Goal: Communication & Community: Answer question/provide support

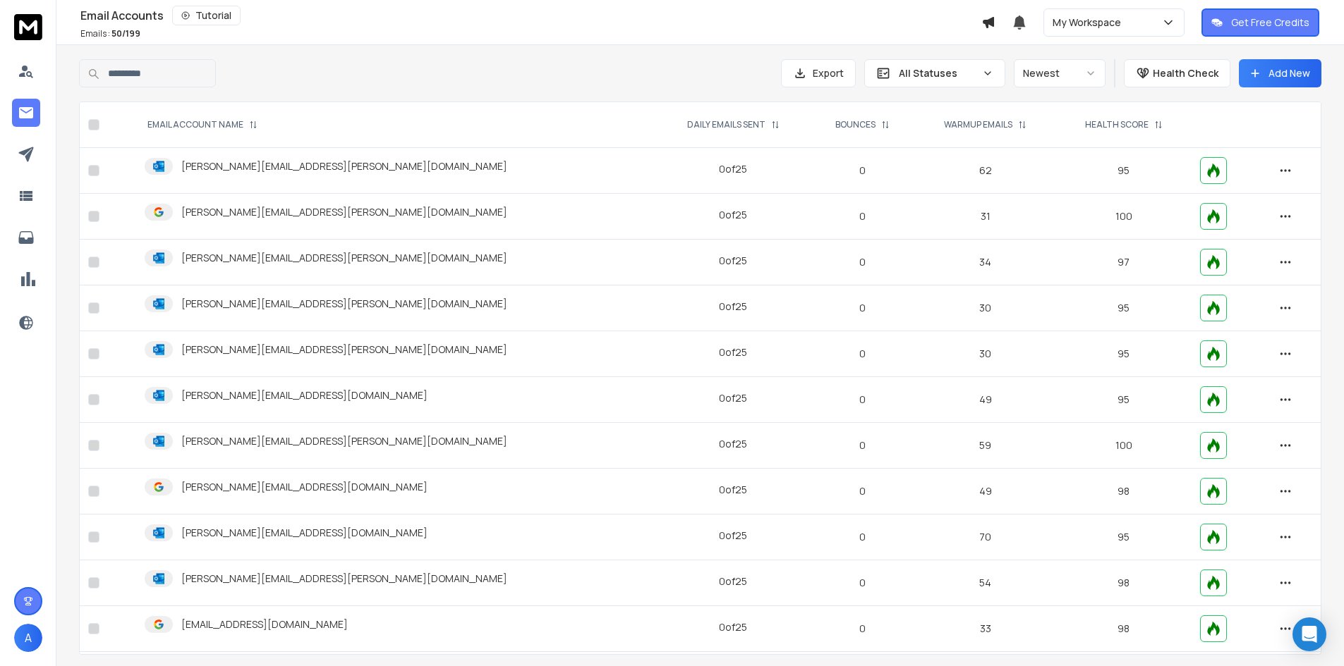
click at [968, 80] on p "All Statuses" at bounding box center [938, 73] width 78 height 14
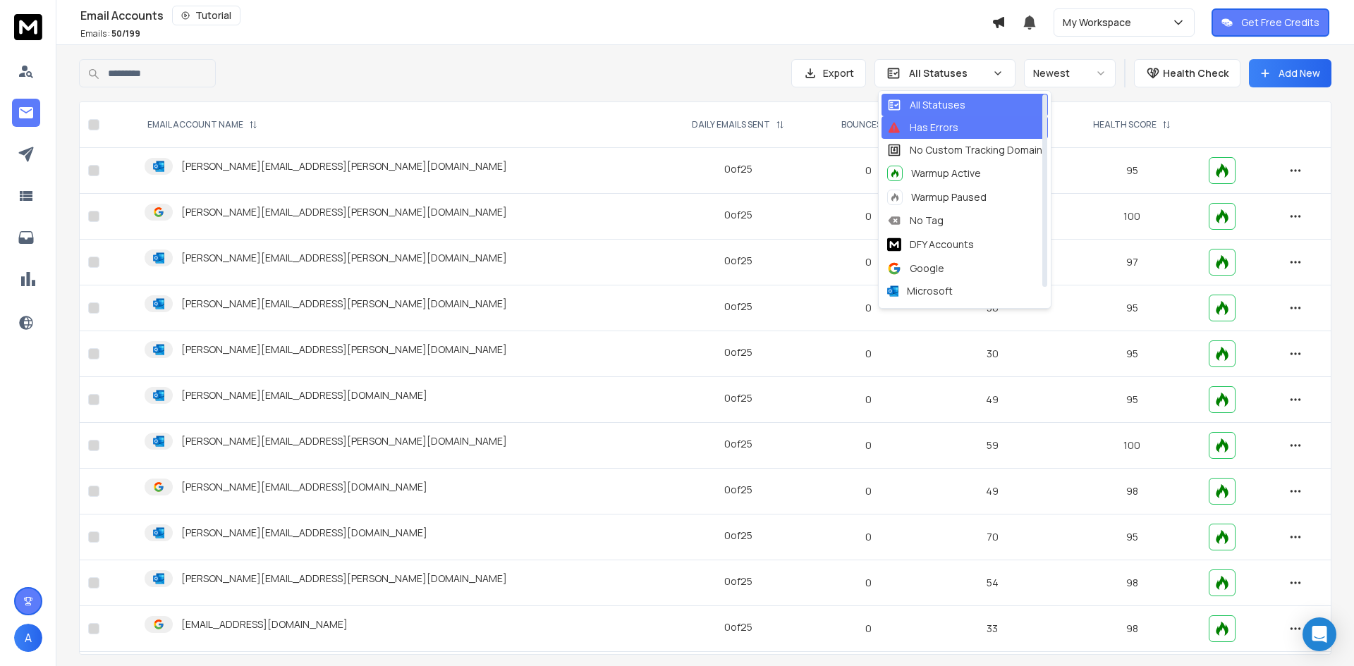
click at [956, 121] on div "Has Errors" at bounding box center [922, 128] width 71 height 14
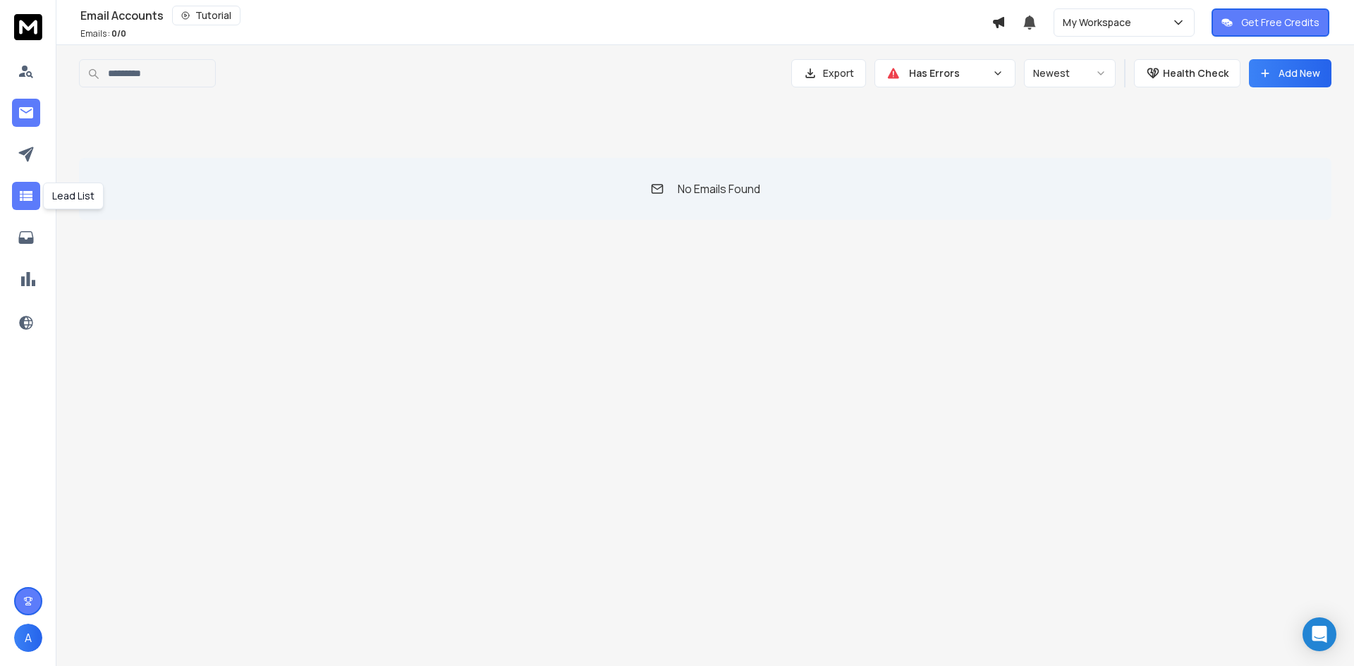
click at [25, 192] on icon at bounding box center [26, 196] width 13 height 10
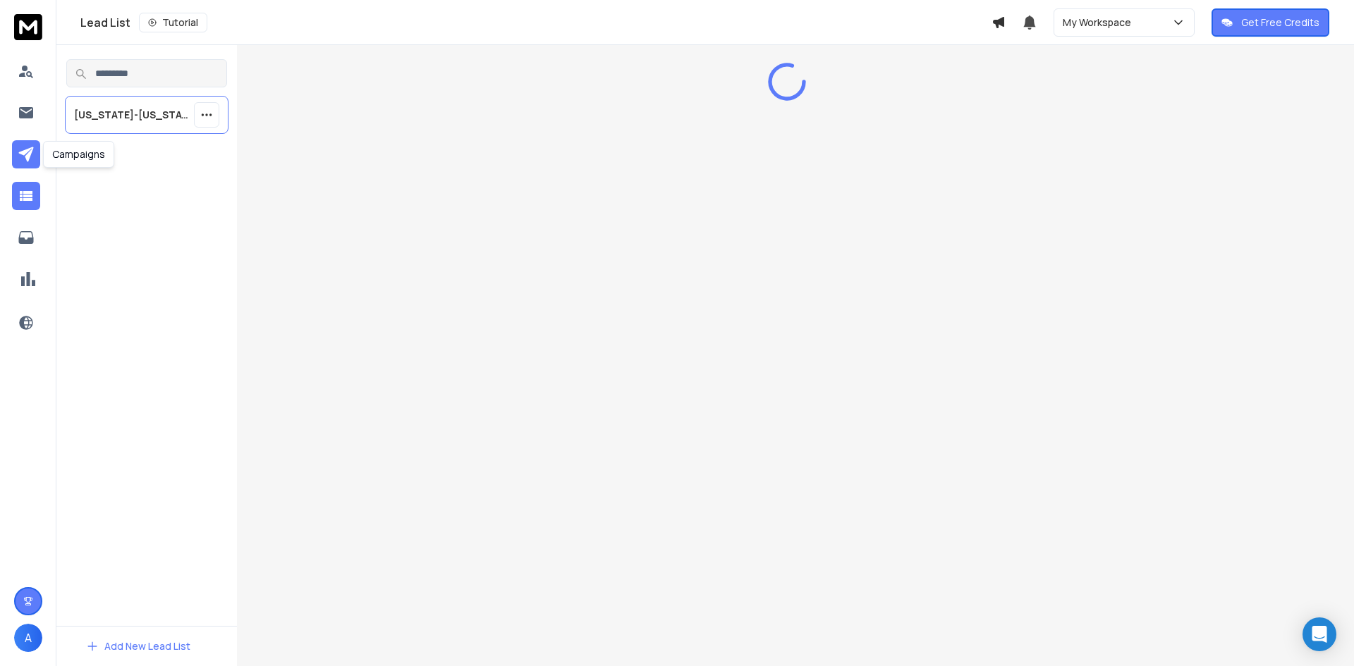
click at [28, 159] on icon at bounding box center [25, 154] width 15 height 15
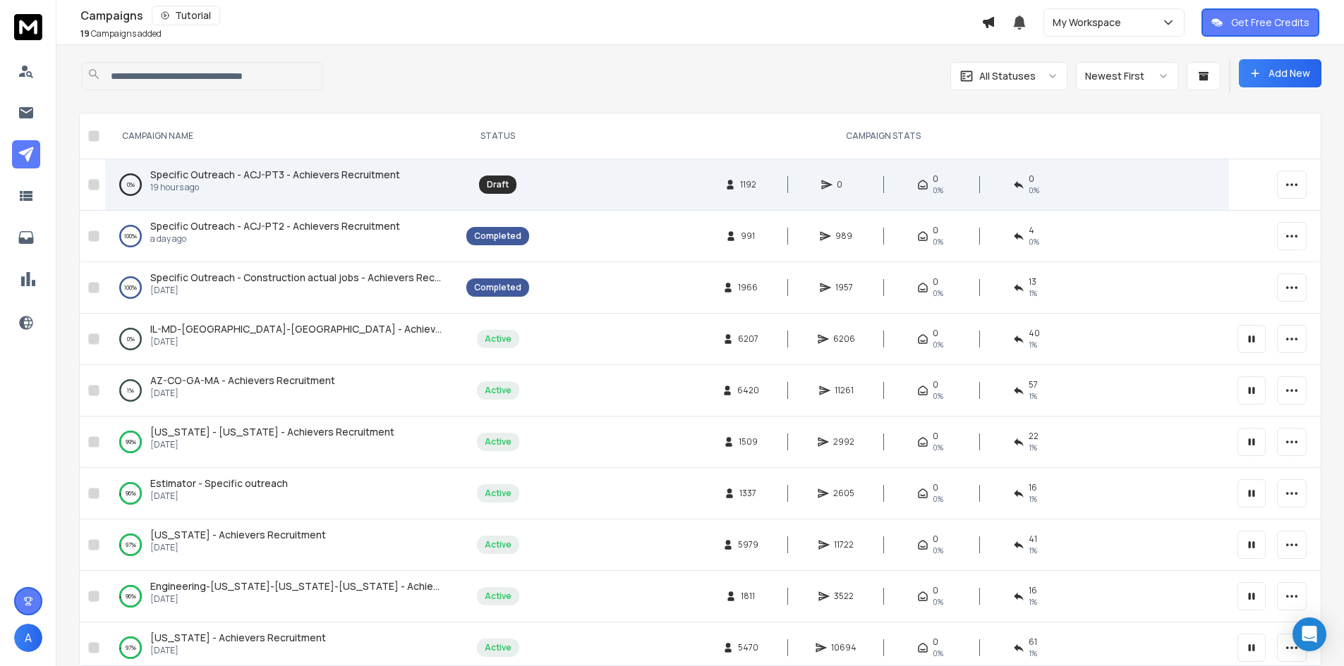
click at [248, 183] on p "19 hours ago" at bounding box center [275, 187] width 250 height 11
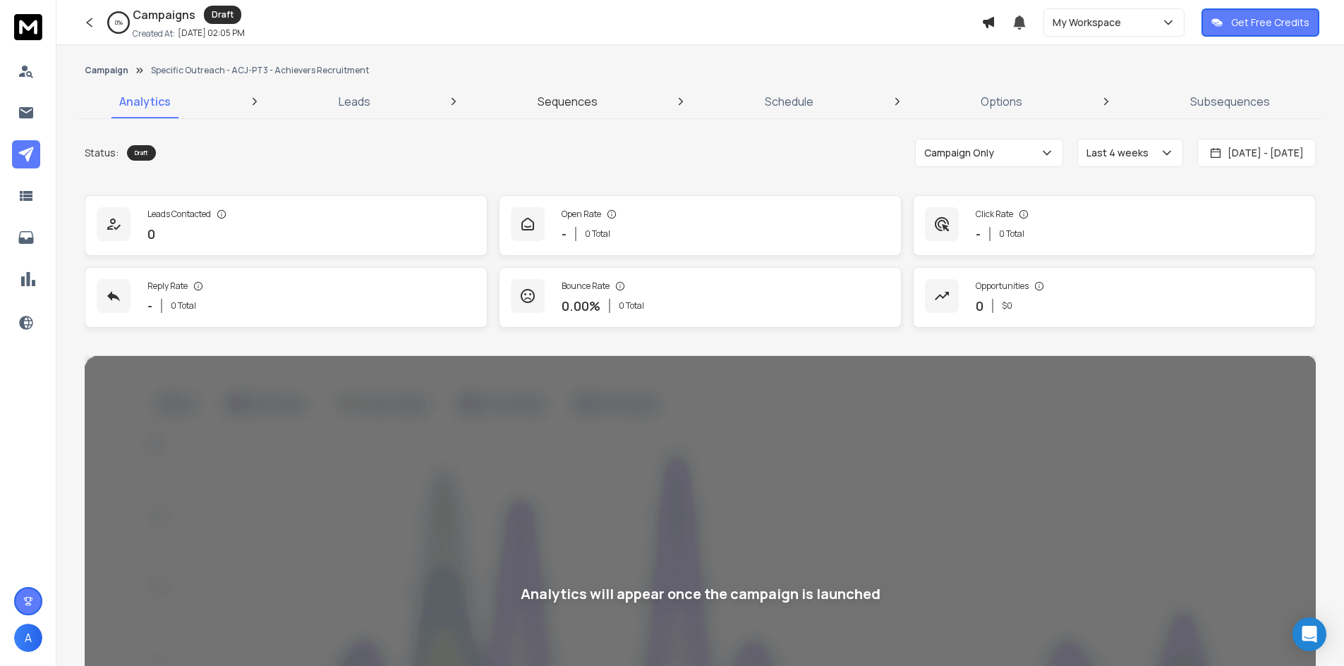
click at [573, 96] on p "Sequences" at bounding box center [567, 101] width 60 height 17
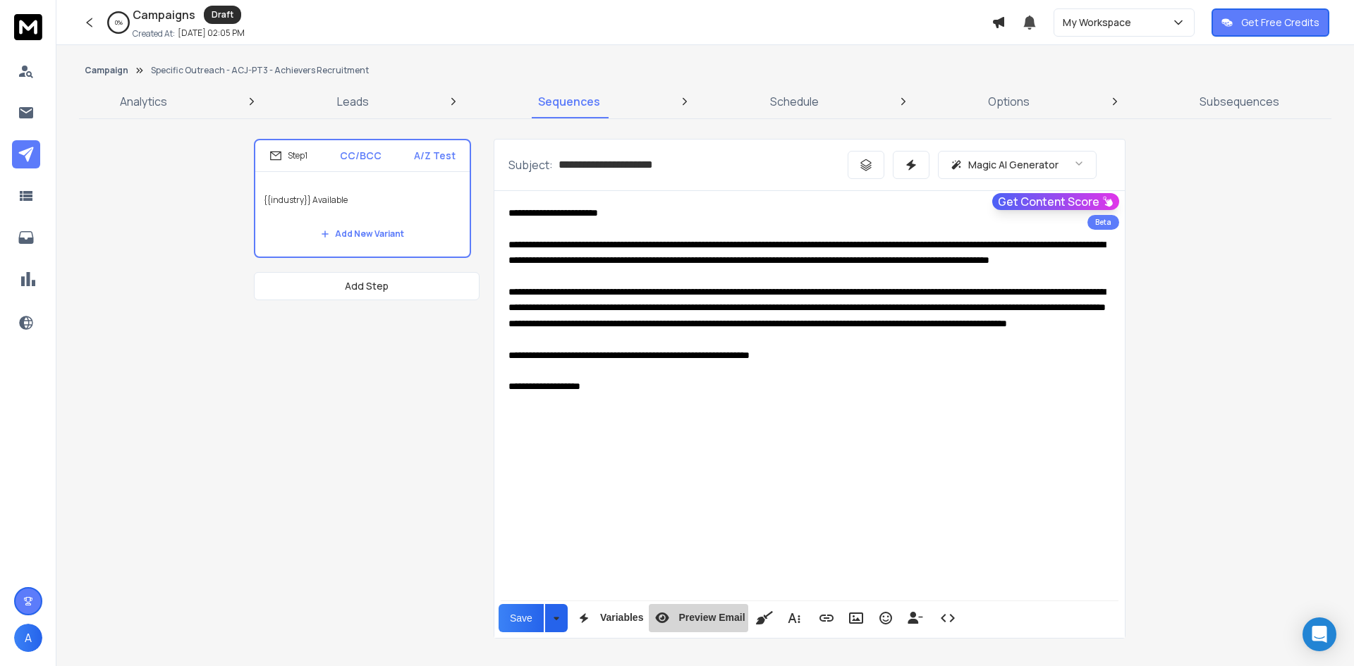
click at [698, 628] on div "Preview Email" at bounding box center [698, 618] width 99 height 23
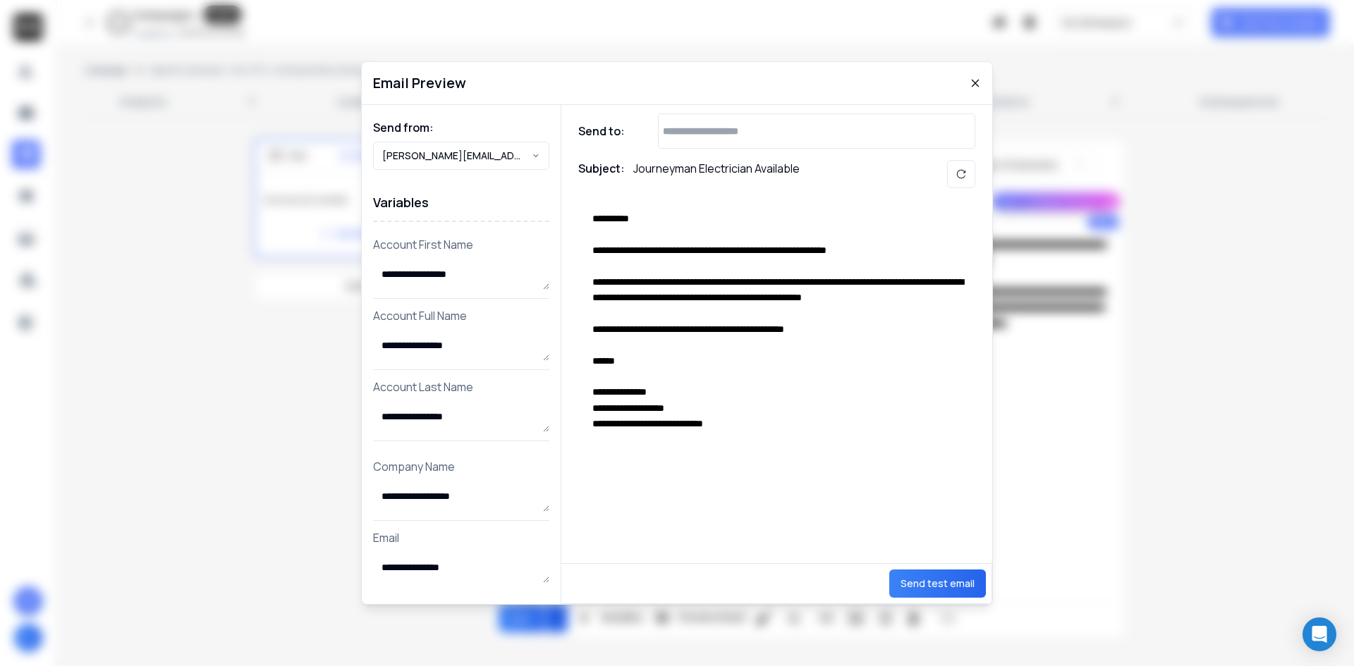
click at [1091, 391] on div "**********" at bounding box center [677, 333] width 1354 height 572
click at [970, 86] on icon at bounding box center [975, 83] width 11 height 11
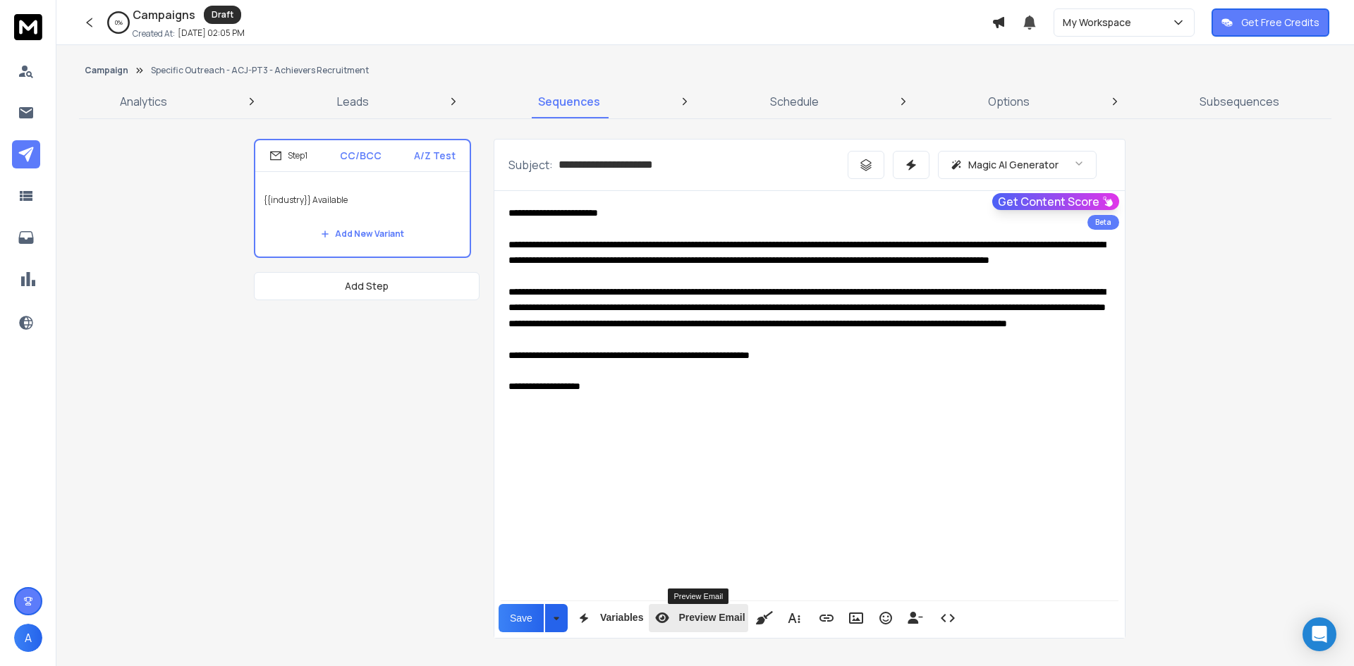
click at [686, 621] on span "Preview Email" at bounding box center [712, 618] width 72 height 12
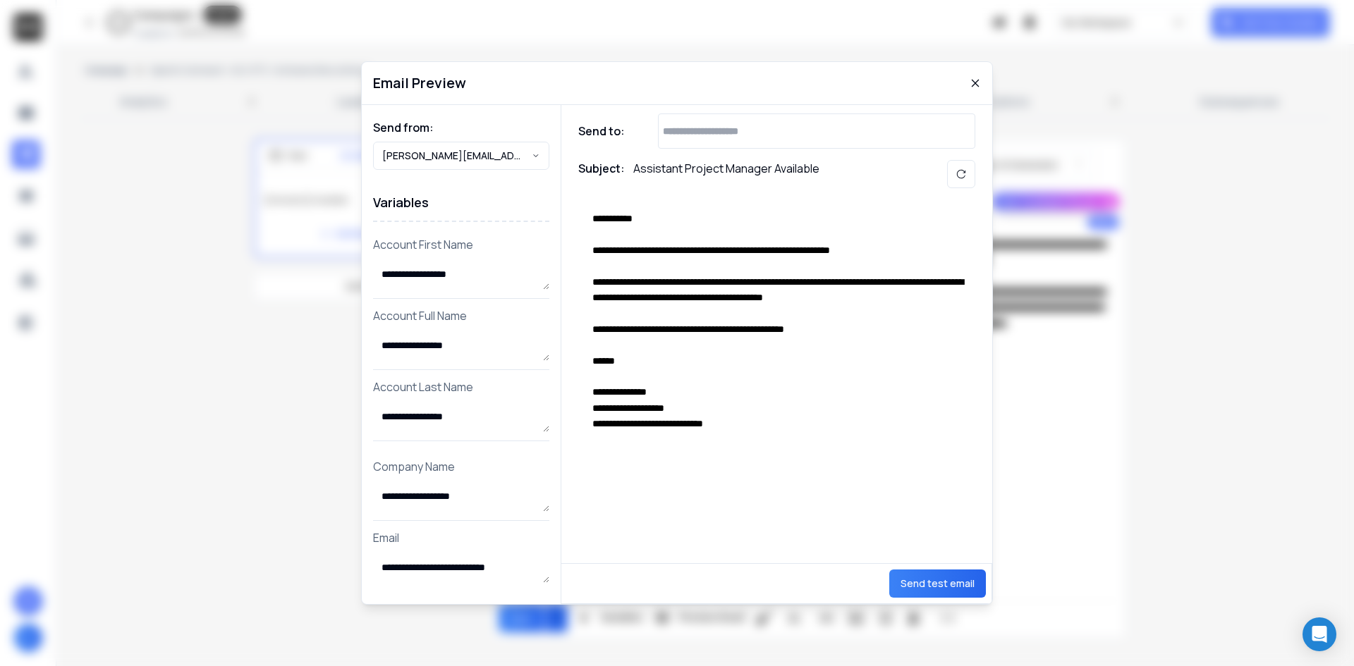
click at [1045, 384] on div "**********" at bounding box center [677, 333] width 1354 height 572
click at [975, 82] on icon at bounding box center [975, 83] width 11 height 11
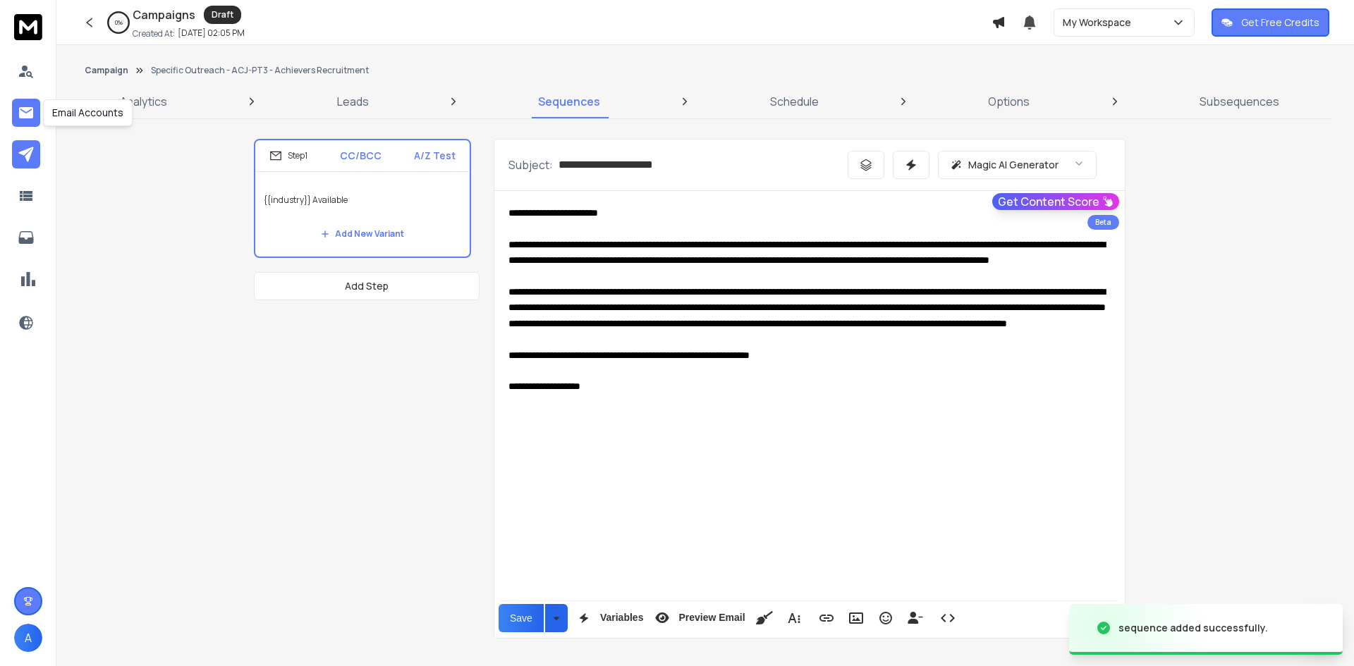
click at [30, 110] on icon at bounding box center [26, 112] width 17 height 17
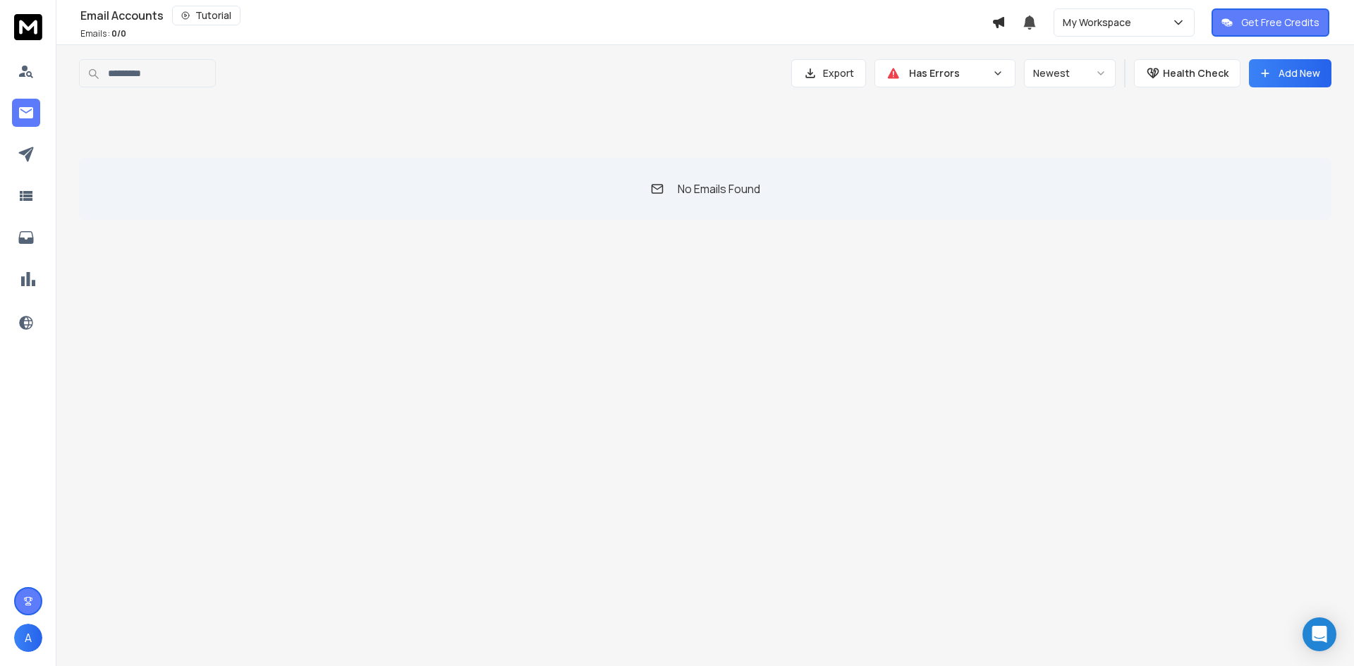
click at [911, 76] on div "Has Errors" at bounding box center [937, 73] width 100 height 14
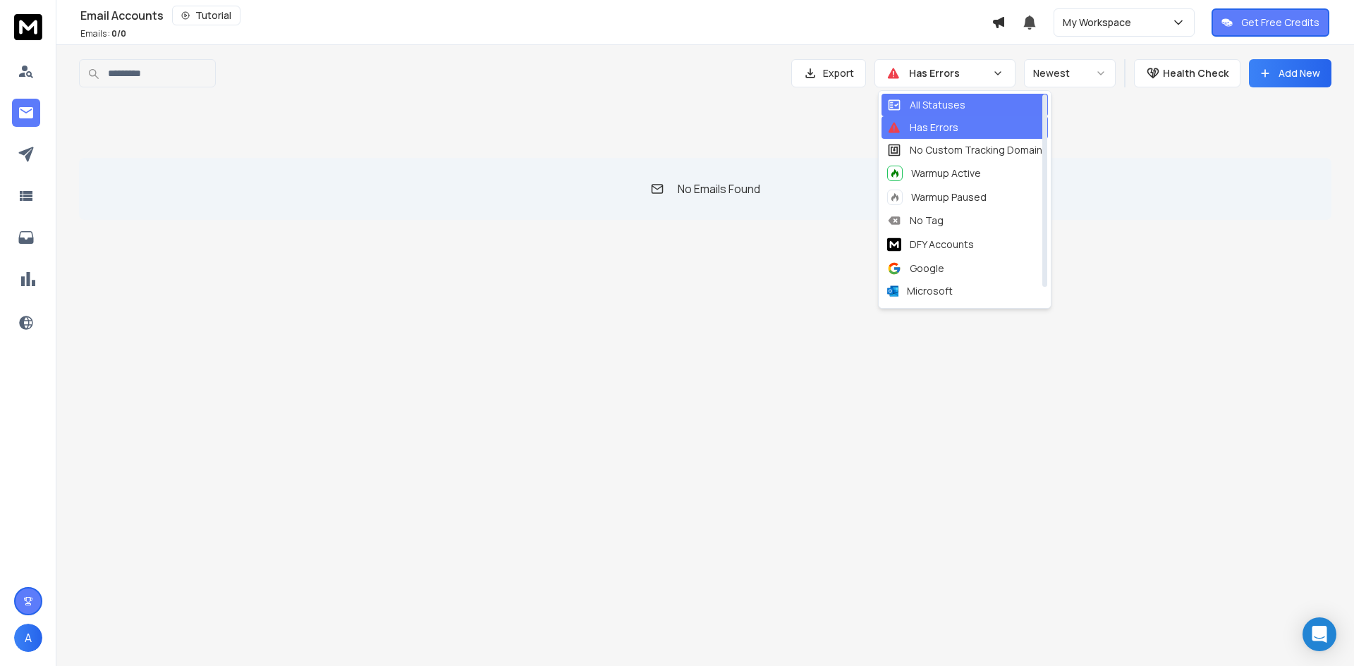
click at [924, 107] on div "All Statuses" at bounding box center [926, 105] width 78 height 14
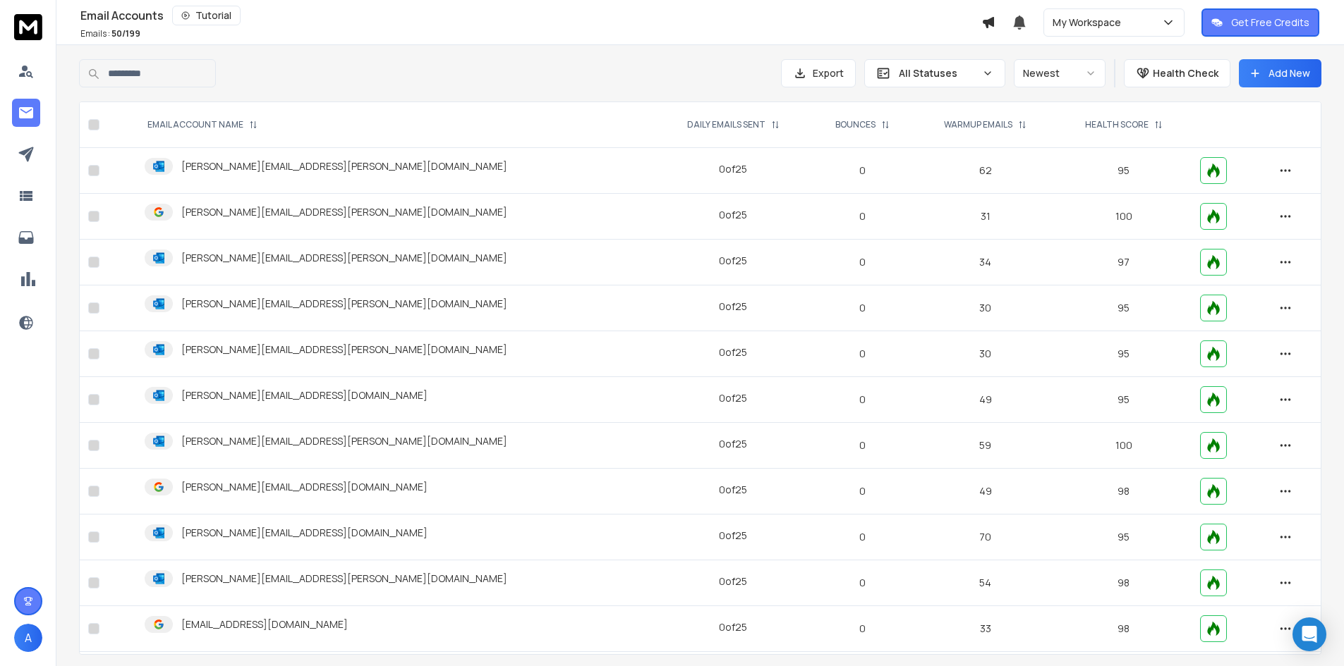
click at [1083, 73] on button "Newest" at bounding box center [1059, 73] width 92 height 28
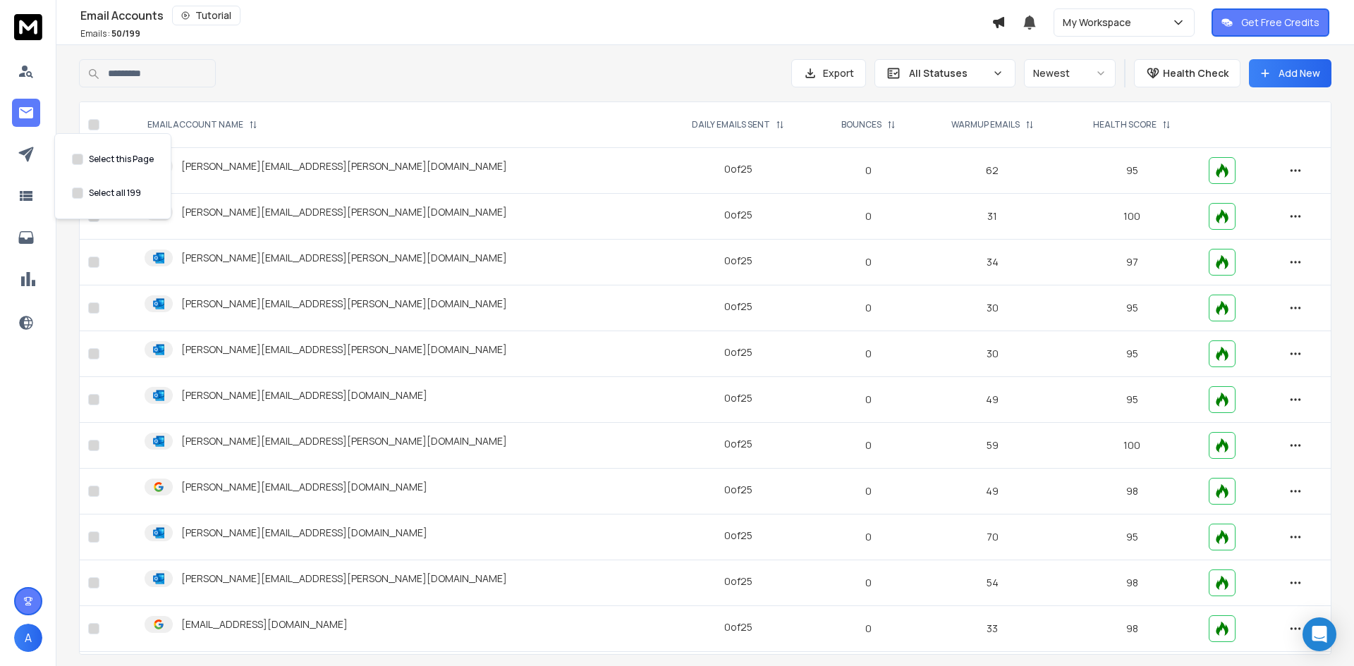
click at [90, 119] on button "Select this Page" at bounding box center [93, 124] width 11 height 11
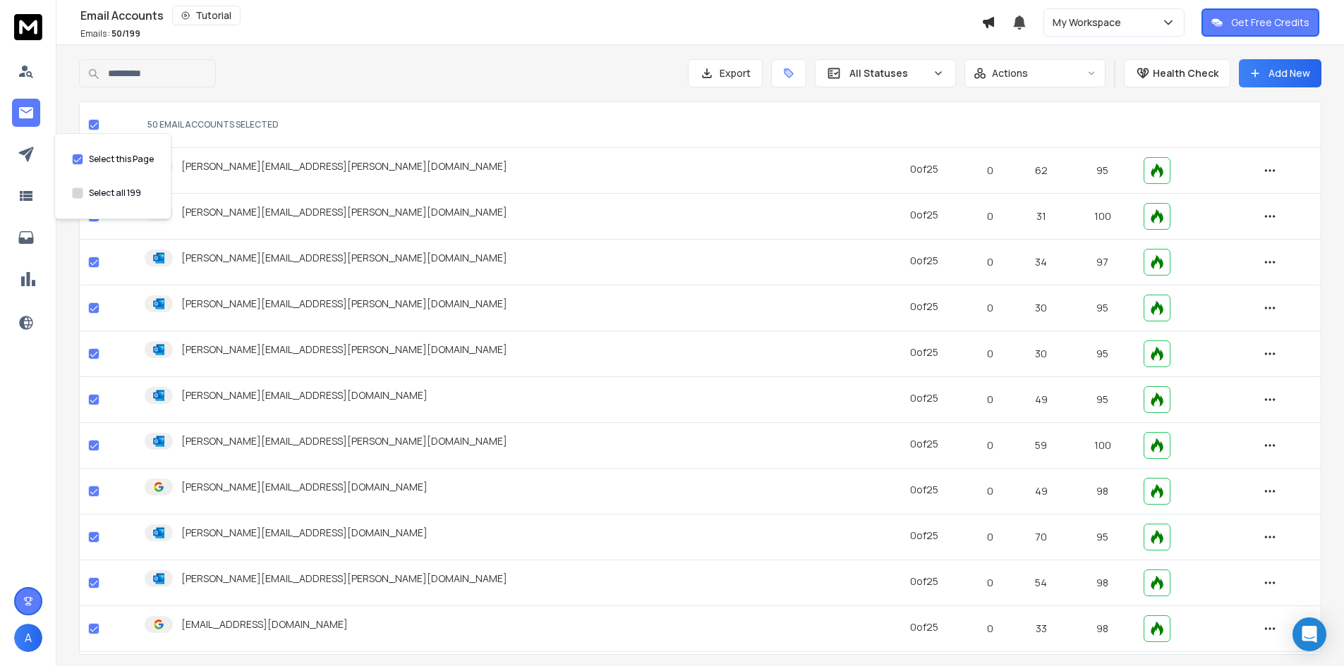
click at [79, 193] on button "Select this Page" at bounding box center [77, 193] width 11 height 11
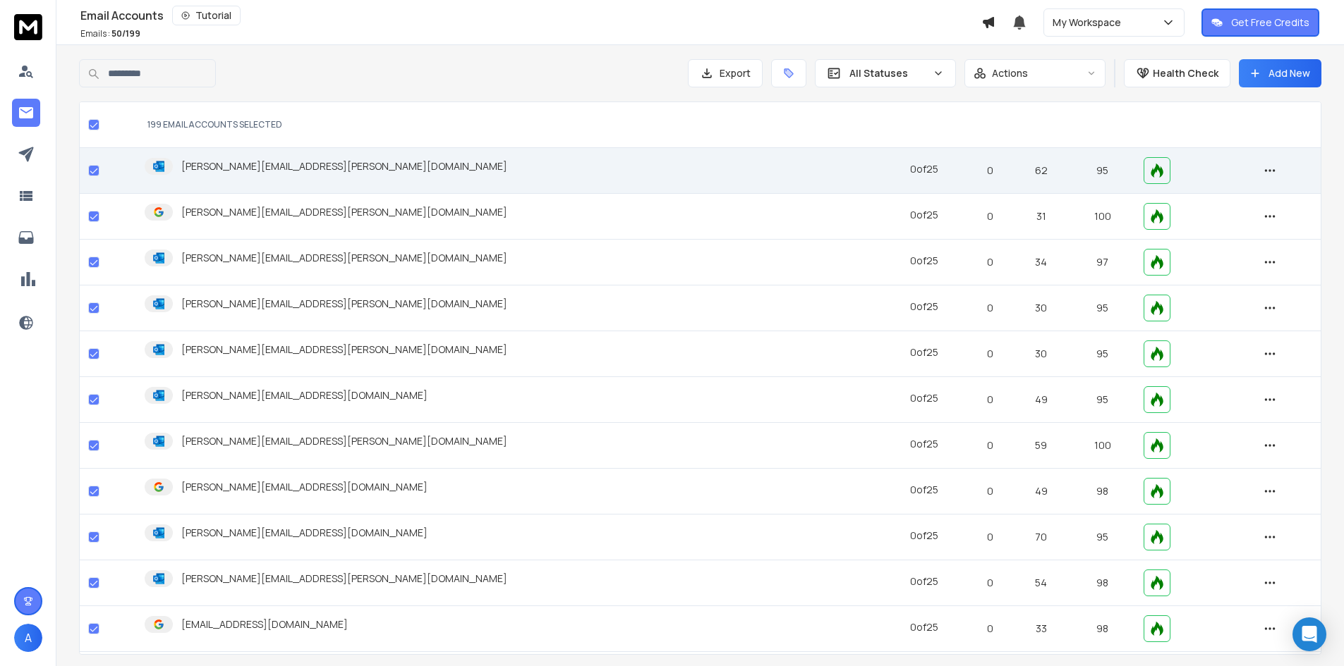
click at [1263, 166] on icon at bounding box center [1269, 170] width 13 height 13
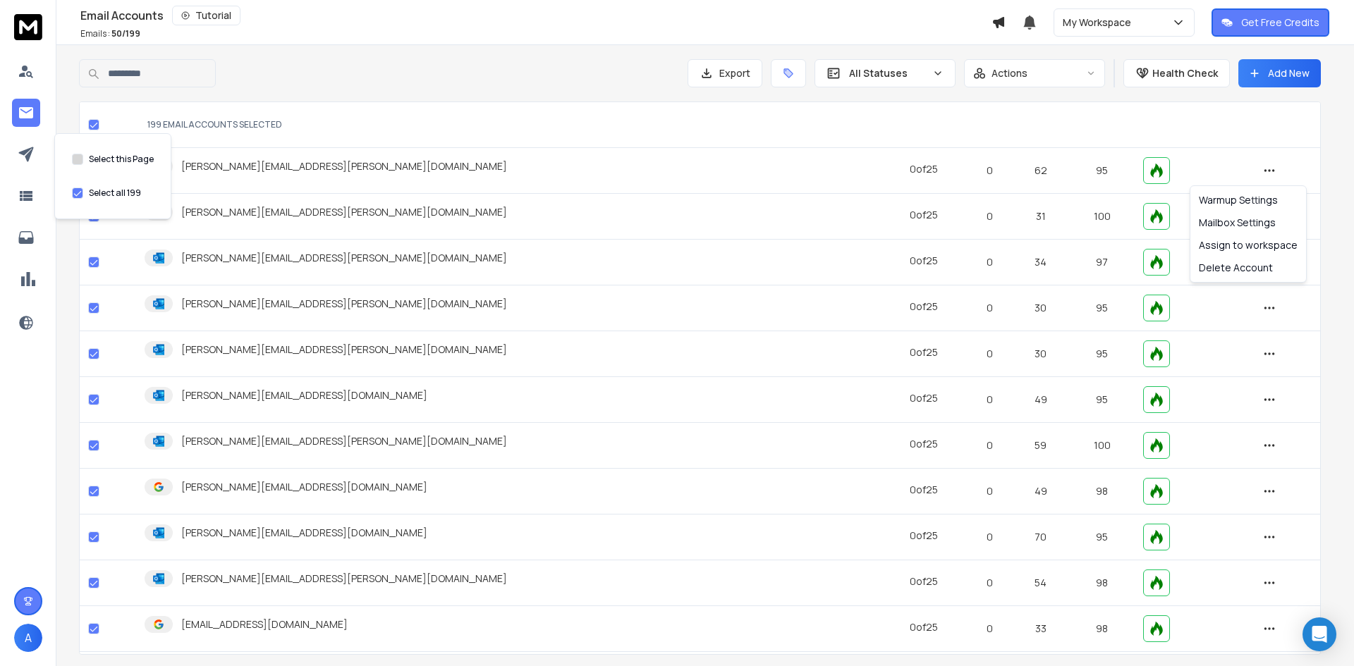
drag, startPoint x: 91, startPoint y: 125, endPoint x: 104, endPoint y: 129, distance: 13.4
click at [92, 125] on button "Select this Page" at bounding box center [93, 124] width 11 height 11
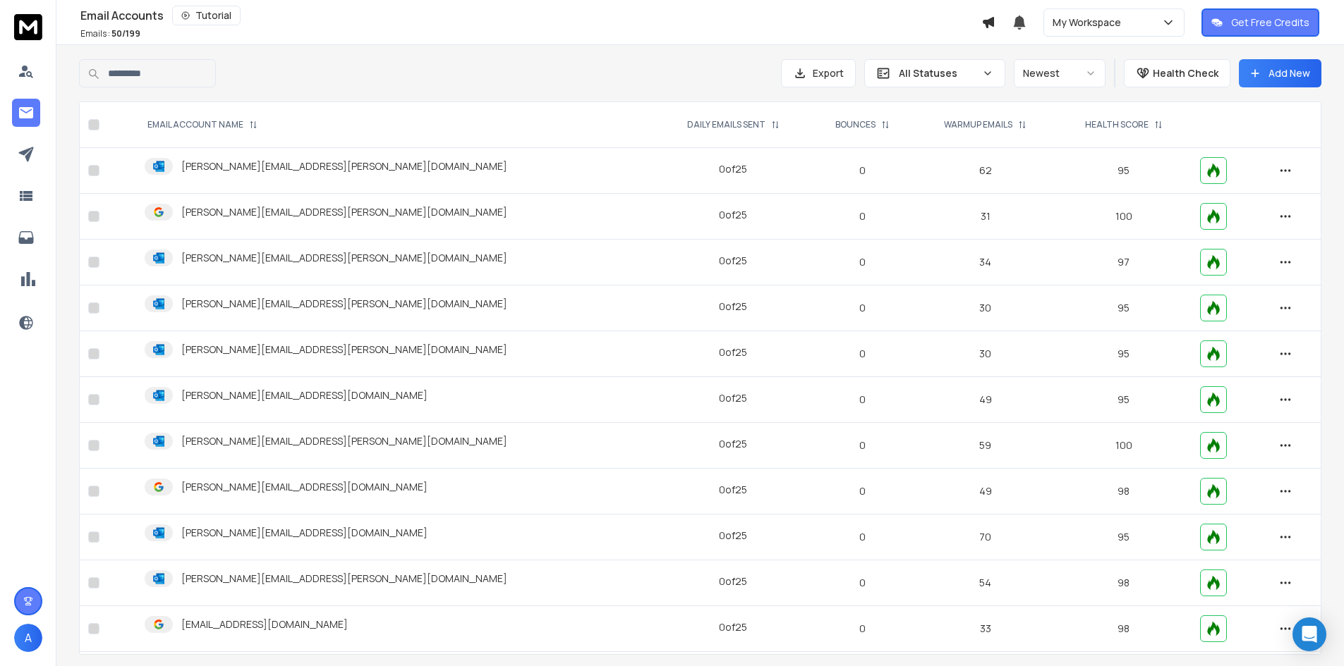
click at [973, 83] on div "All Statuses" at bounding box center [934, 73] width 141 height 28
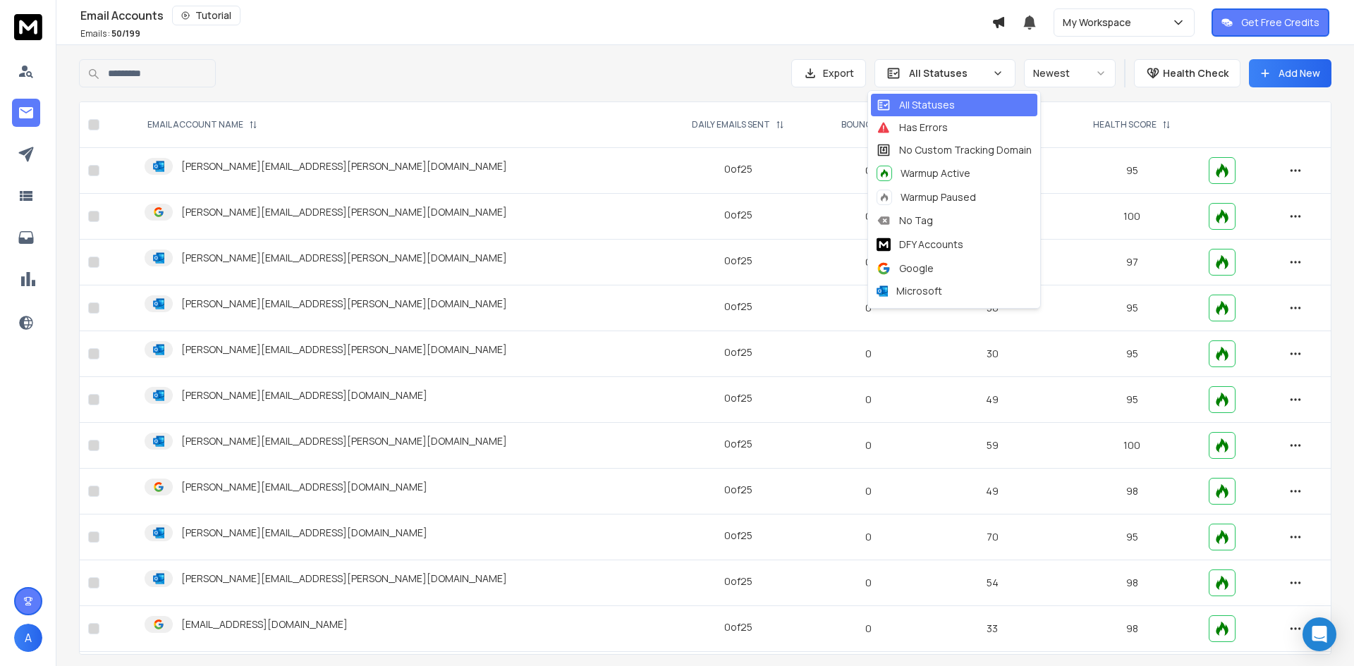
click at [442, 75] on div at bounding box center [431, 73] width 704 height 28
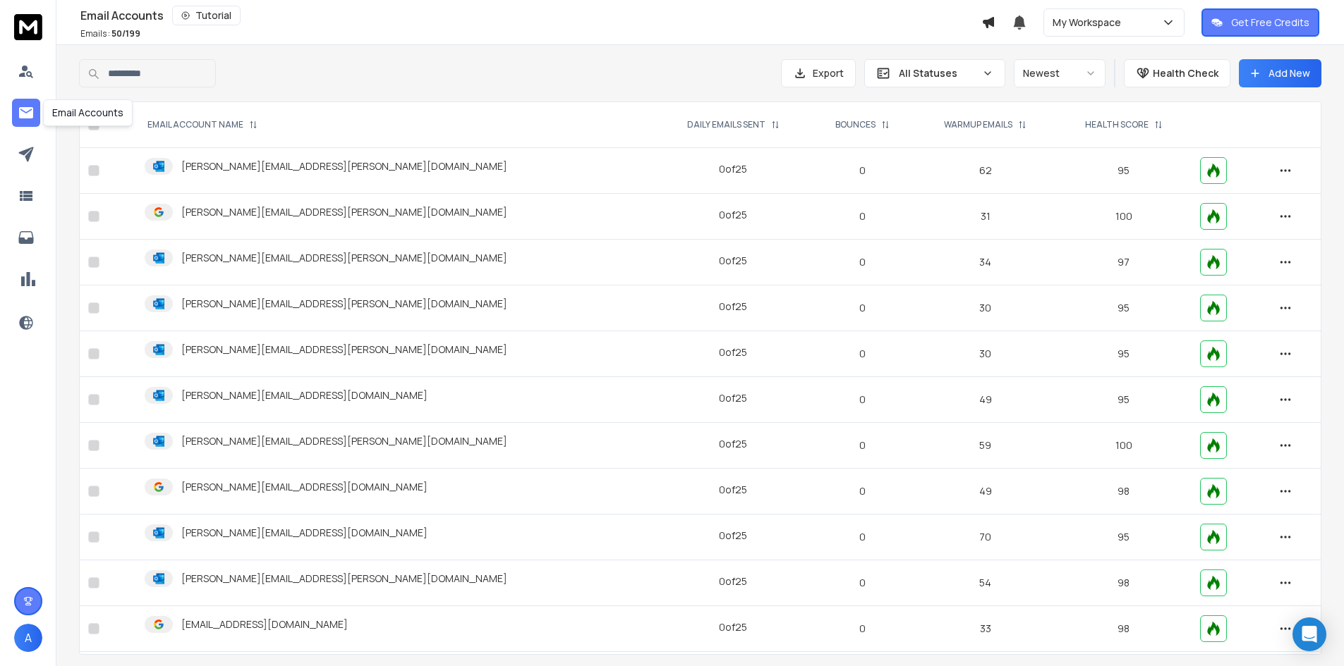
click at [26, 111] on icon at bounding box center [26, 112] width 14 height 11
click at [966, 71] on p "All Statuses" at bounding box center [938, 73] width 78 height 14
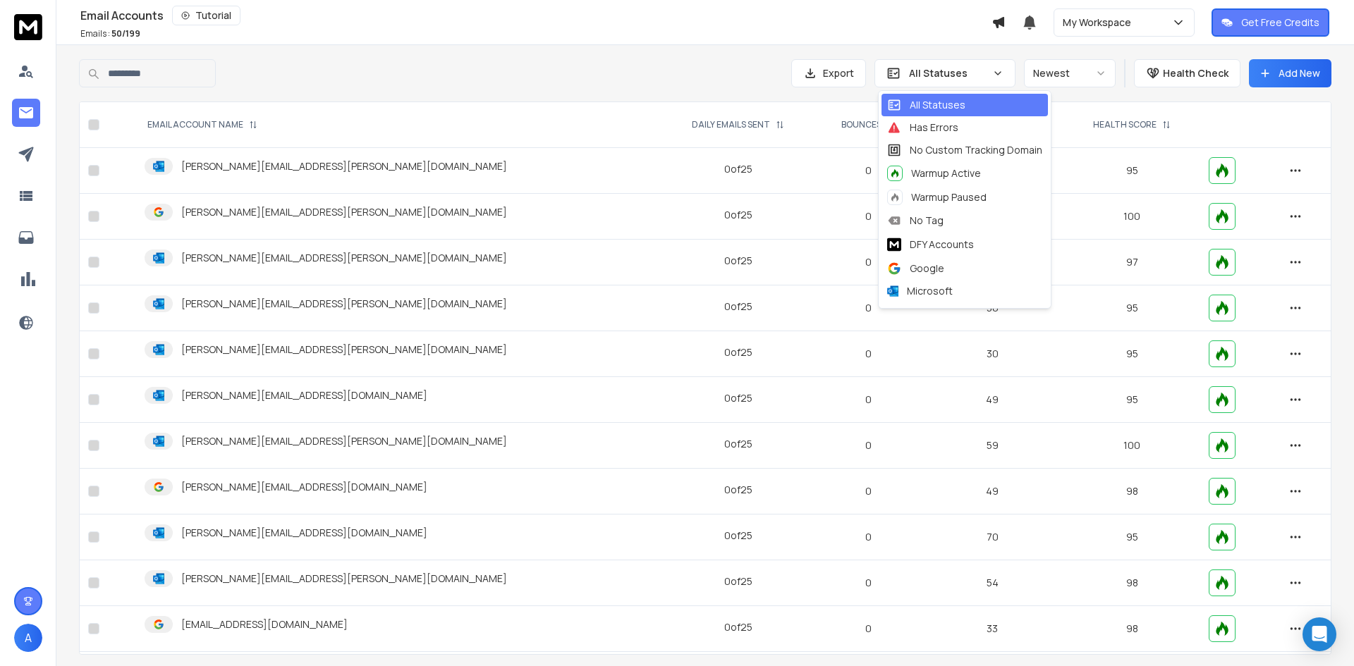
click at [1116, 63] on button "Newest" at bounding box center [1070, 73] width 92 height 28
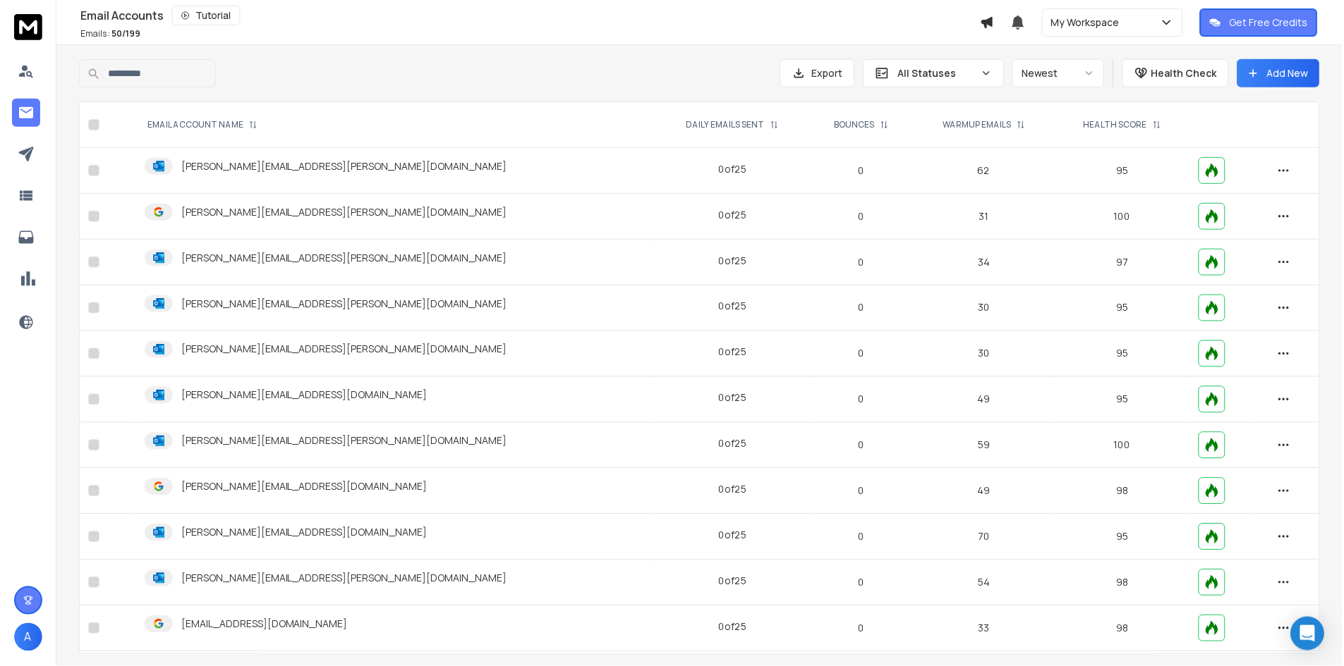
click at [939, 69] on p "All Statuses" at bounding box center [938, 73] width 78 height 14
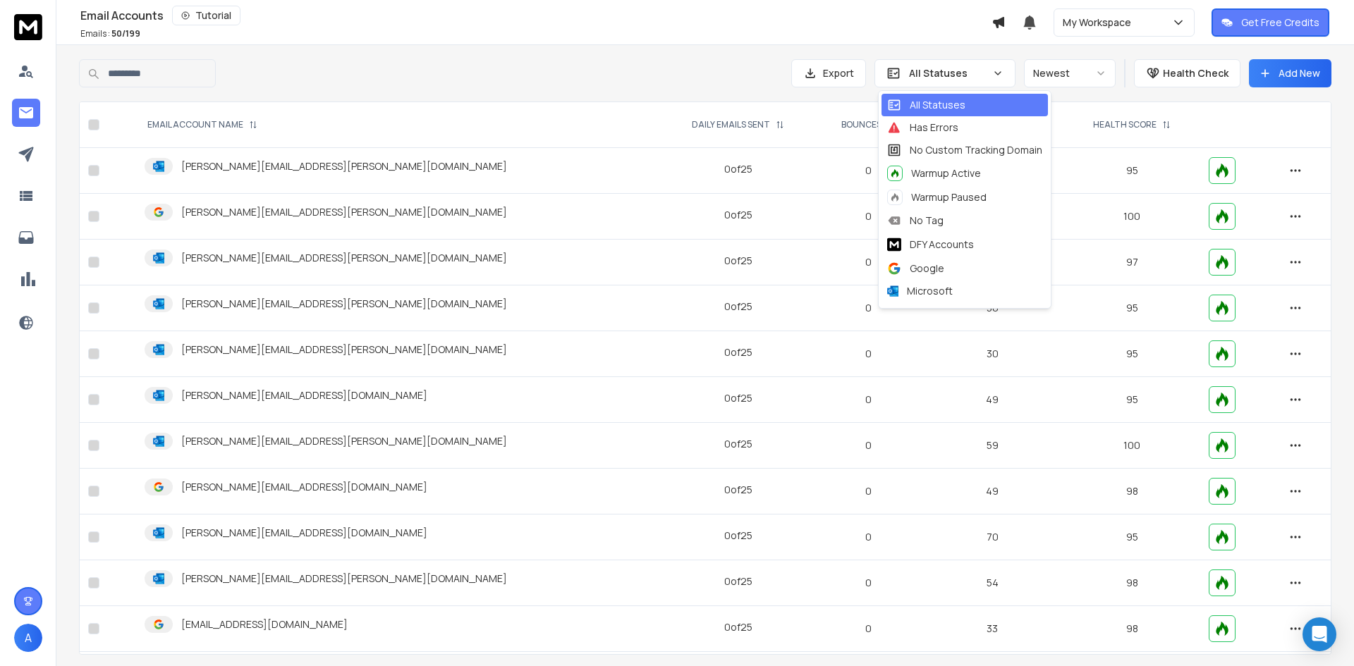
click at [501, 78] on div at bounding box center [431, 73] width 704 height 28
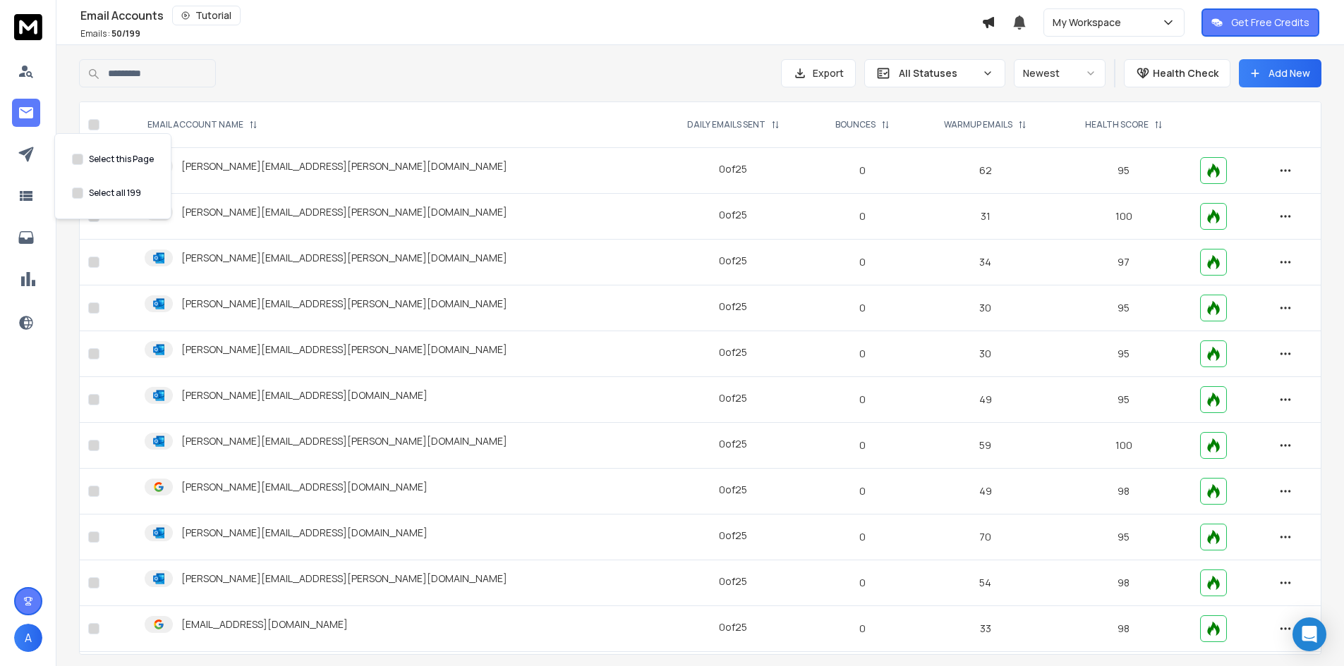
click at [78, 194] on button "Select this Page" at bounding box center [77, 193] width 11 height 11
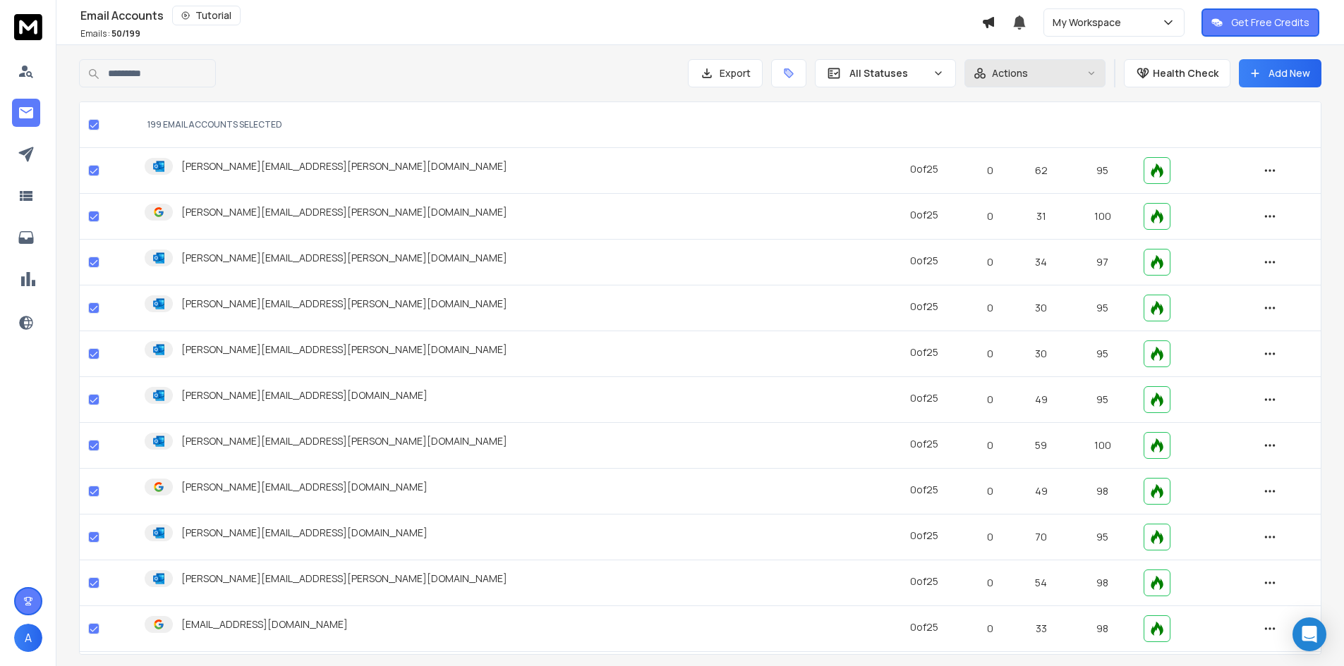
click at [1054, 77] on div "Actions" at bounding box center [1026, 73] width 107 height 14
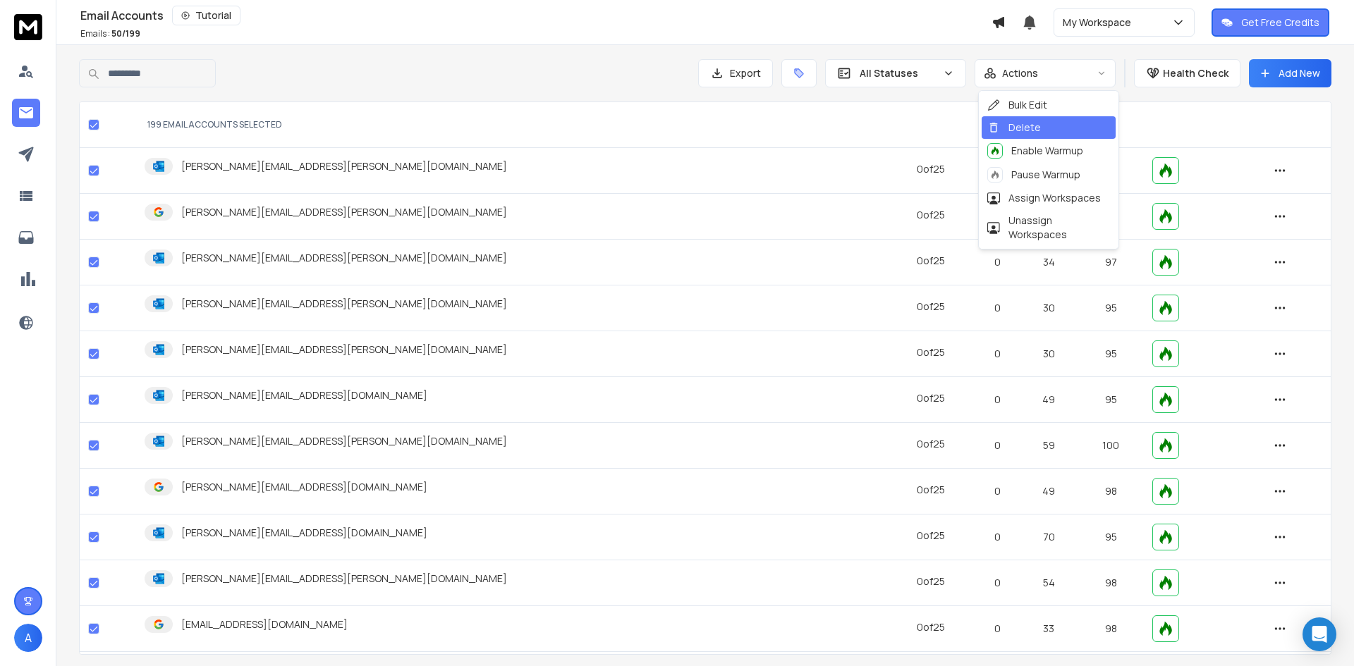
click at [464, 61] on div at bounding box center [384, 73] width 611 height 28
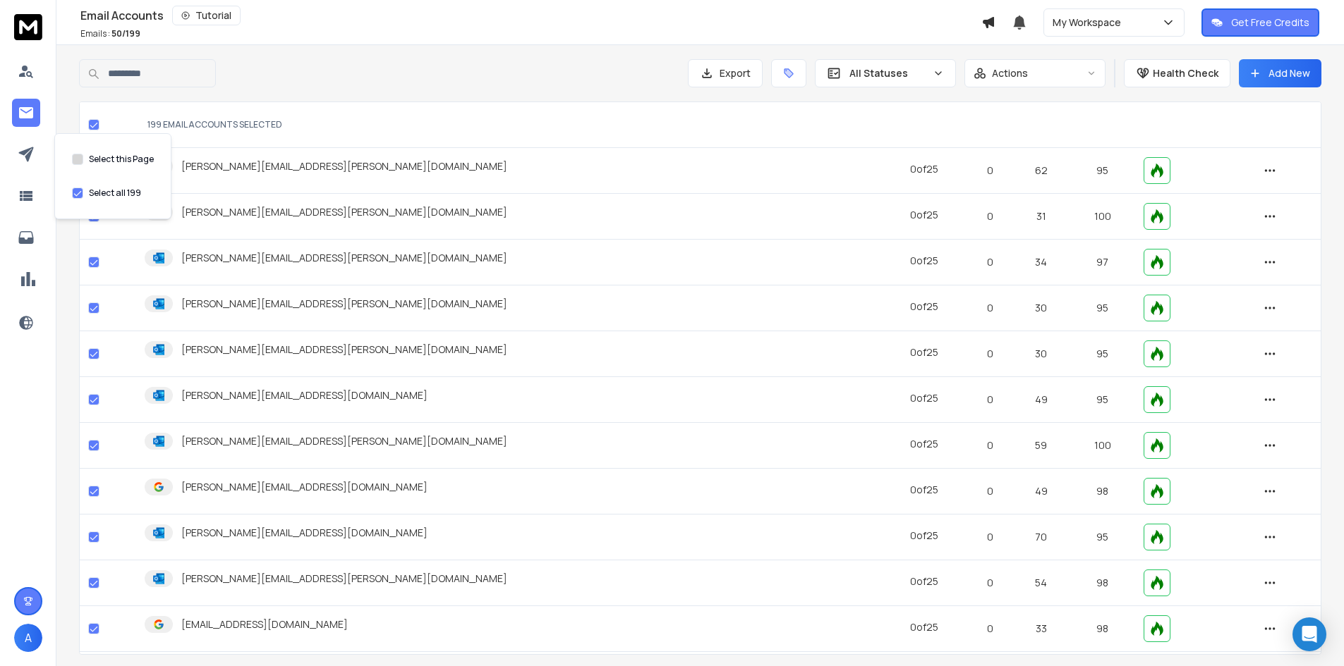
drag, startPoint x: 91, startPoint y: 123, endPoint x: 136, endPoint y: 123, distance: 45.1
click at [92, 120] on button "Select this Page" at bounding box center [93, 124] width 11 height 11
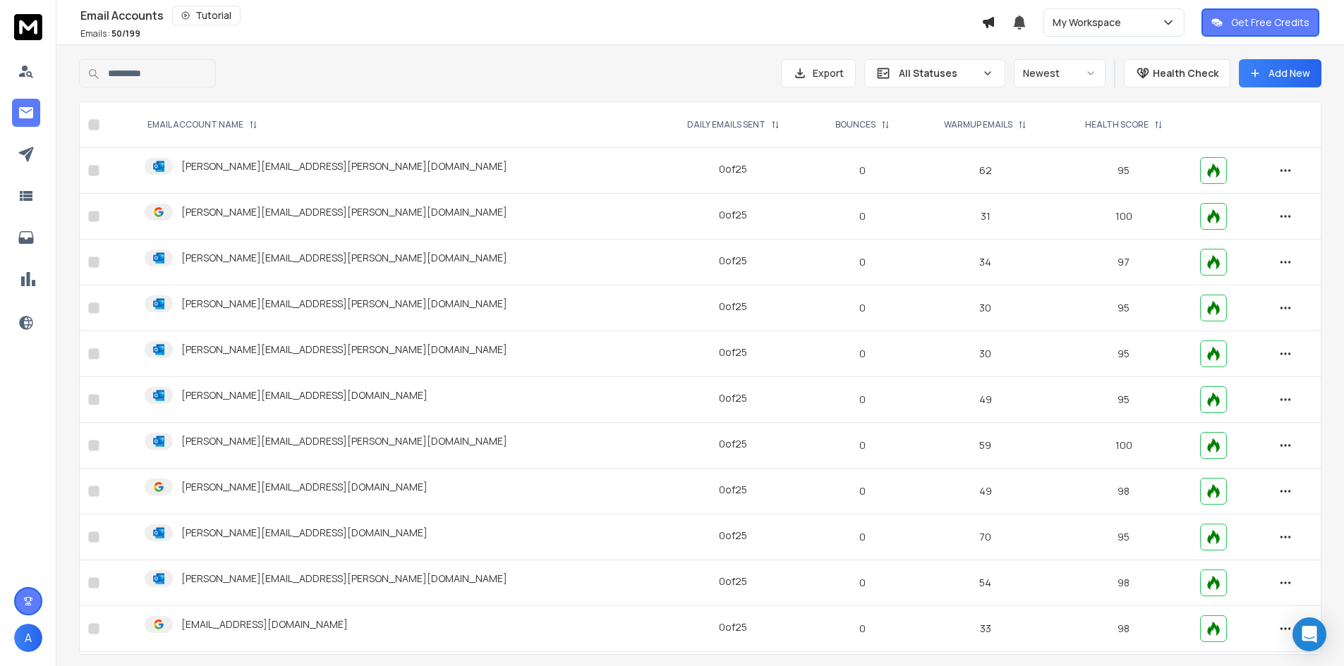
click at [952, 85] on div "All Statuses" at bounding box center [934, 73] width 141 height 28
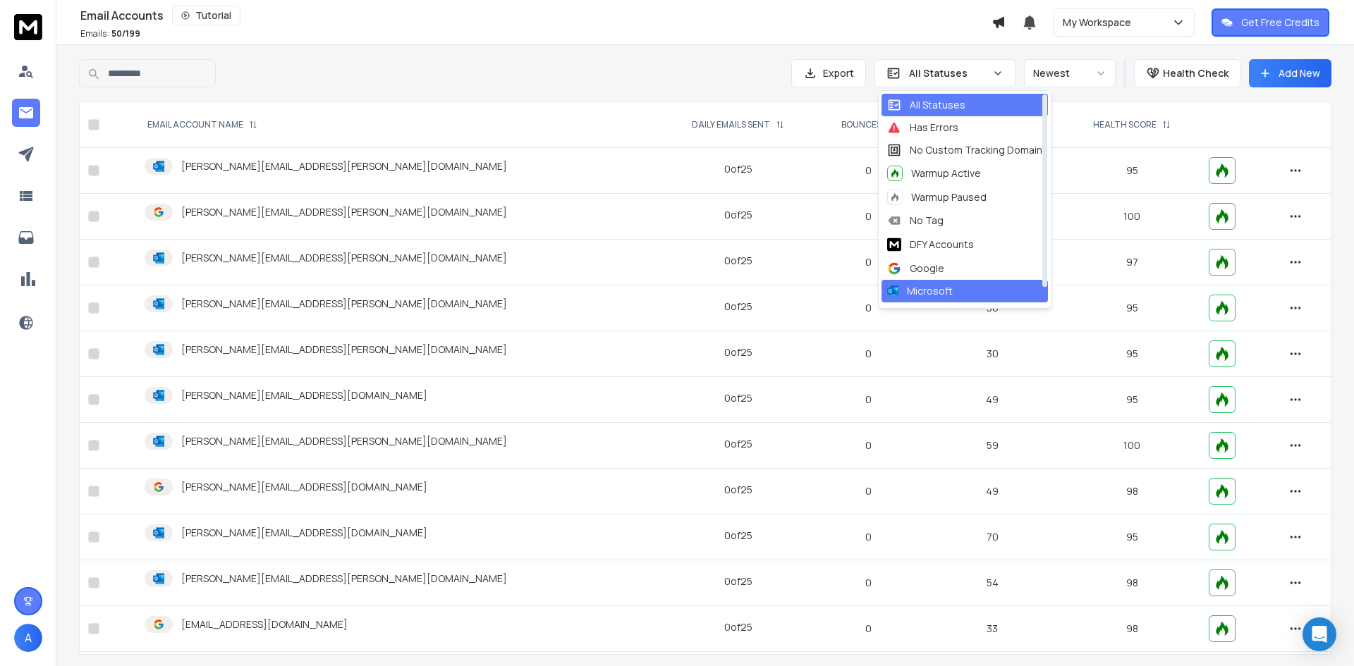
click at [962, 291] on div "Microsoft" at bounding box center [965, 291] width 166 height 23
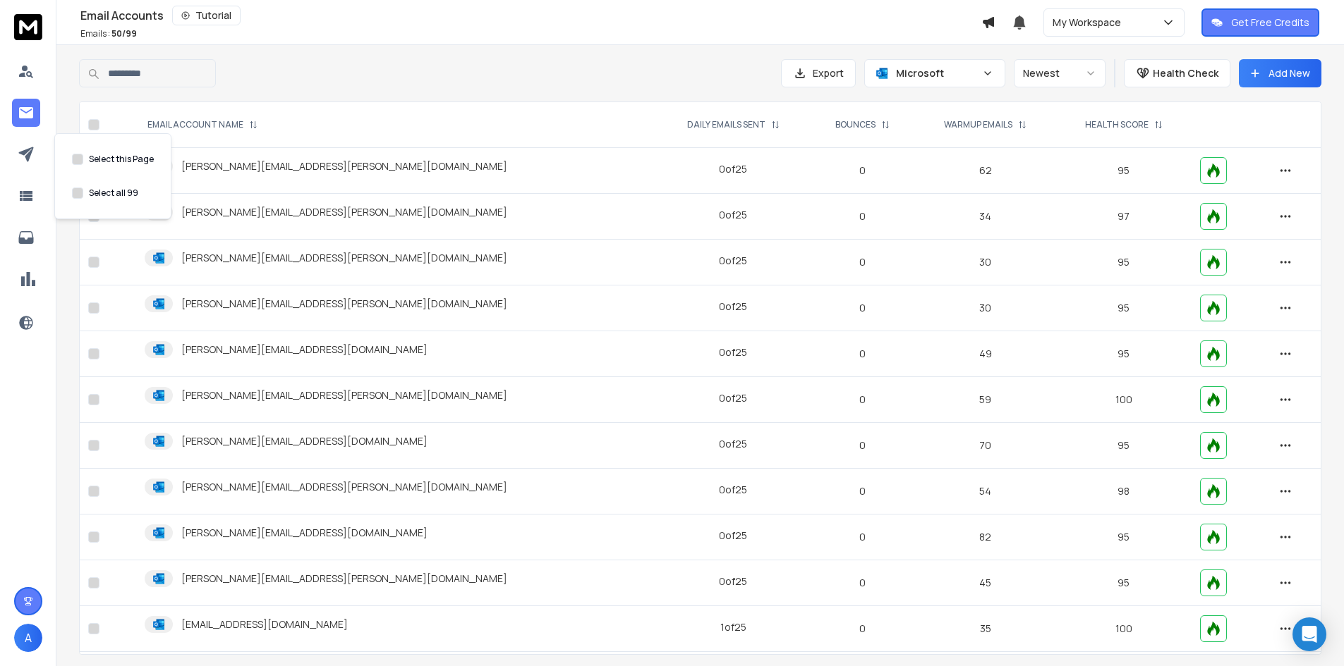
click at [97, 124] on button "Select this Page" at bounding box center [93, 124] width 11 height 11
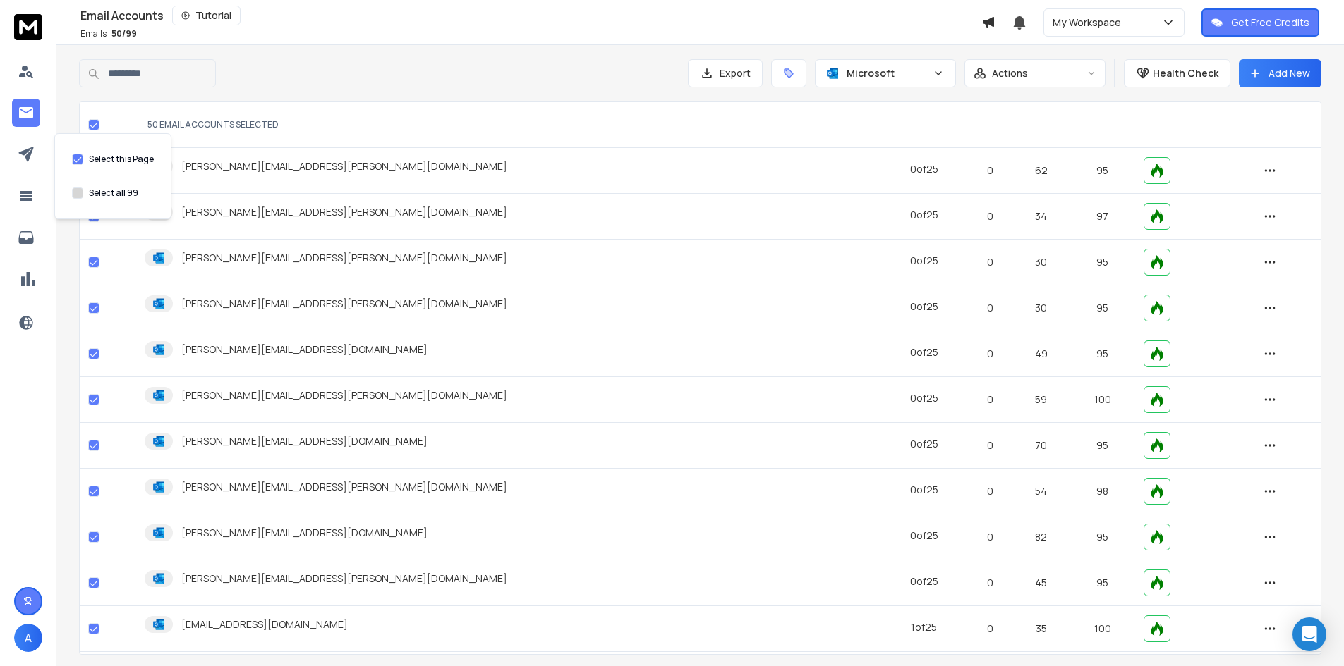
click at [79, 193] on button "Select this Page" at bounding box center [77, 193] width 11 height 11
click at [1081, 78] on div "Actions" at bounding box center [1026, 73] width 107 height 14
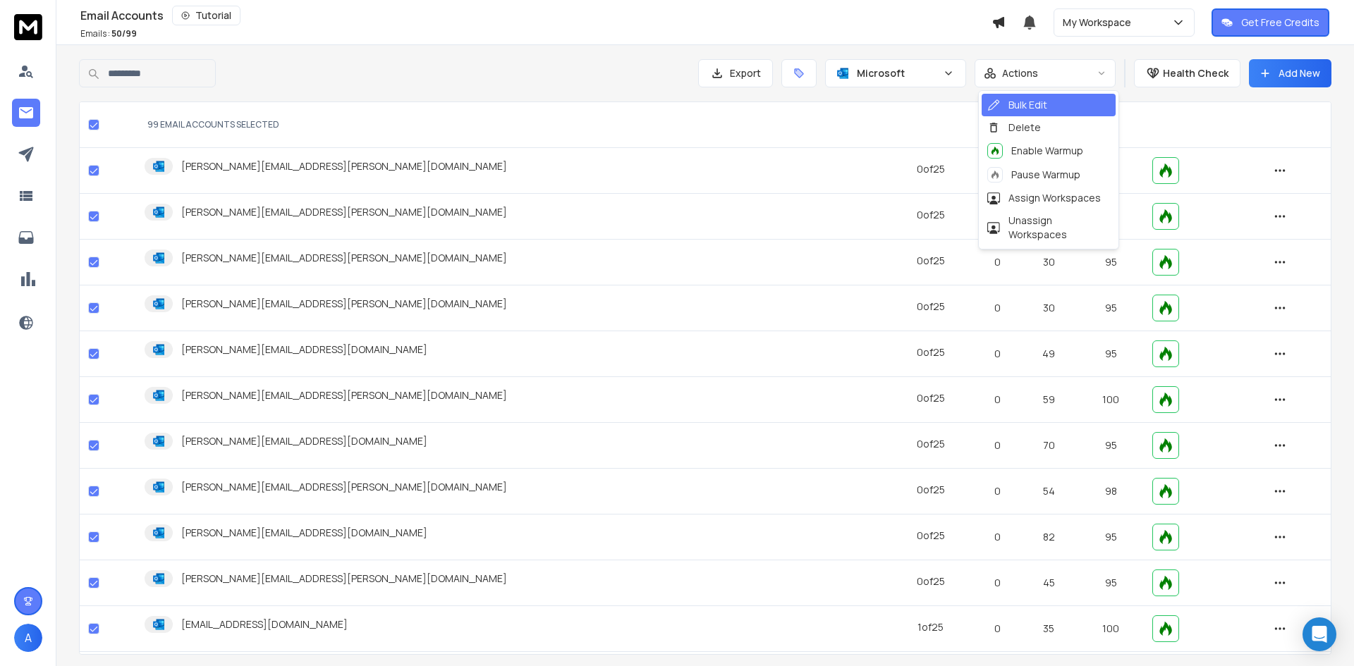
click at [1030, 97] on div "Bulk Edit" at bounding box center [1049, 105] width 134 height 23
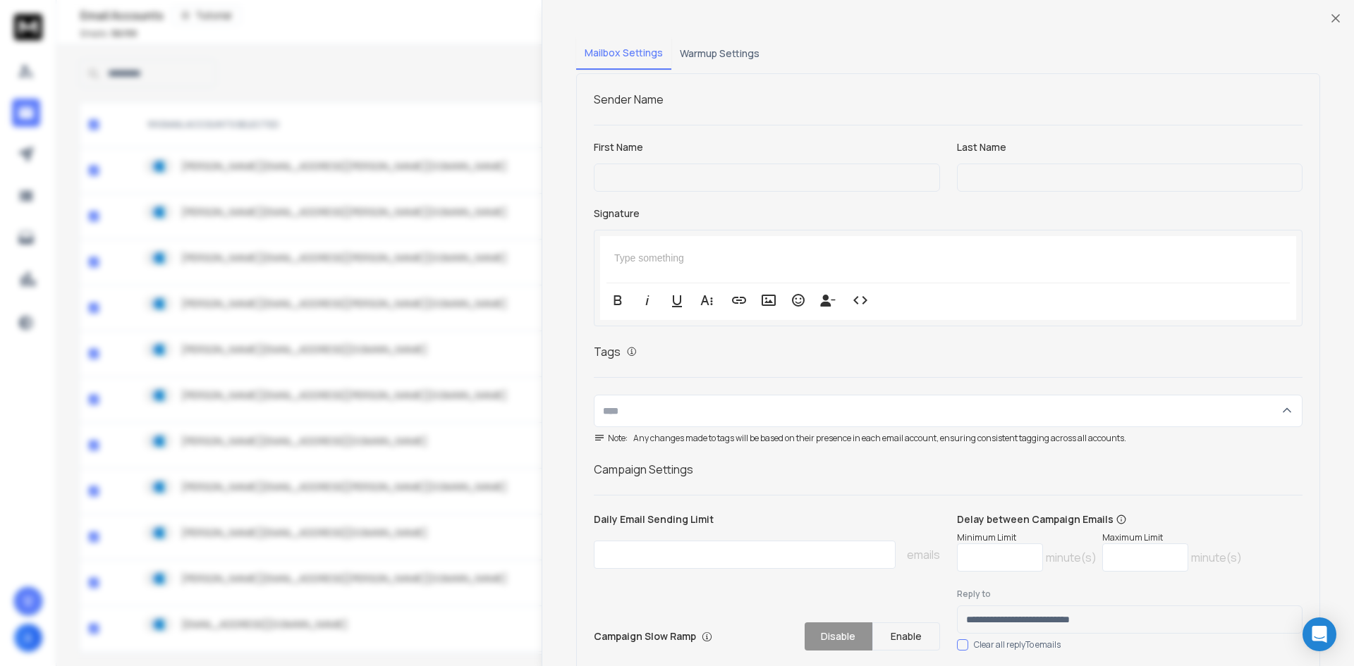
click at [698, 266] on div at bounding box center [948, 258] width 668 height 16
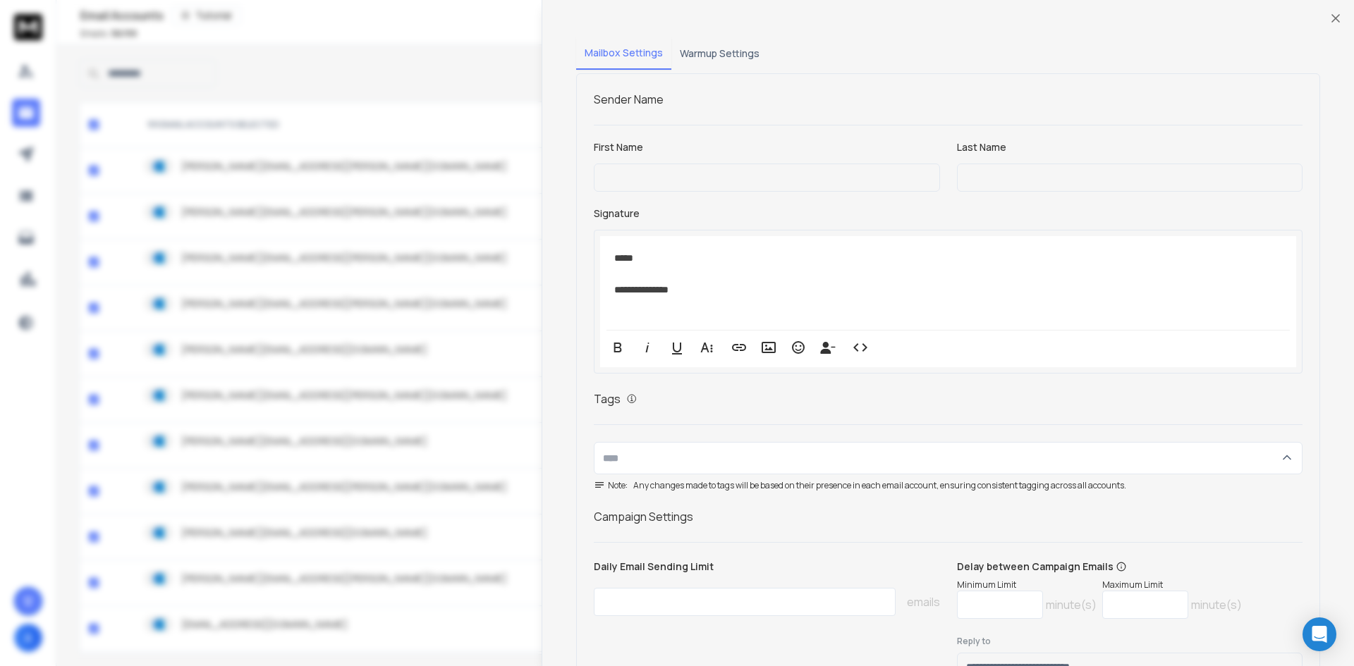
click at [634, 310] on div at bounding box center [948, 306] width 668 height 16
click at [702, 310] on div "********" at bounding box center [946, 306] width 664 height 16
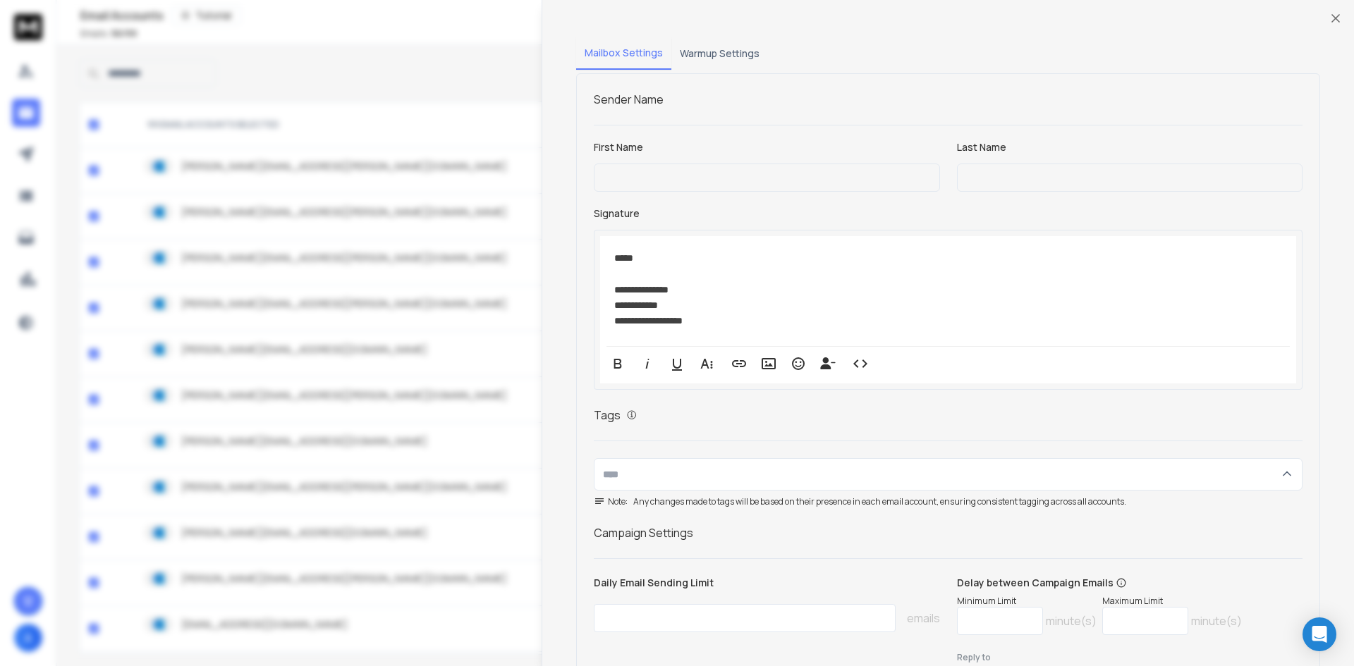
click at [708, 287] on div "**********" at bounding box center [946, 290] width 664 height 16
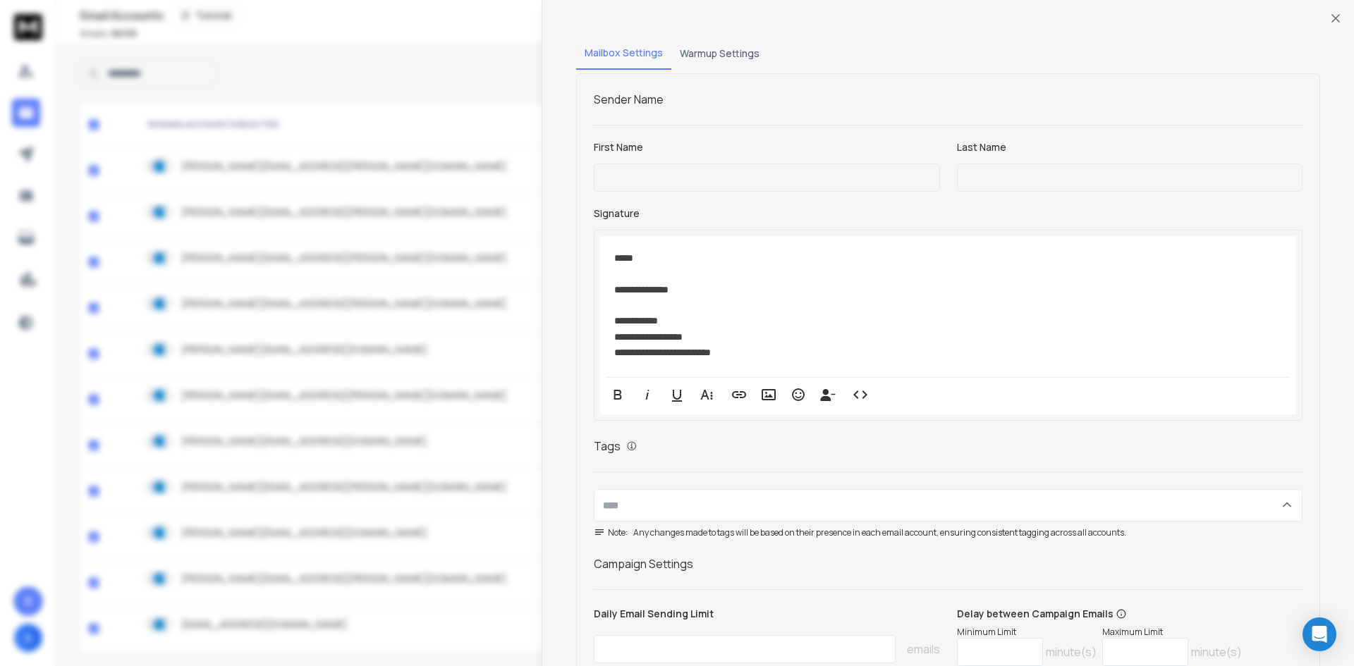
scroll to position [141, 0]
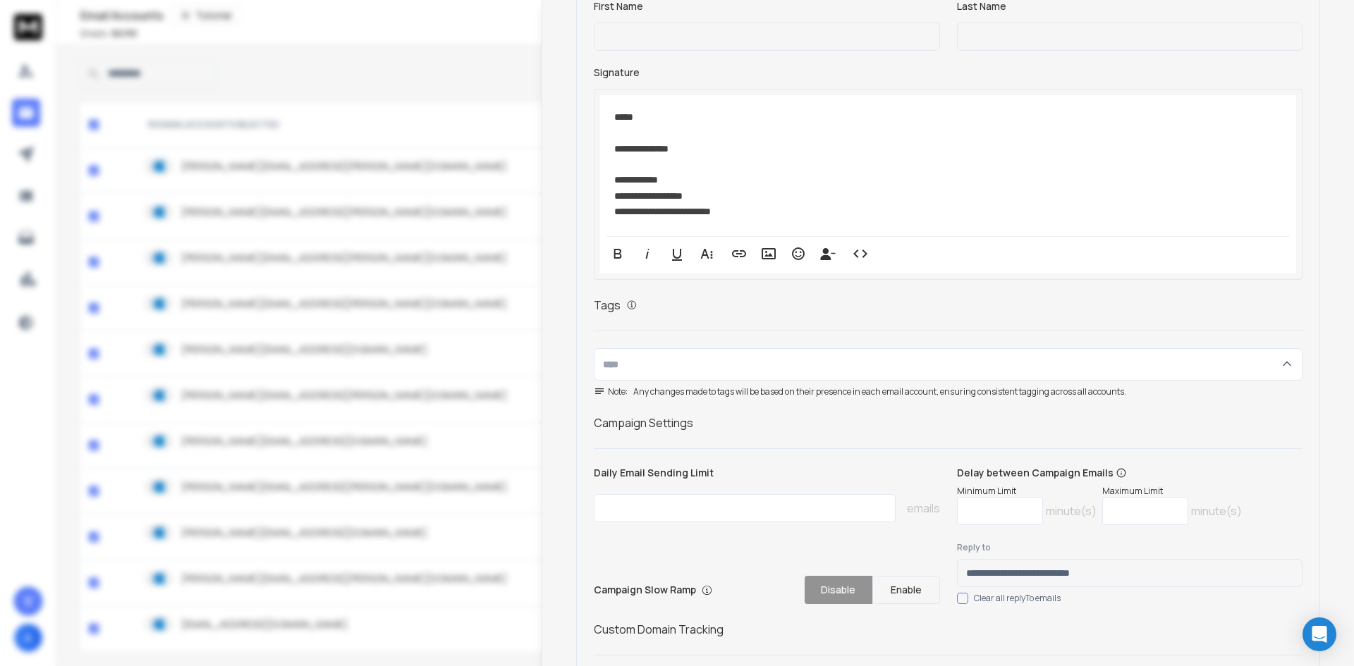
click at [757, 214] on div "**********" at bounding box center [946, 212] width 664 height 16
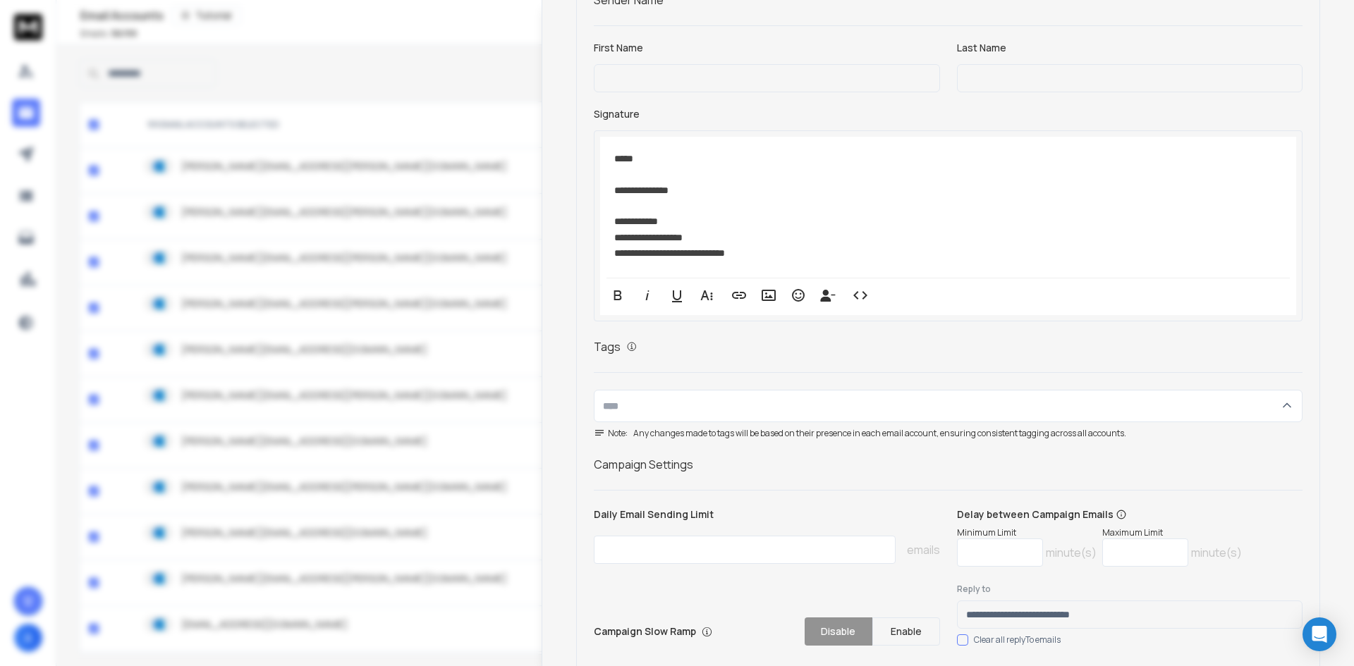
scroll to position [67, 0]
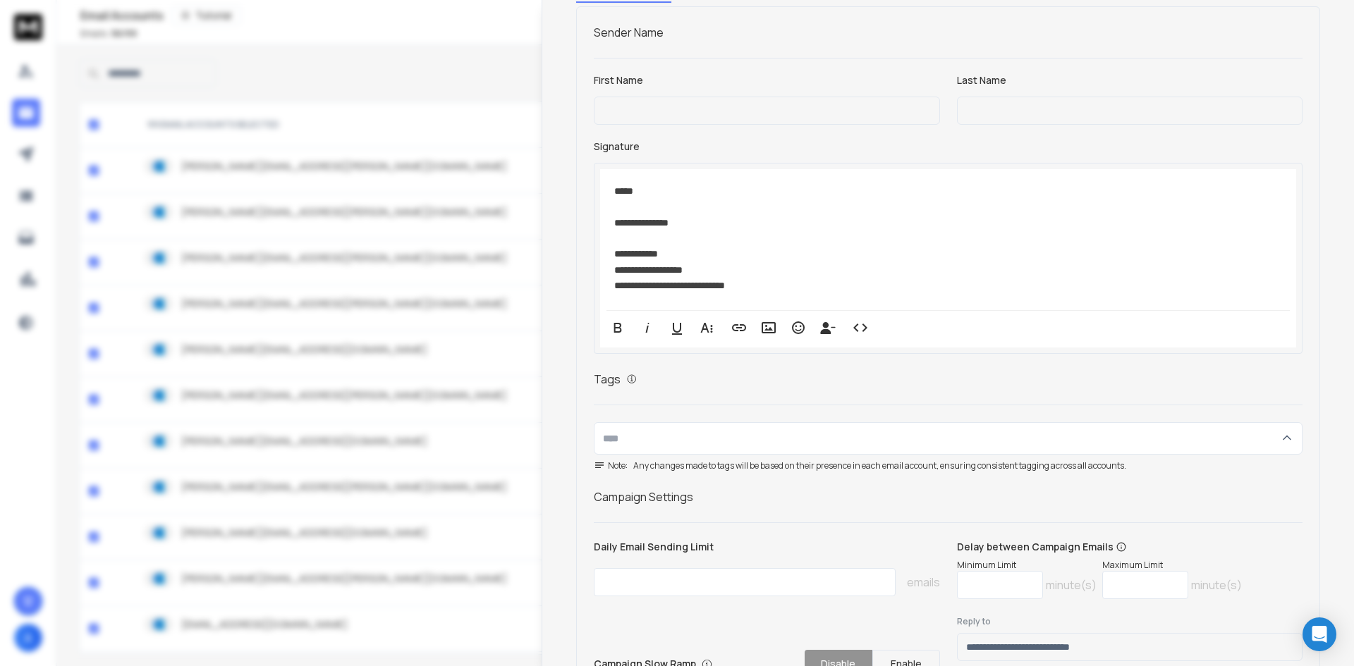
click at [647, 233] on div at bounding box center [948, 239] width 668 height 16
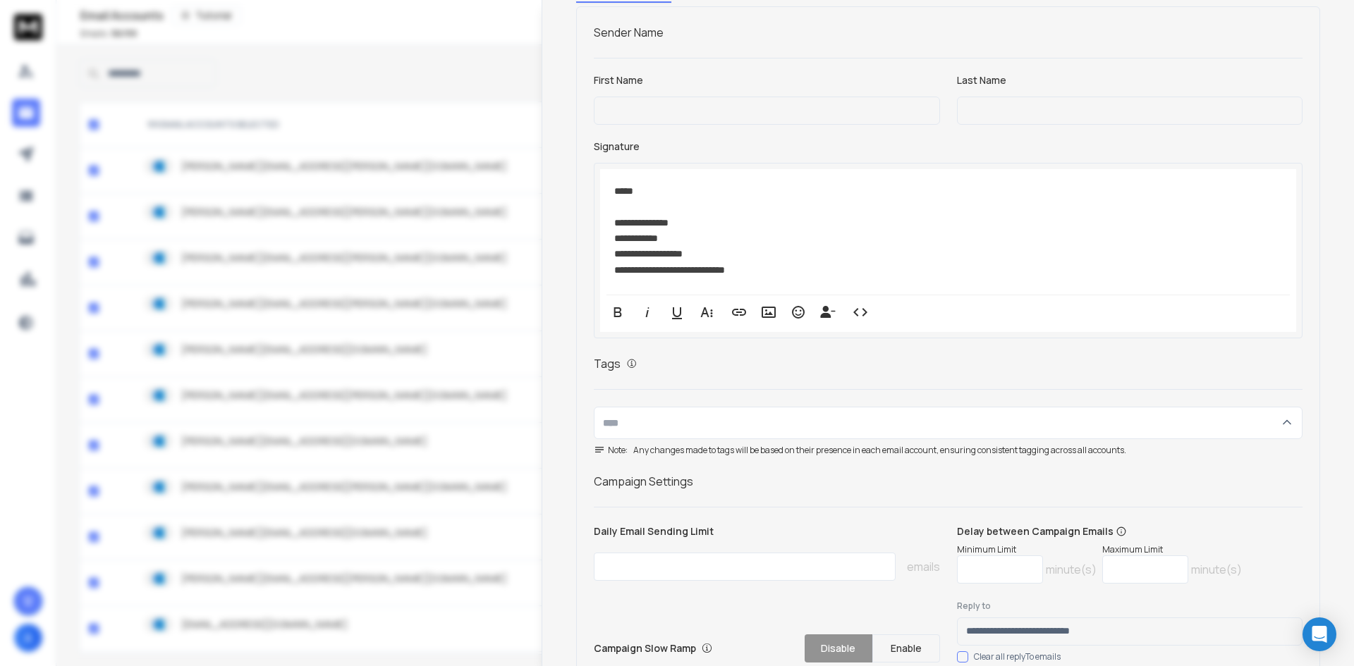
click at [705, 239] on div "**********" at bounding box center [946, 239] width 664 height 16
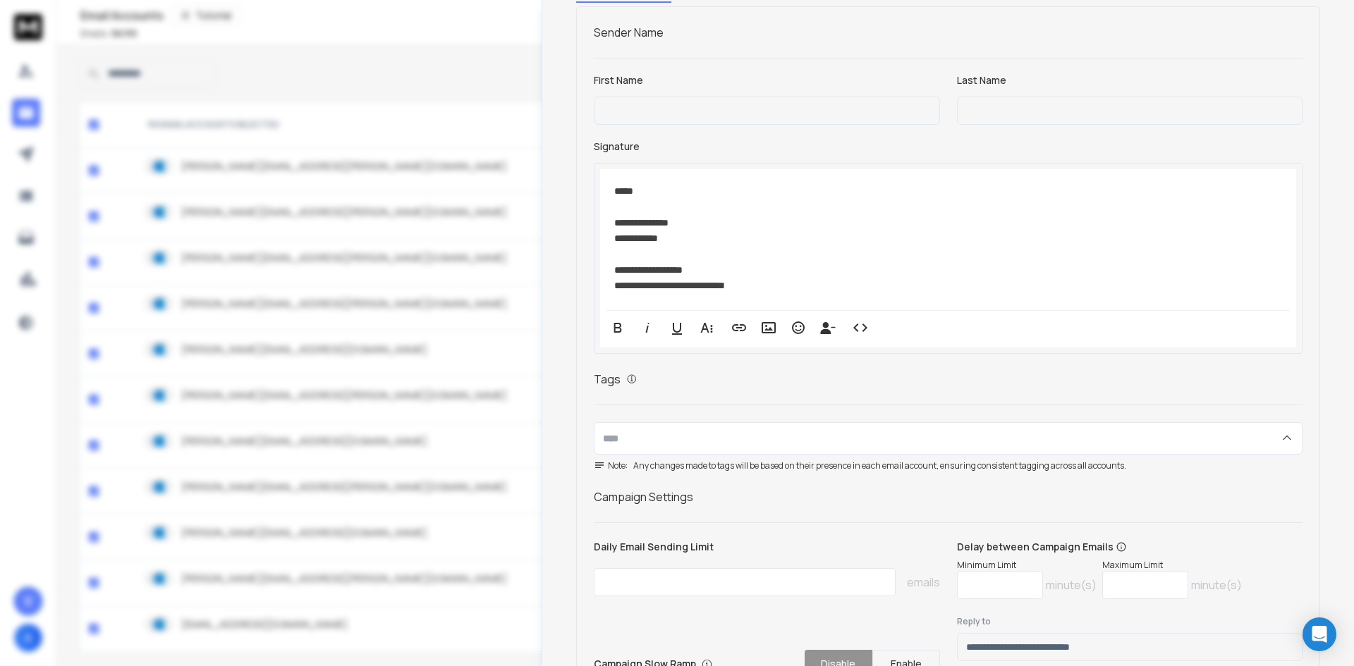
click at [869, 274] on div "**********" at bounding box center [946, 270] width 664 height 16
click at [613, 272] on div "**********" at bounding box center [948, 238] width 696 height 138
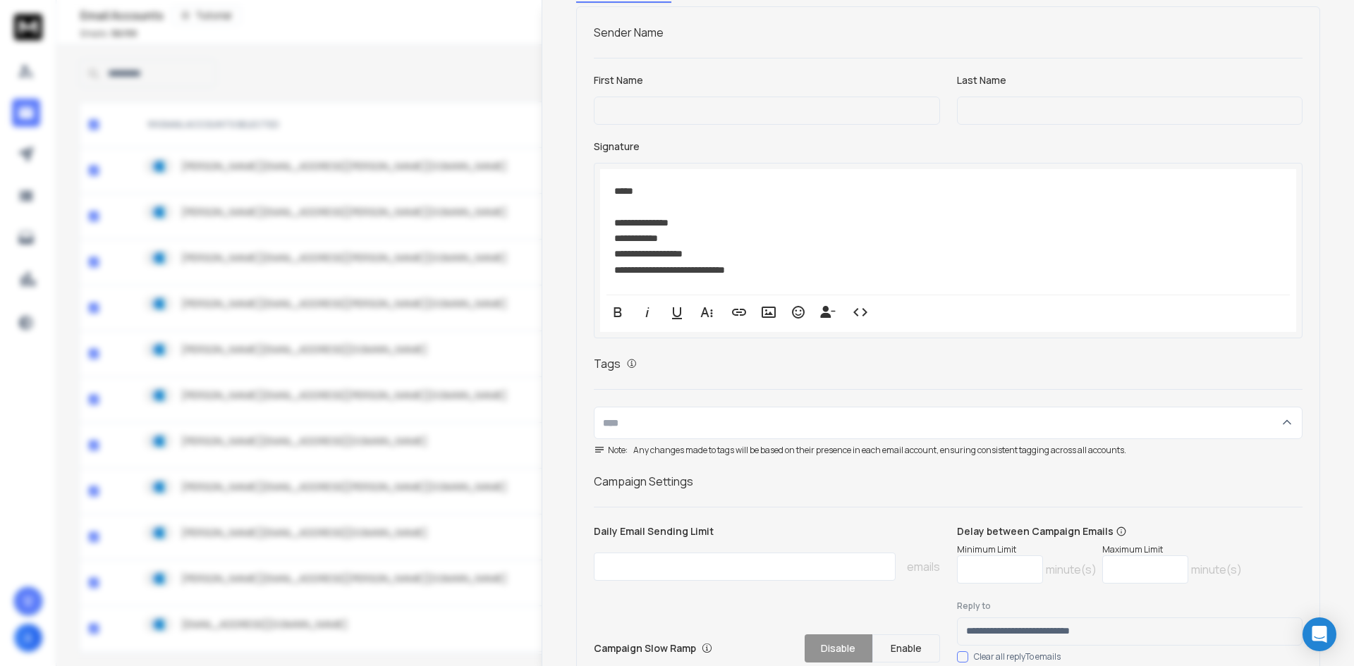
click at [712, 237] on div "**********" at bounding box center [946, 239] width 664 height 16
drag, startPoint x: 699, startPoint y: 240, endPoint x: 597, endPoint y: 231, distance: 101.9
click at [599, 230] on div "**********" at bounding box center [948, 251] width 709 height 176
click at [698, 241] on div "**********" at bounding box center [946, 239] width 664 height 16
click at [681, 236] on div "**********" at bounding box center [946, 239] width 664 height 16
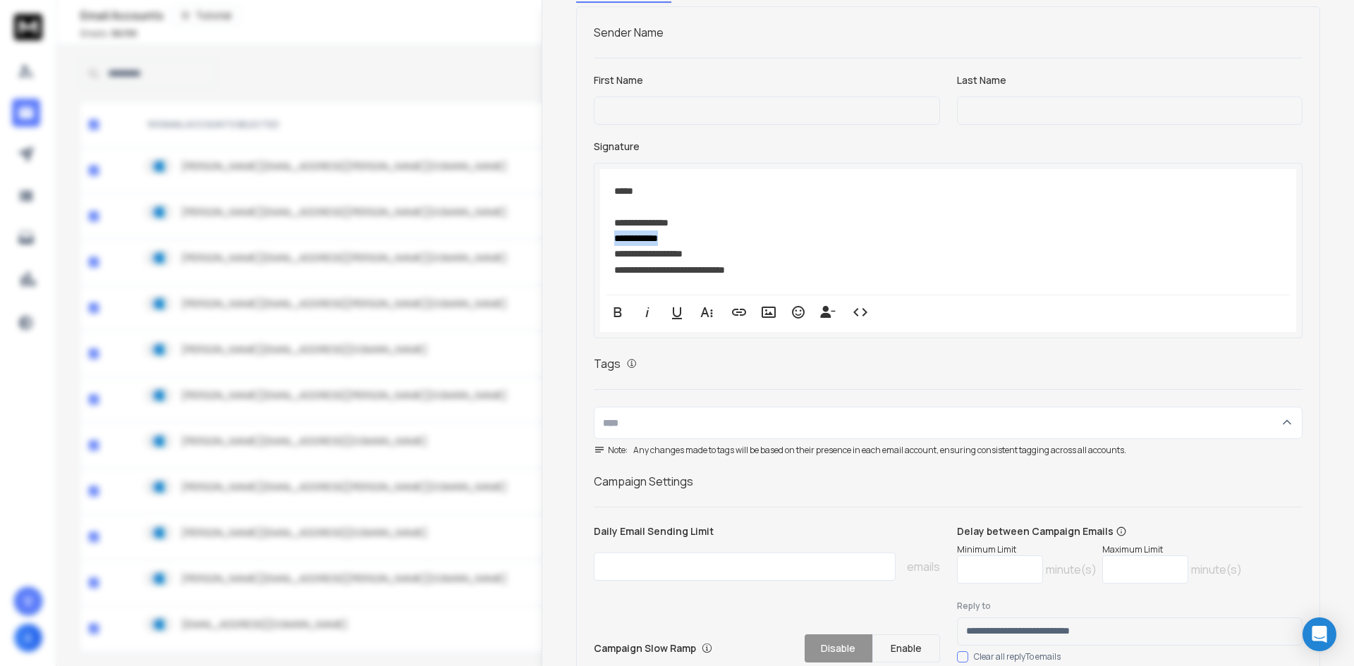
drag, startPoint x: 680, startPoint y: 239, endPoint x: 573, endPoint y: 238, distance: 107.2
click at [573, 235] on div "**********" at bounding box center [948, 397] width 778 height 895
copy div "**********"
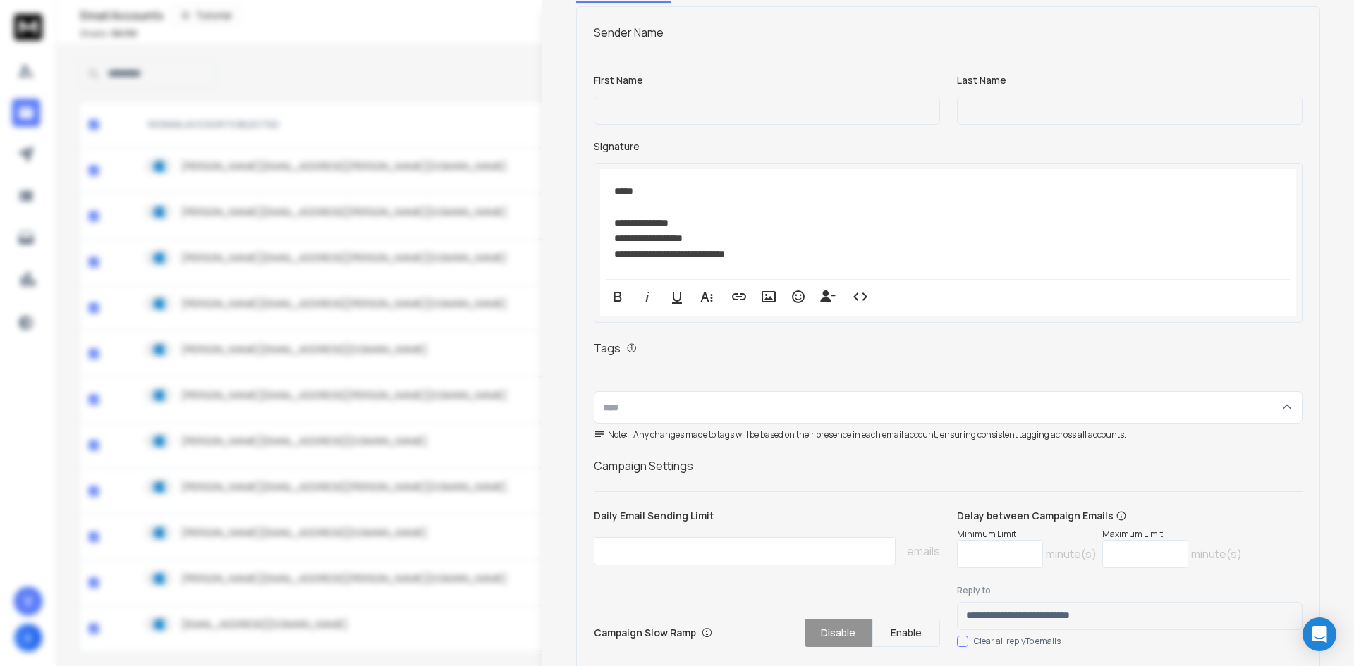
click at [726, 235] on div "**********" at bounding box center [946, 239] width 664 height 16
drag, startPoint x: 931, startPoint y: 229, endPoint x: 923, endPoint y: 227, distance: 8.0
click at [925, 228] on div "**********" at bounding box center [946, 223] width 664 height 16
click at [927, 233] on div "**********" at bounding box center [946, 239] width 664 height 16
click at [716, 236] on div "**********" at bounding box center [946, 239] width 664 height 16
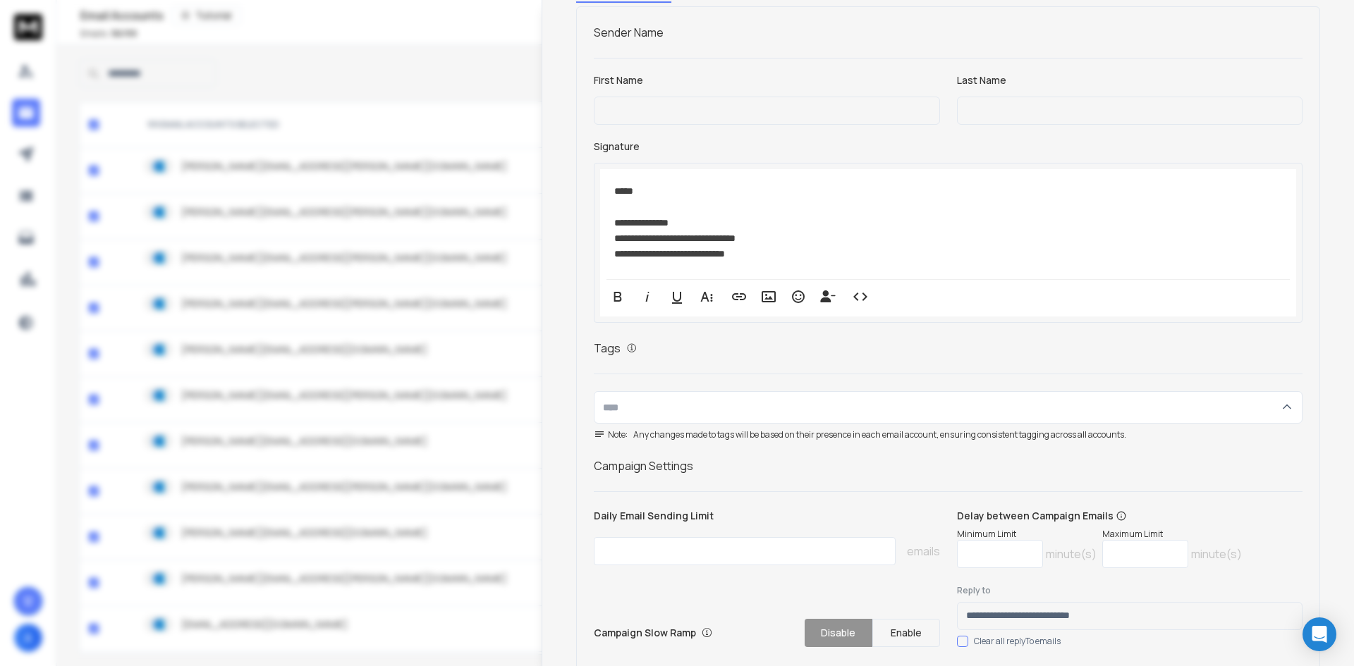
click at [716, 237] on div "**********" at bounding box center [946, 239] width 664 height 16
click at [849, 244] on div "**********" at bounding box center [946, 239] width 664 height 16
click at [868, 251] on div "**********" at bounding box center [946, 254] width 664 height 16
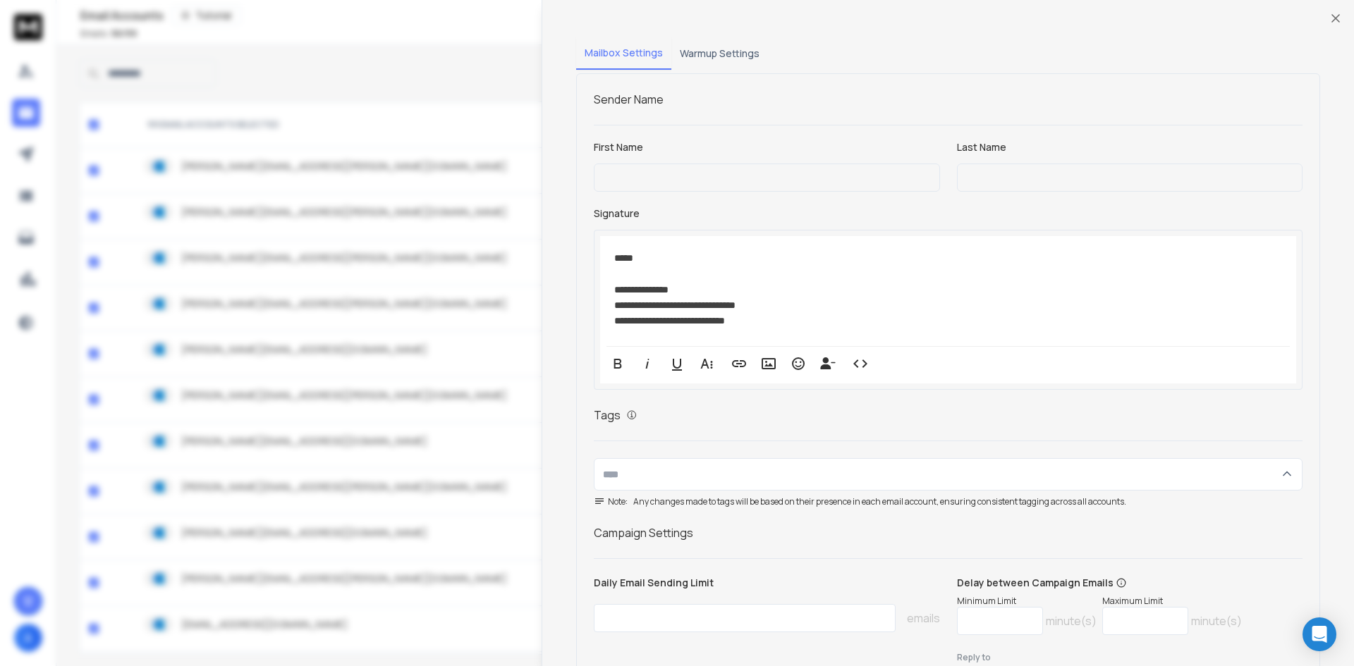
scroll to position [247, 0]
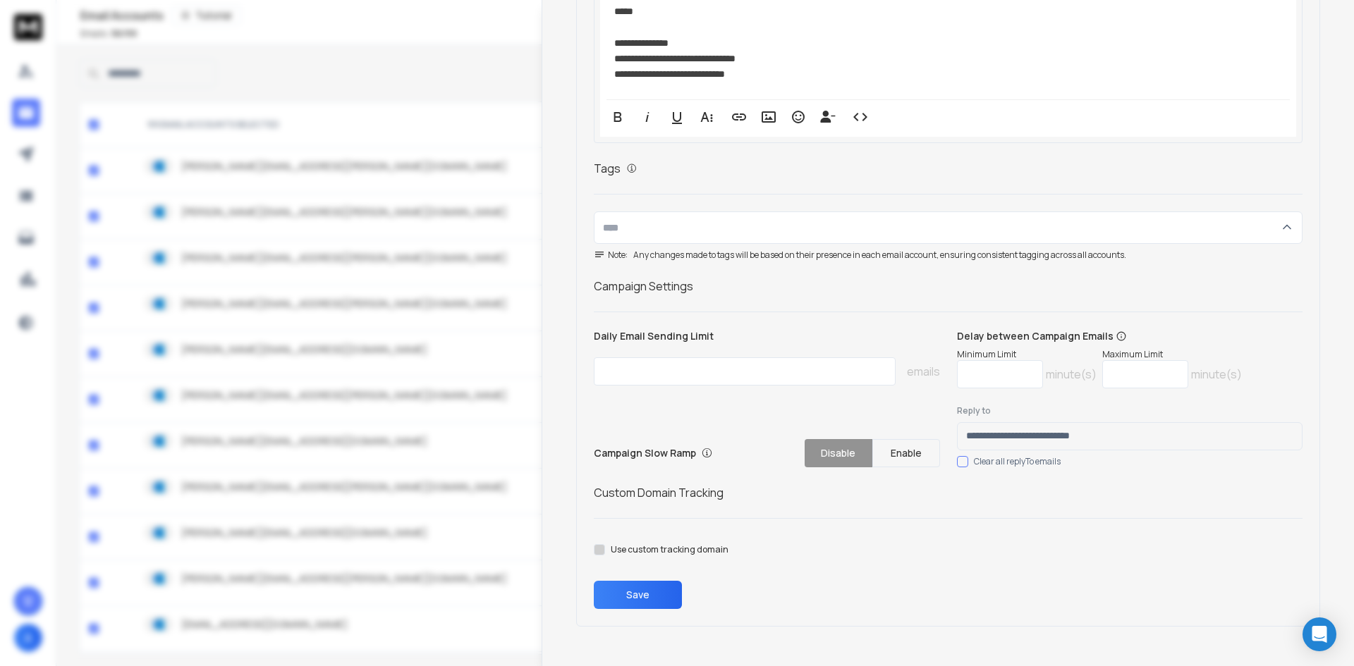
click at [626, 608] on button "Save" at bounding box center [638, 595] width 88 height 28
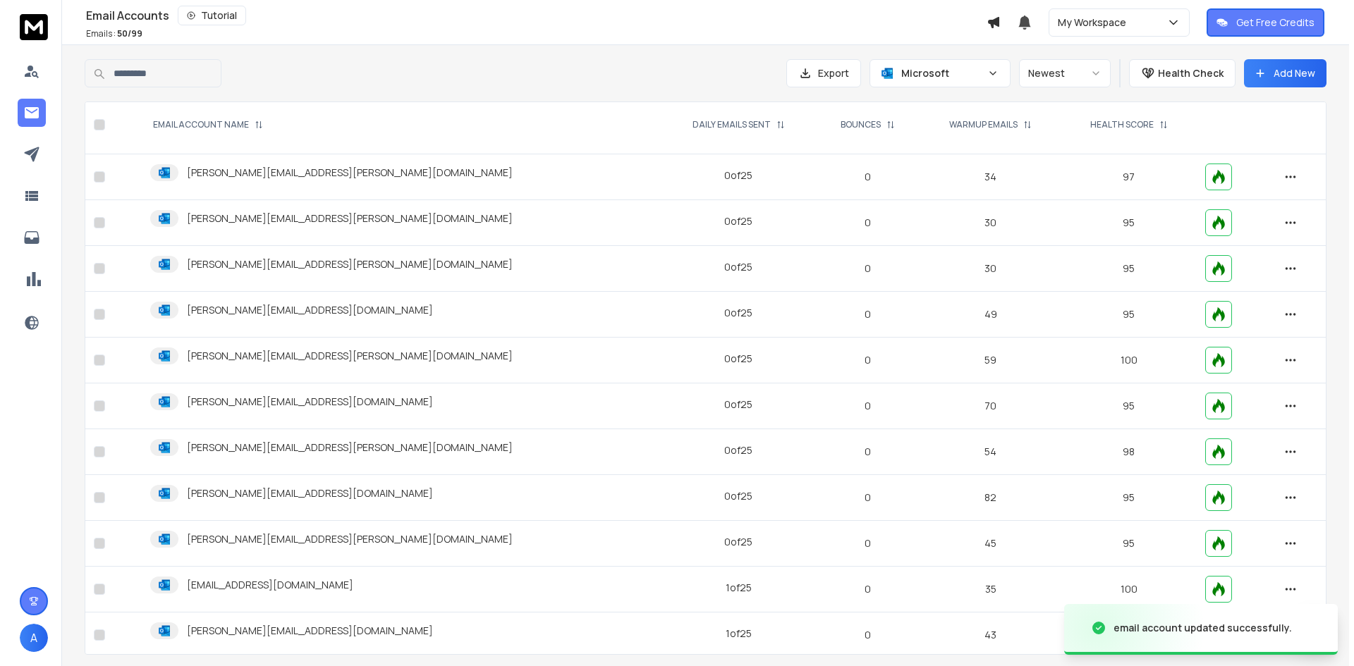
scroll to position [71, 0]
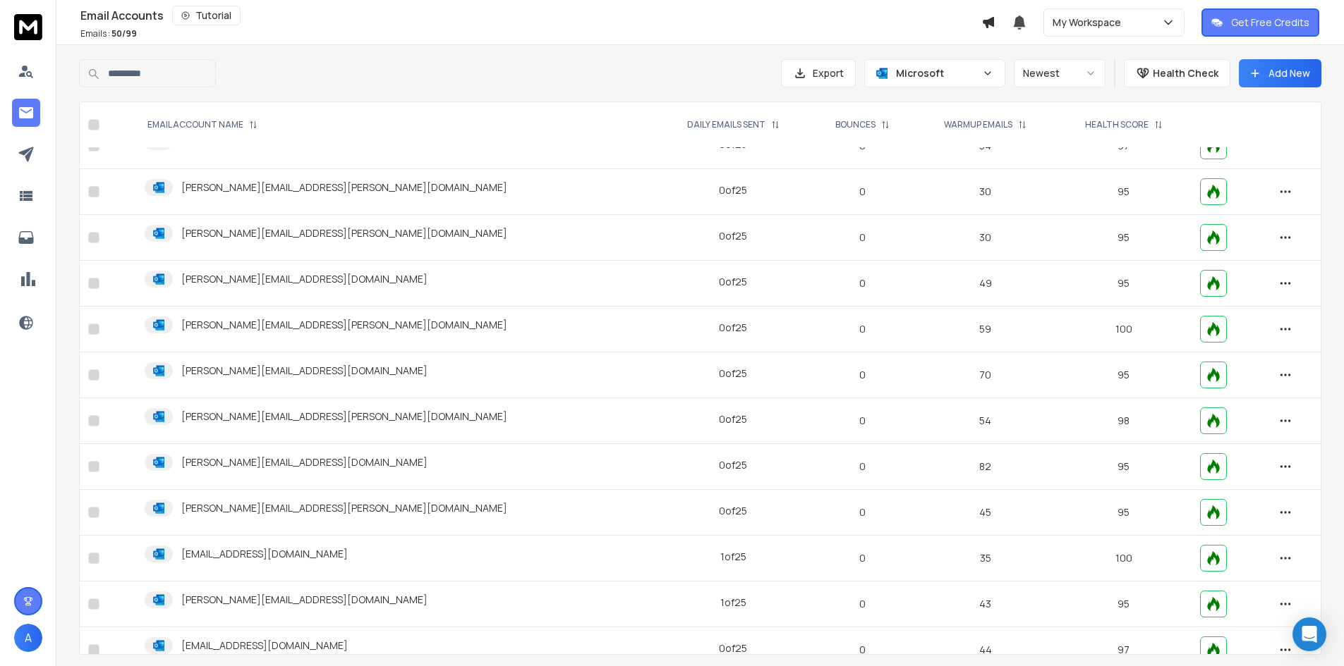
click at [934, 68] on p "Microsoft" at bounding box center [936, 73] width 80 height 14
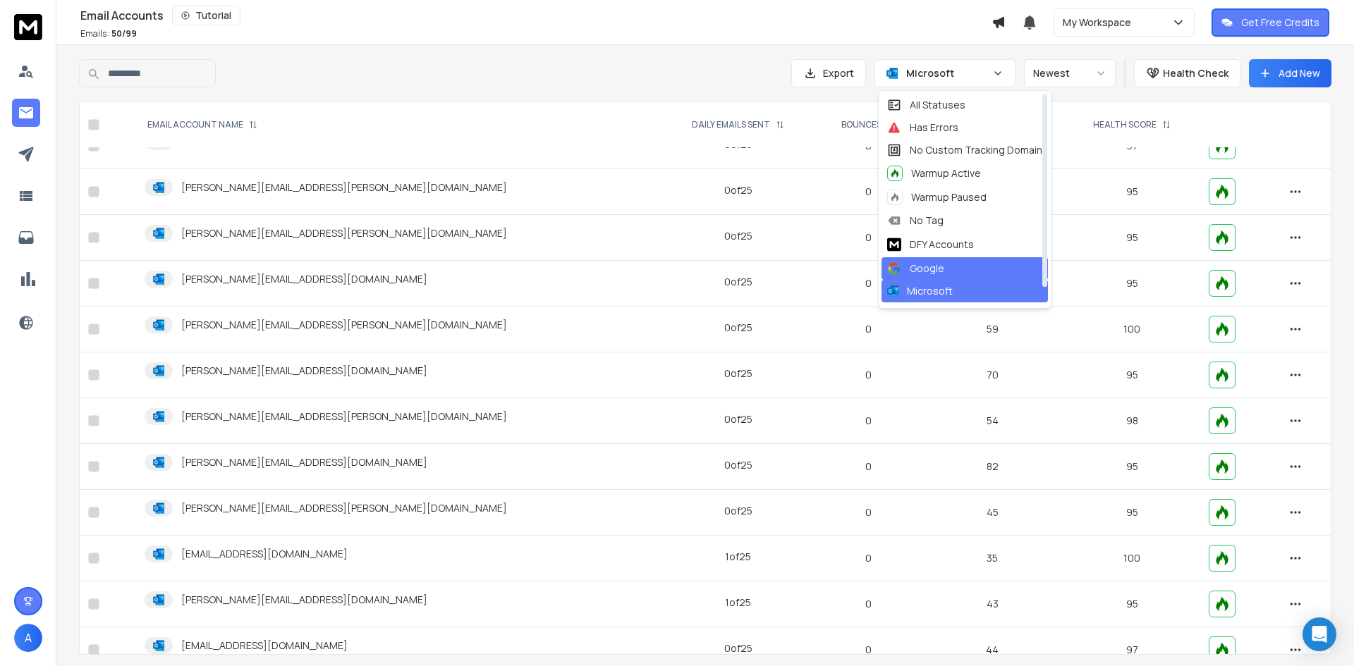
click at [958, 274] on div "Google" at bounding box center [965, 268] width 166 height 23
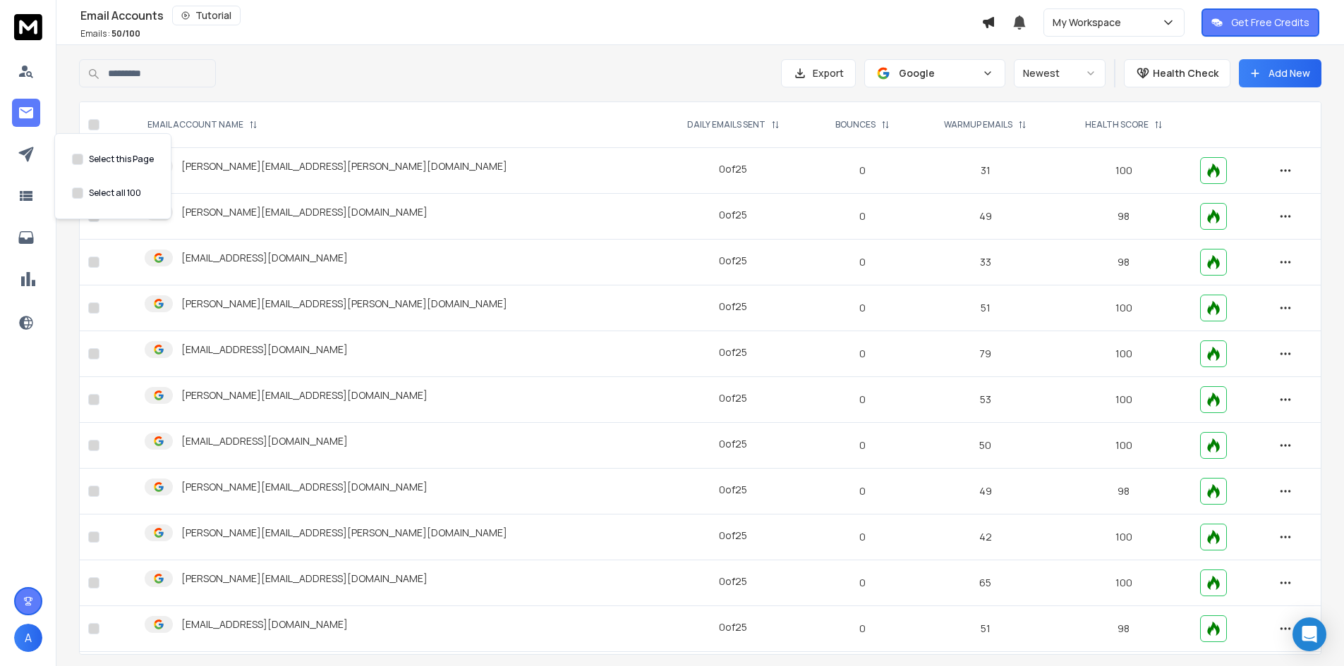
click at [75, 196] on button "Select this Page" at bounding box center [77, 193] width 11 height 11
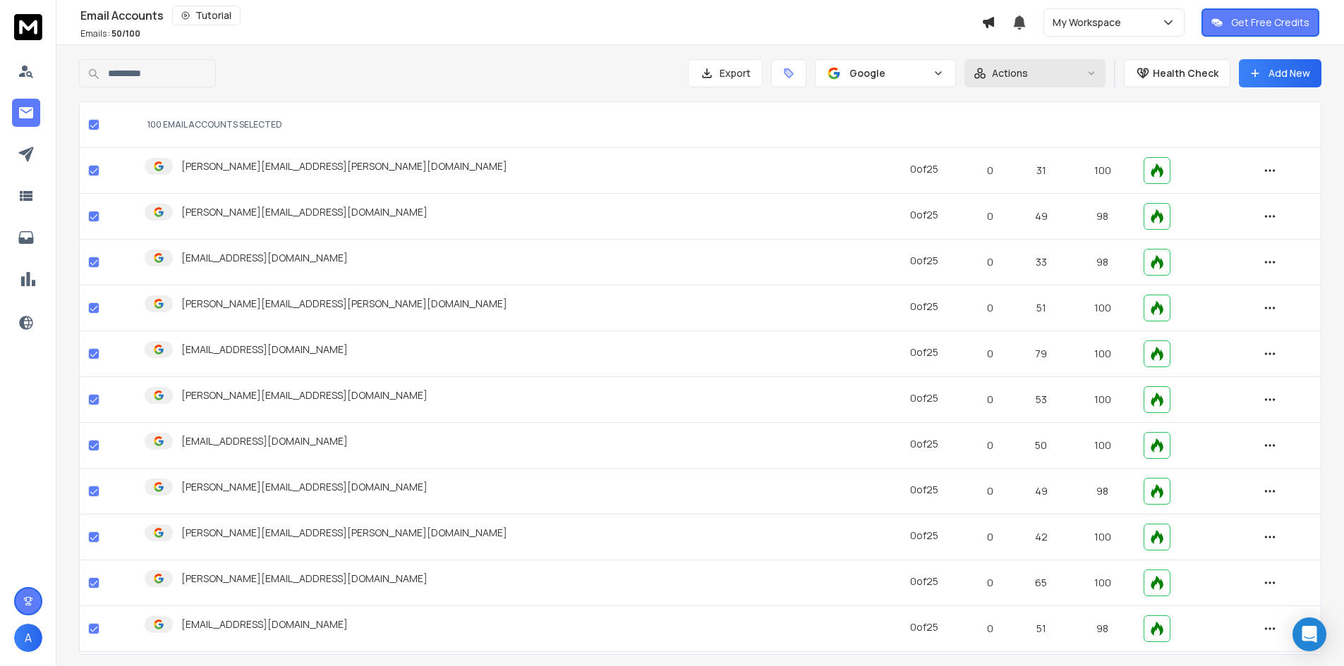
click at [1021, 84] on button "Actions" at bounding box center [1034, 73] width 141 height 28
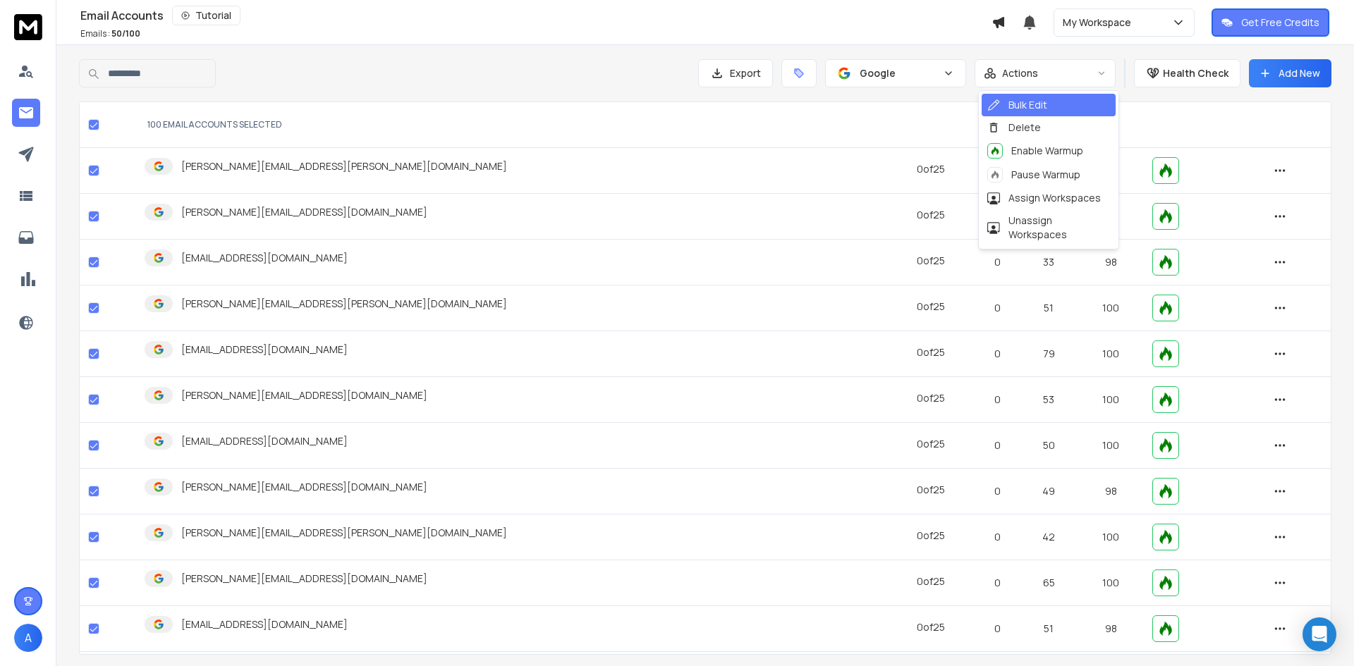
click at [1044, 106] on div "Bulk Edit" at bounding box center [1017, 105] width 60 height 14
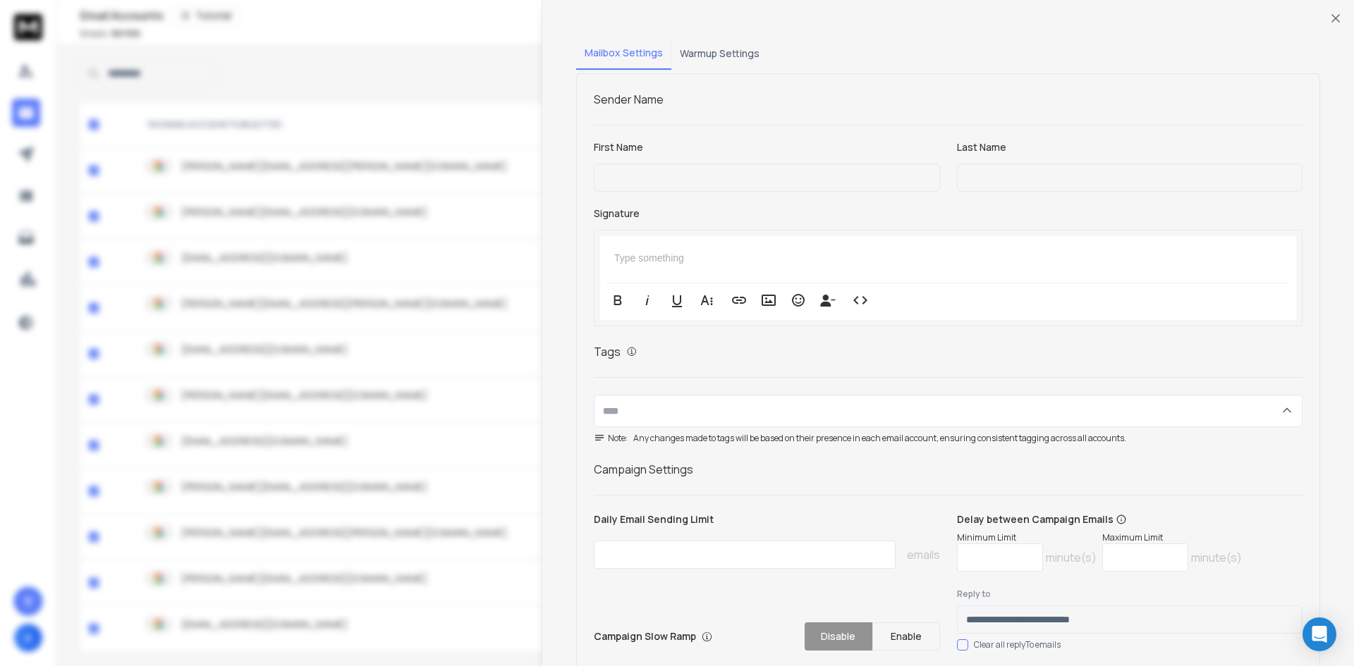
click at [659, 251] on div at bounding box center [948, 258] width 696 height 44
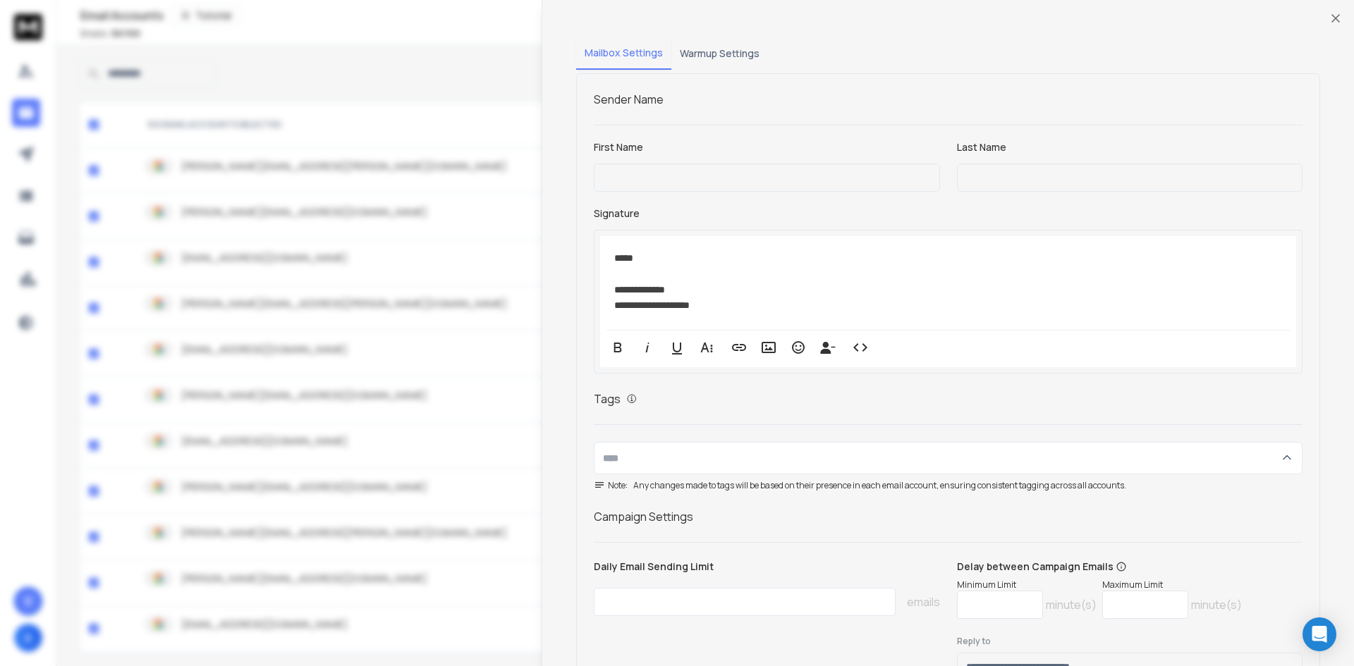
click at [720, 303] on div "**********" at bounding box center [946, 306] width 664 height 16
click at [742, 308] on div "**********" at bounding box center [946, 306] width 664 height 16
click at [796, 291] on div "**********" at bounding box center [946, 290] width 664 height 16
click at [783, 306] on div "**********" at bounding box center [946, 306] width 664 height 16
click at [821, 308] on div "**********" at bounding box center [946, 306] width 664 height 16
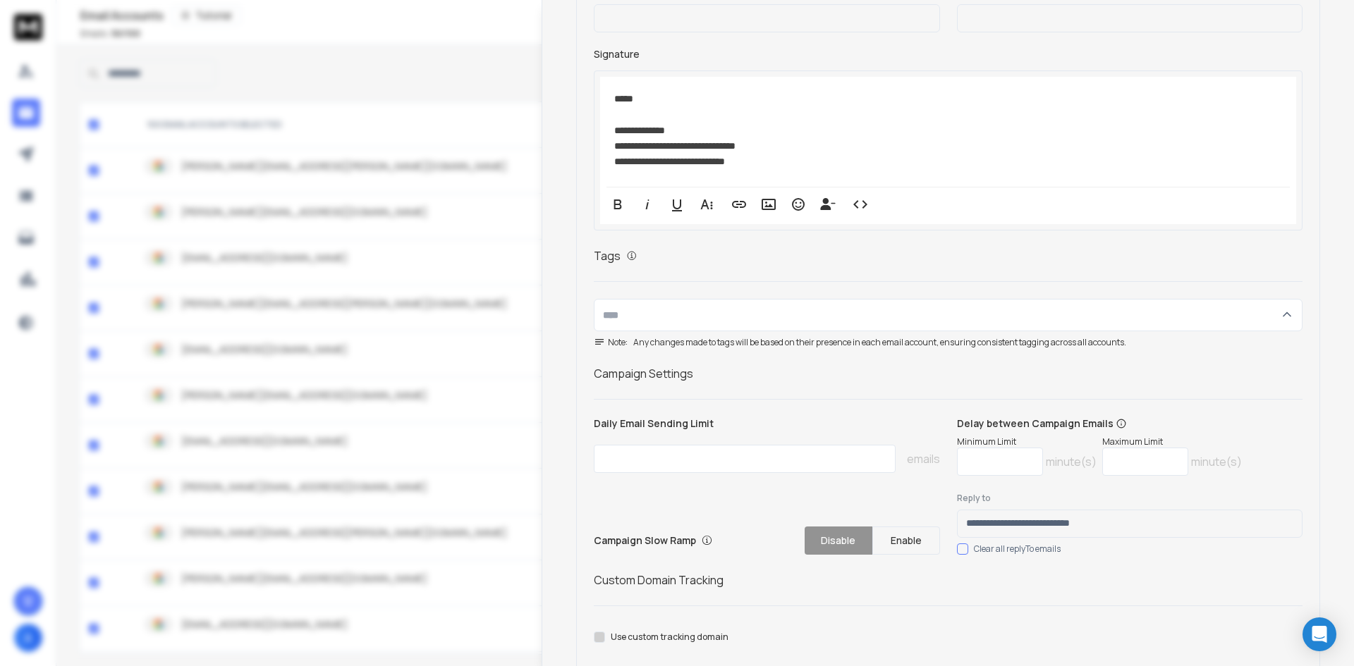
scroll to position [247, 0]
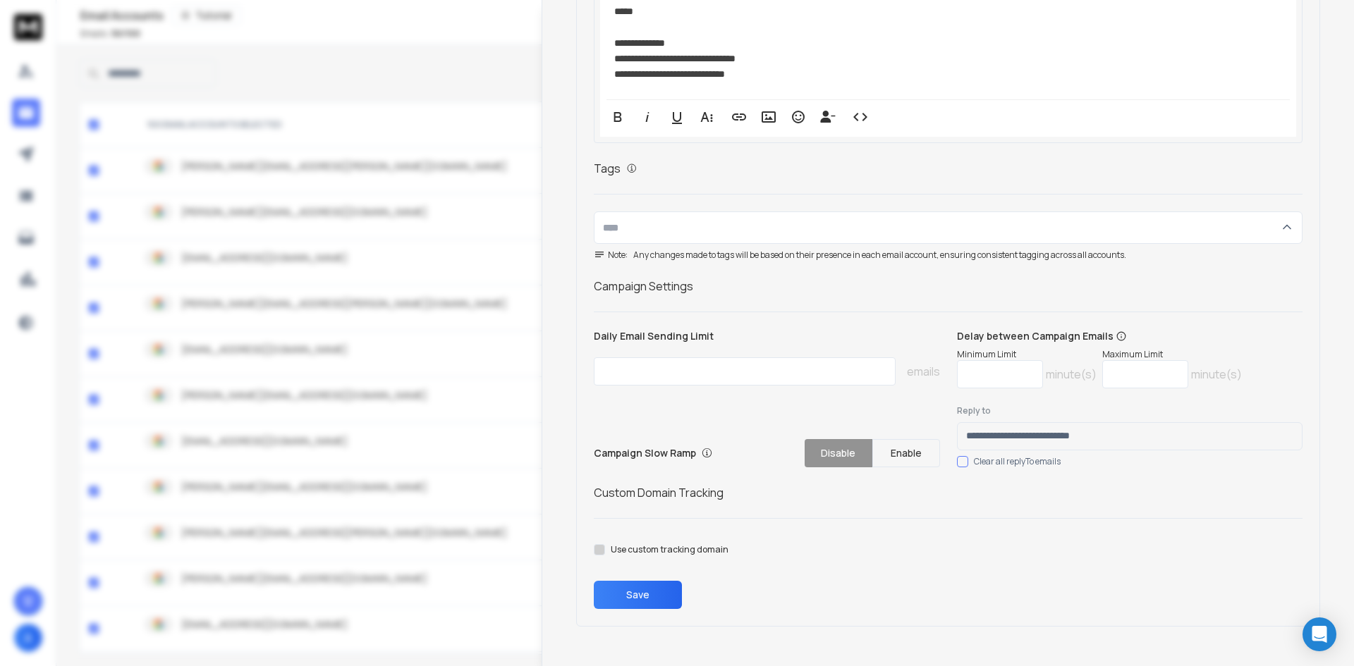
click at [669, 585] on button "Save" at bounding box center [638, 595] width 88 height 28
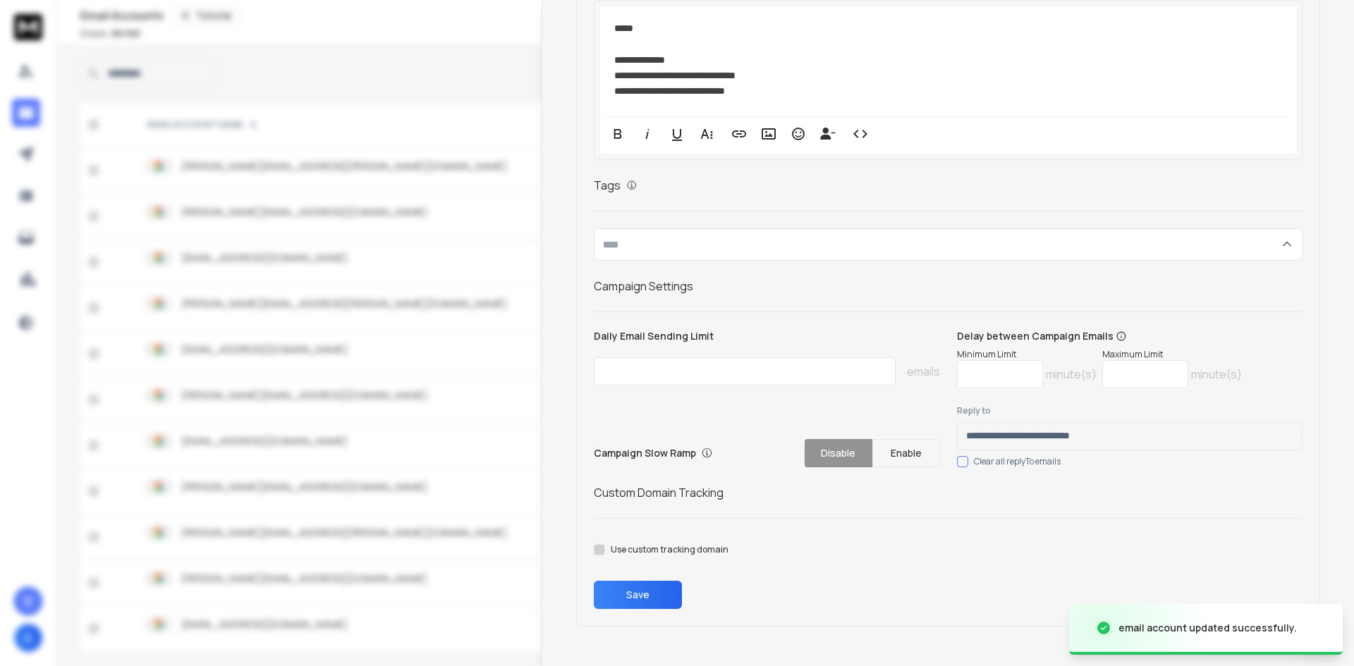
scroll to position [230, 0]
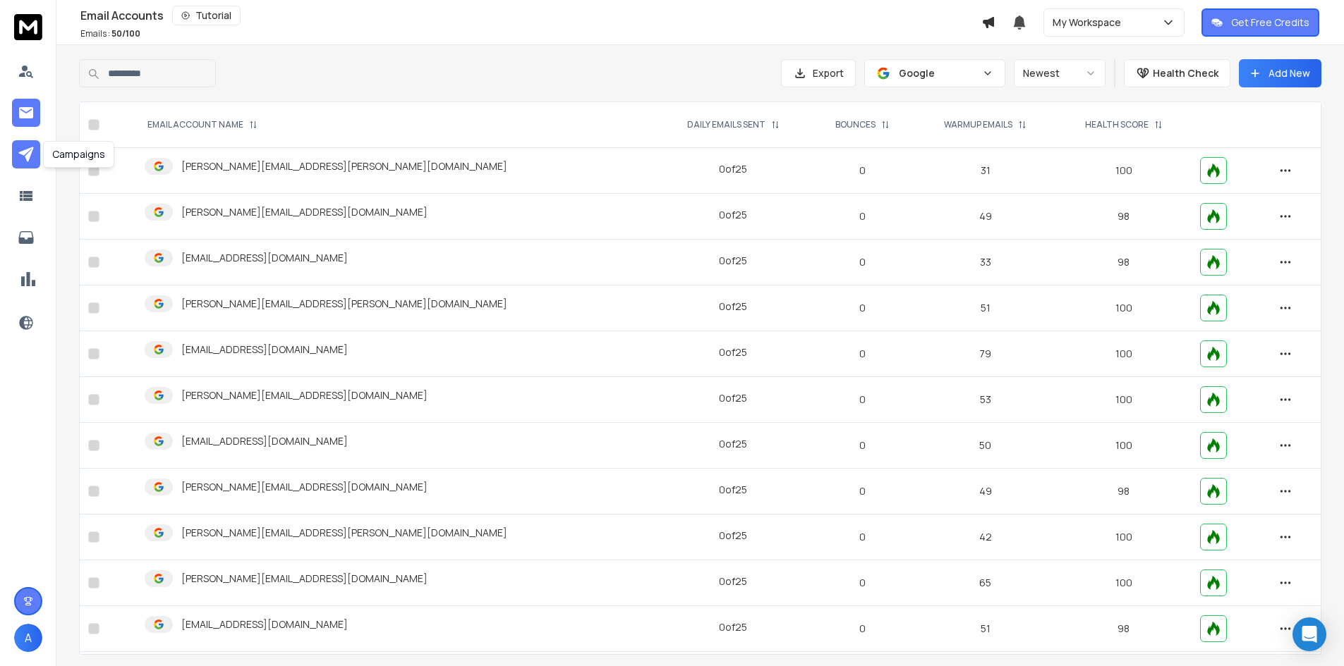
click at [27, 156] on icon at bounding box center [25, 154] width 15 height 15
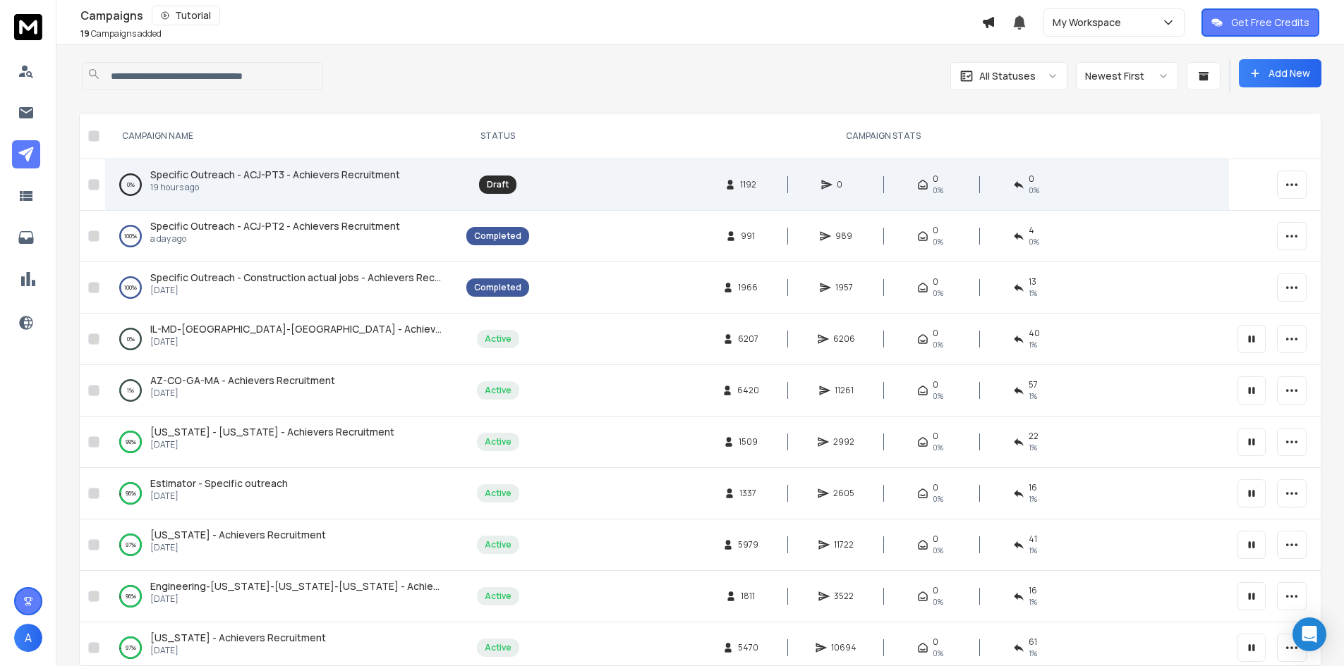
click at [335, 190] on p "19 hours ago" at bounding box center [275, 187] width 250 height 11
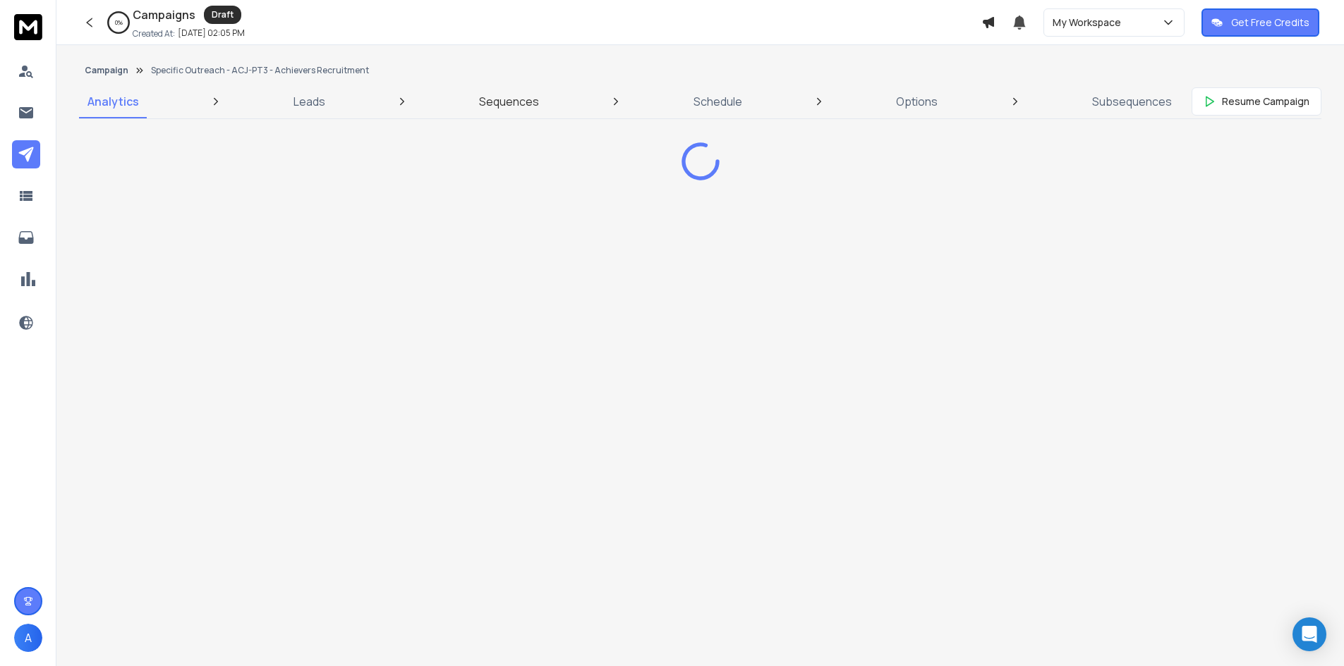
click at [499, 92] on link "Sequences" at bounding box center [508, 102] width 77 height 34
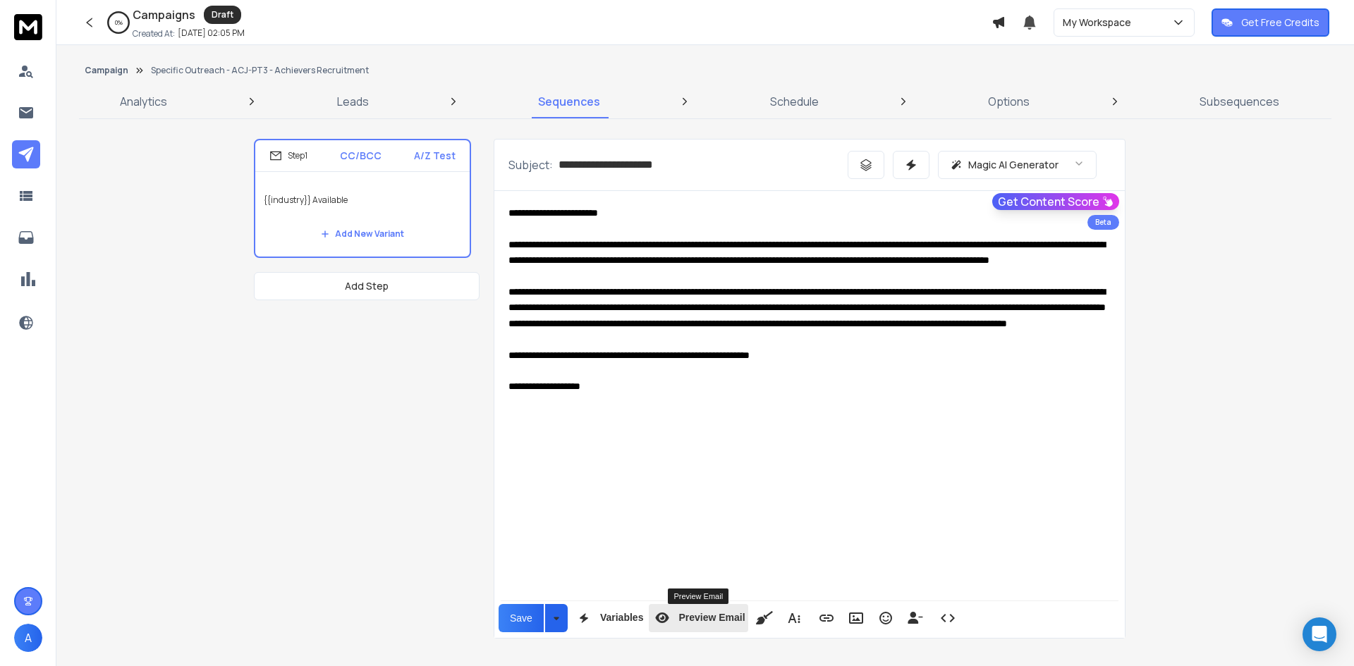
click at [704, 610] on div "Preview Email" at bounding box center [698, 618] width 99 height 23
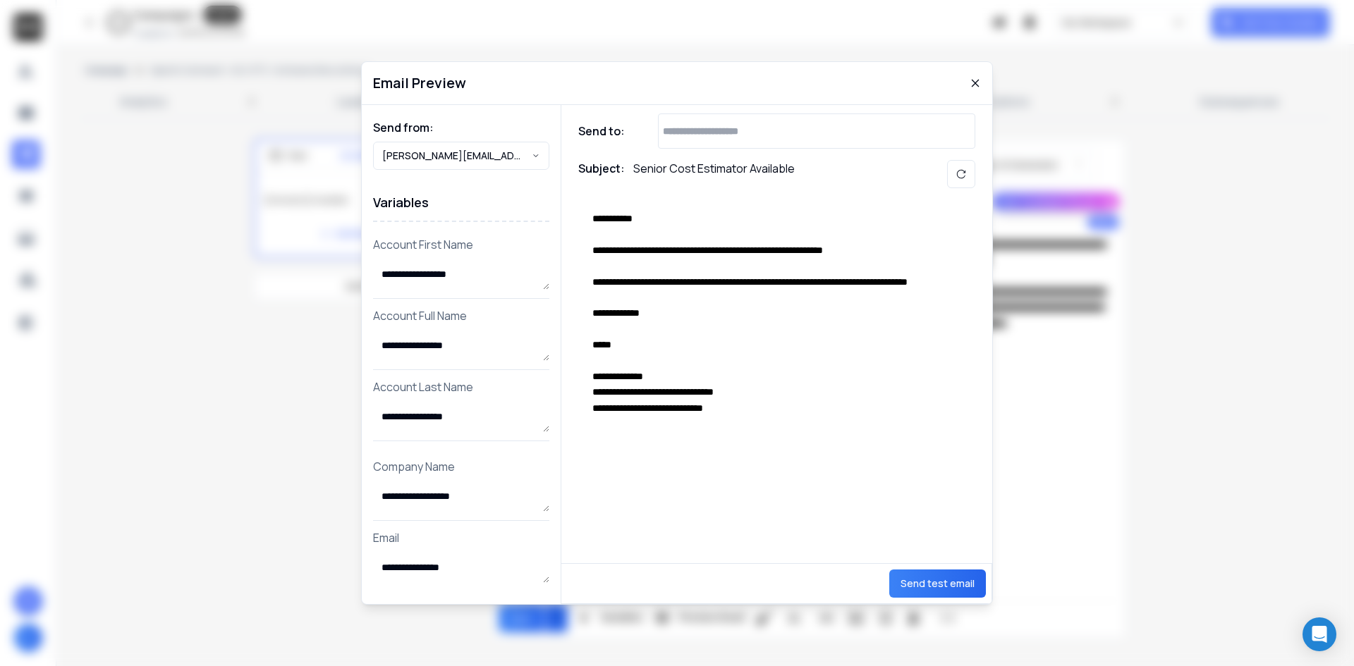
click at [1026, 344] on div "**********" at bounding box center [677, 333] width 1354 height 572
click at [978, 78] on icon at bounding box center [975, 83] width 11 height 11
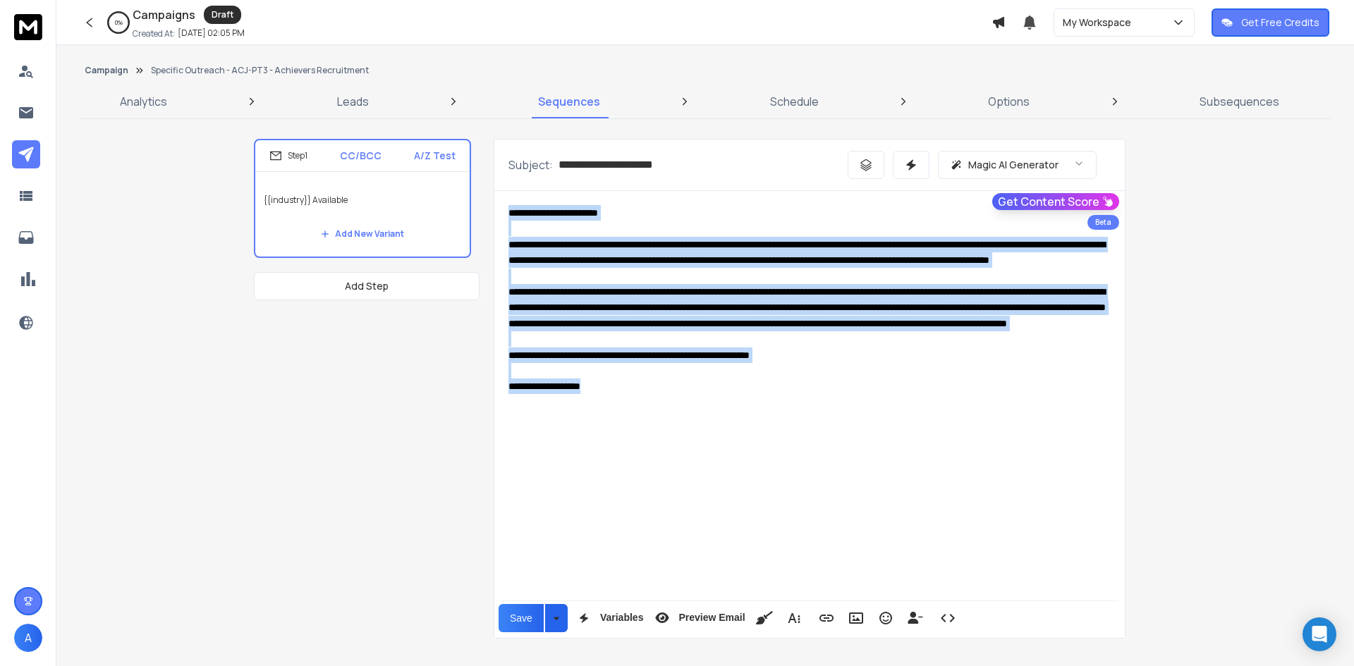
drag, startPoint x: 657, startPoint y: 458, endPoint x: 506, endPoint y: 200, distance: 298.8
click at [506, 200] on div "**********" at bounding box center [809, 391] width 631 height 400
click at [796, 628] on button "More Text" at bounding box center [794, 618] width 27 height 28
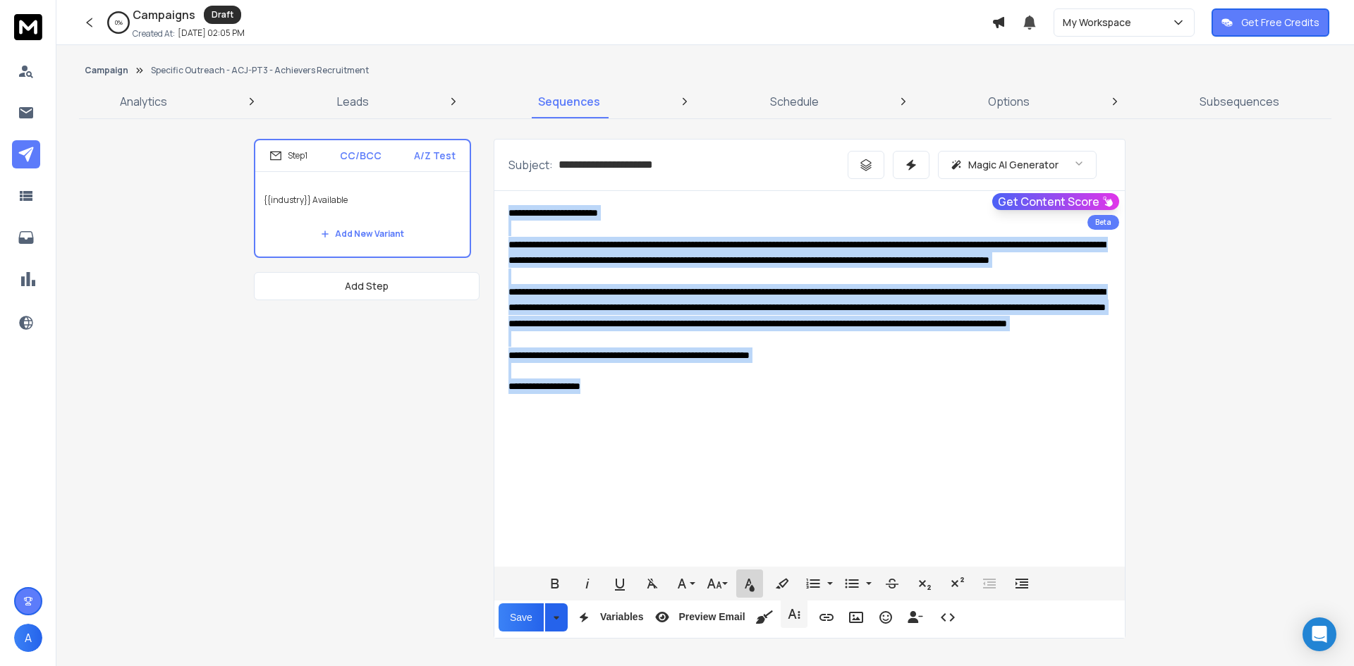
click at [752, 592] on icon "button" at bounding box center [750, 585] width 10 height 13
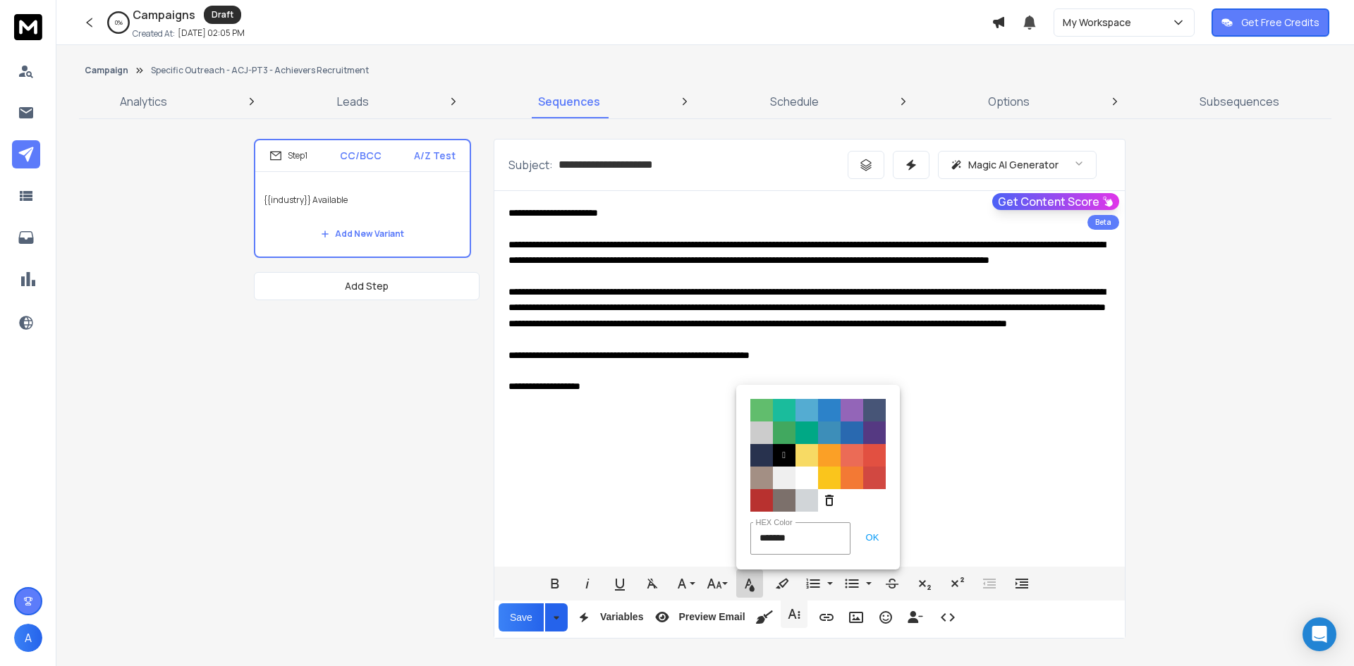
click at [1028, 482] on div "**********" at bounding box center [809, 377] width 631 height 373
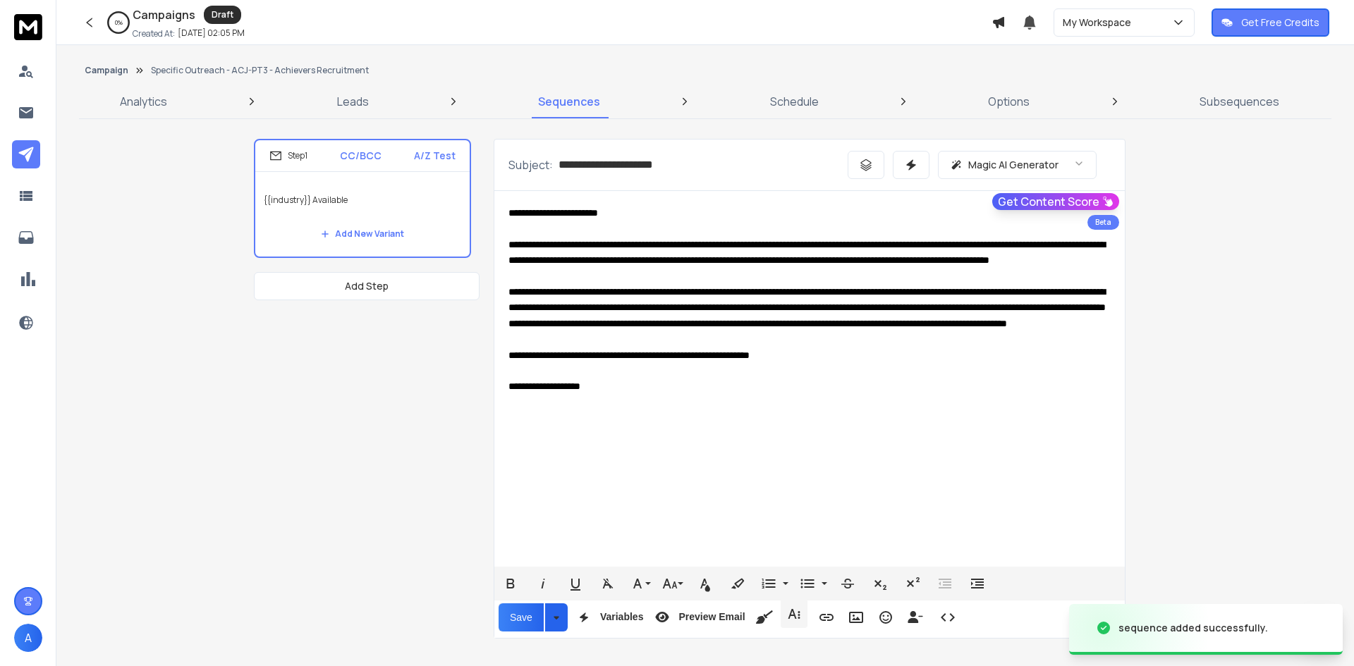
click at [126, 68] on button "Campaign" at bounding box center [107, 70] width 44 height 11
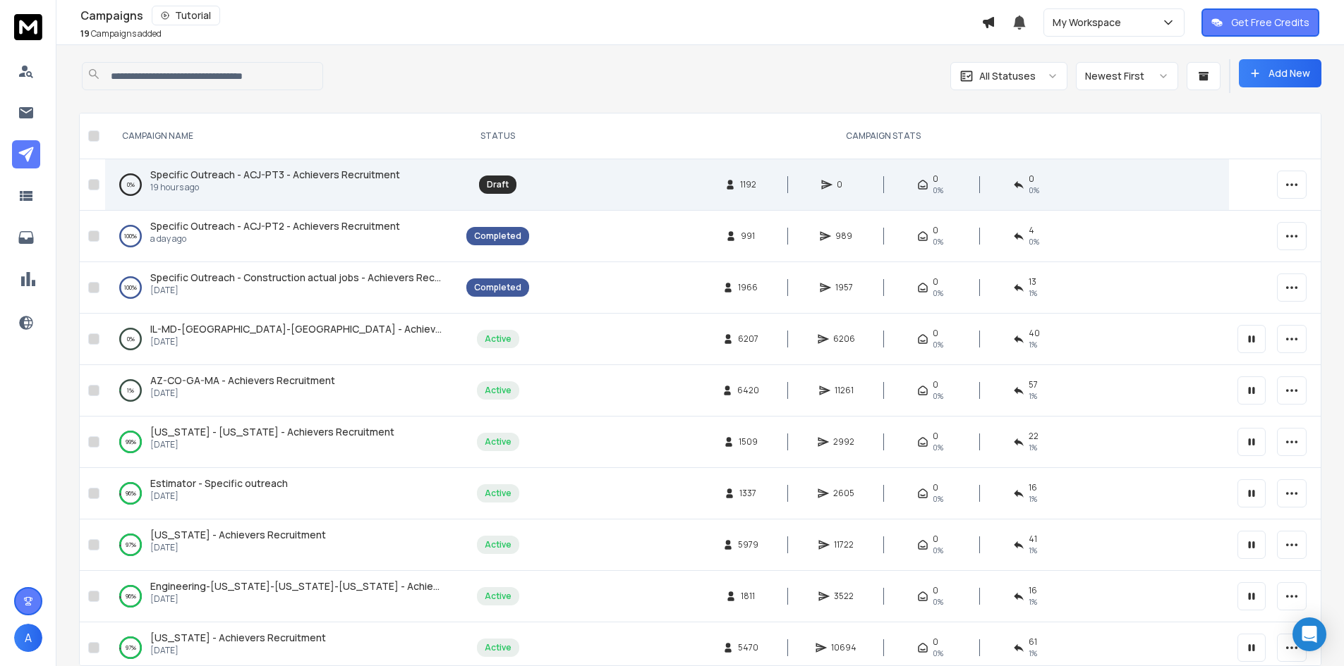
click at [277, 199] on div "Specific Outreach - ACJ-PT3 - Achievers Recruitment 19 hours ago" at bounding box center [275, 185] width 250 height 34
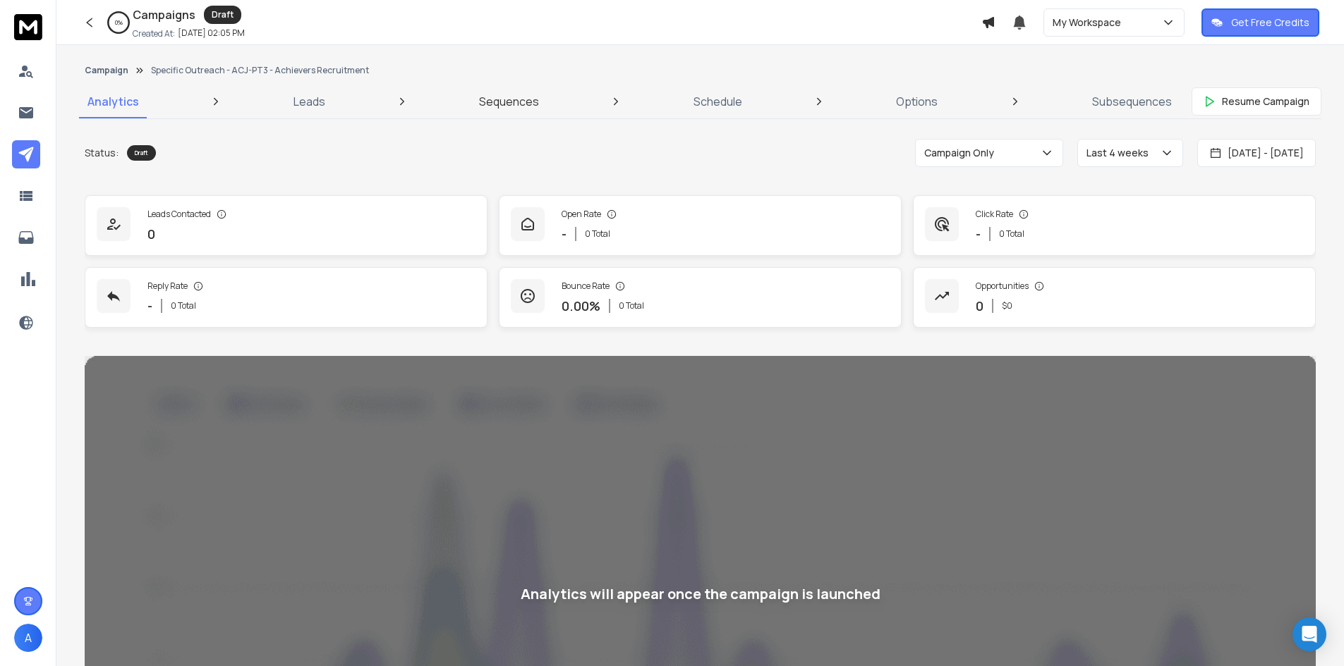
click at [516, 104] on p "Sequences" at bounding box center [509, 101] width 60 height 17
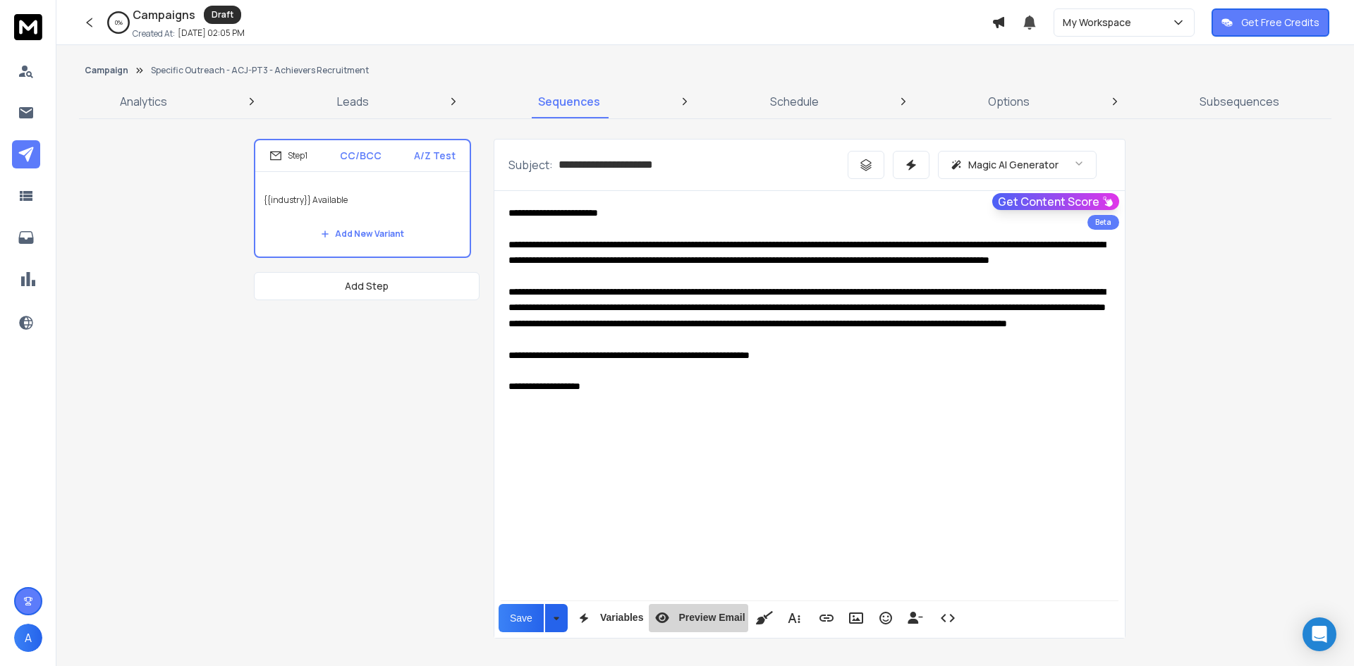
click at [685, 614] on span "Preview Email" at bounding box center [712, 618] width 72 height 12
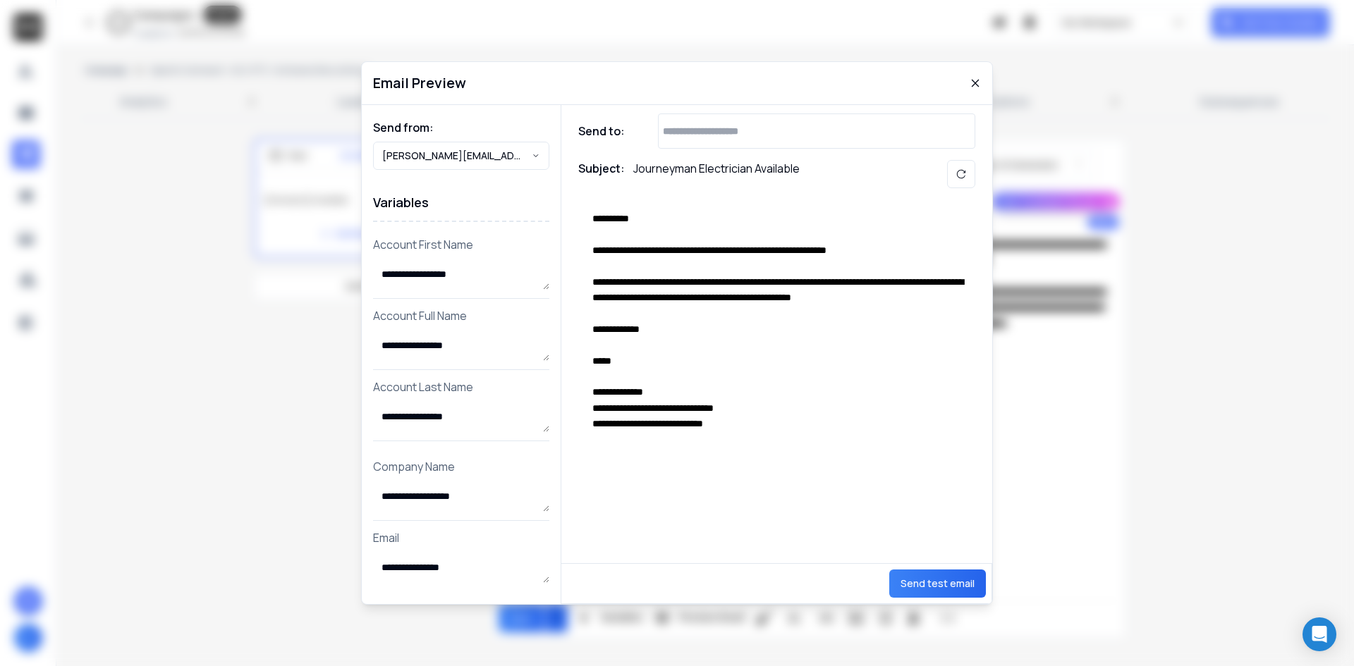
click at [1028, 436] on div "**********" at bounding box center [677, 333] width 1354 height 572
click at [954, 184] on button at bounding box center [961, 174] width 28 height 28
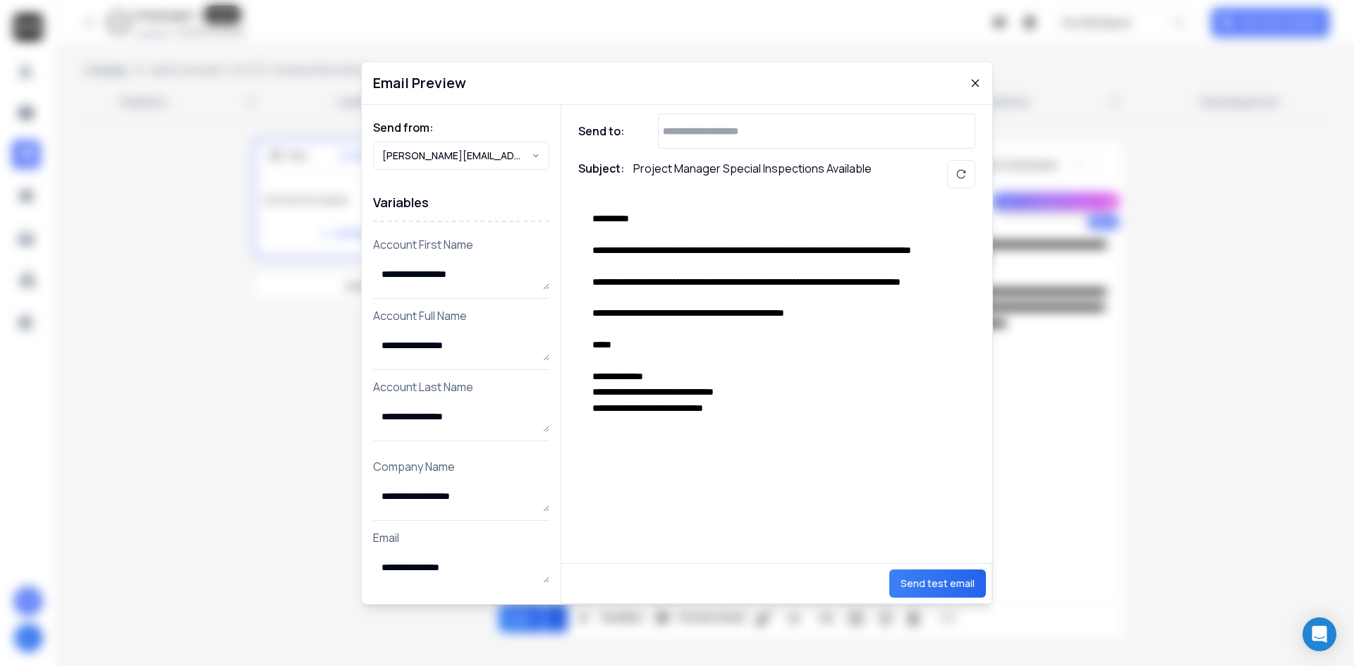
click at [1088, 324] on div "**********" at bounding box center [677, 333] width 1354 height 572
click at [990, 89] on div "Email Preview" at bounding box center [677, 83] width 631 height 42
click at [975, 87] on icon at bounding box center [975, 83] width 11 height 11
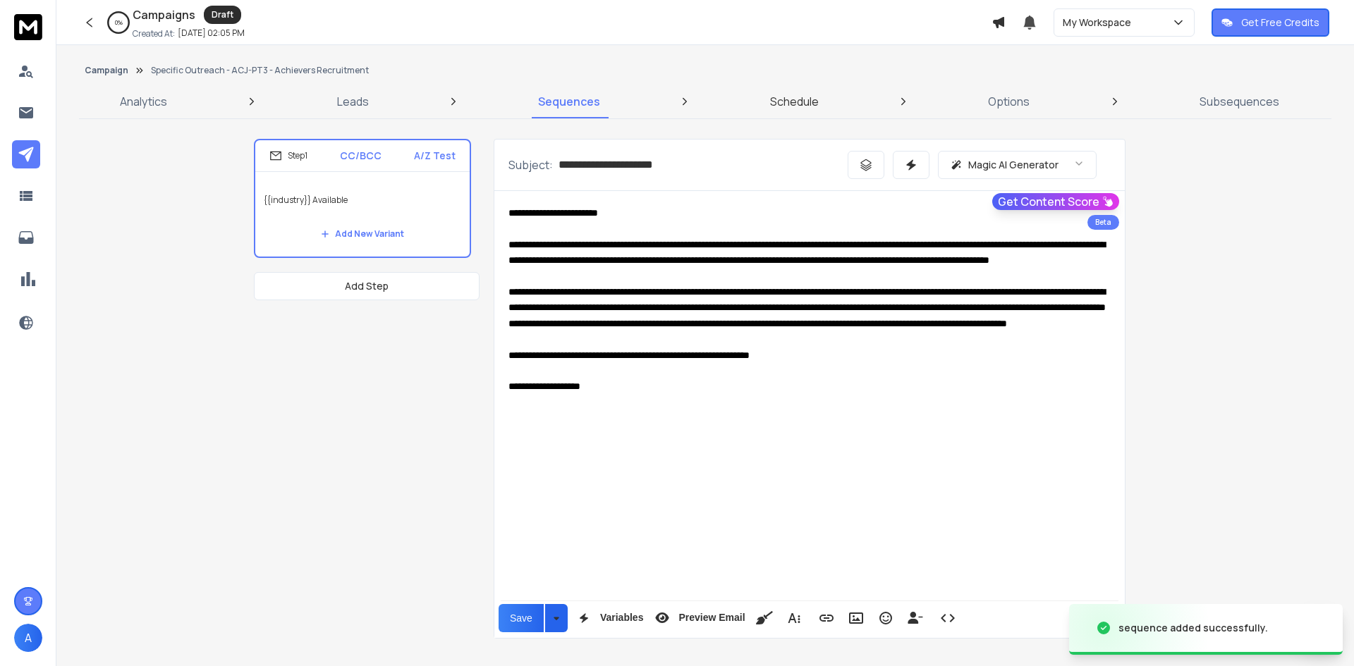
click at [799, 101] on p "Schedule" at bounding box center [794, 101] width 49 height 17
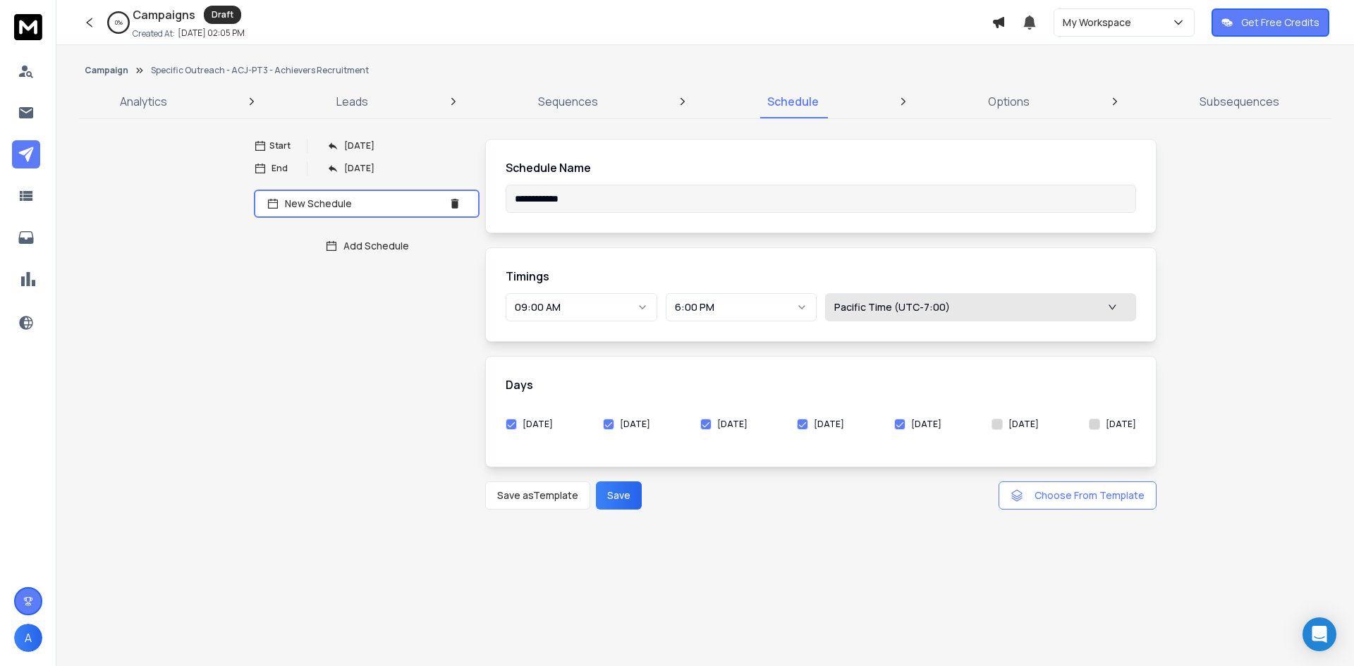
click at [885, 311] on p "Pacific Time (UTC-7:00)" at bounding box center [894, 307] width 121 height 14
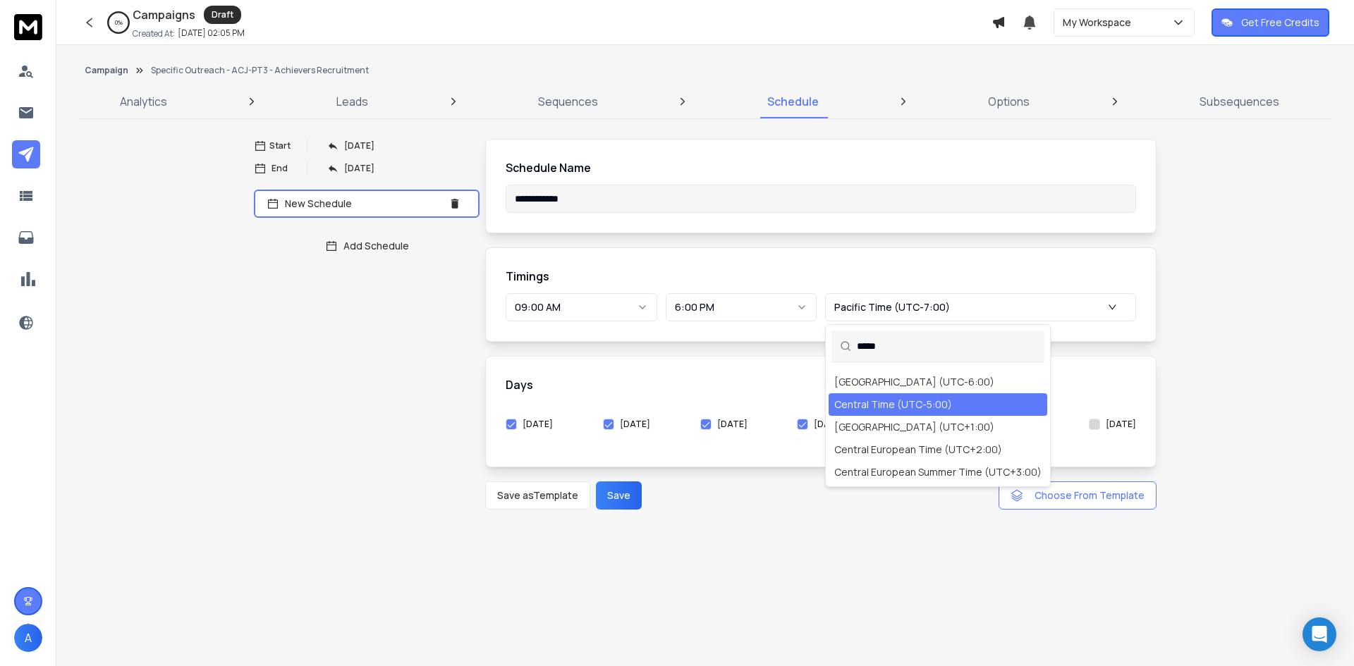
type input "*****"
click at [916, 414] on div "Central Time (UTC-5:00)" at bounding box center [938, 405] width 219 height 23
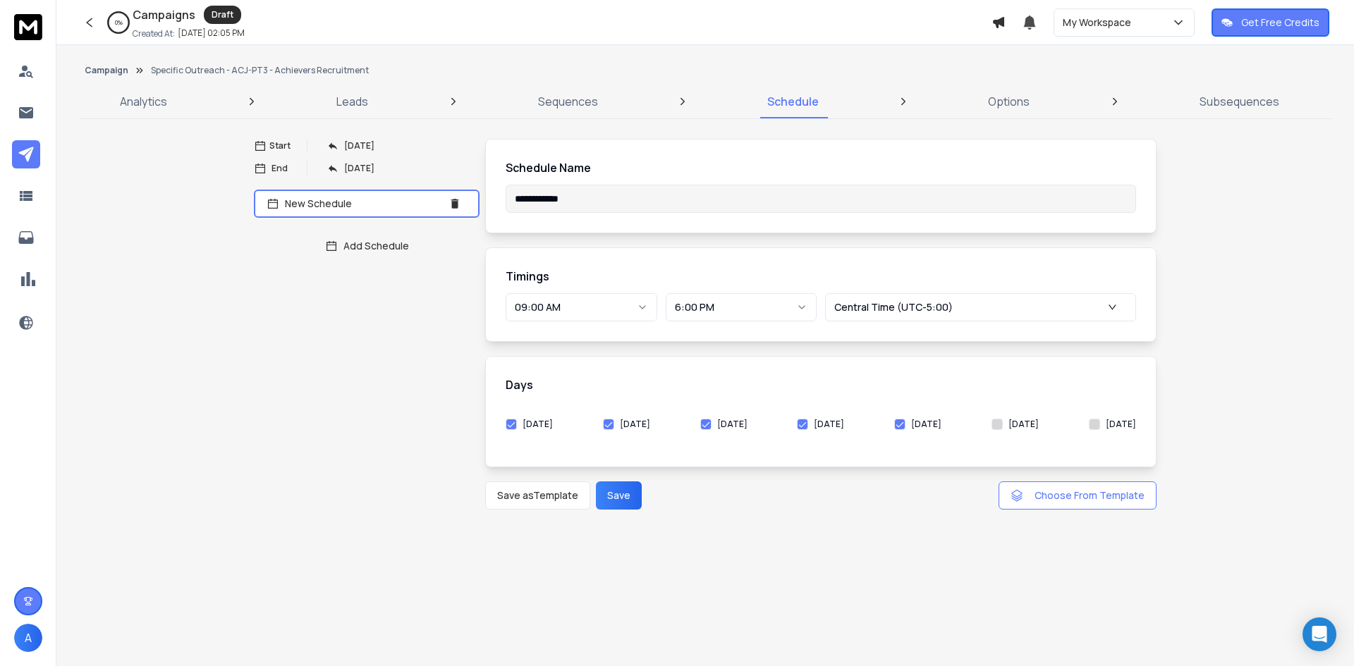
click at [616, 497] on button "Save" at bounding box center [619, 496] width 46 height 28
click at [1020, 95] on p "Options" at bounding box center [1009, 101] width 42 height 17
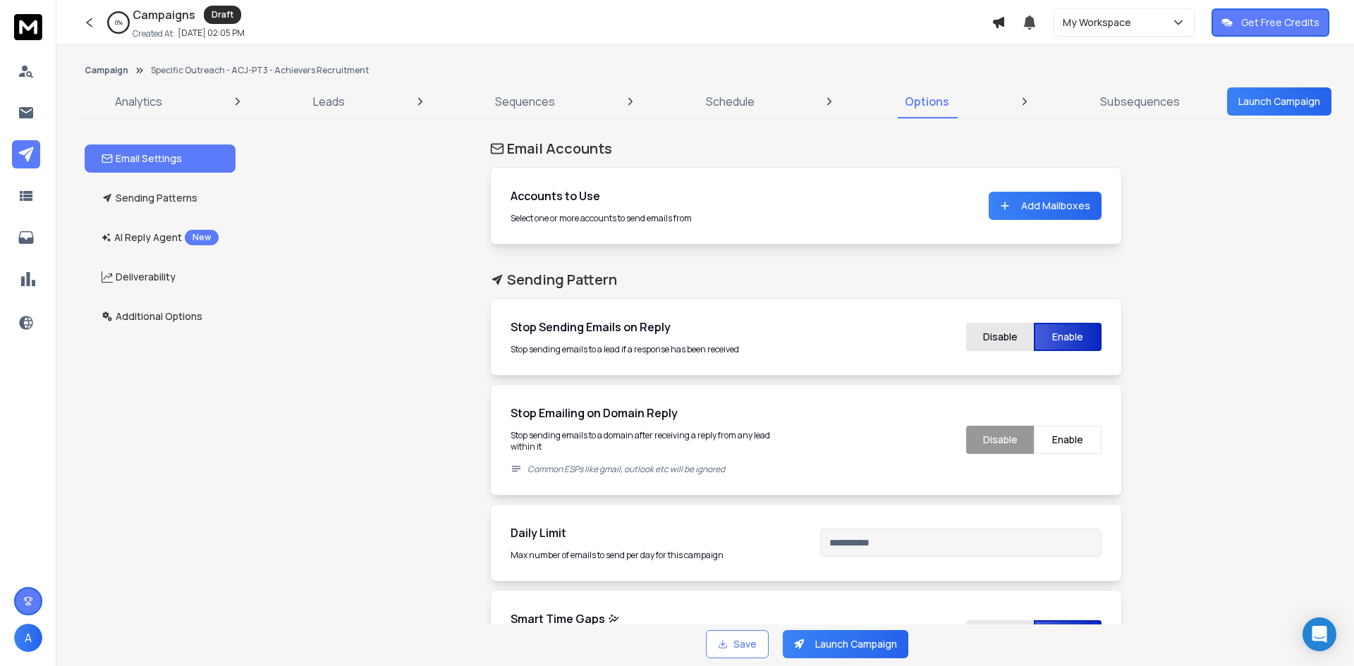
drag, startPoint x: 866, startPoint y: 542, endPoint x: 740, endPoint y: 549, distance: 126.4
click at [740, 549] on div "Daily Limit Max number of emails to send per day for this campaign ***" at bounding box center [806, 543] width 591 height 37
type input "****"
click at [1023, 213] on button "Add Mailboxes" at bounding box center [1045, 206] width 113 height 28
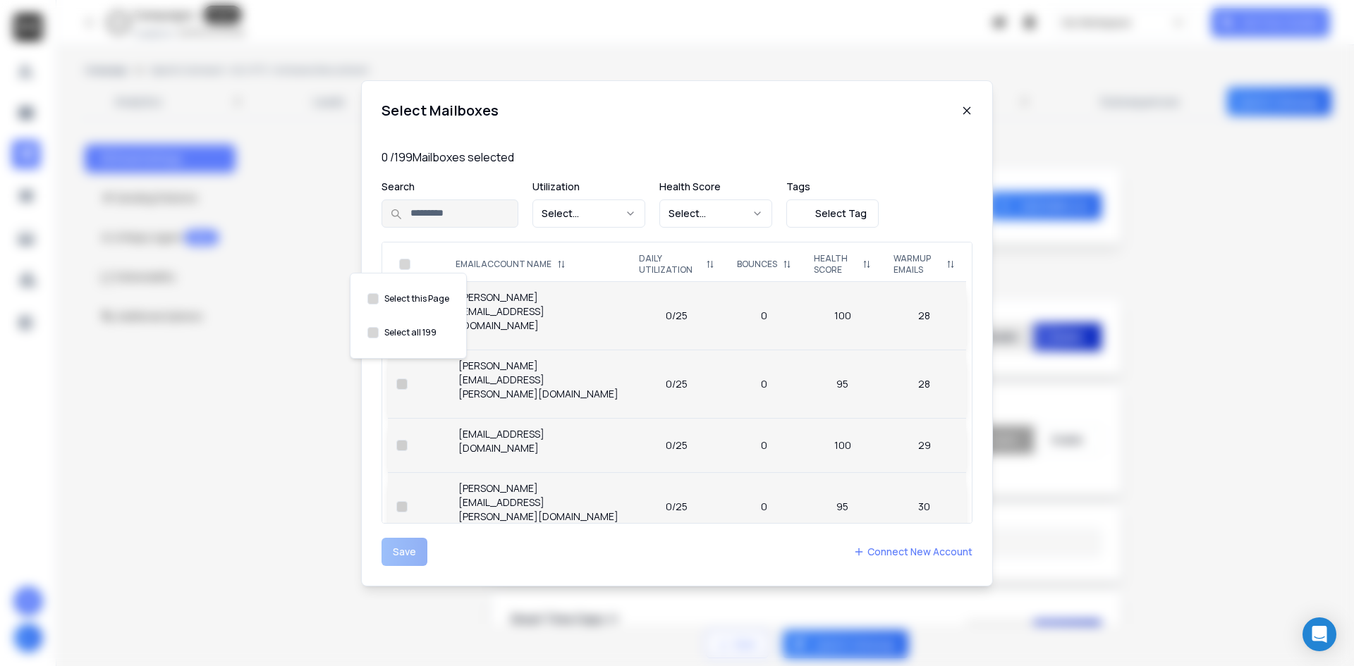
drag, startPoint x: 406, startPoint y: 260, endPoint x: 372, endPoint y: 331, distance: 78.5
click at [372, 331] on button "Select this Page" at bounding box center [372, 332] width 11 height 11
click at [406, 559] on button "Save" at bounding box center [405, 552] width 46 height 28
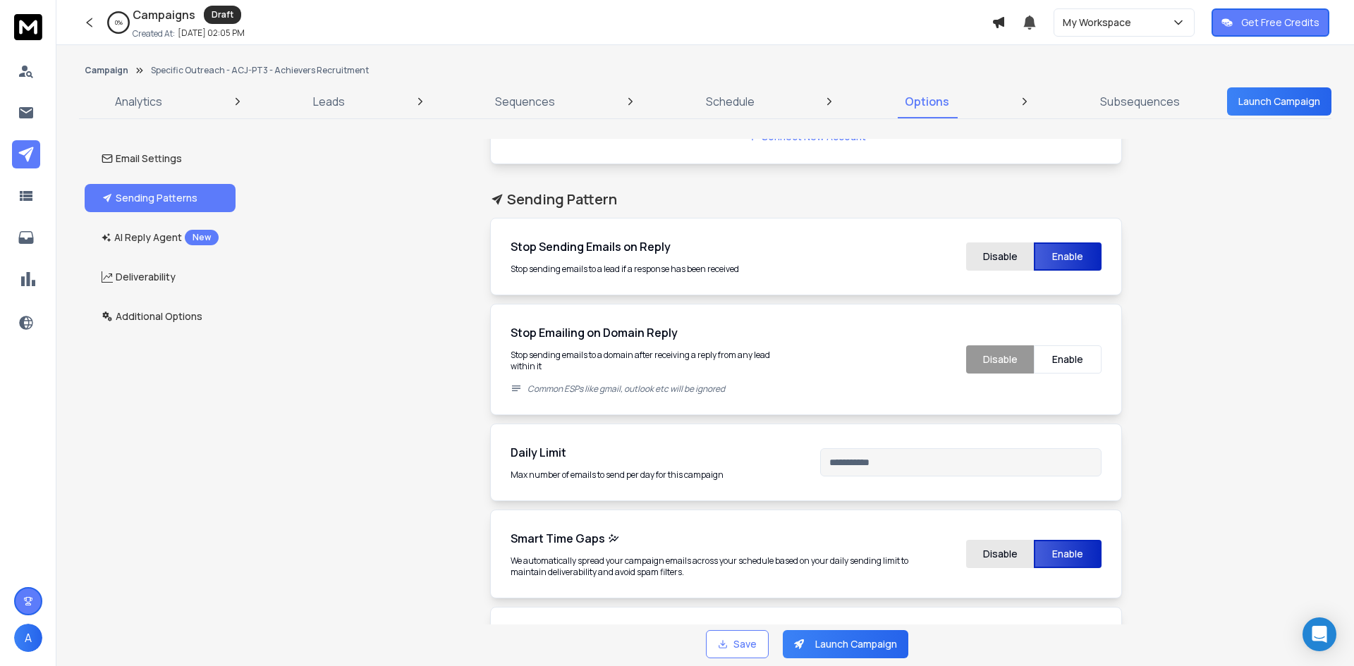
scroll to position [494, 0]
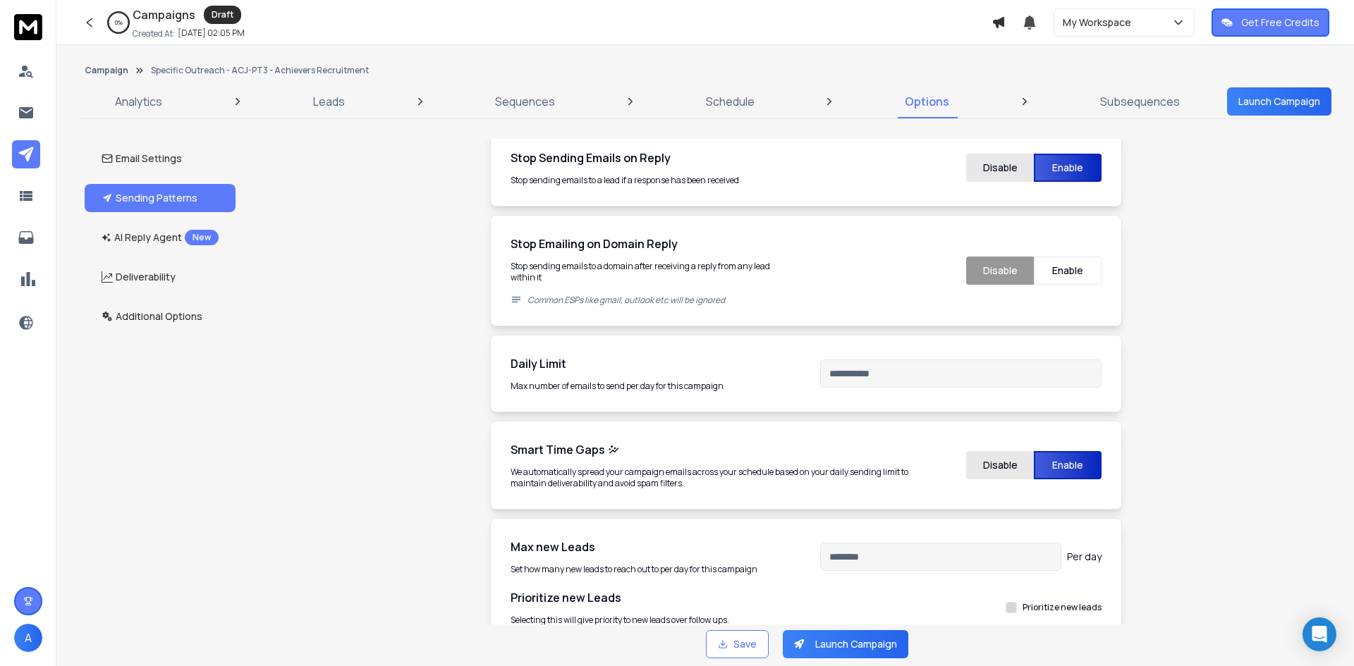
drag, startPoint x: 879, startPoint y: 554, endPoint x: 790, endPoint y: 566, distance: 89.8
click at [790, 566] on div "Max new Leads Set how many new leads to reach out to per day for this campaign …" at bounding box center [806, 557] width 591 height 37
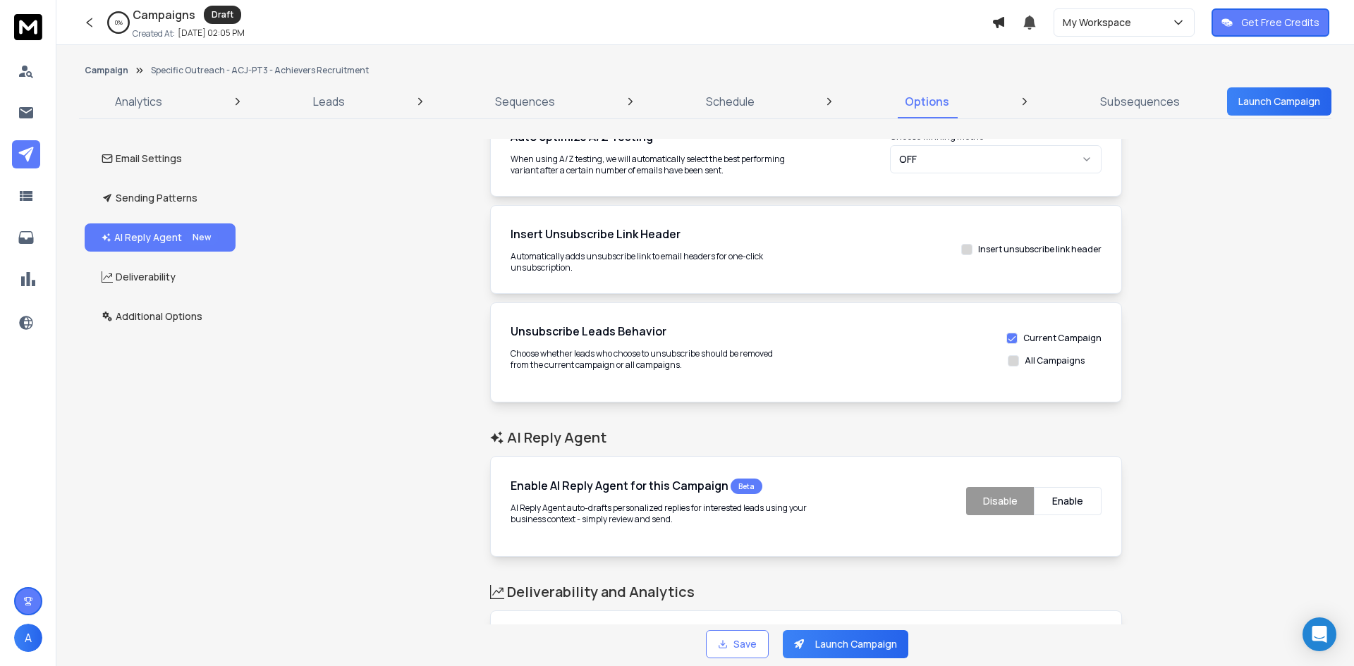
scroll to position [1411, 0]
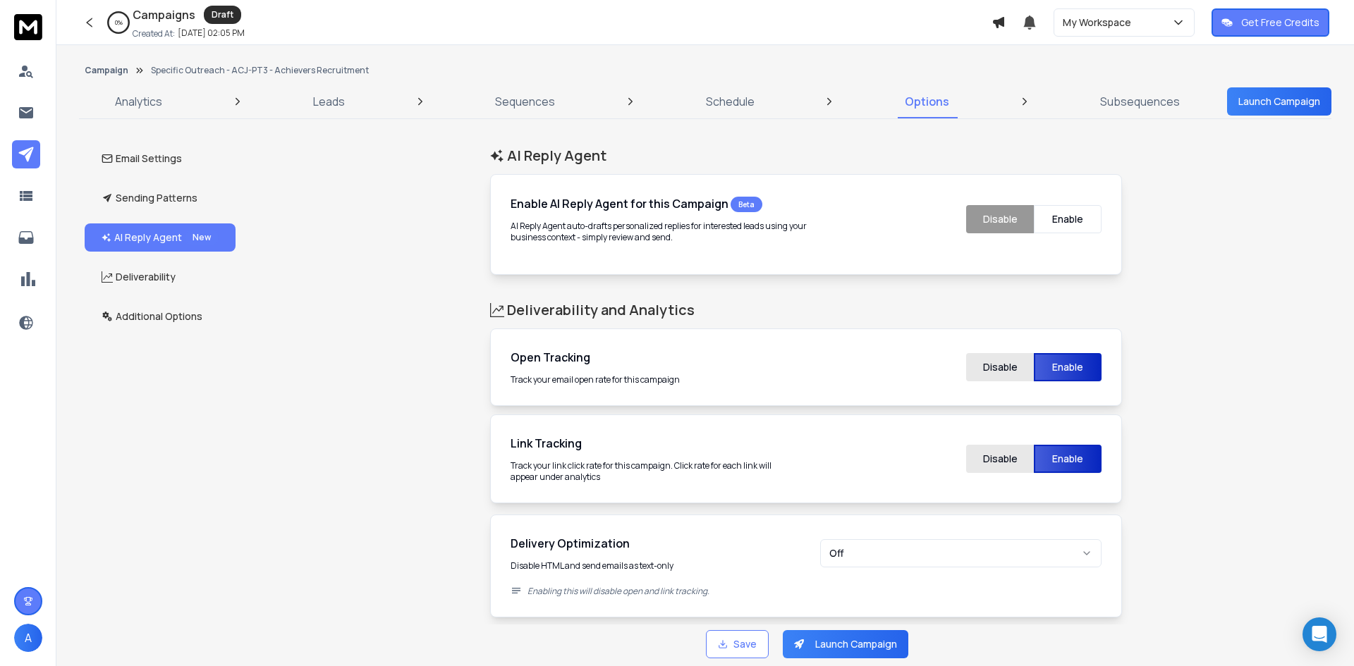
type input "****"
click at [994, 367] on button "Disable" at bounding box center [1000, 367] width 68 height 28
drag, startPoint x: 1004, startPoint y: 442, endPoint x: 994, endPoint y: 461, distance: 20.8
click at [1002, 444] on div "Link Tracking Track your link click rate for this campaign. Click rate for each…" at bounding box center [806, 459] width 591 height 48
click at [993, 467] on button "Disable" at bounding box center [1000, 459] width 68 height 28
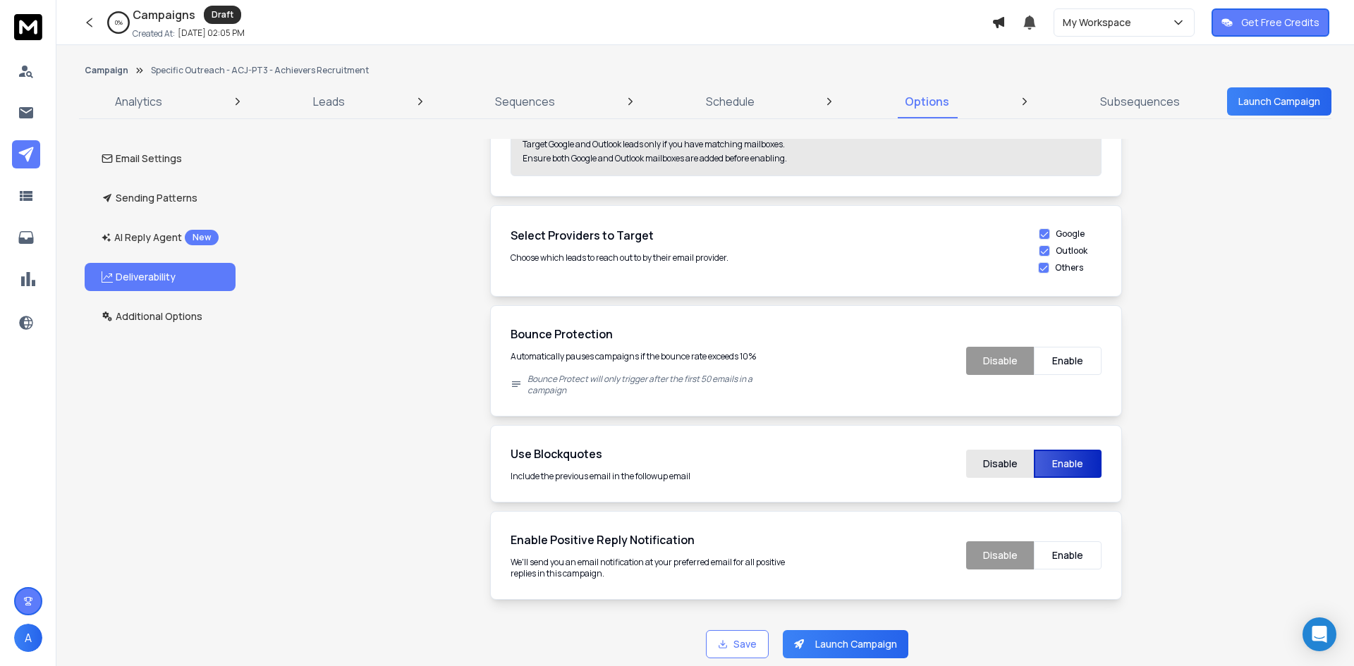
scroll to position [1834, 0]
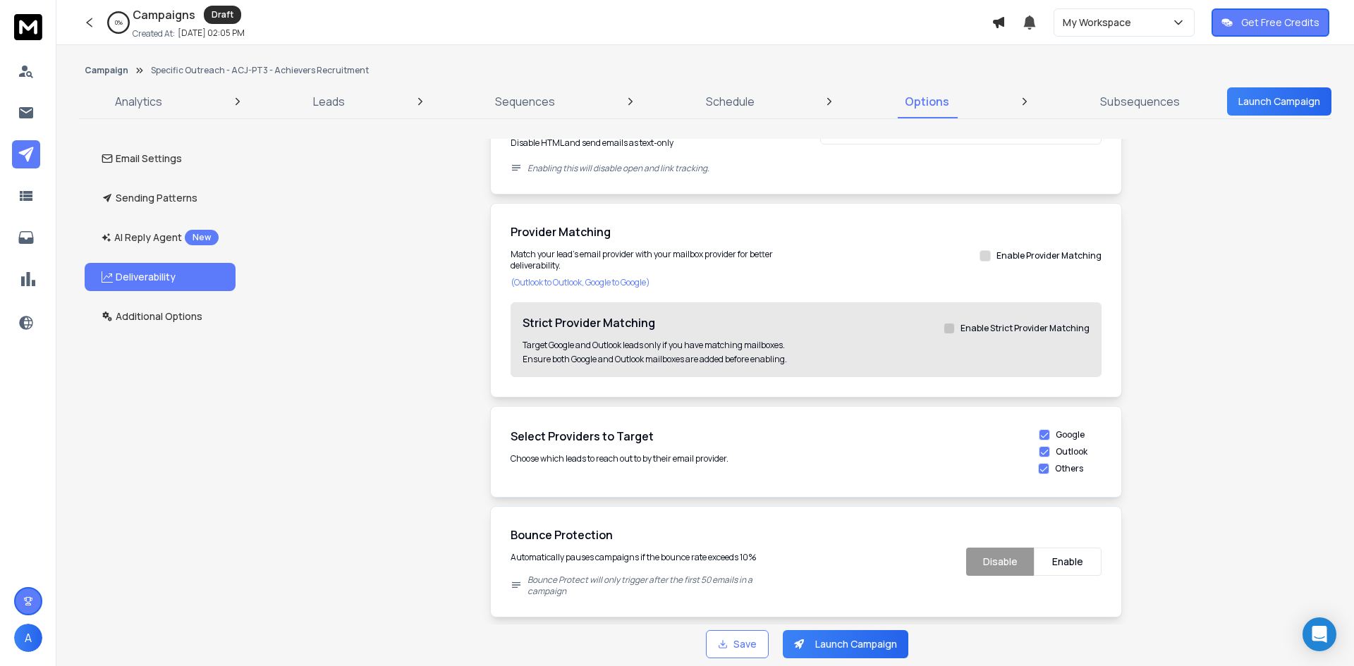
click at [1012, 261] on label "Enable Provider Matching" at bounding box center [1049, 255] width 105 height 11
click at [991, 261] on button "Enable Provider Matching" at bounding box center [985, 255] width 11 height 11
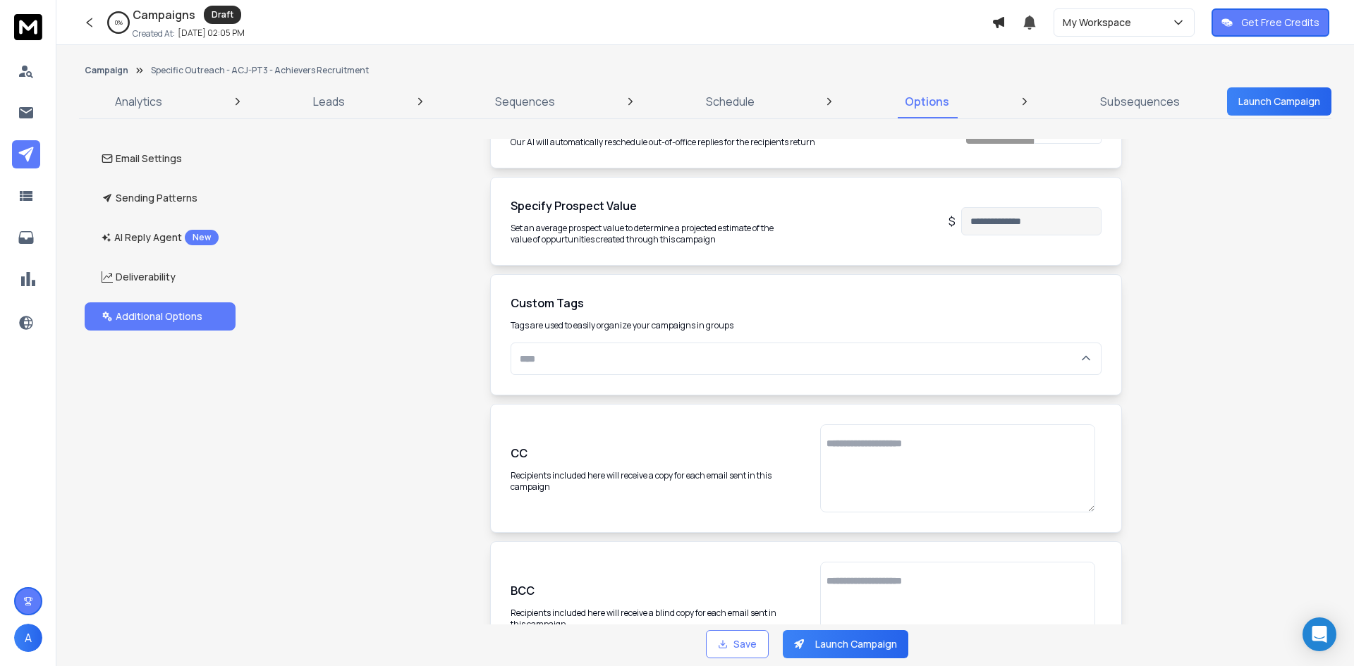
scroll to position [2610, 0]
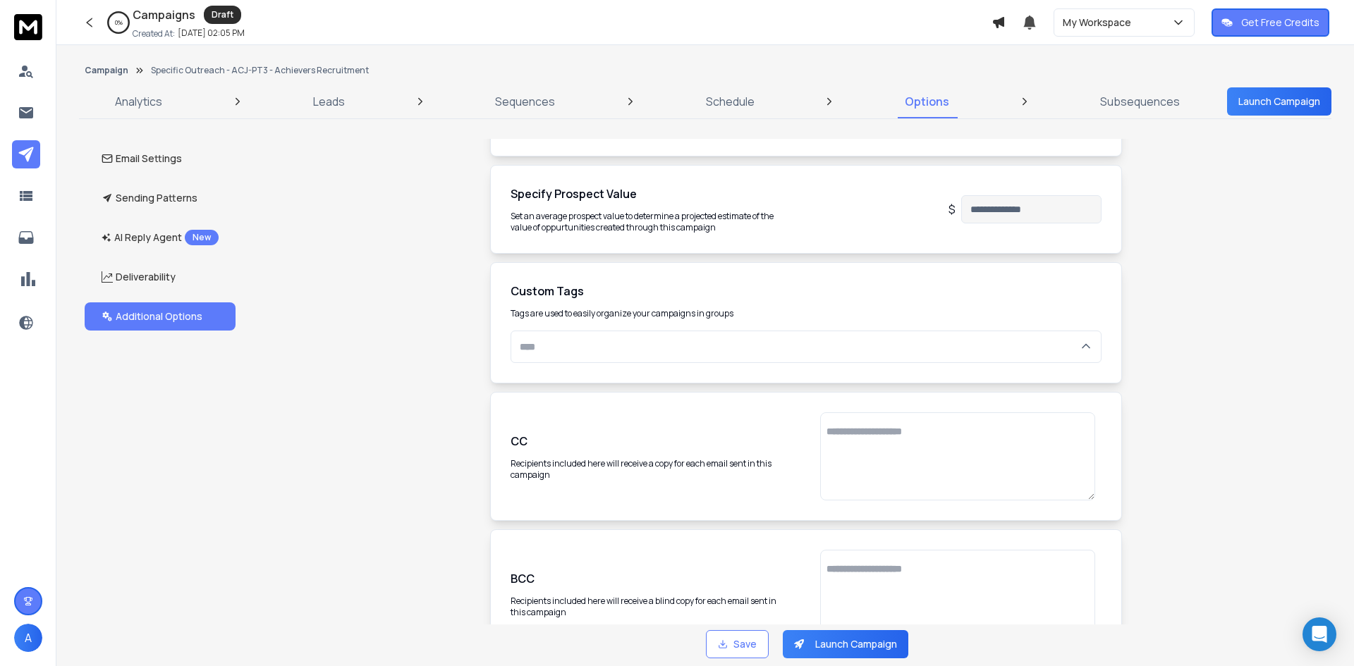
drag, startPoint x: 1001, startPoint y: 212, endPoint x: 839, endPoint y: 207, distance: 161.6
click at [848, 211] on div "$ ***" at bounding box center [960, 209] width 281 height 28
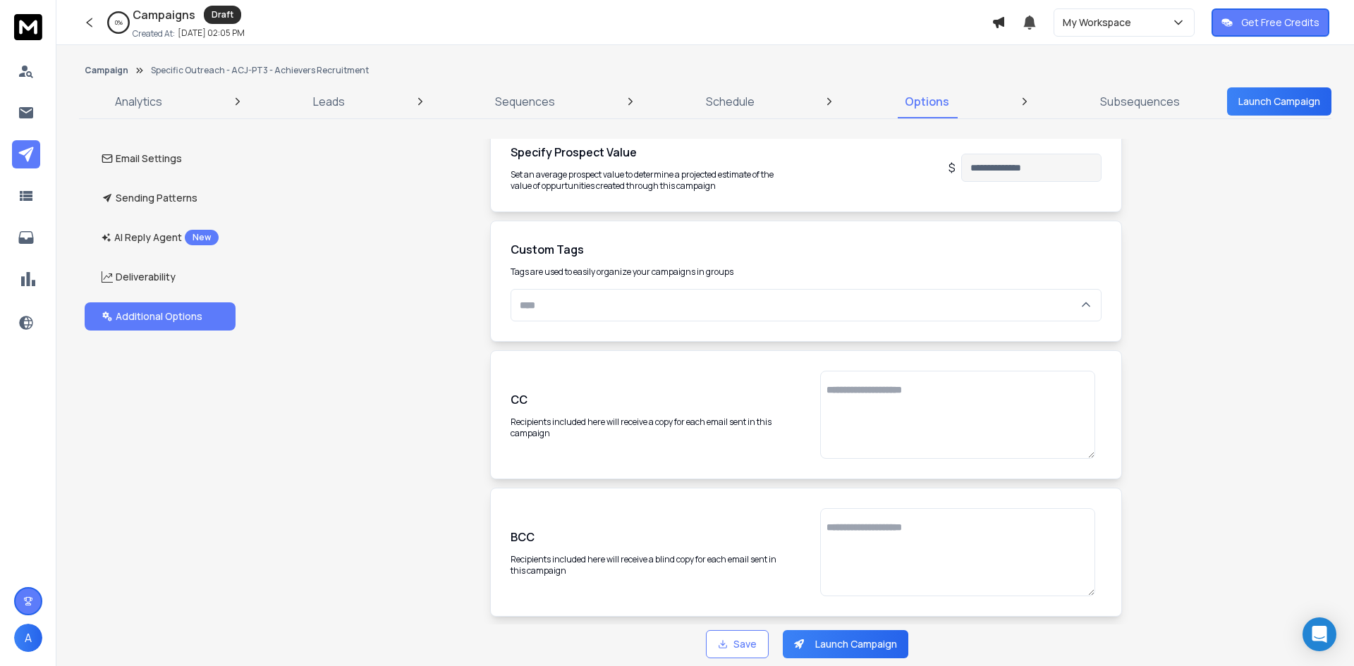
scroll to position [2652, 0]
type input "*"
click at [715, 647] on button "Save" at bounding box center [737, 645] width 63 height 28
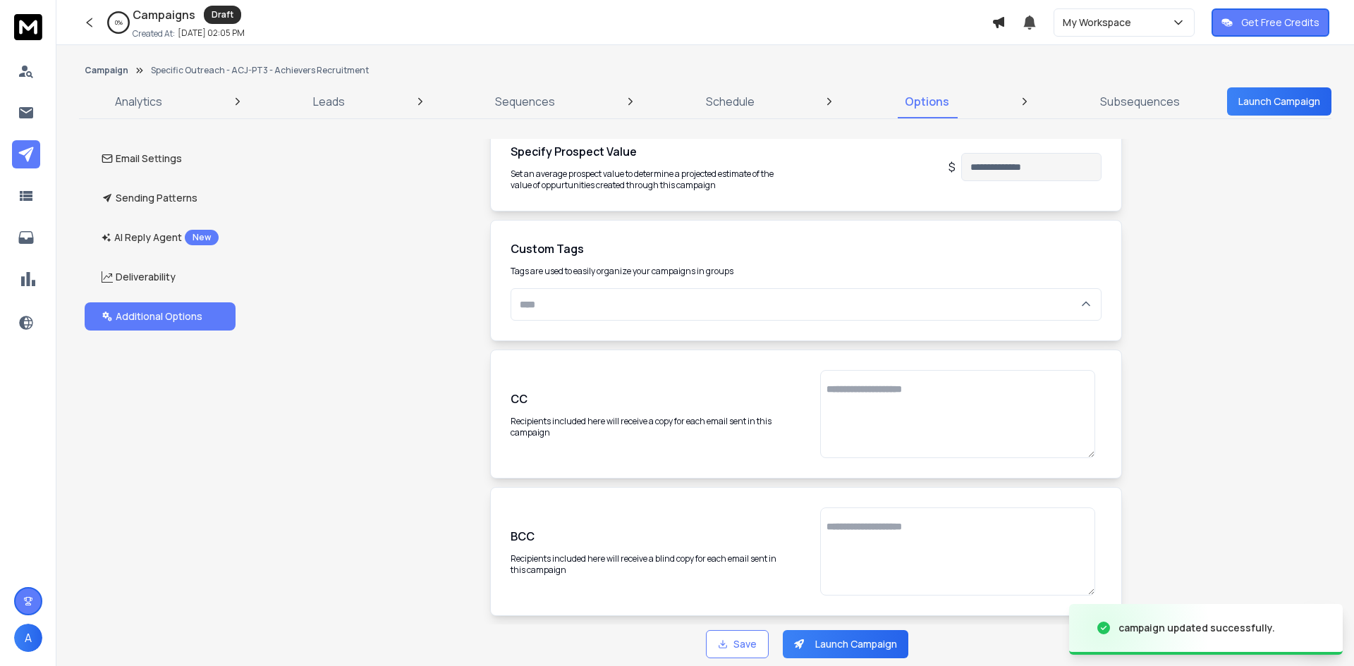
drag, startPoint x: 838, startPoint y: 645, endPoint x: 795, endPoint y: 652, distance: 43.7
click at [795, 652] on button "Launch Campaign" at bounding box center [846, 645] width 126 height 28
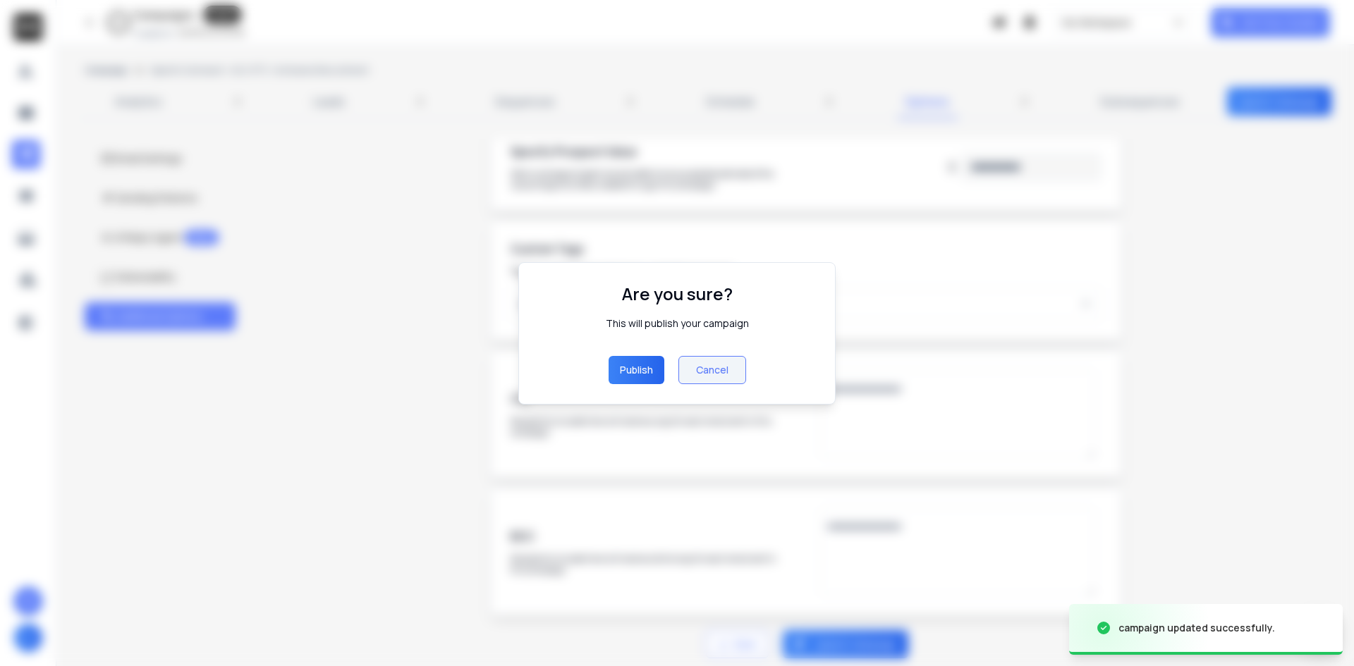
click at [628, 364] on button "Publish" at bounding box center [637, 370] width 56 height 28
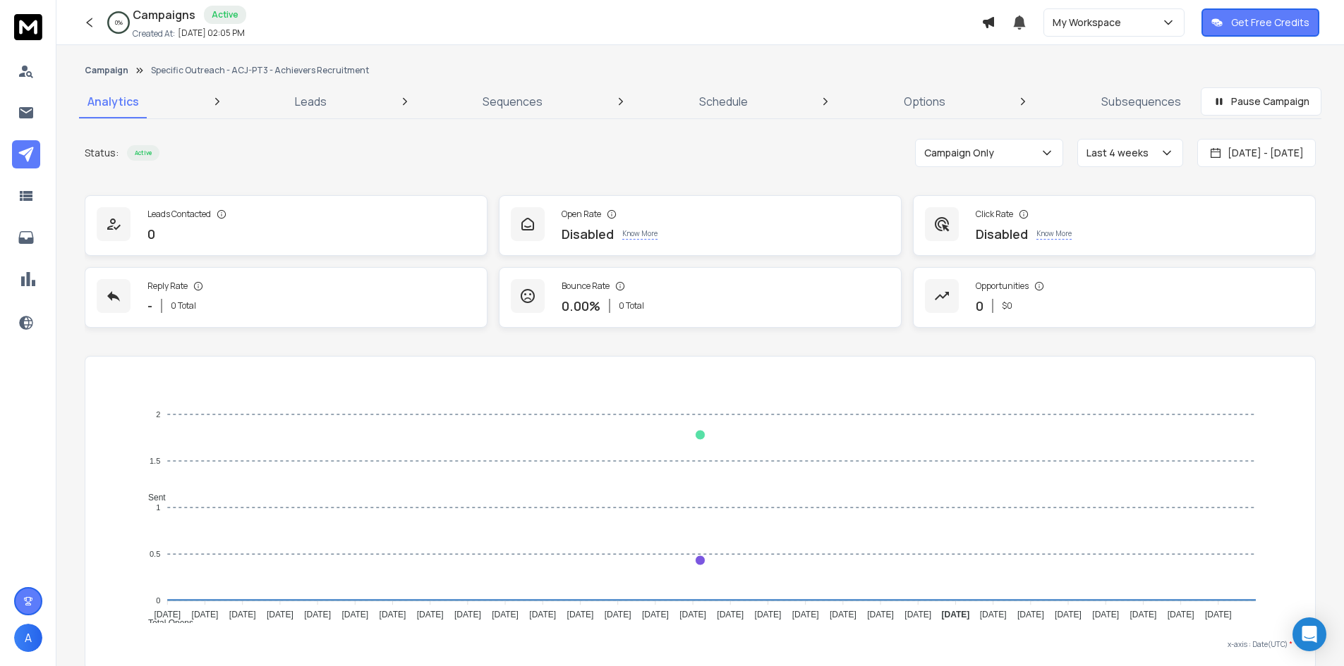
click at [551, 175] on div "Status: Active Pause Campaign Campaign Only Last 4 weeks [DATE] - [DATE] Leads …" at bounding box center [700, 516] width 1231 height 755
click at [32, 241] on icon at bounding box center [25, 237] width 15 height 13
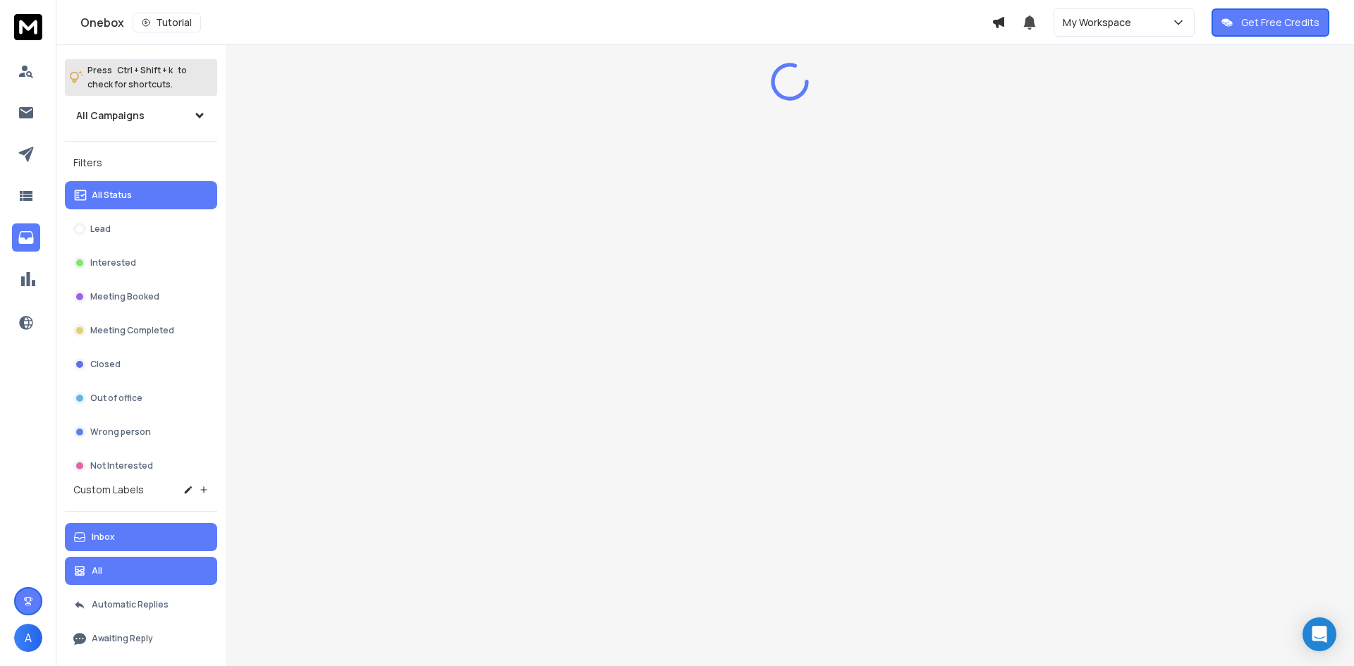
click at [140, 567] on button "All" at bounding box center [141, 571] width 152 height 28
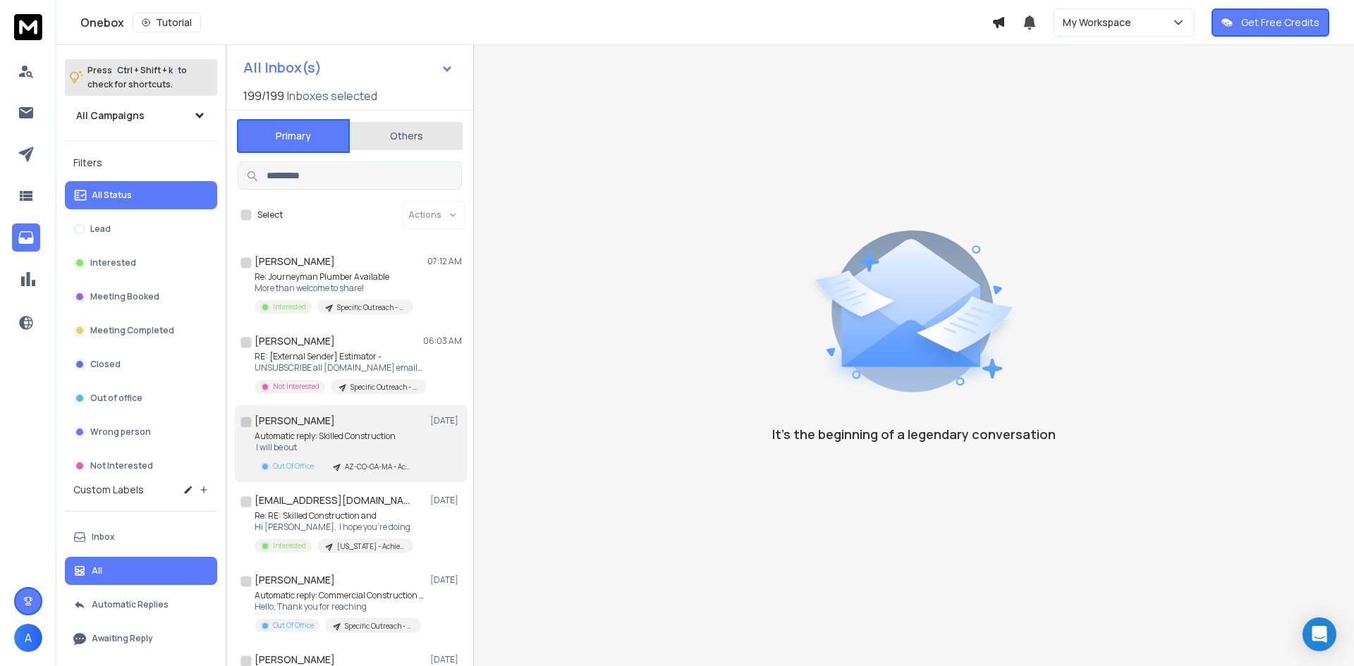
click at [377, 437] on p "Automatic reply: Skilled Construction" at bounding box center [338, 436] width 166 height 11
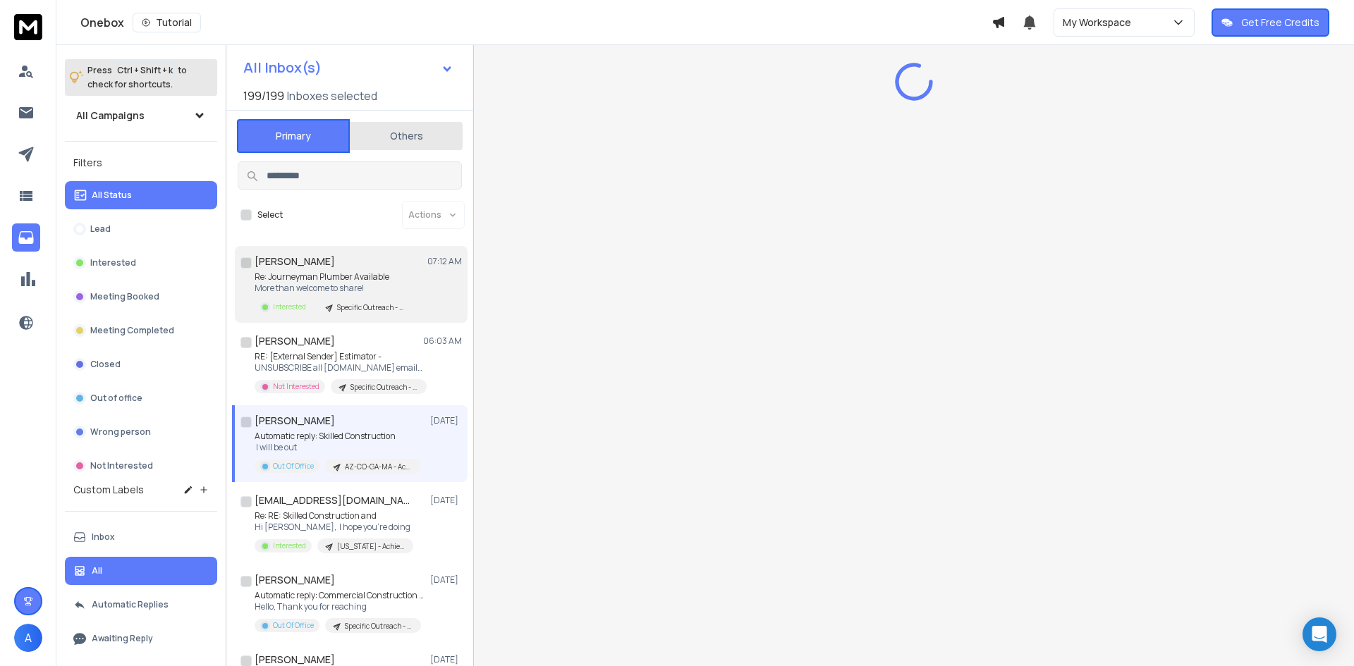
click at [358, 265] on div "[PERSON_NAME] 07:12 AM" at bounding box center [358, 262] width 207 height 14
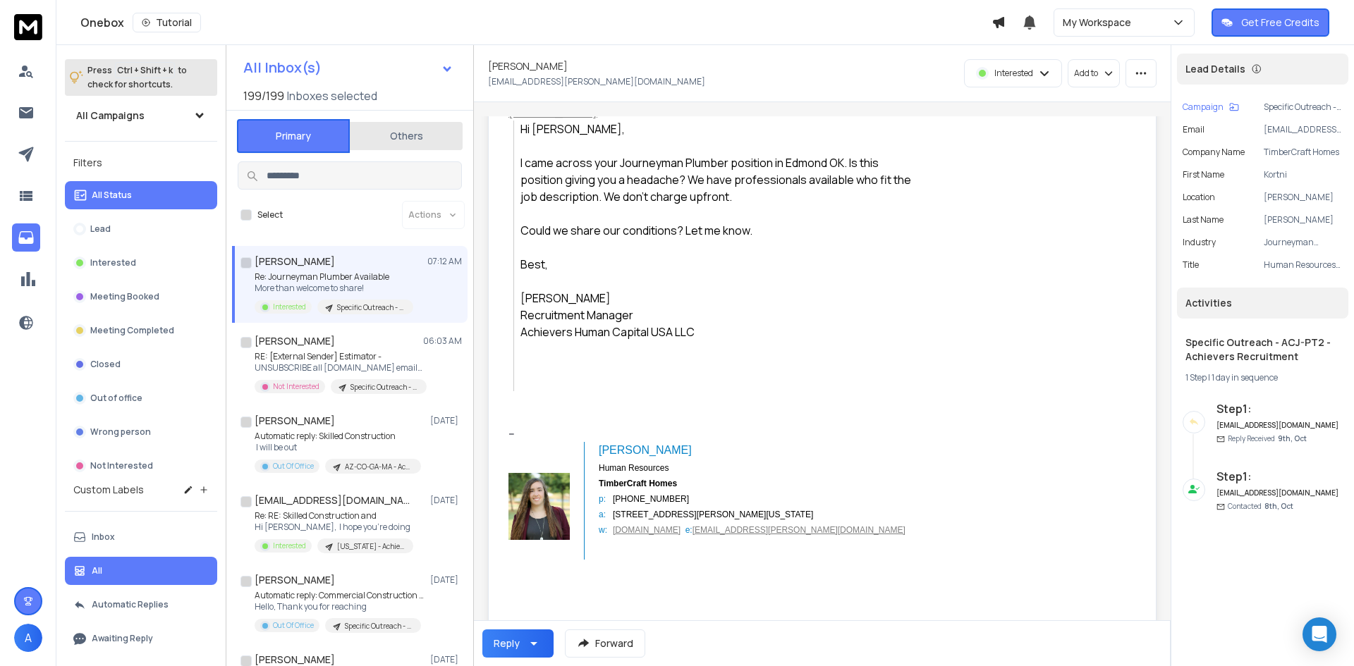
scroll to position [324, 0]
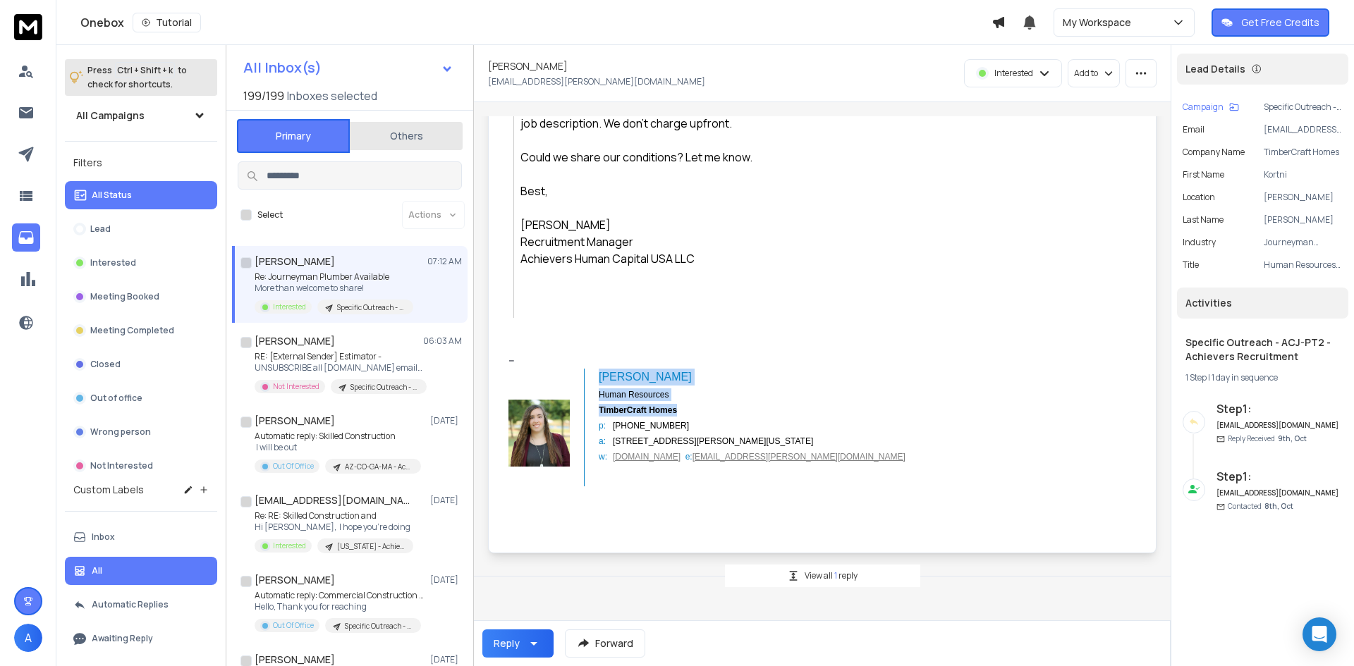
drag, startPoint x: 679, startPoint y: 410, endPoint x: 597, endPoint y: 418, distance: 82.2
click at [597, 418] on td "Kortni Harris Human Resources TimberCraft Homes p: (817) 995-9661 a: 13144 Gree…" at bounding box center [745, 428] width 321 height 118
drag, startPoint x: 624, startPoint y: 406, endPoint x: 673, endPoint y: 409, distance: 48.7
click at [673, 409] on td "Kortni Harris Human Resources TimberCraft Homes p: (817) 995-9661 a: 13144 Gree…" at bounding box center [745, 428] width 321 height 118
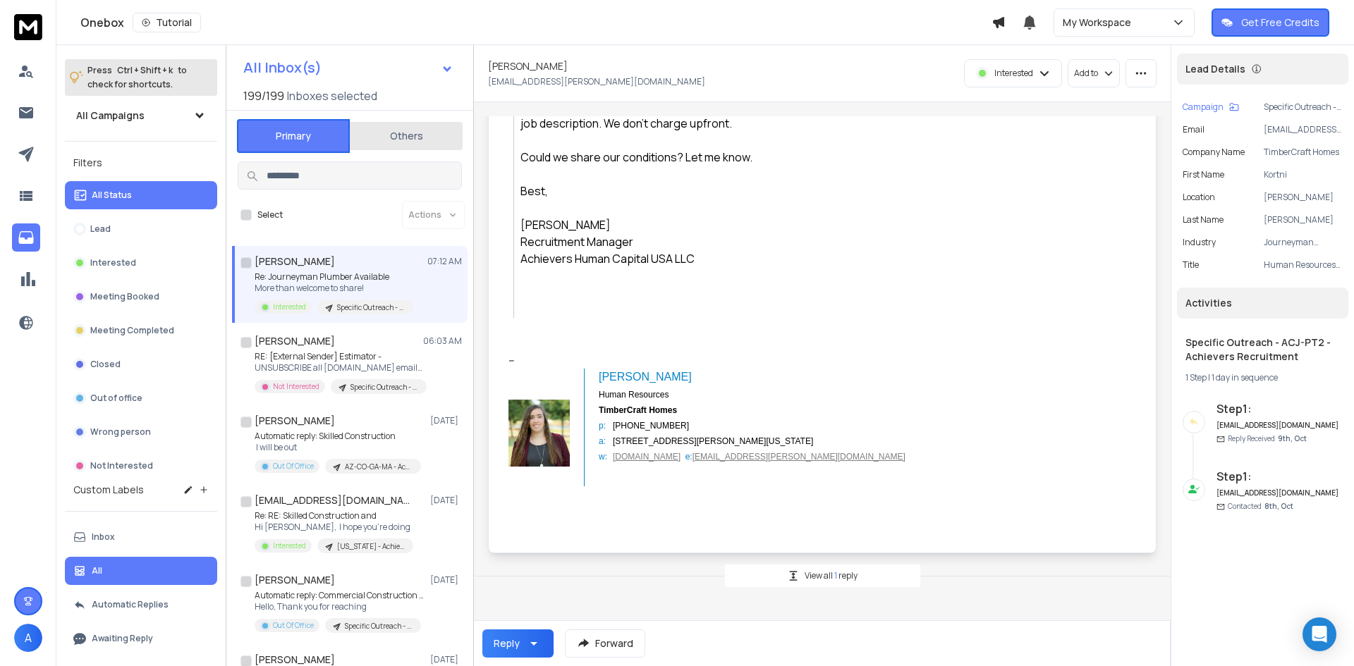
click at [698, 406] on td "TimberCraft Homes" at bounding box center [752, 412] width 307 height 16
drag, startPoint x: 677, startPoint y: 412, endPoint x: 600, endPoint y: 410, distance: 76.9
click at [600, 410] on strong "TimberCraft Homes" at bounding box center [638, 411] width 78 height 10
copy strong "TimberCraft Homes"
click at [546, 430] on img at bounding box center [539, 433] width 61 height 66
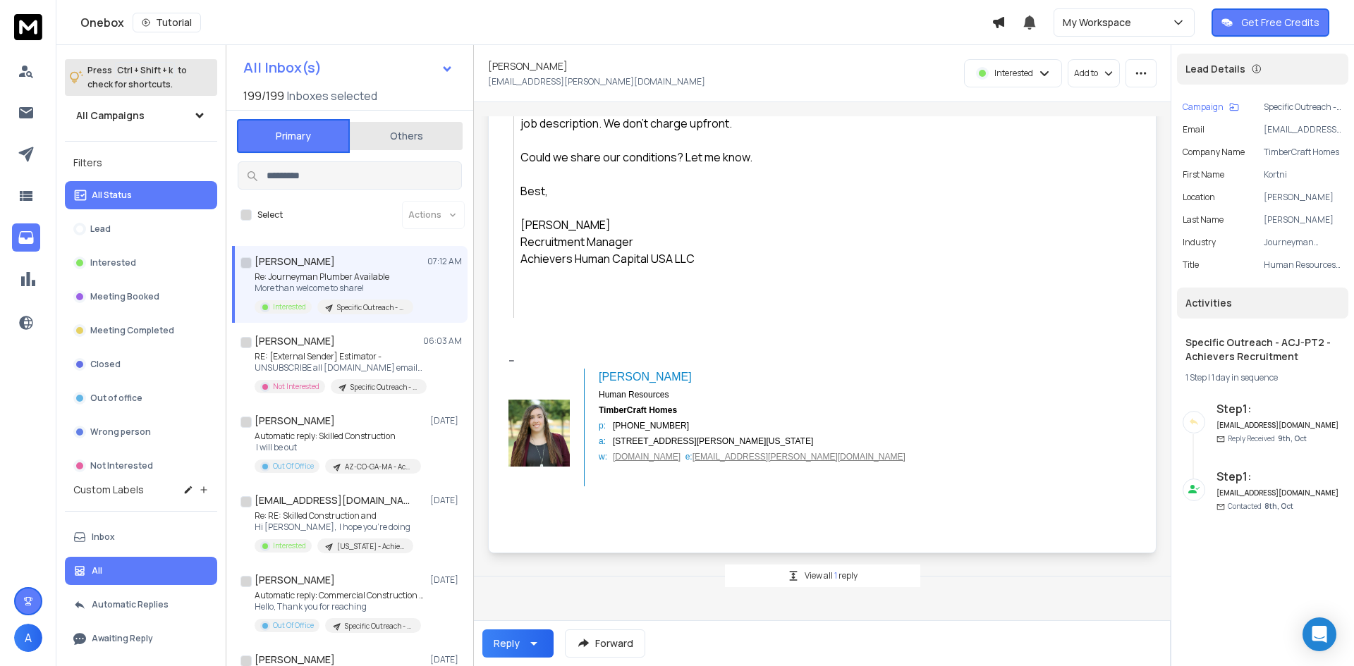
click at [856, 366] on div "More than welcome to share! Thank you, On Wed, Oct 8, 2025 at 11:38 AM Brant Su…" at bounding box center [720, 240] width 423 height 588
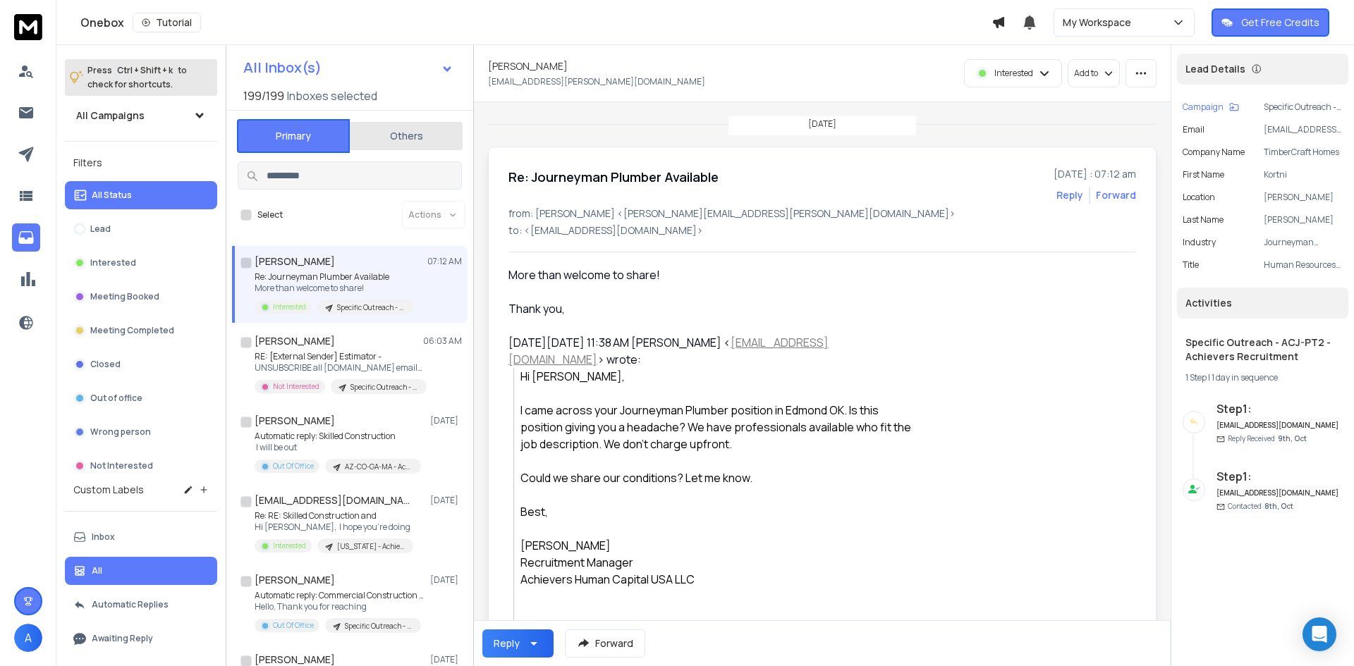
scroll to position [0, 0]
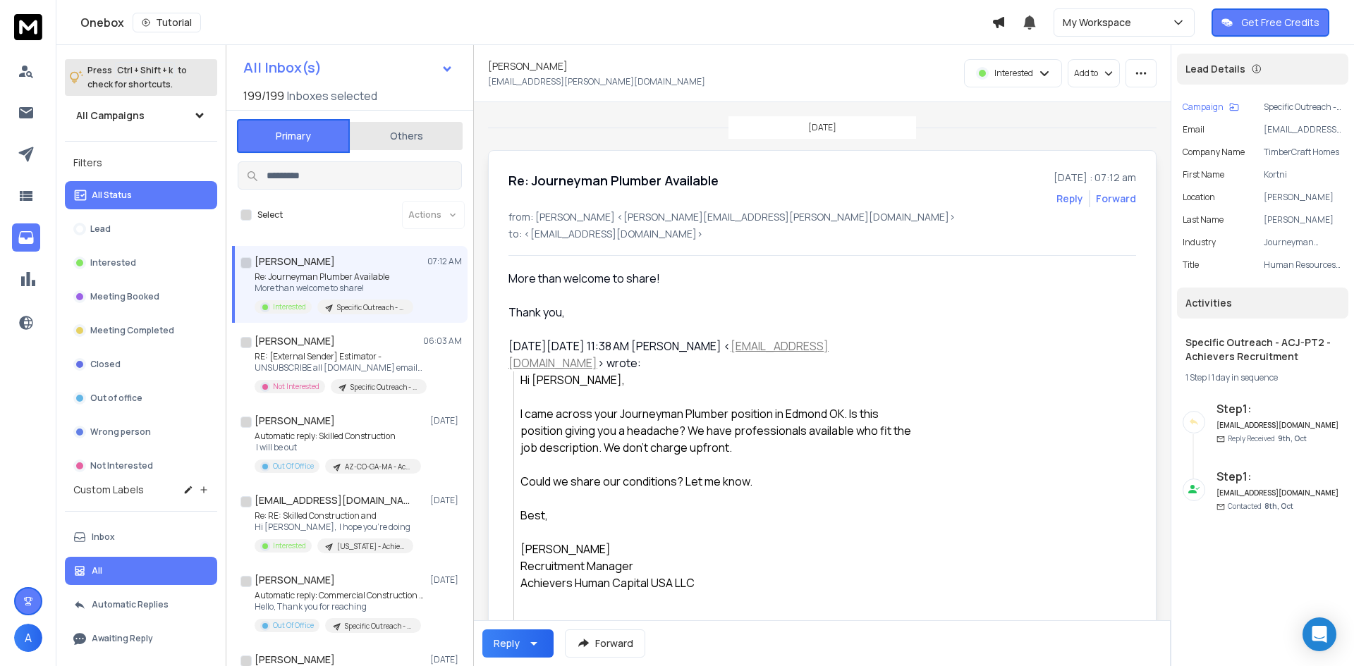
click at [1069, 202] on button "Reply" at bounding box center [1070, 199] width 27 height 14
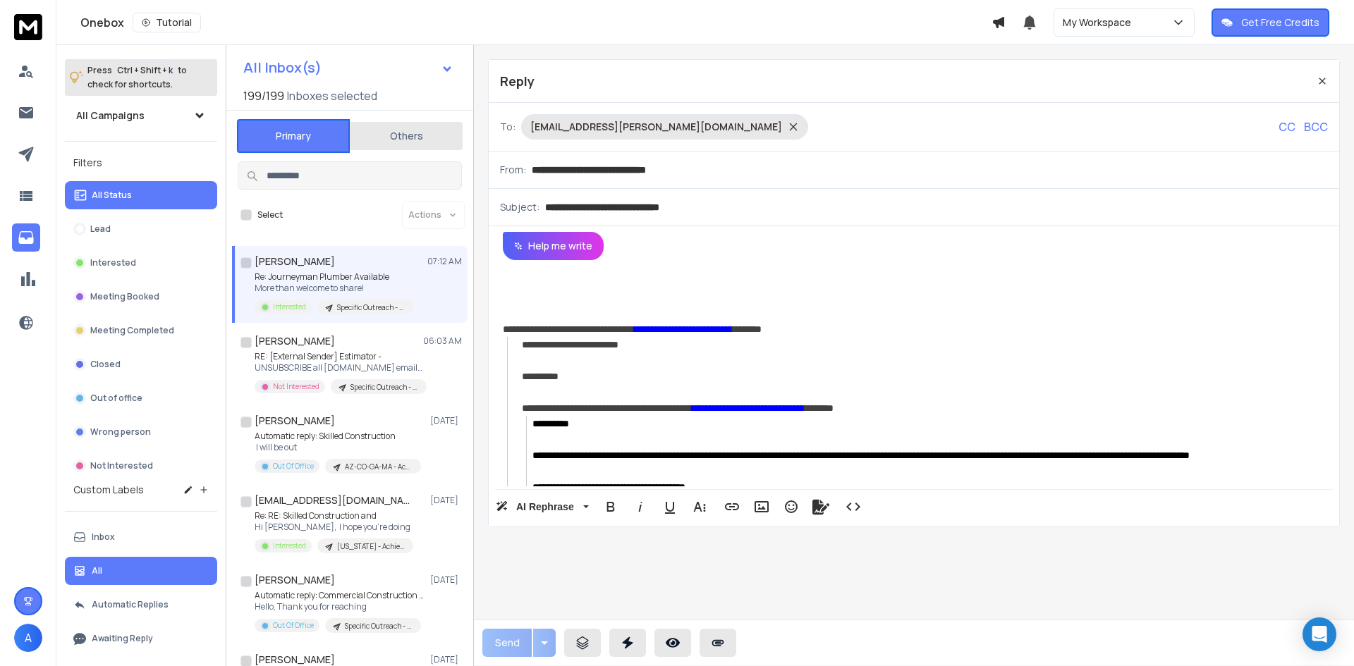
click at [645, 286] on div at bounding box center [914, 282] width 822 height 16
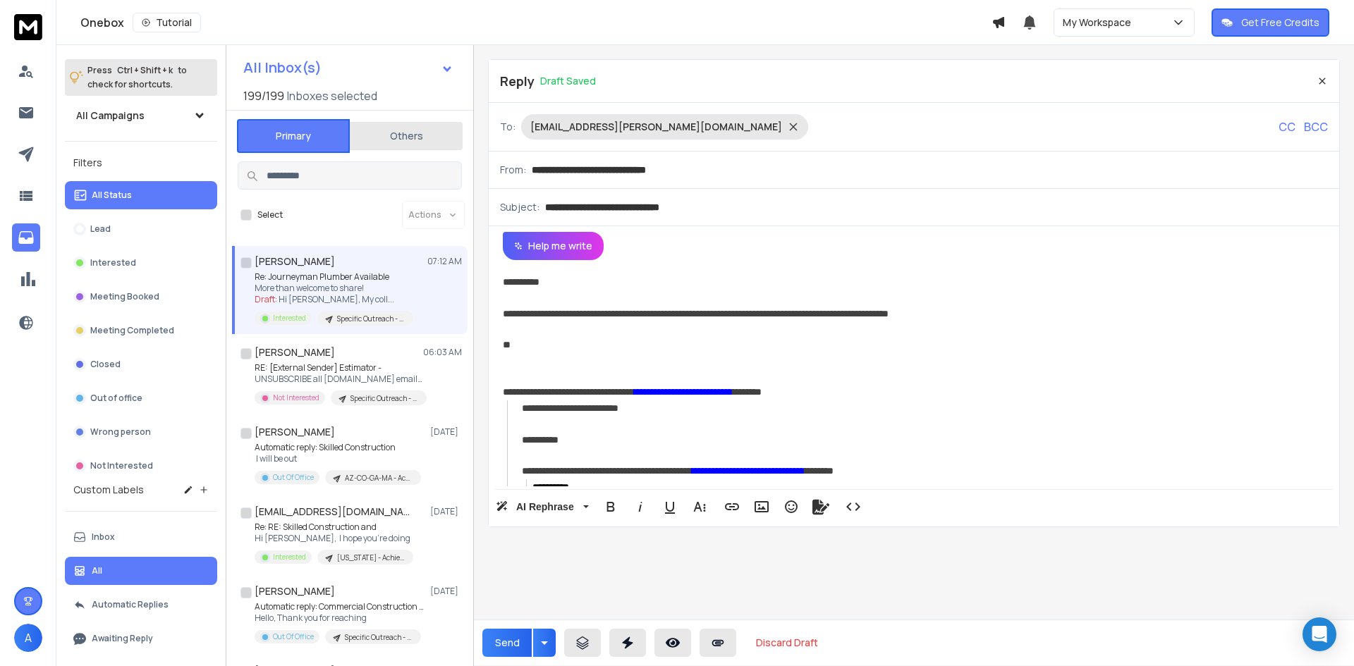
click at [578, 343] on div "**" at bounding box center [907, 345] width 808 height 16
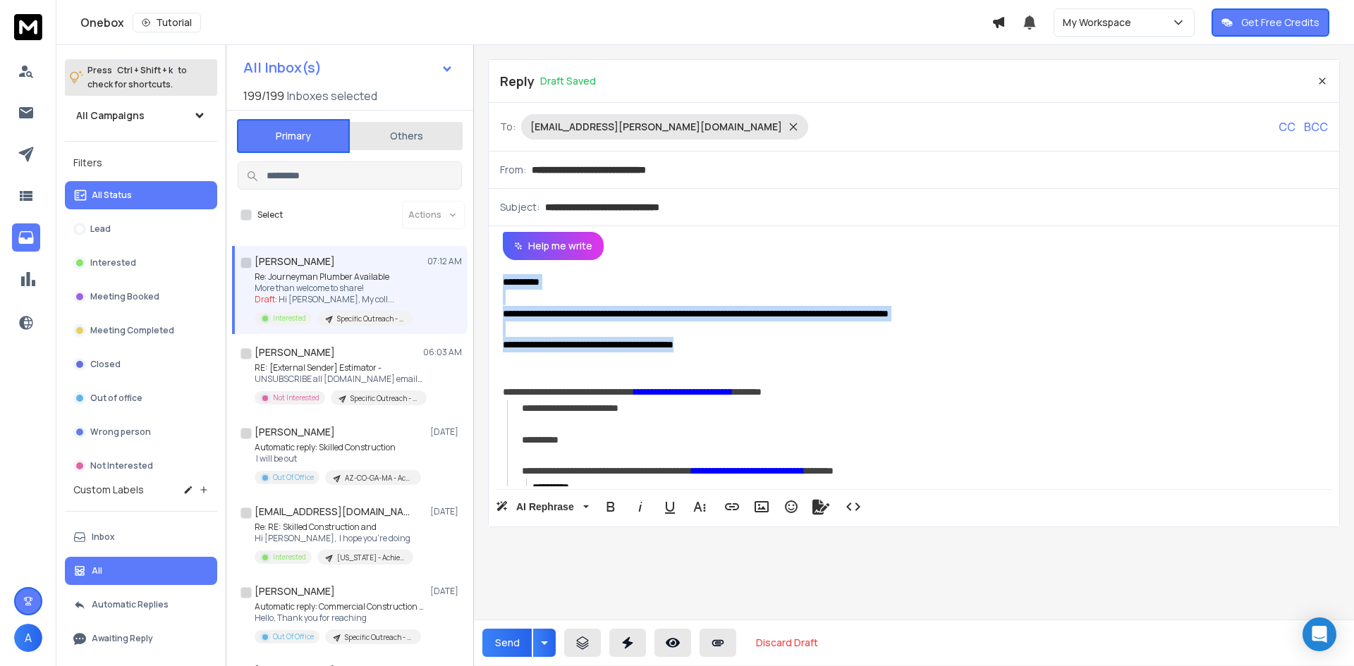
drag, startPoint x: 734, startPoint y: 344, endPoint x: 470, endPoint y: 269, distance: 274.8
click at [470, 269] on div "All Inbox(s) 199 / 199 Inboxes selected Primary Others Select Actions Kortni Ha…" at bounding box center [790, 378] width 1128 height 666
copy div "**********"
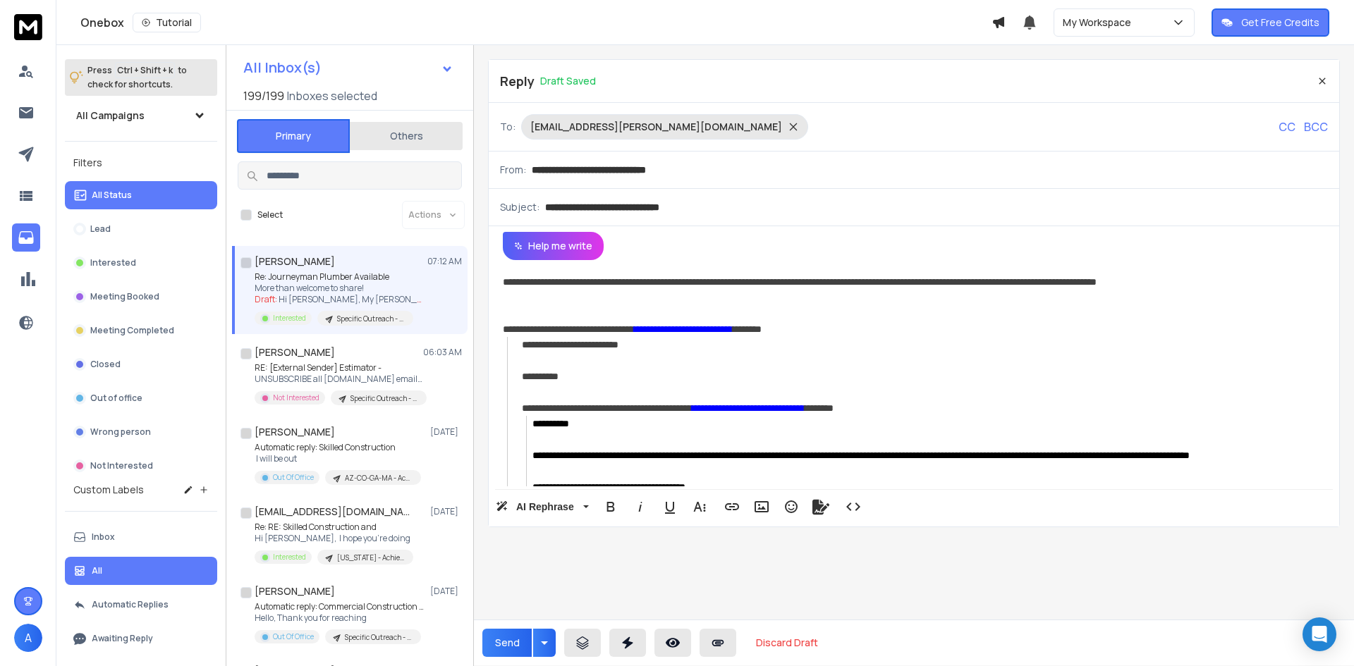
click at [544, 285] on div "**********" at bounding box center [907, 282] width 808 height 16
click at [547, 276] on div "**********" at bounding box center [907, 282] width 808 height 16
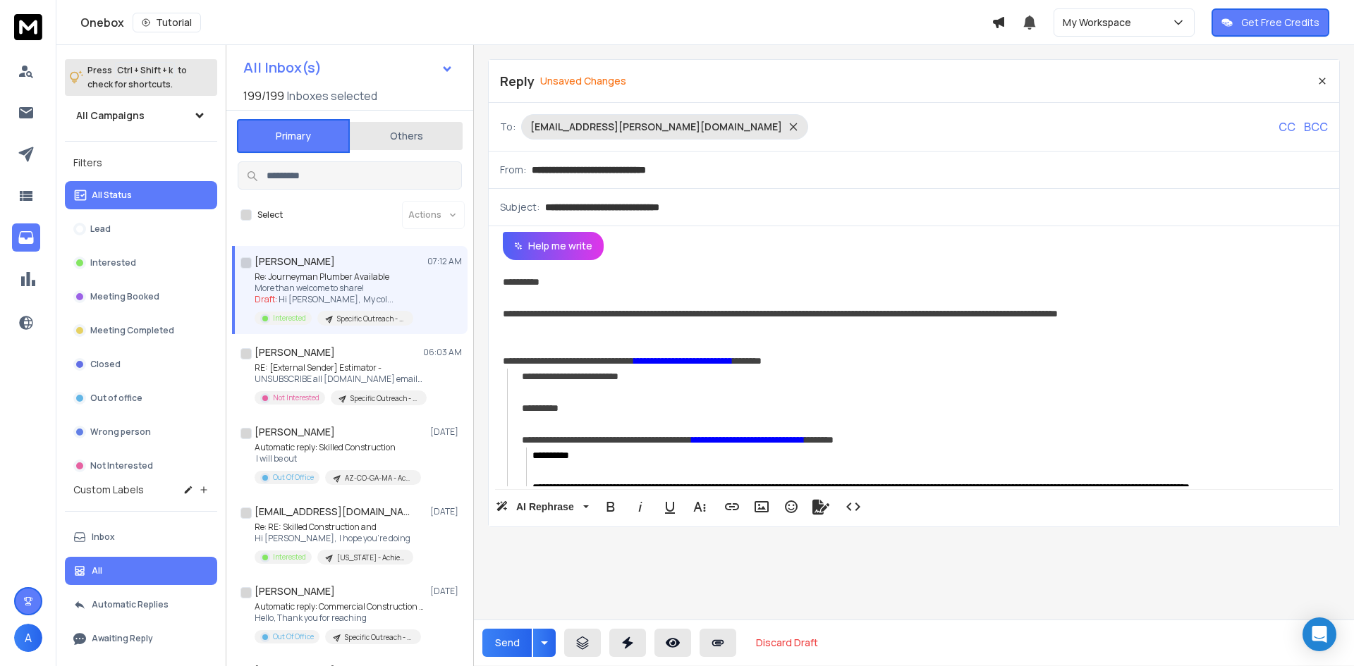
click at [976, 311] on div "**********" at bounding box center [907, 314] width 808 height 16
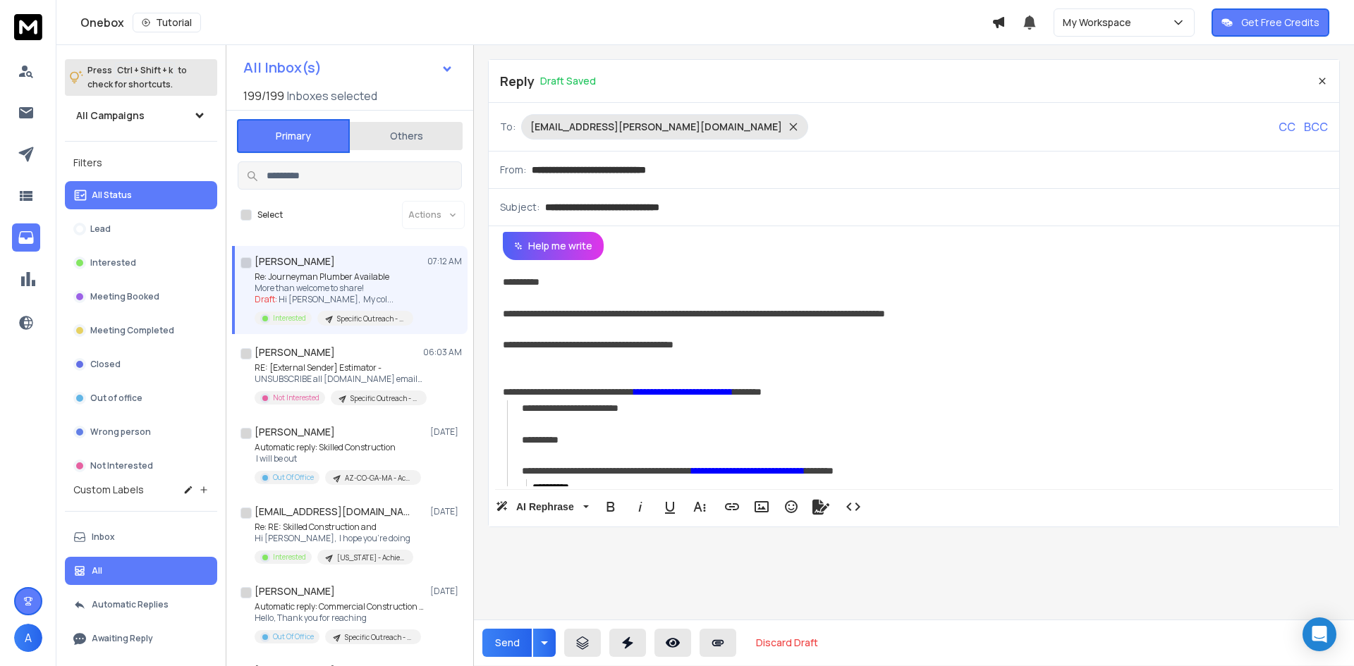
click at [508, 647] on button "Send" at bounding box center [506, 643] width 49 height 28
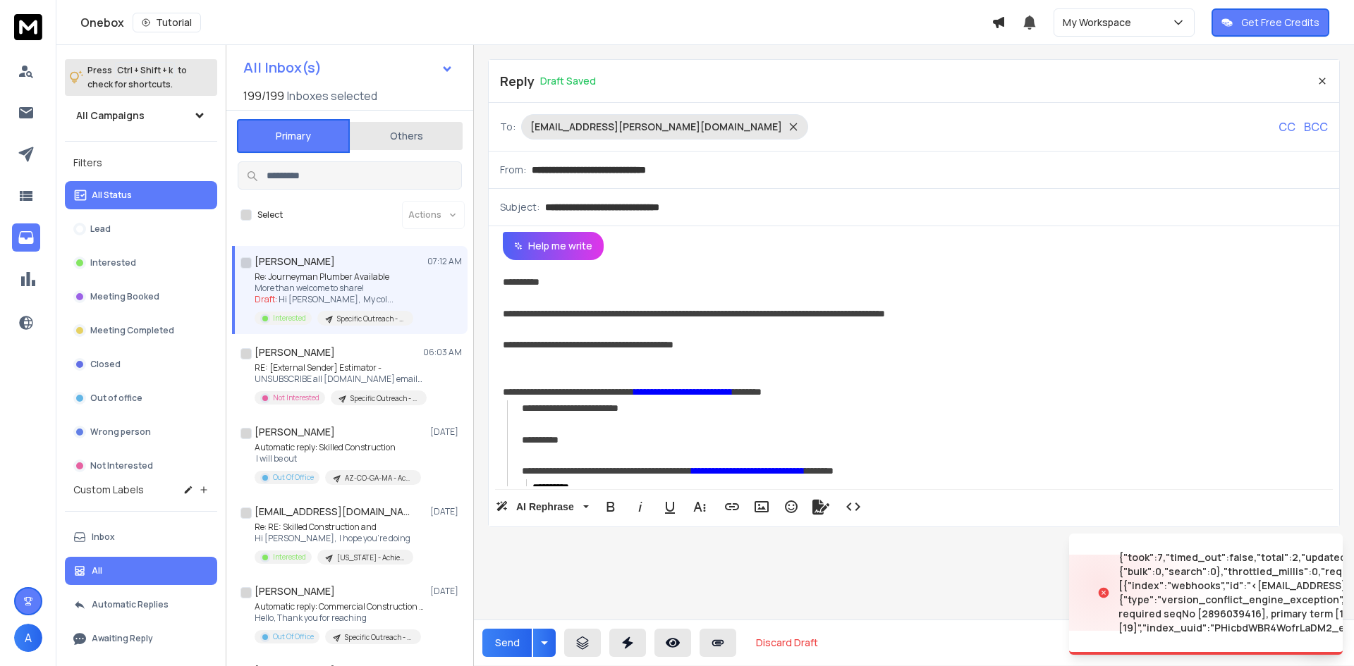
click at [578, 334] on div at bounding box center [912, 330] width 818 height 16
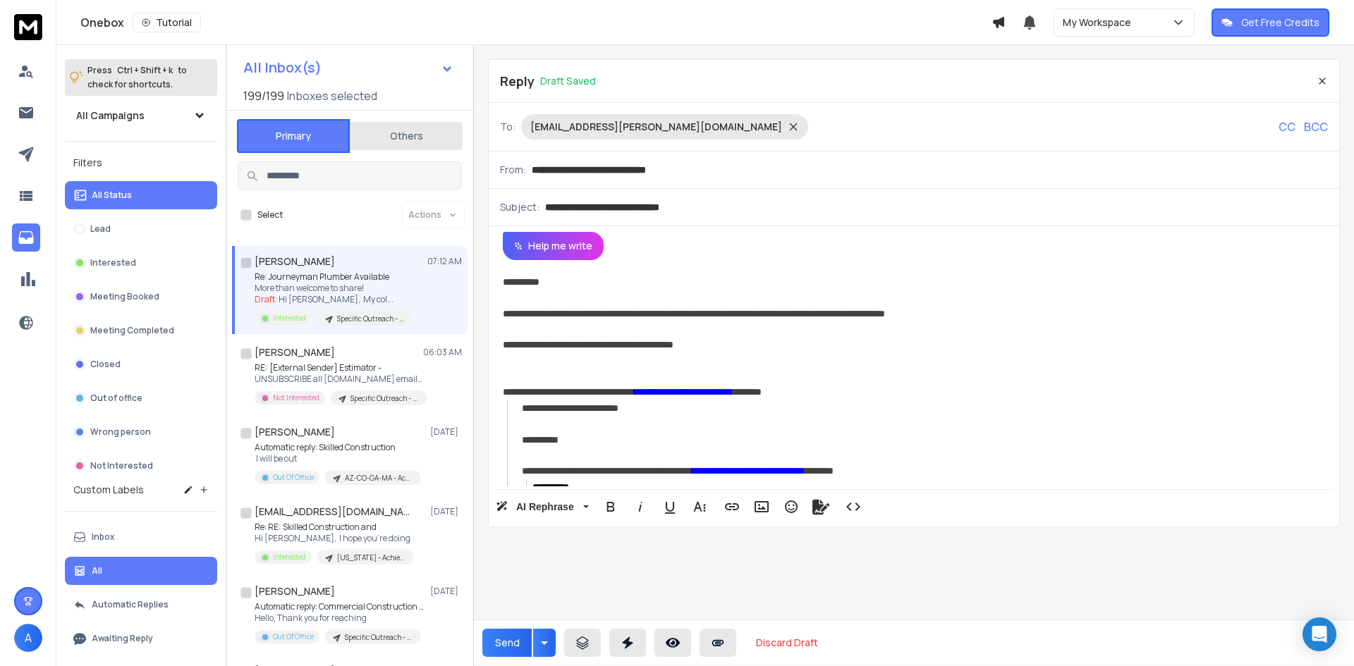
click at [497, 645] on button "Send" at bounding box center [506, 643] width 49 height 28
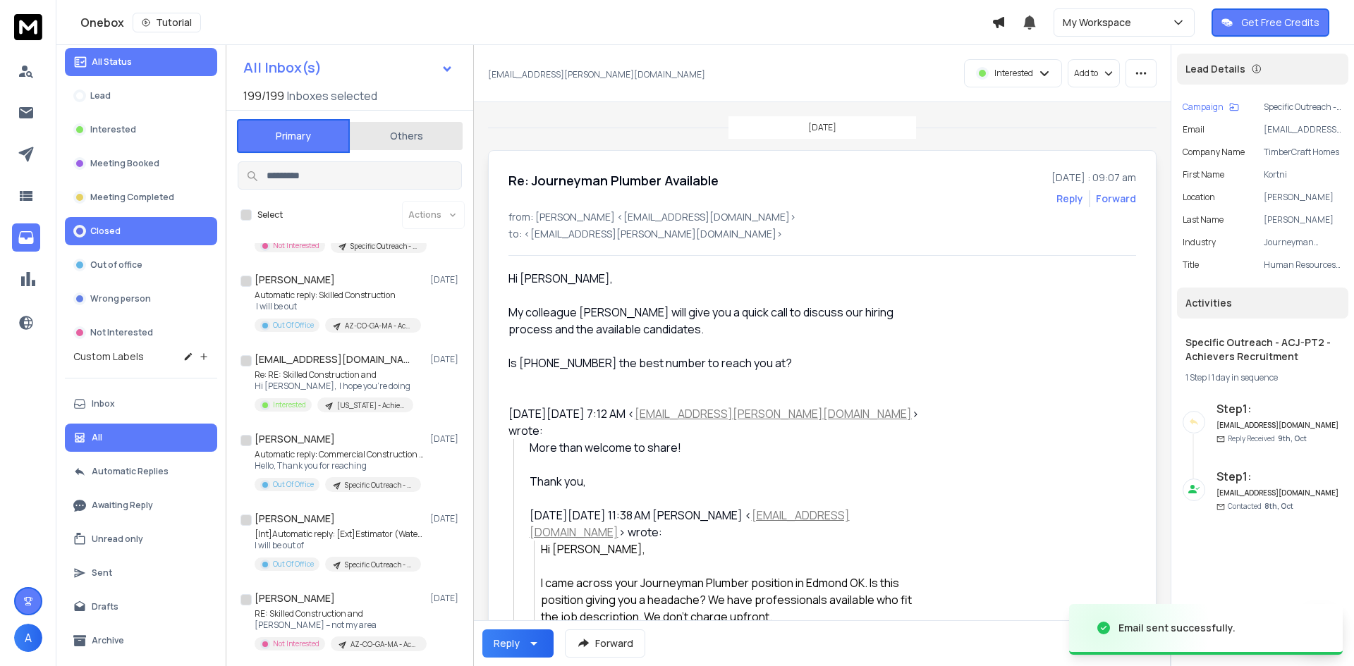
scroll to position [141, 0]
click at [25, 110] on icon at bounding box center [26, 112] width 14 height 11
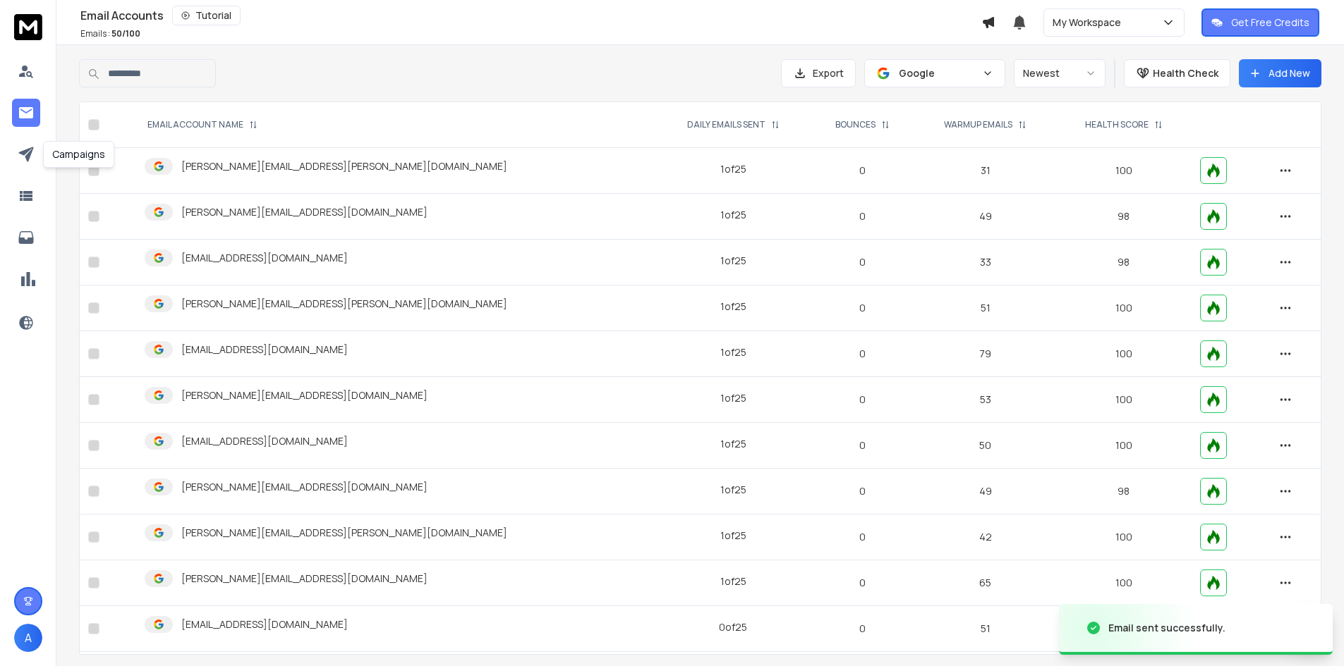
click at [26, 171] on div at bounding box center [28, 156] width 32 height 33
click at [28, 154] on icon at bounding box center [25, 154] width 15 height 15
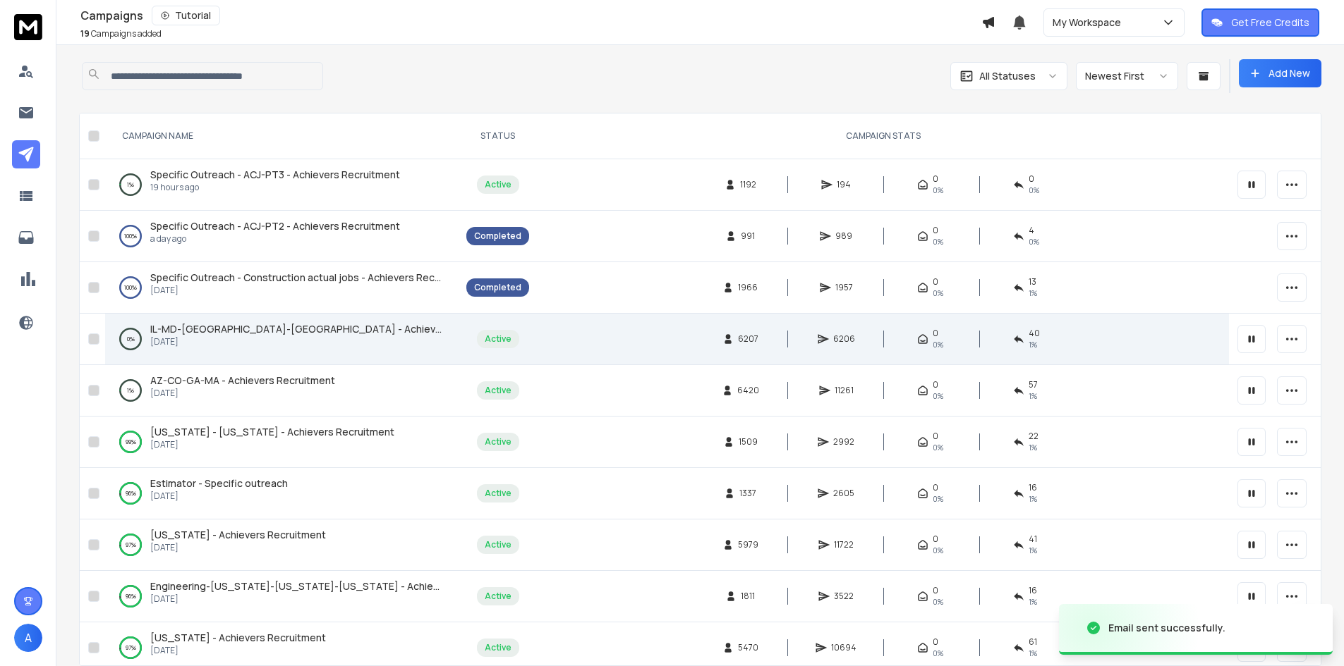
click at [249, 329] on span "IL-MD-[GEOGRAPHIC_DATA]-[GEOGRAPHIC_DATA] - Achievers Recruitment" at bounding box center [330, 328] width 361 height 13
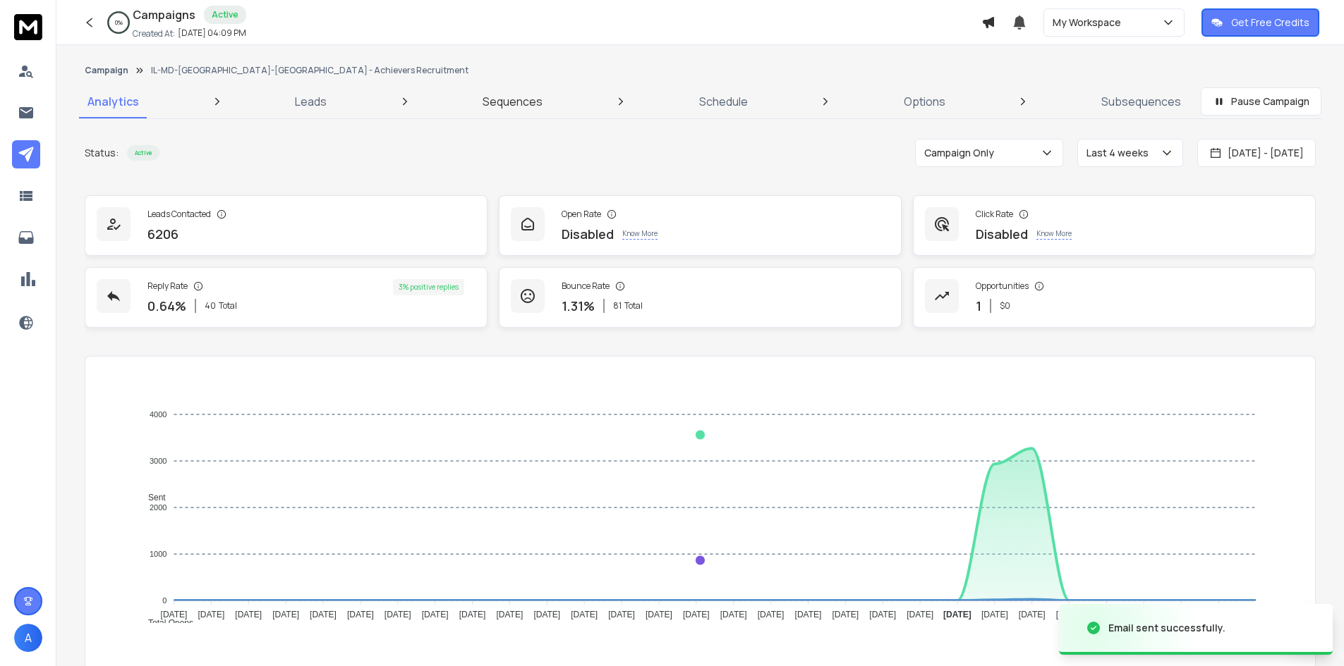
click at [511, 107] on p "Sequences" at bounding box center [512, 101] width 60 height 17
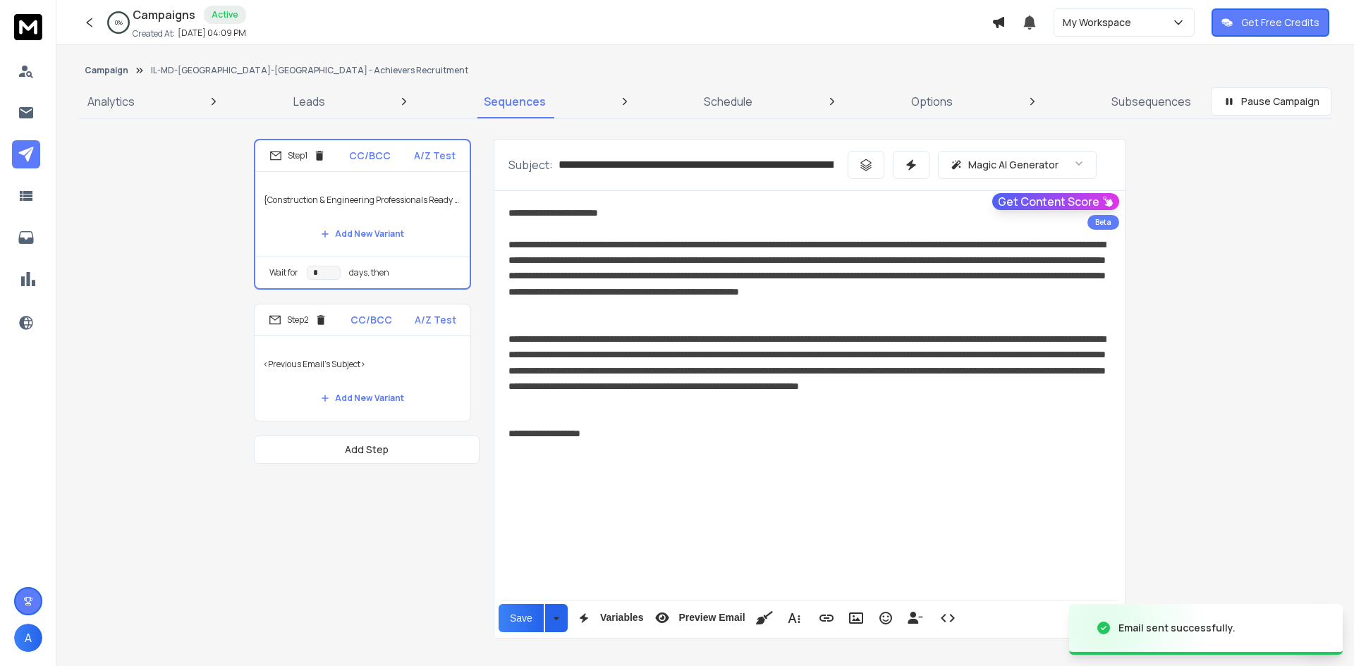
click at [430, 367] on p "<Previous Email's Subject>" at bounding box center [362, 364] width 199 height 39
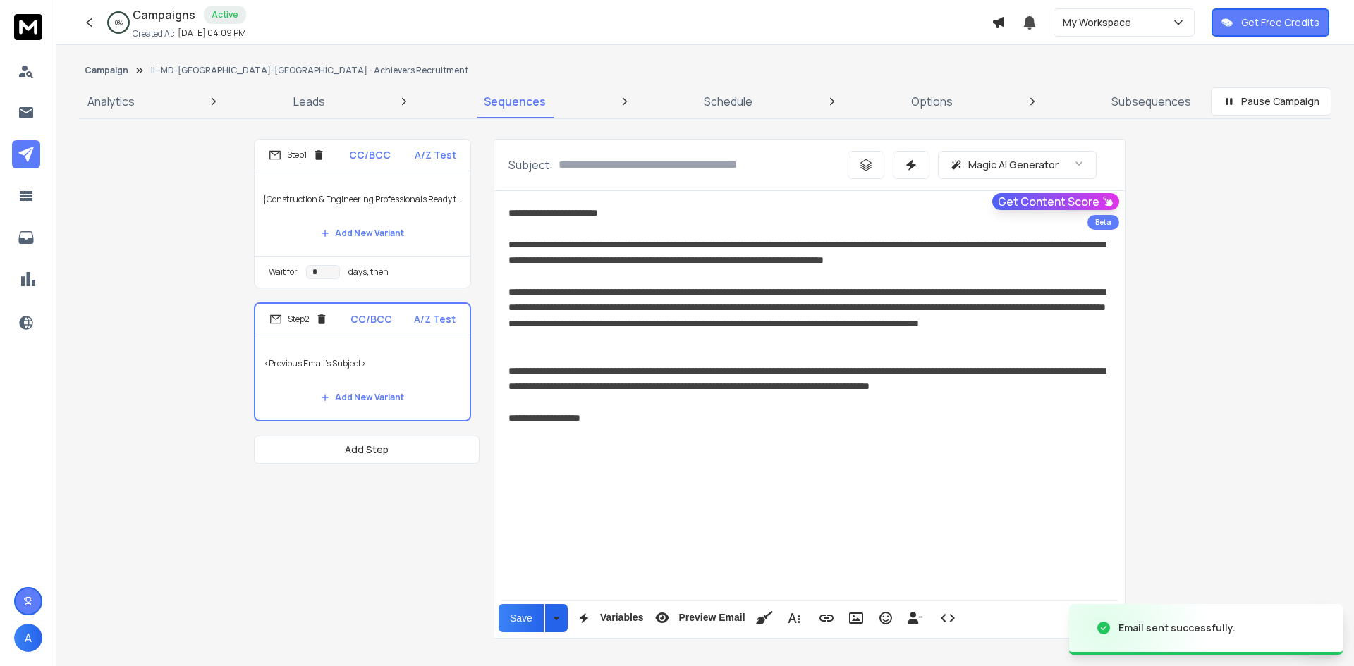
click at [102, 65] on button "Campaign" at bounding box center [107, 70] width 44 height 11
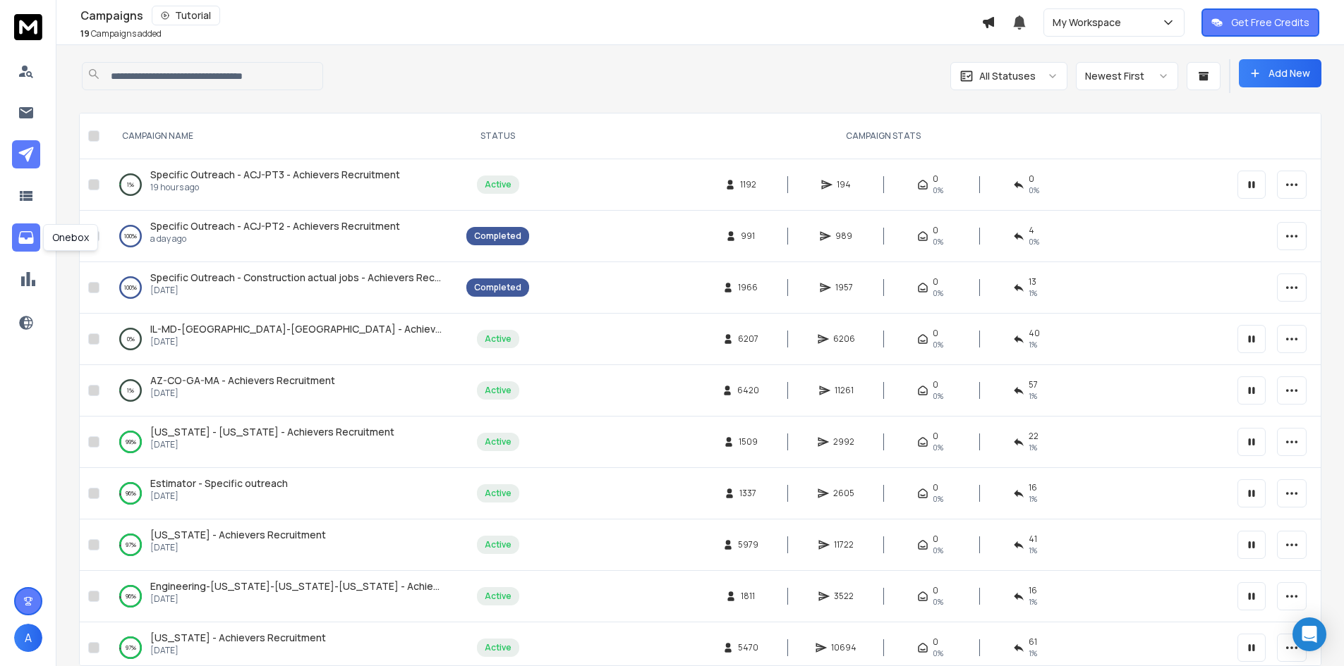
click at [18, 245] on icon at bounding box center [26, 237] width 17 height 17
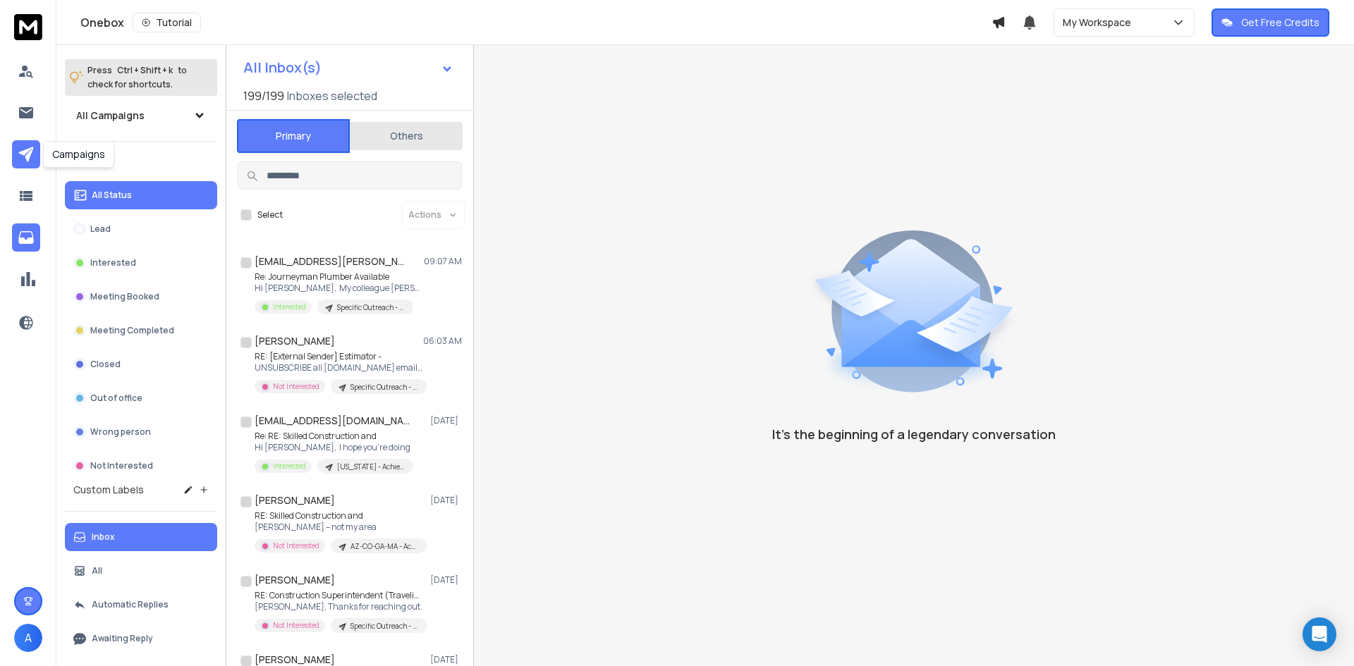
click at [17, 141] on link at bounding box center [26, 154] width 28 height 28
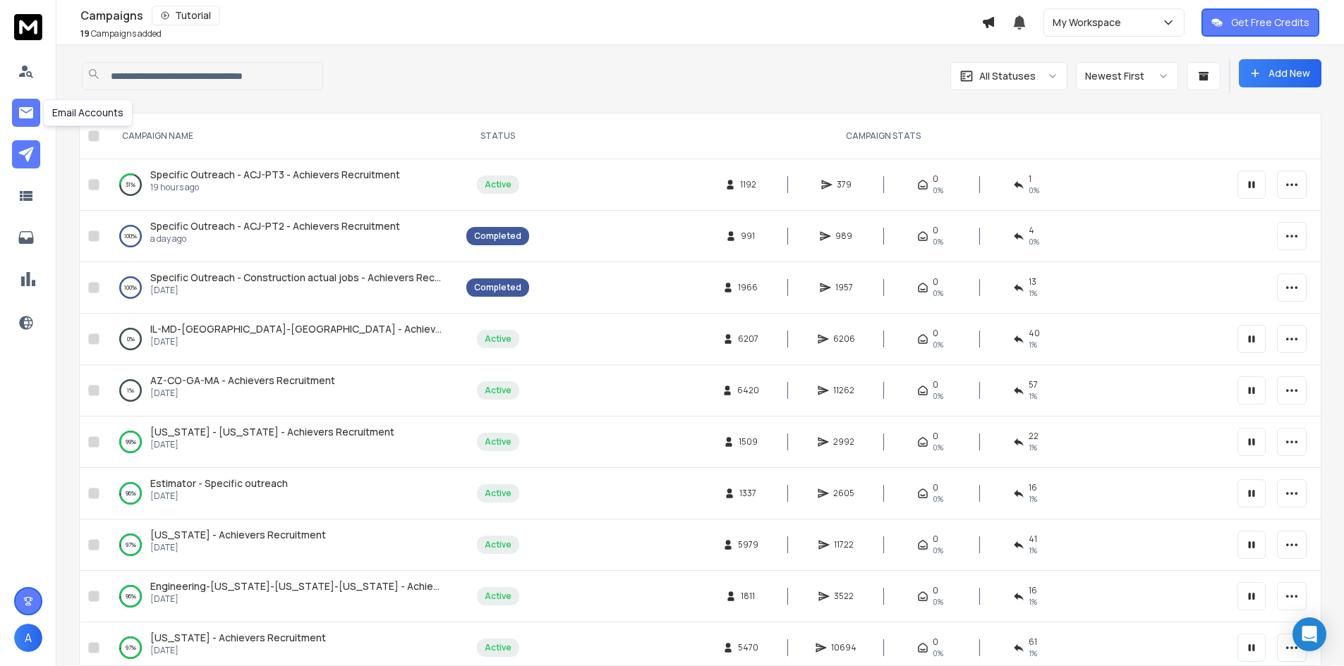
click at [36, 118] on link at bounding box center [26, 113] width 28 height 28
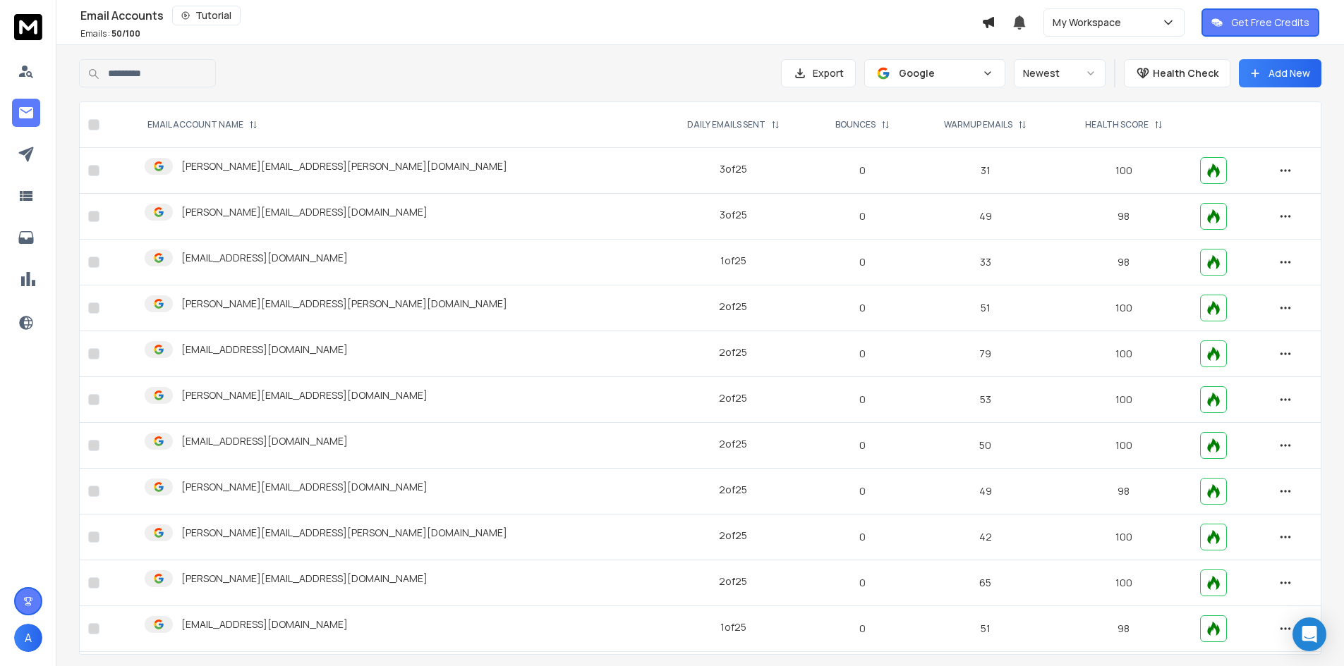
click at [945, 80] on div "Google" at bounding box center [934, 73] width 141 height 28
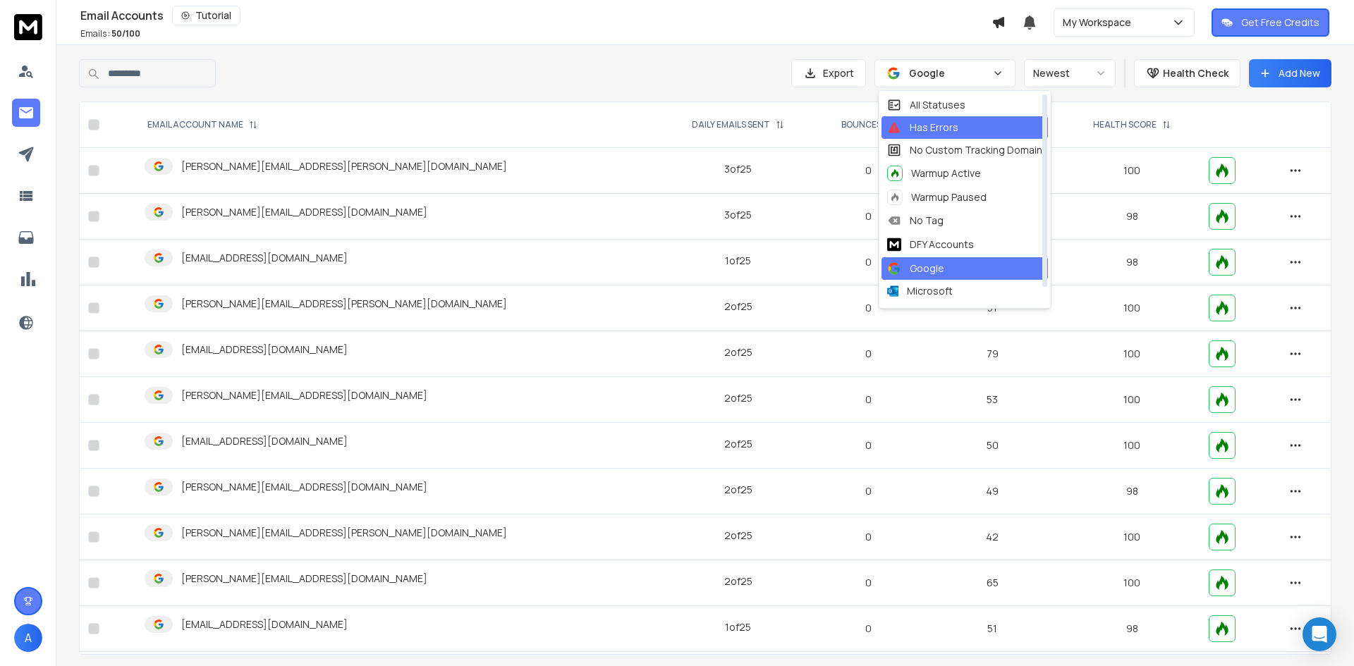
click at [977, 118] on div "Has Errors" at bounding box center [965, 127] width 166 height 23
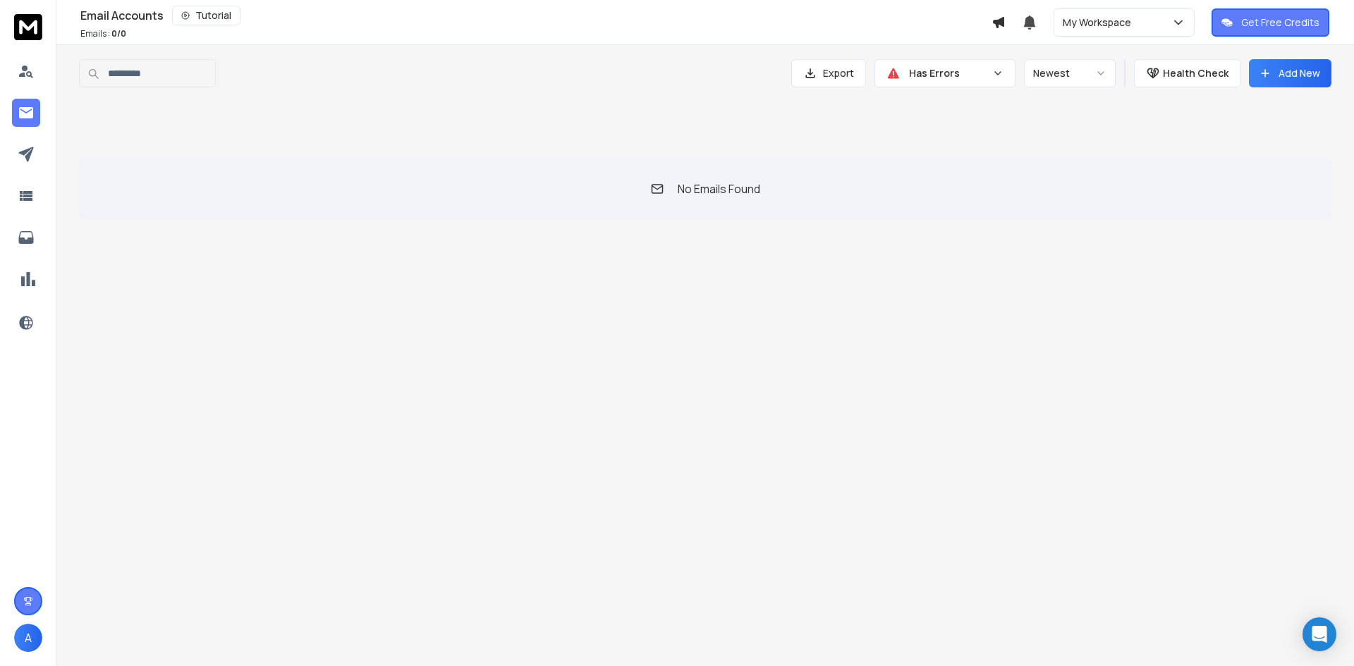
drag, startPoint x: 966, startPoint y: 66, endPoint x: 973, endPoint y: 72, distance: 9.0
click at [971, 71] on div "Has Errors" at bounding box center [945, 73] width 141 height 28
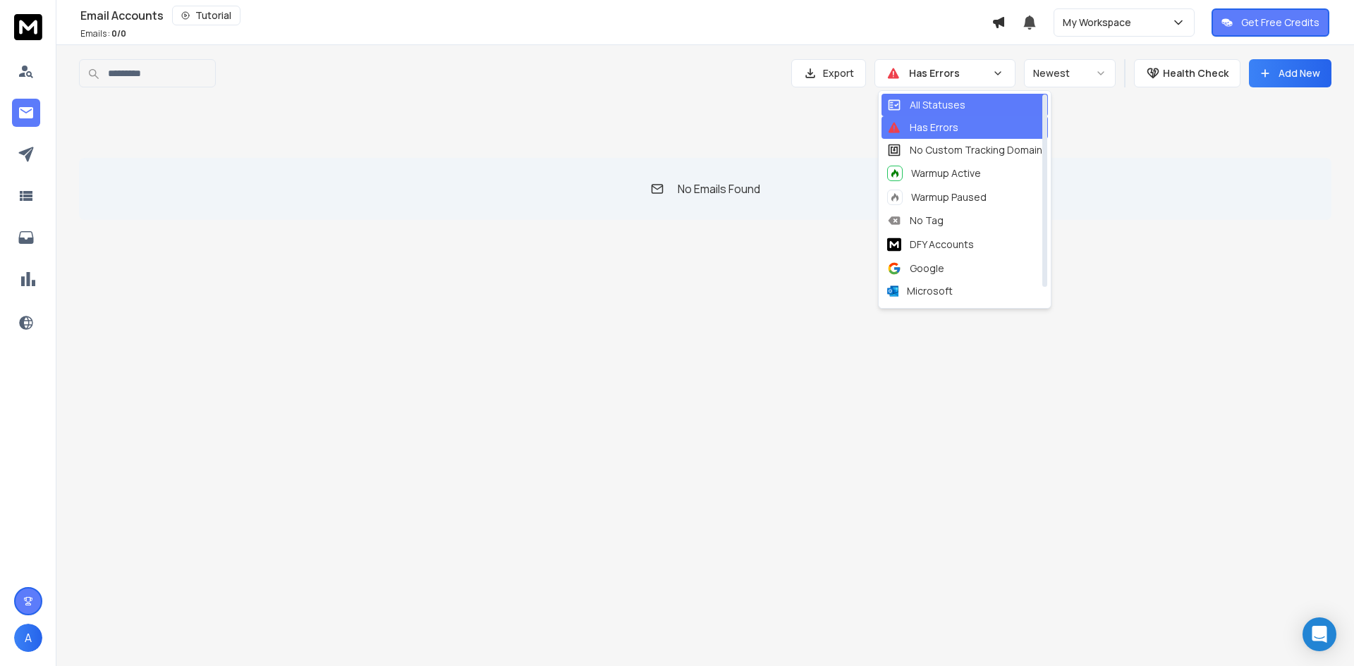
click at [976, 104] on div "All Statuses" at bounding box center [965, 105] width 166 height 23
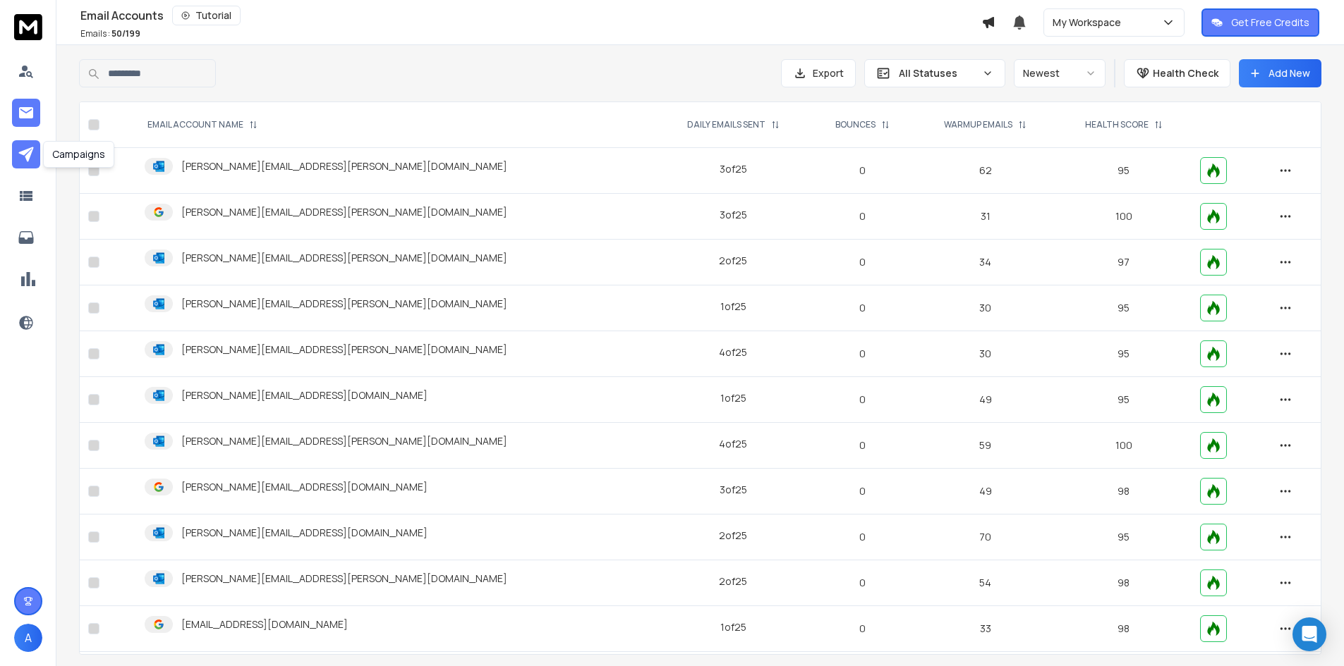
click at [34, 152] on icon at bounding box center [26, 154] width 17 height 17
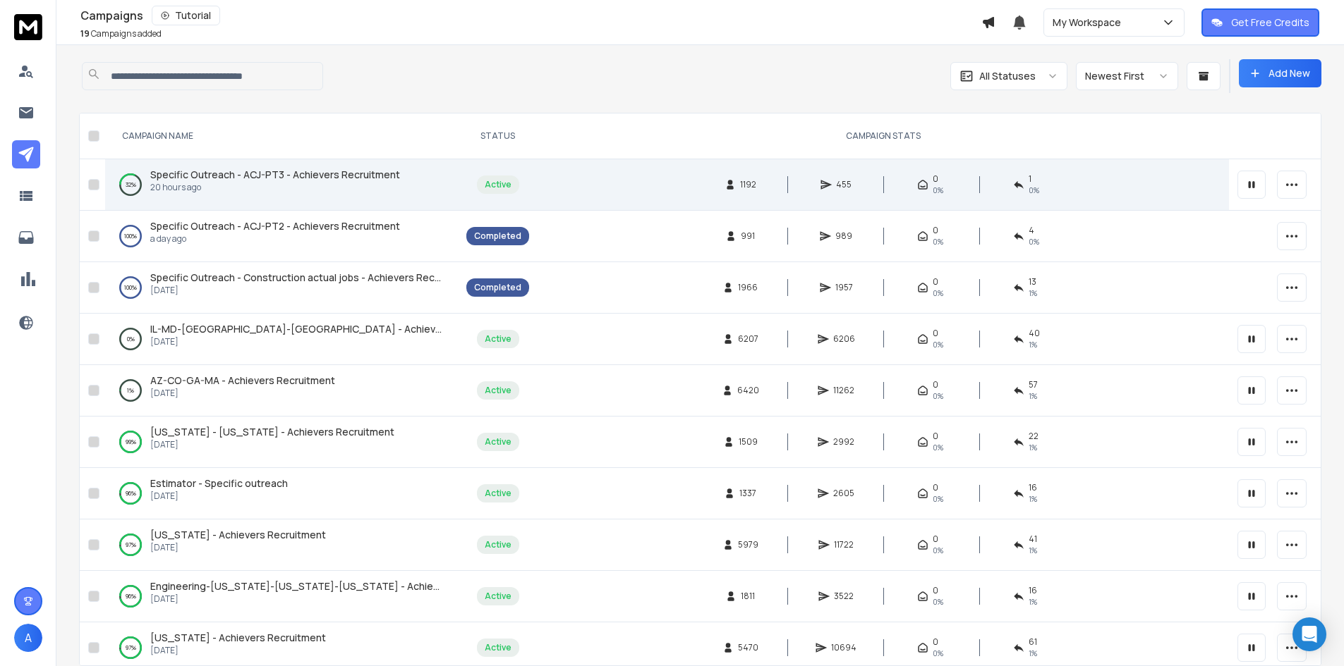
click at [301, 180] on span "Specific Outreach - ACJ-PT3 - Achievers Recruitment" at bounding box center [275, 174] width 250 height 13
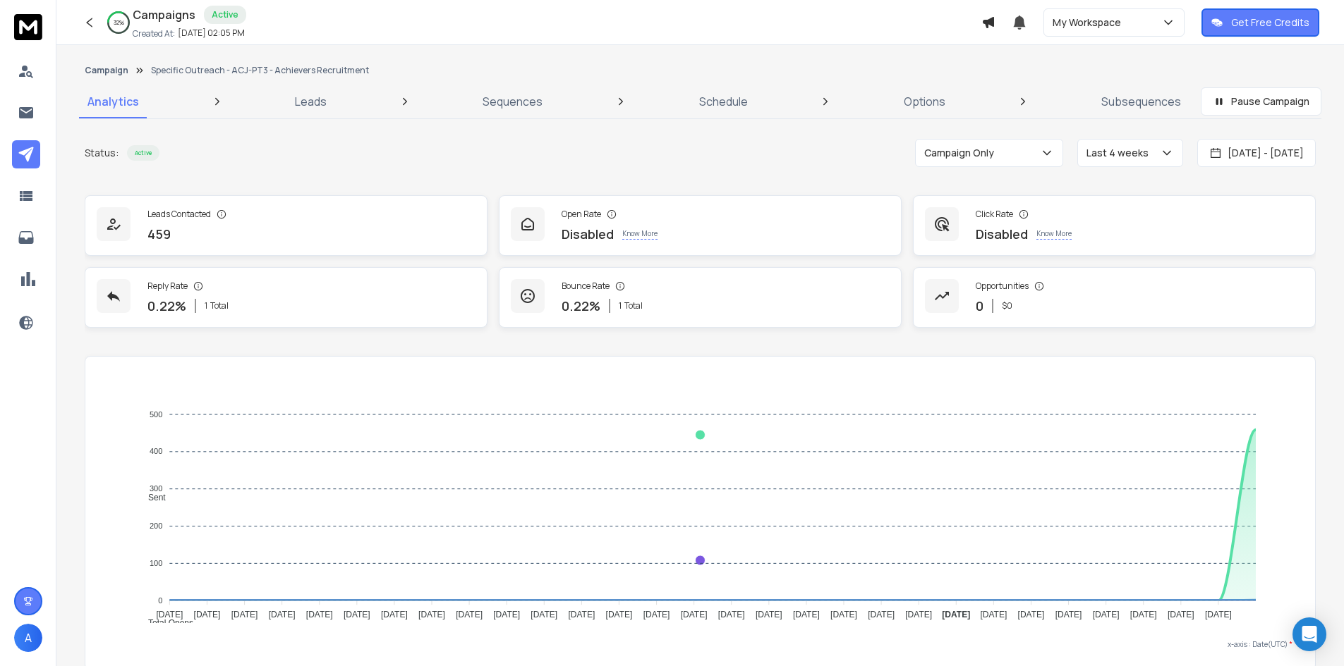
click at [114, 69] on button "Campaign" at bounding box center [107, 70] width 44 height 11
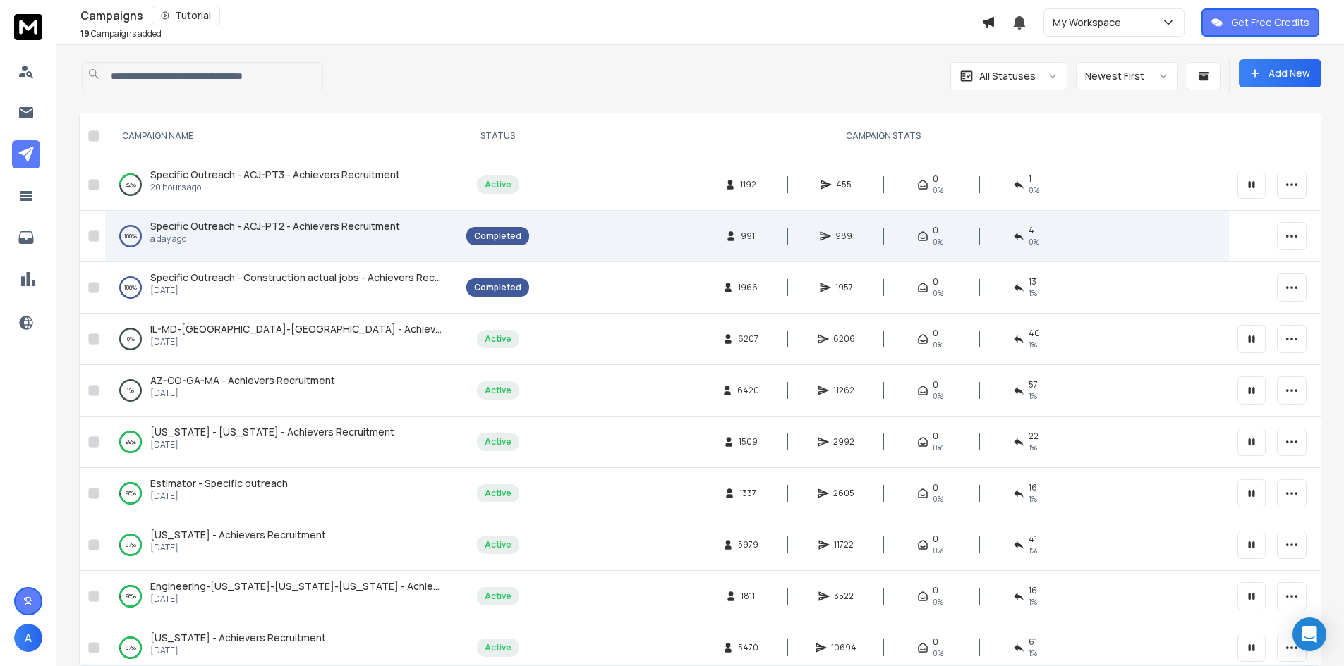
click at [221, 229] on span "Specific Outreach - ACJ-PT2 - Achievers Recruitment" at bounding box center [275, 225] width 250 height 13
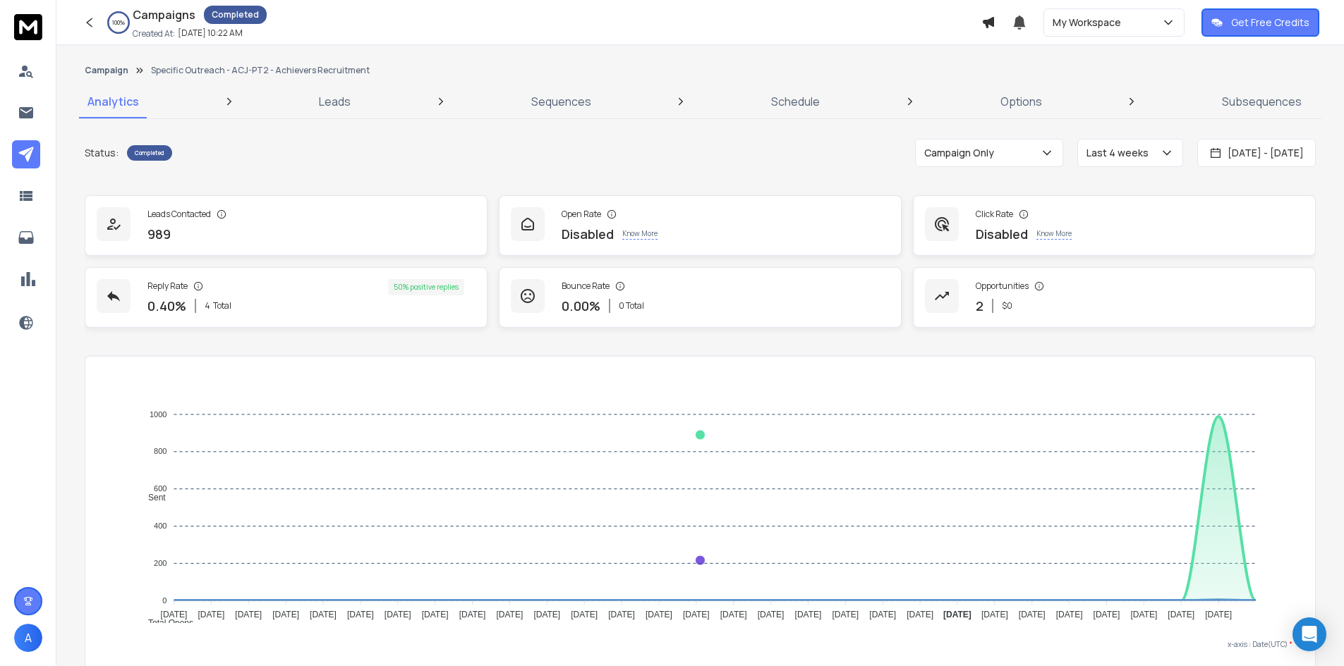
click at [102, 63] on div "Campaign Specific Outreach - ACJ-PT2 - Achievers Recruitment" at bounding box center [700, 70] width 1242 height 23
click at [131, 59] on div "Campaign Specific Outreach - ACJ-PT2 - Achievers Recruitment Analytics Leads Se…" at bounding box center [699, 477] width 1287 height 864
click at [96, 76] on div "Campaign Specific Outreach - ACJ-PT2 - Achievers Recruitment" at bounding box center [700, 70] width 1242 height 23
click at [99, 73] on button "Campaign" at bounding box center [107, 70] width 44 height 11
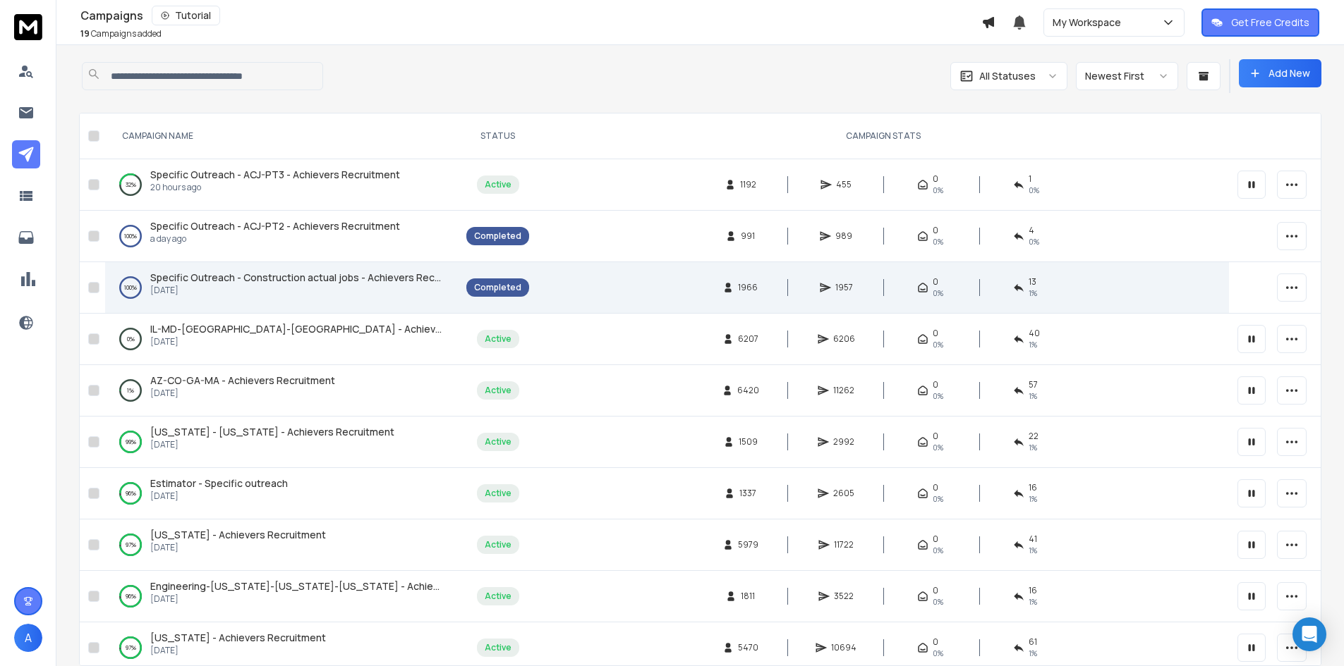
click at [326, 274] on span "Specific Outreach - Construction actual jobs - Achievers Recruitment" at bounding box center [312, 277] width 324 height 13
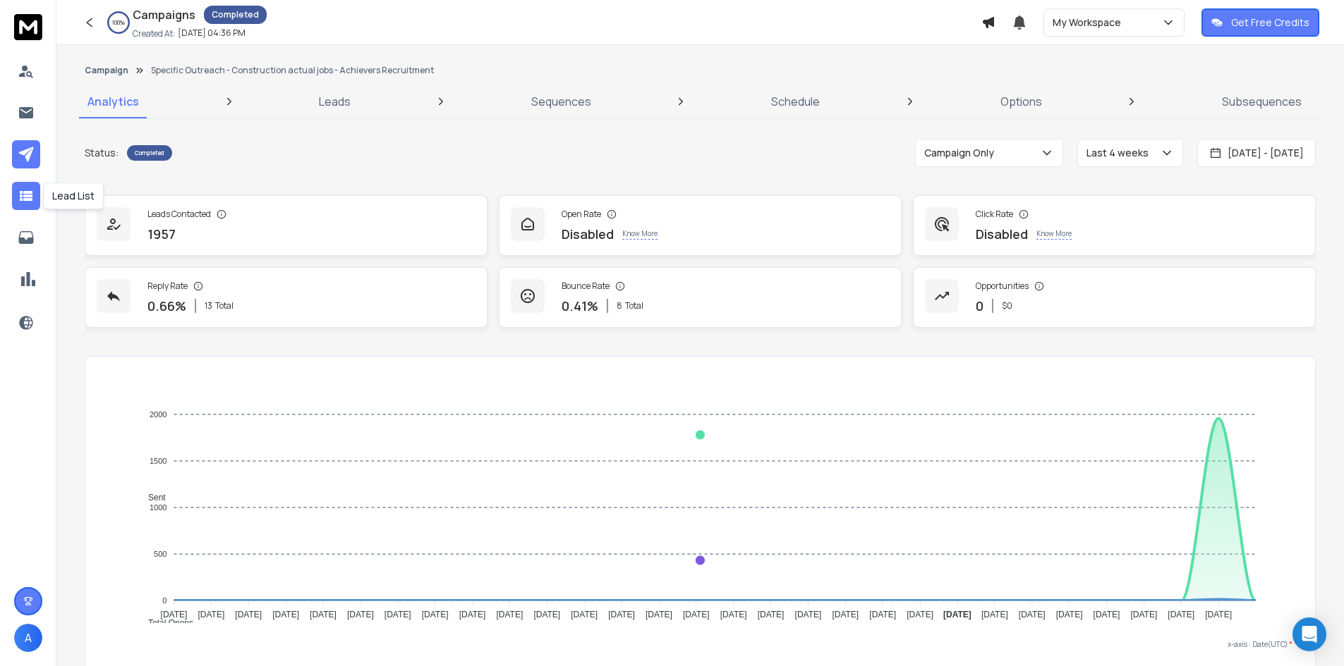
click at [26, 207] on link at bounding box center [26, 196] width 28 height 28
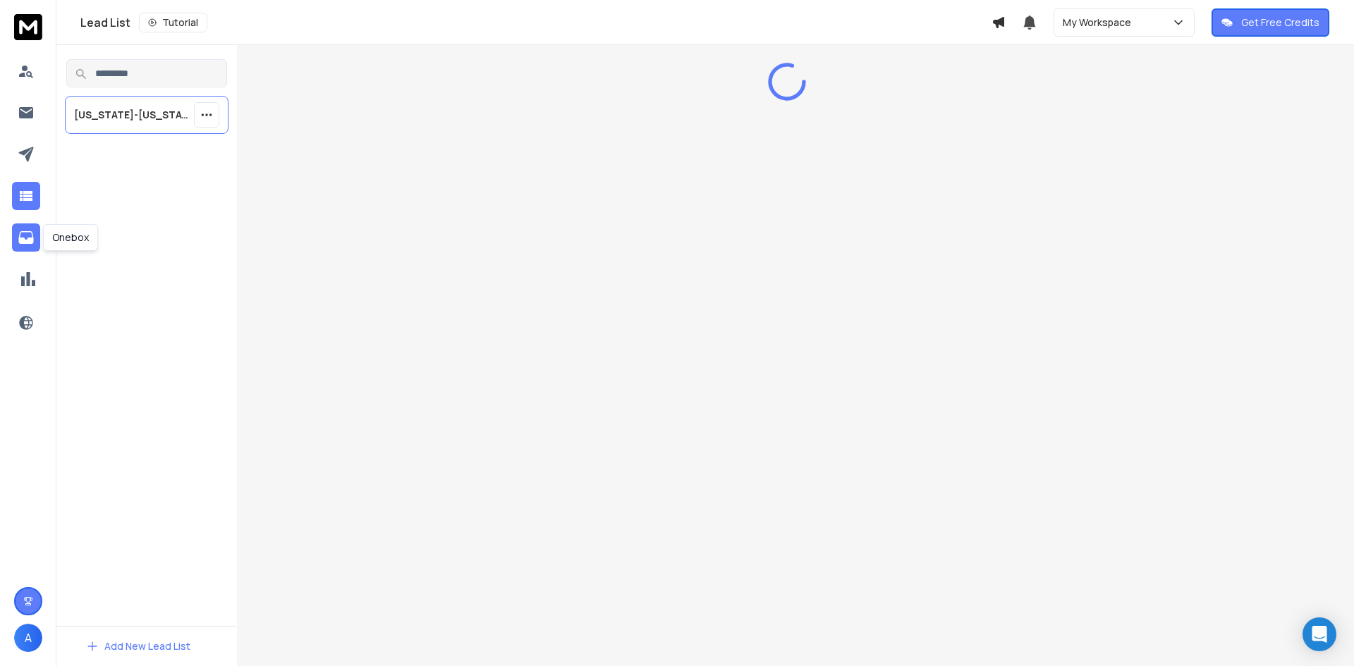
click at [26, 233] on icon at bounding box center [26, 237] width 17 height 17
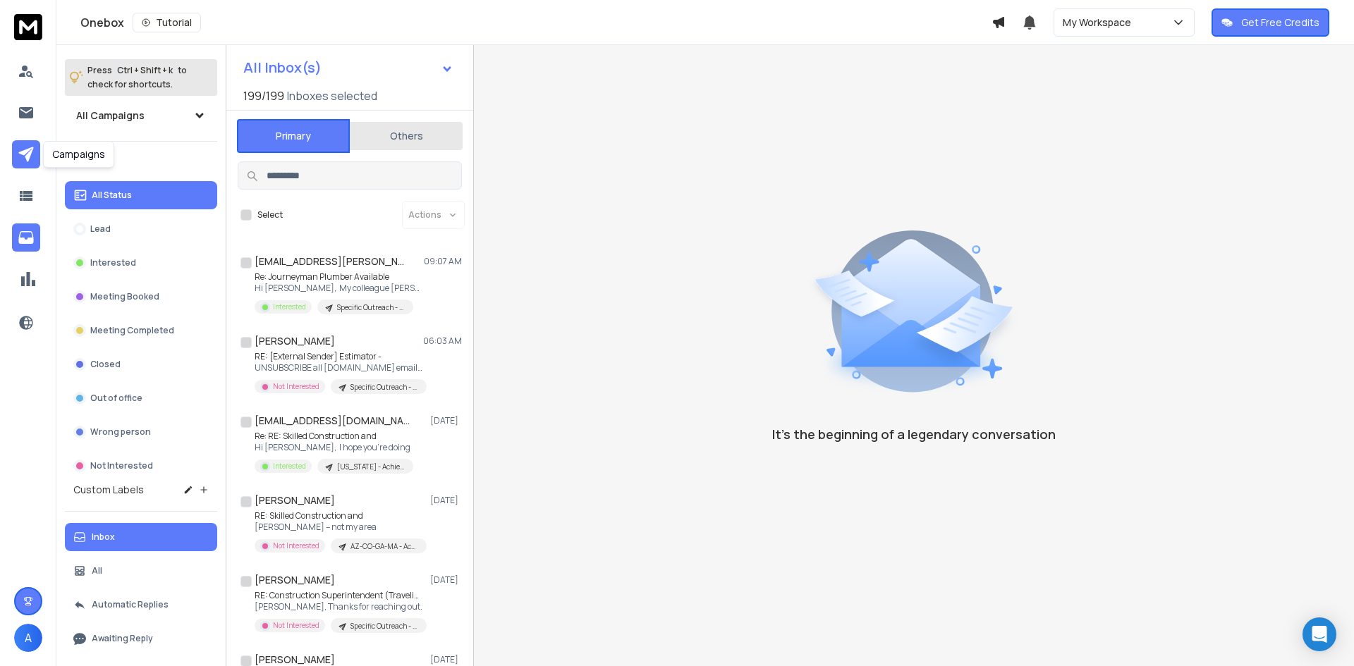
click at [23, 149] on icon at bounding box center [26, 154] width 17 height 17
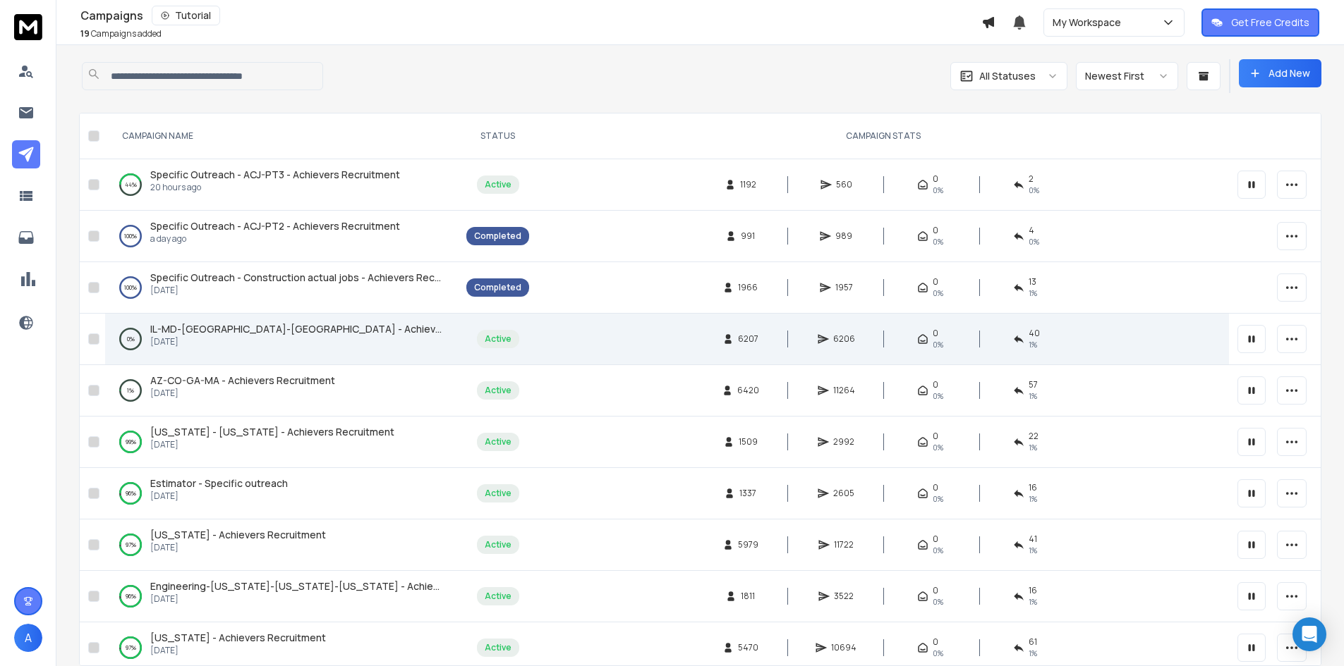
click at [243, 343] on p "[DATE]" at bounding box center [296, 341] width 293 height 11
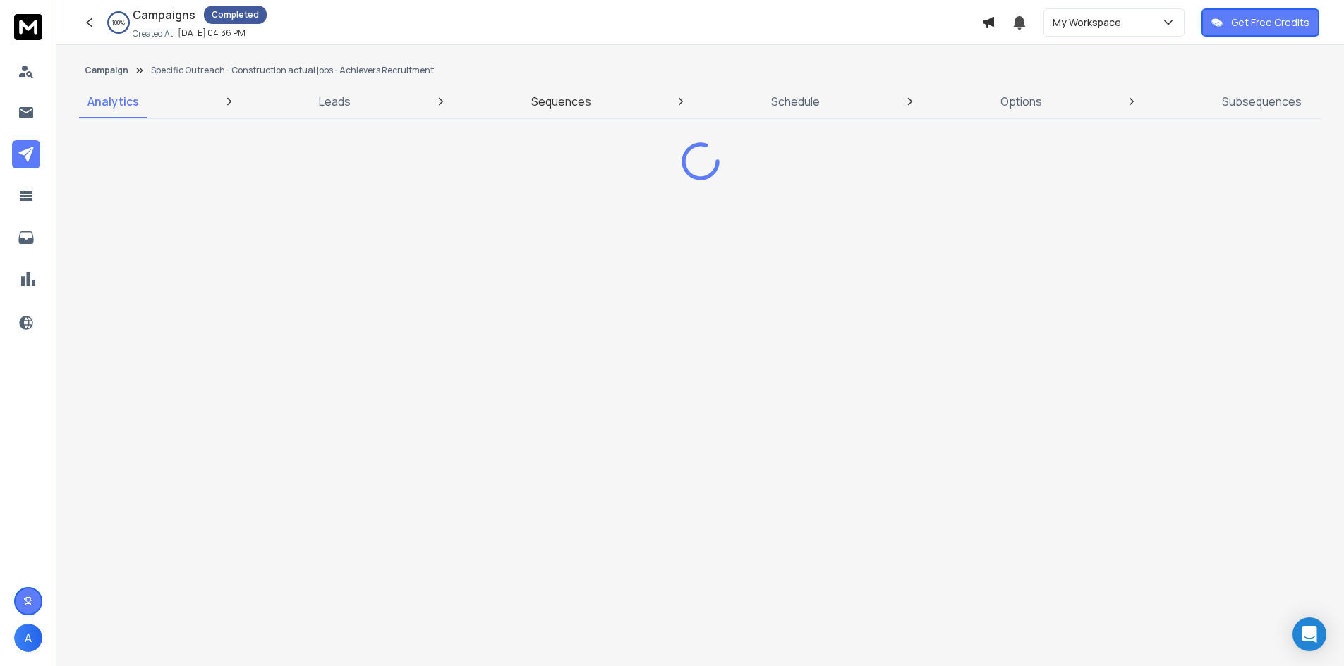
click at [540, 97] on p "Sequences" at bounding box center [561, 101] width 60 height 17
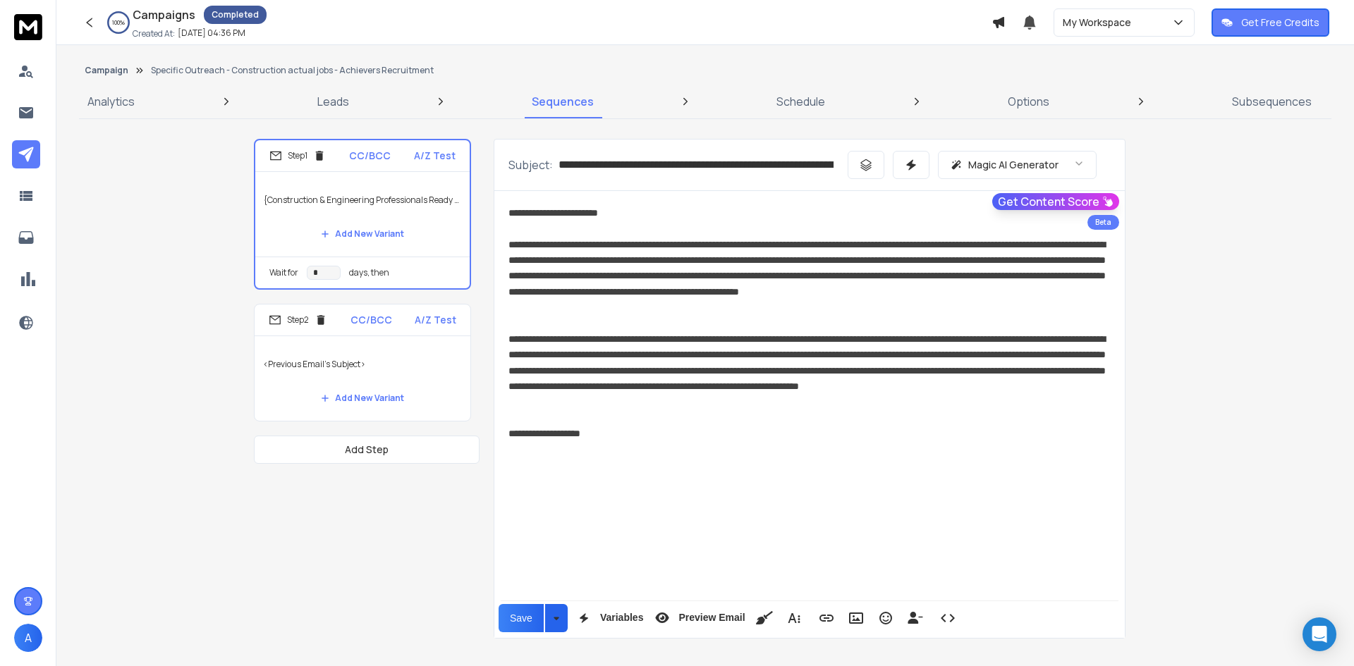
click at [363, 369] on p "<Previous Email's Subject>" at bounding box center [362, 364] width 199 height 39
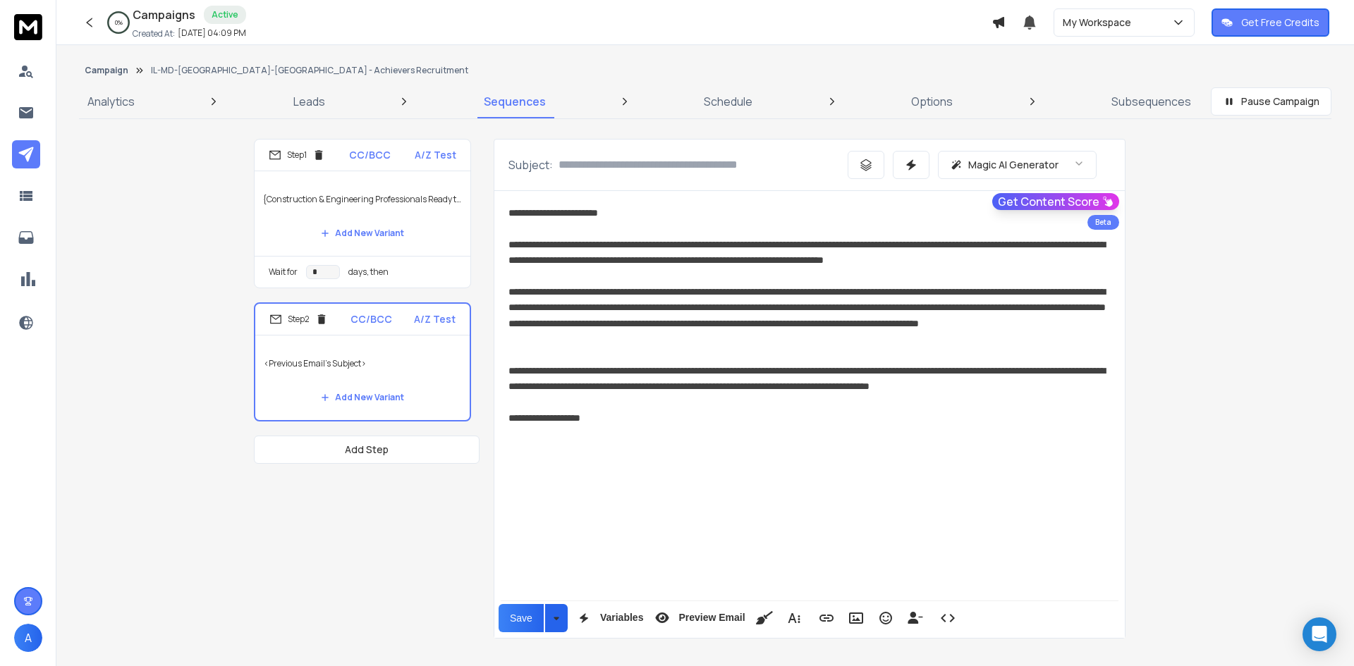
drag, startPoint x: 337, startPoint y: 276, endPoint x: 237, endPoint y: 267, distance: 100.6
click at [237, 267] on div "**********" at bounding box center [705, 388] width 1253 height 511
type input "*"
type input "**********"
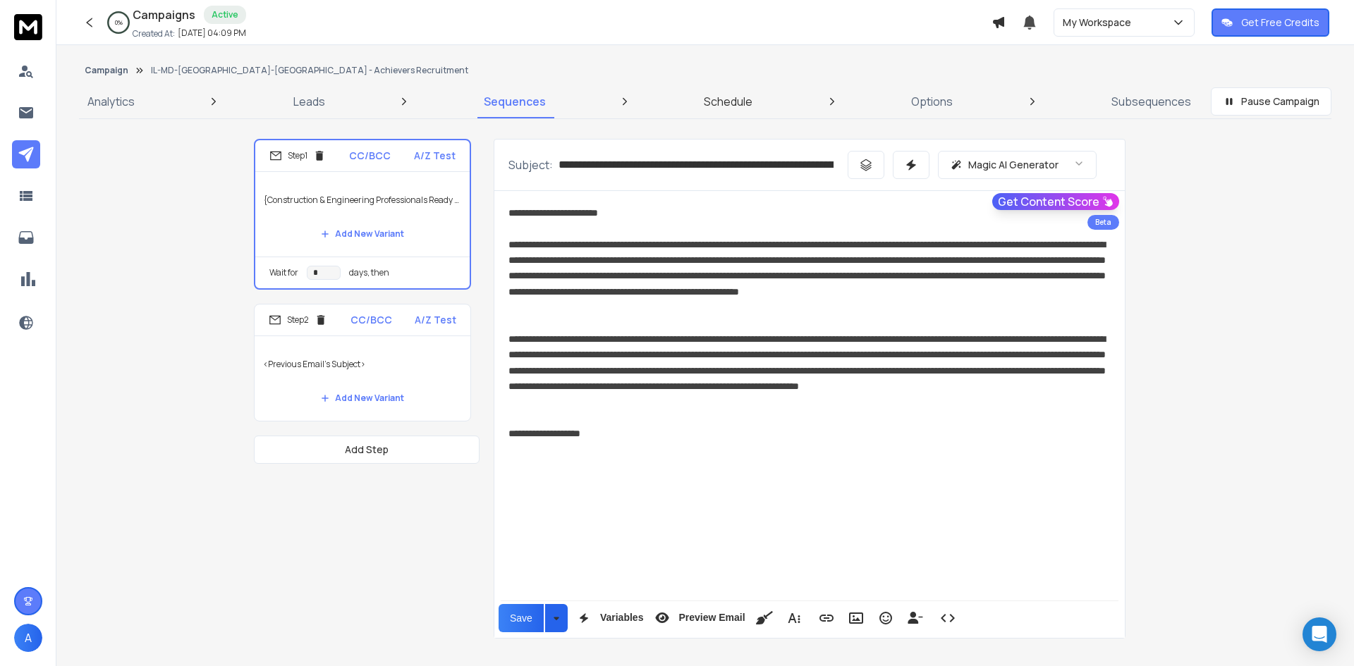
type input "*"
click at [726, 95] on p "Schedule" at bounding box center [728, 101] width 49 height 17
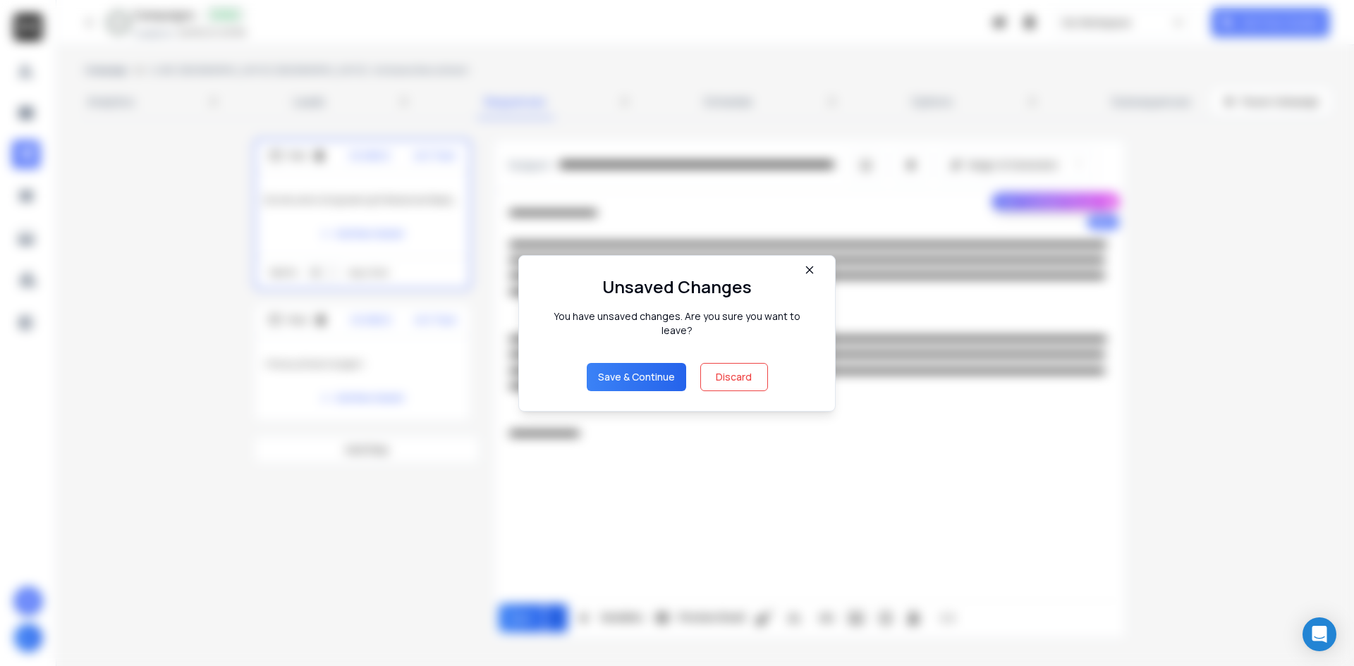
click at [623, 372] on button "Save & Continue" at bounding box center [636, 377] width 99 height 28
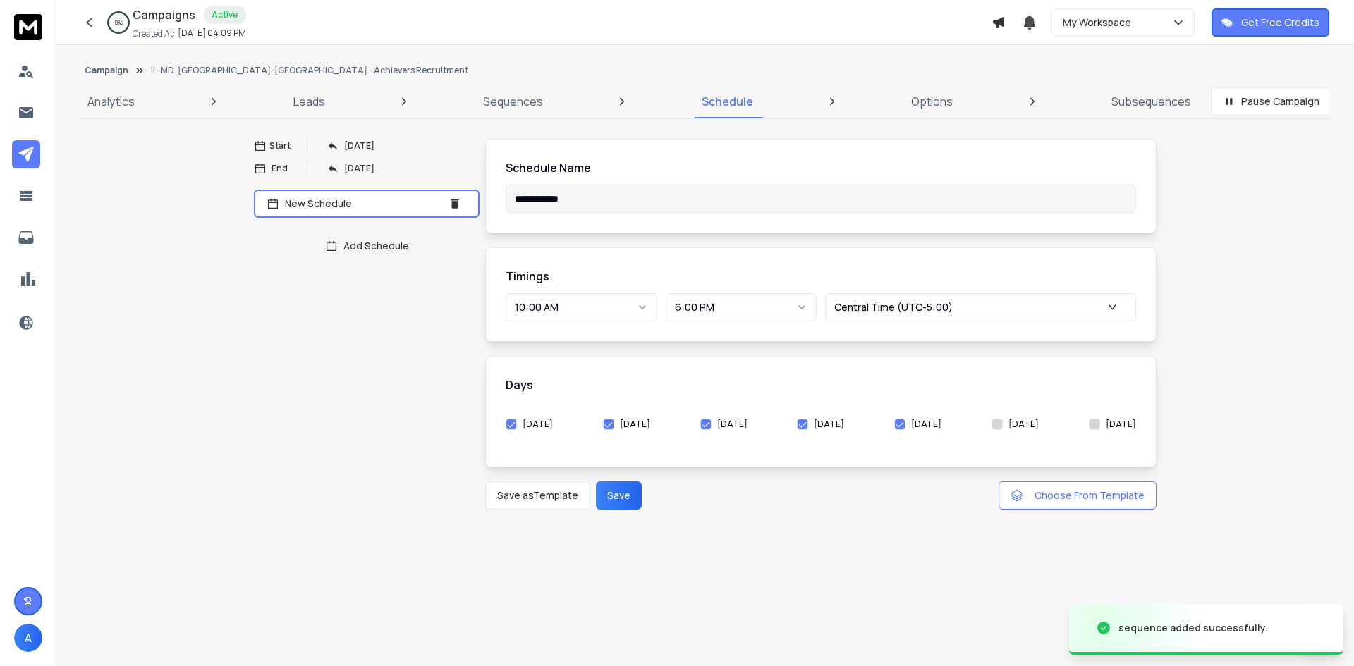
click at [635, 312] on button "10:00 AM" at bounding box center [582, 307] width 152 height 28
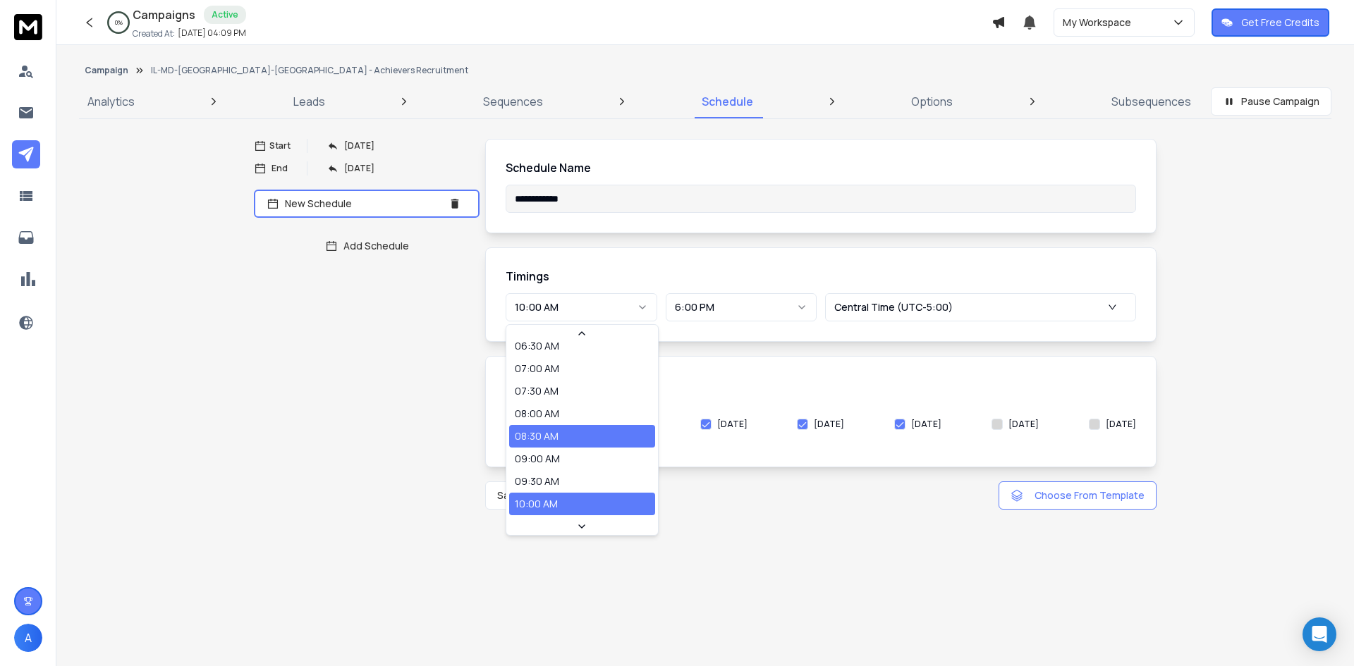
scroll to position [326, 0]
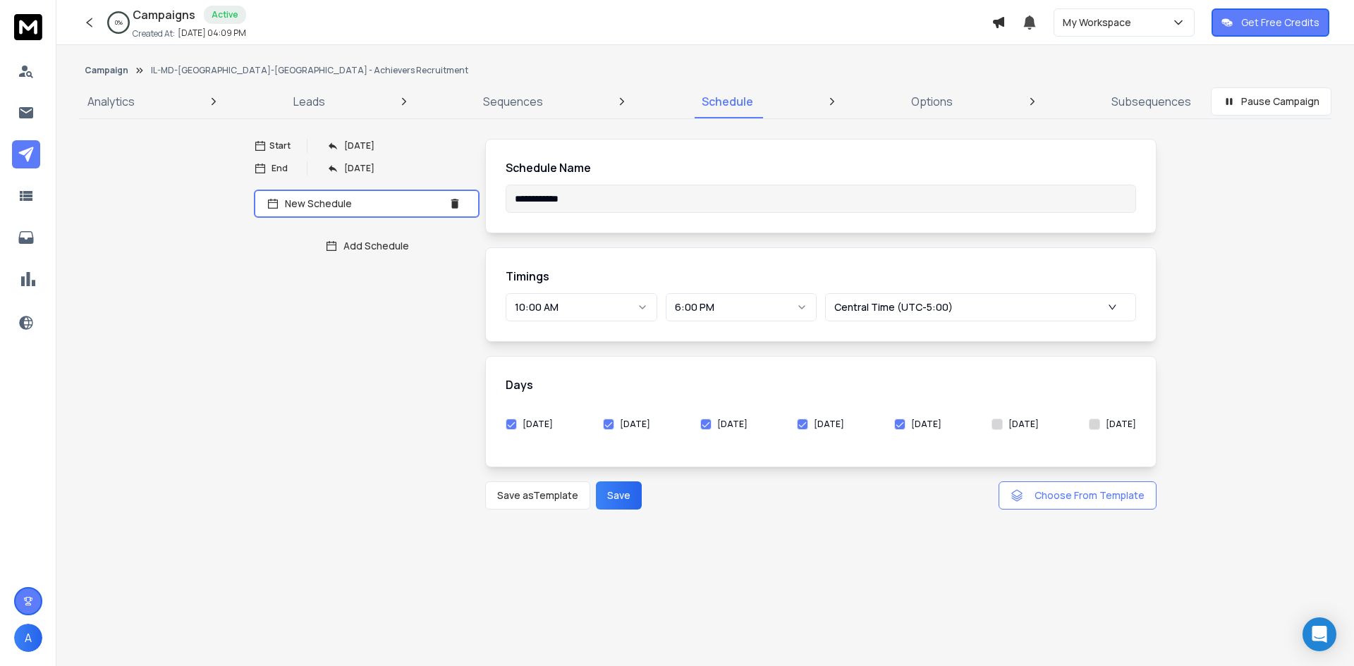
click at [633, 492] on button "Save" at bounding box center [619, 496] width 46 height 28
click at [922, 98] on p "Options" at bounding box center [932, 101] width 42 height 17
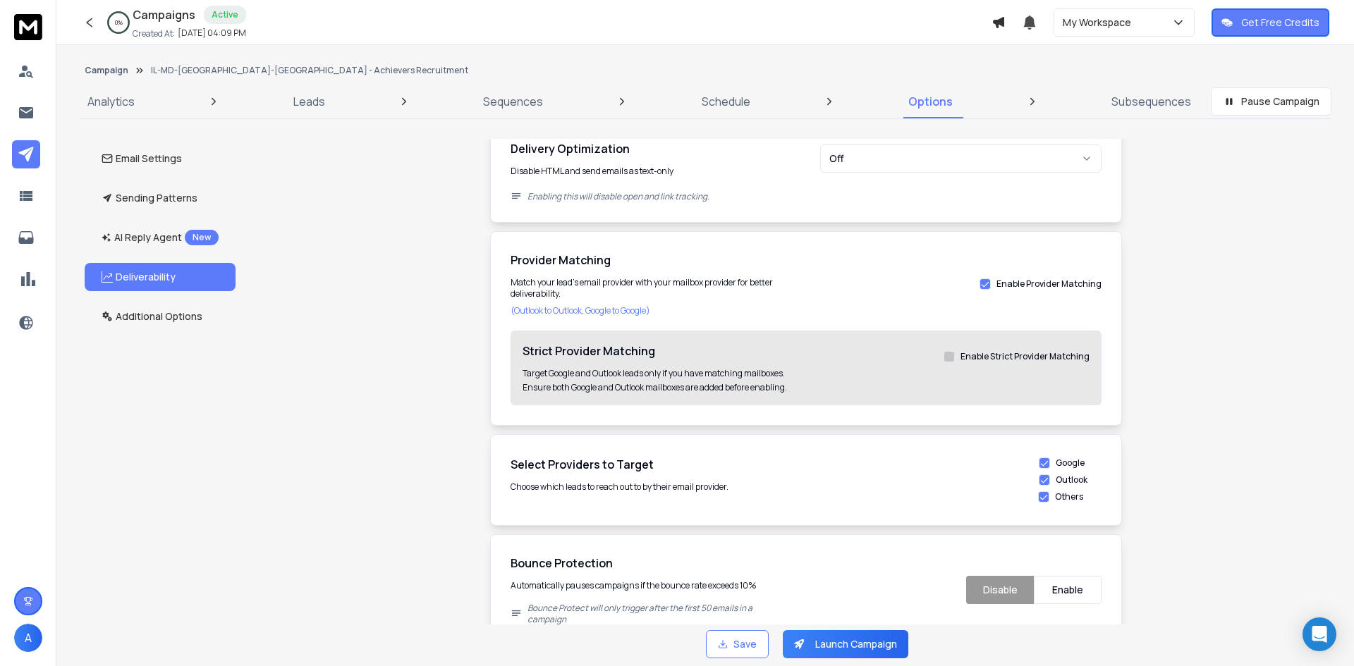
scroll to position [1904, 0]
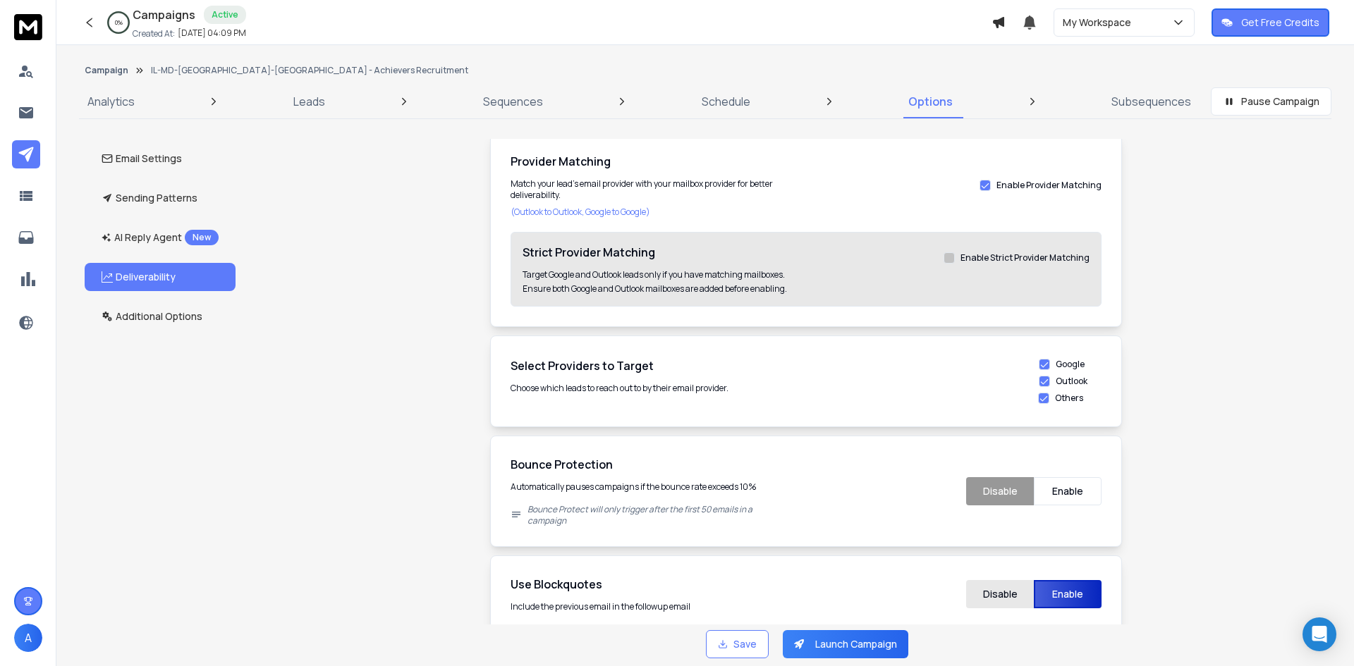
click at [865, 645] on button "Launch Campaign" at bounding box center [846, 645] width 126 height 28
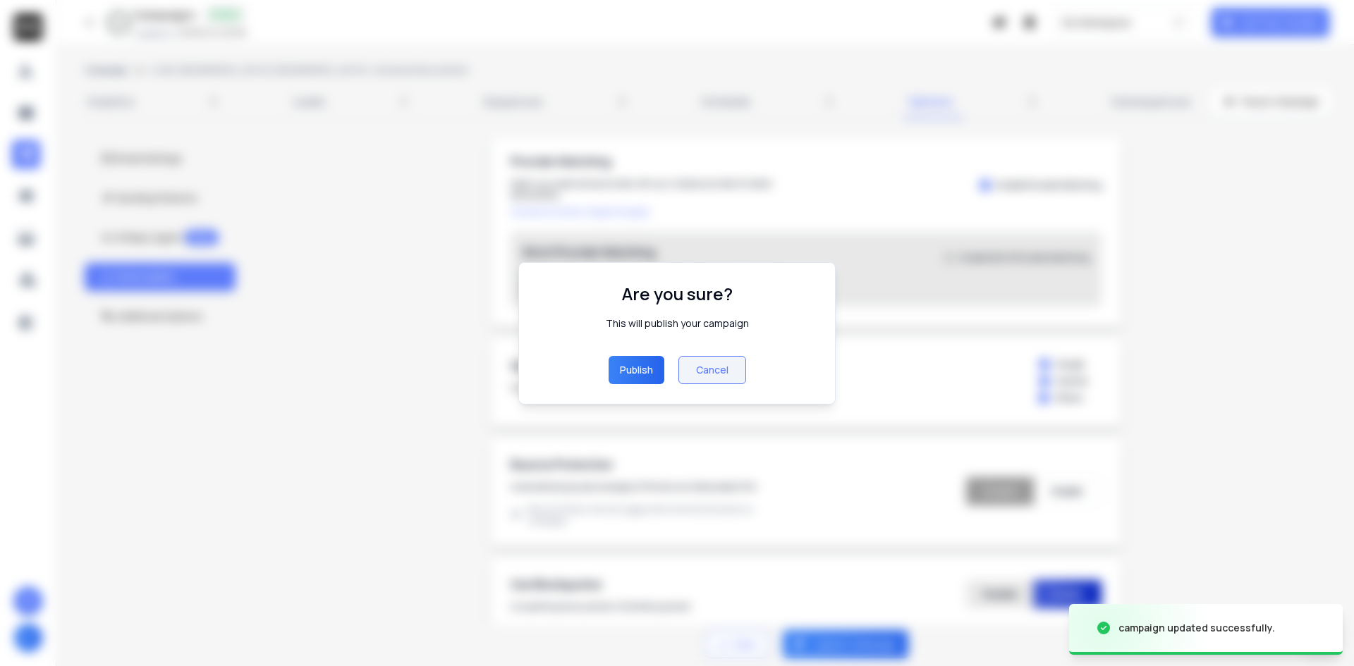
click at [634, 365] on button "Publish" at bounding box center [637, 370] width 56 height 28
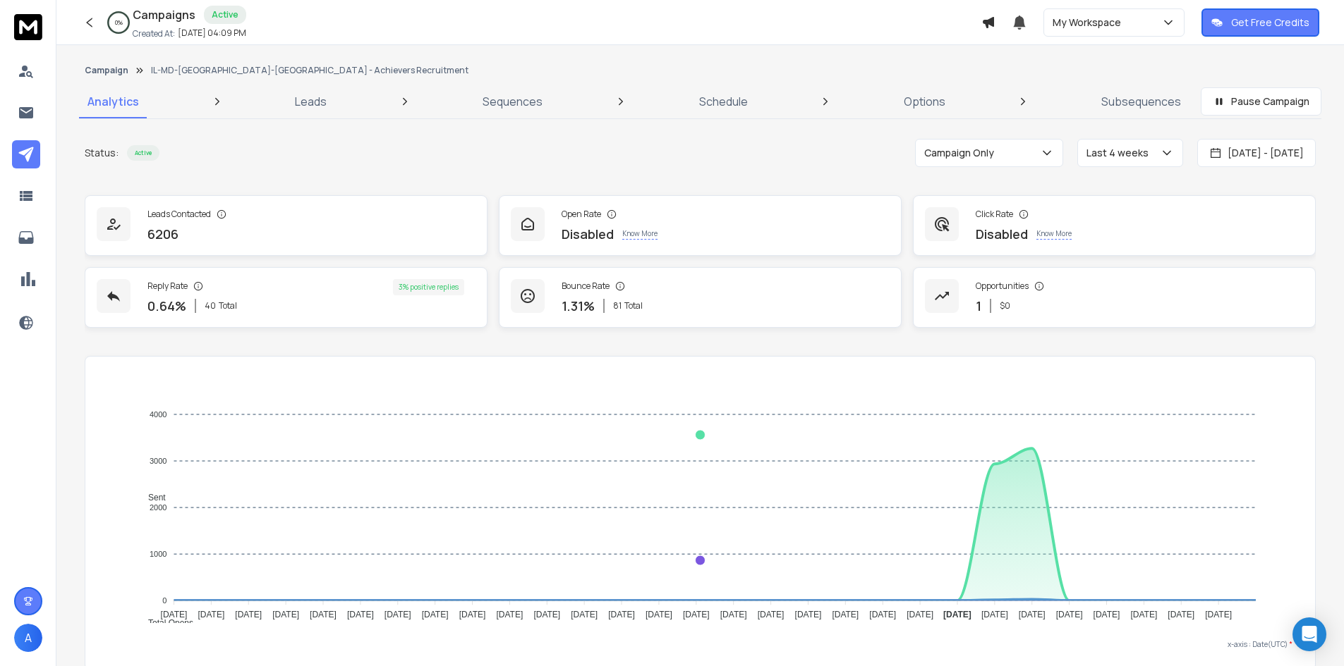
click at [120, 71] on button "Campaign" at bounding box center [107, 70] width 44 height 11
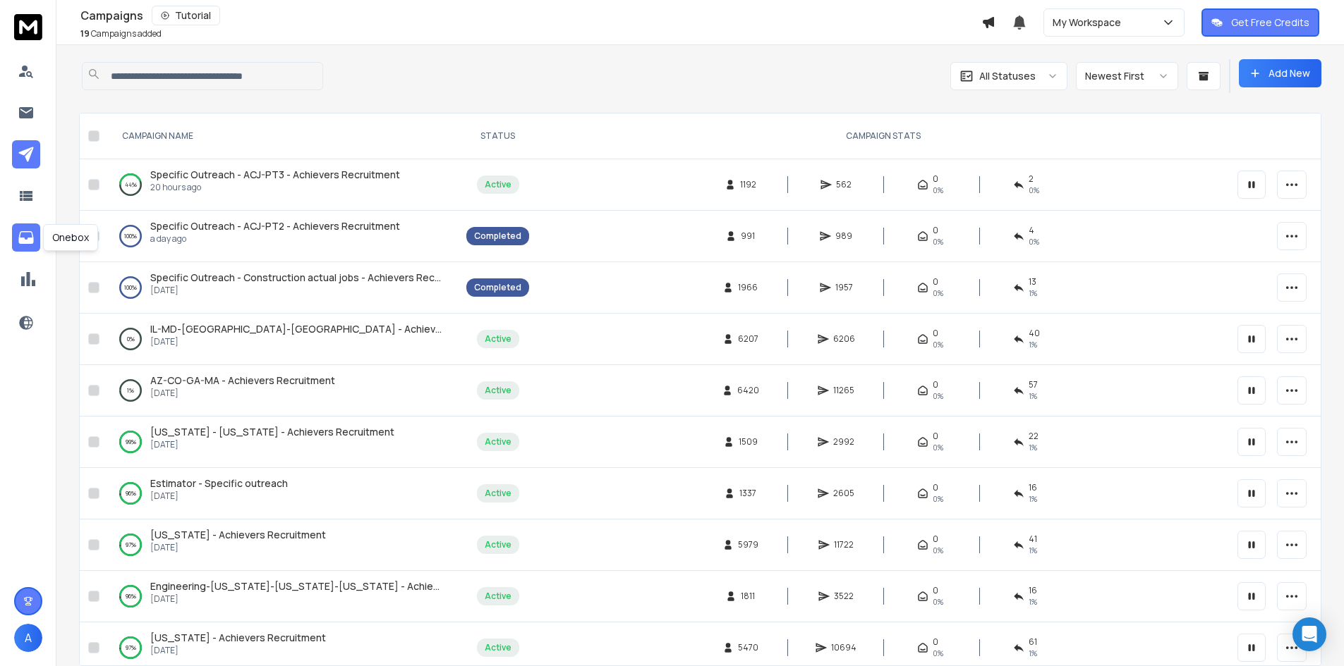
click at [38, 231] on link at bounding box center [26, 238] width 28 height 28
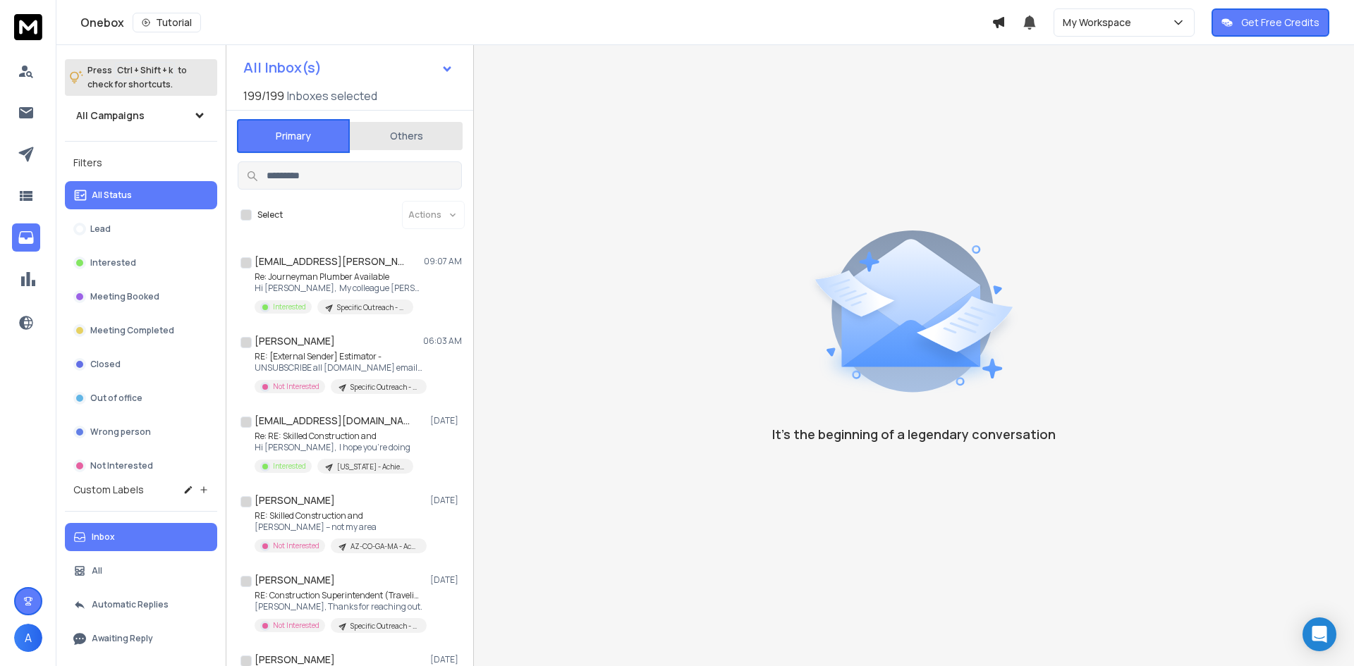
click at [737, 253] on div "It’s the beginning of a legendary conversation" at bounding box center [914, 328] width 880 height 566
click at [30, 163] on link at bounding box center [26, 154] width 28 height 28
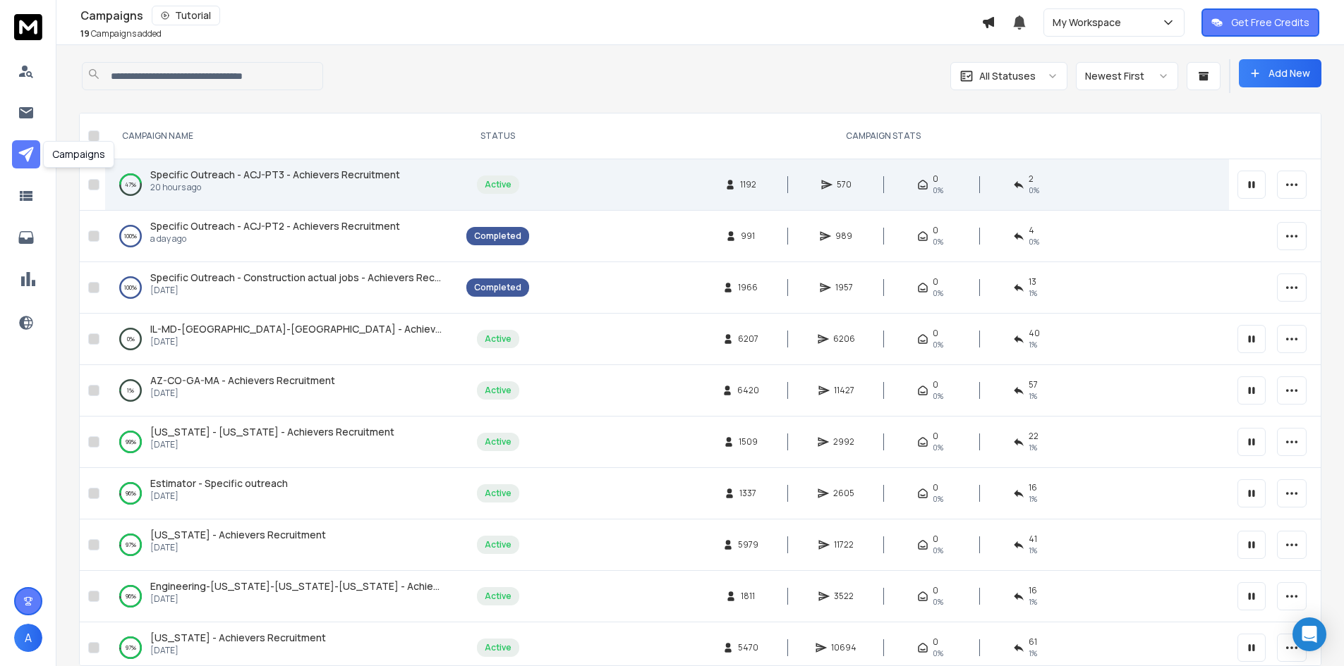
click at [314, 169] on span "Specific Outreach - ACJ-PT3 - Achievers Recruitment" at bounding box center [275, 174] width 250 height 13
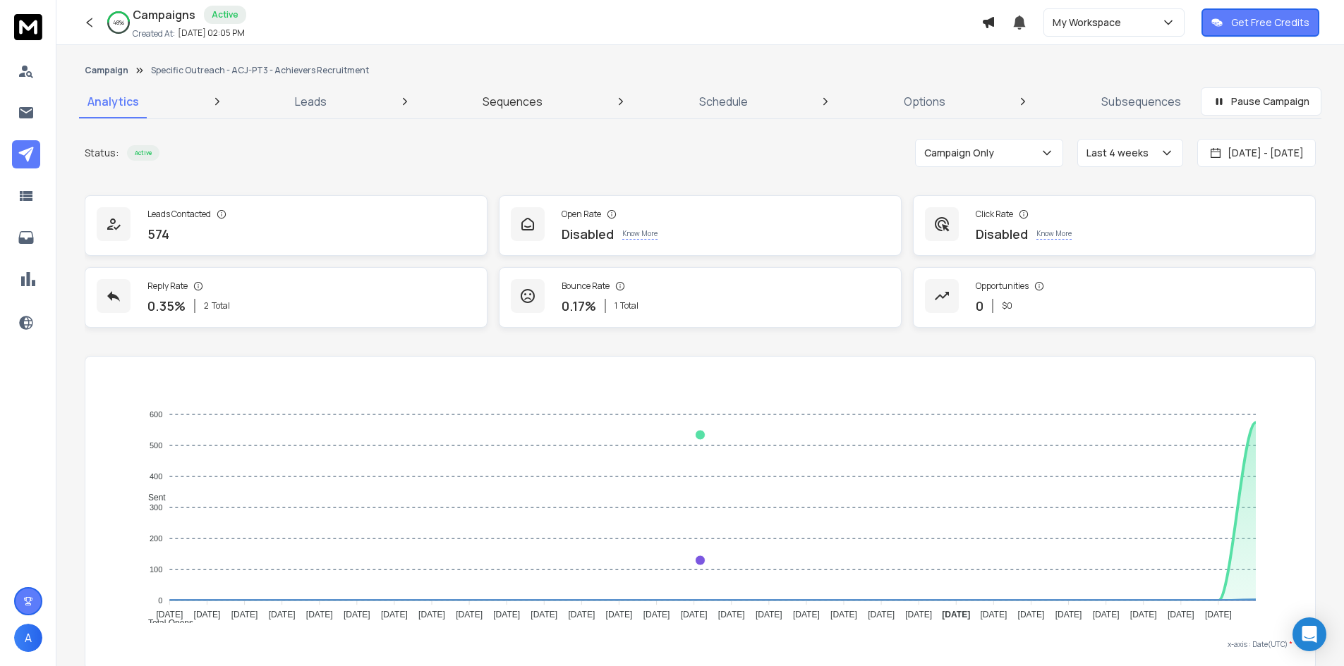
click at [500, 97] on p "Sequences" at bounding box center [512, 101] width 60 height 17
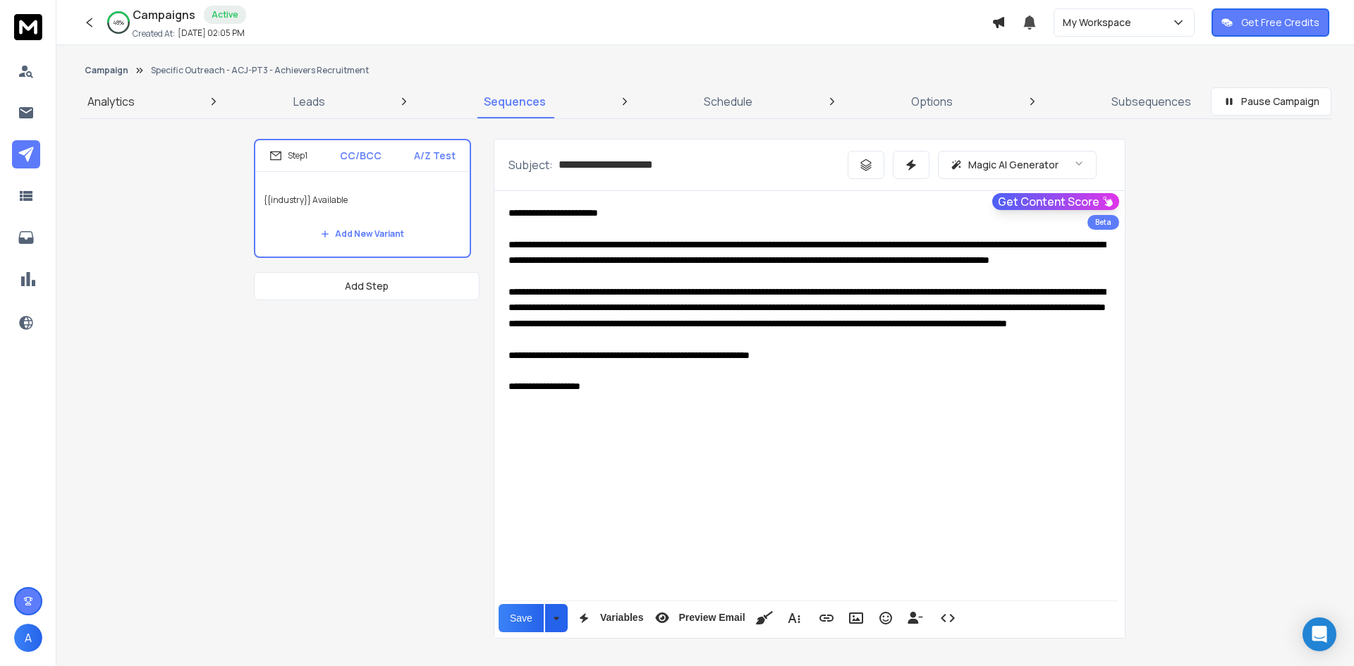
click at [116, 97] on p "Analytics" at bounding box center [110, 101] width 47 height 17
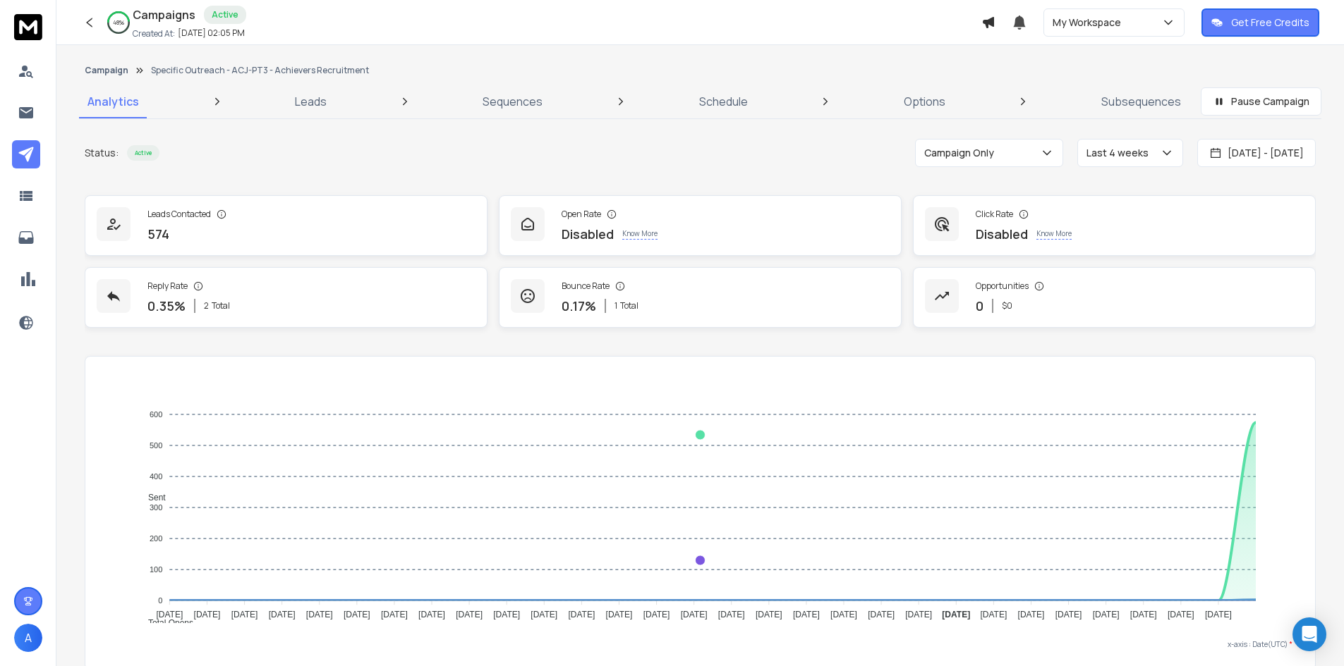
click at [112, 68] on button "Campaign" at bounding box center [107, 70] width 44 height 11
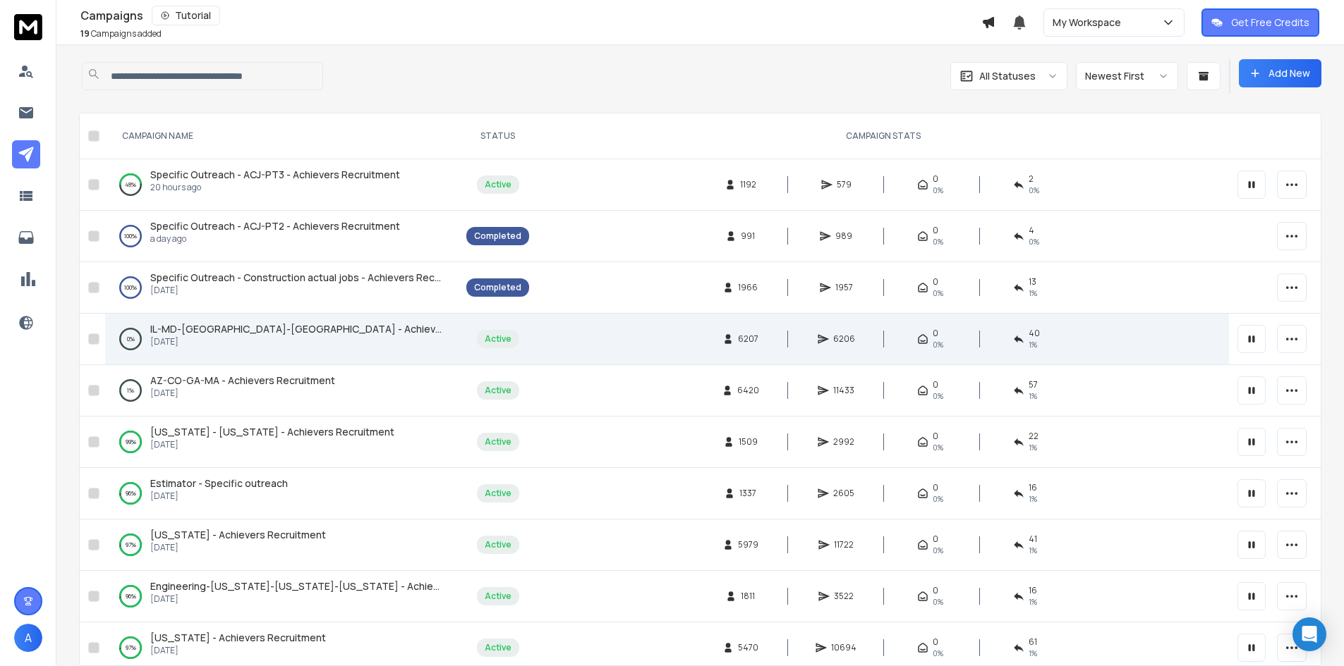
click at [422, 336] on div "0 % IL-MD-NY-VA - Achievers Recruitment 9 days ago" at bounding box center [281, 339] width 324 height 34
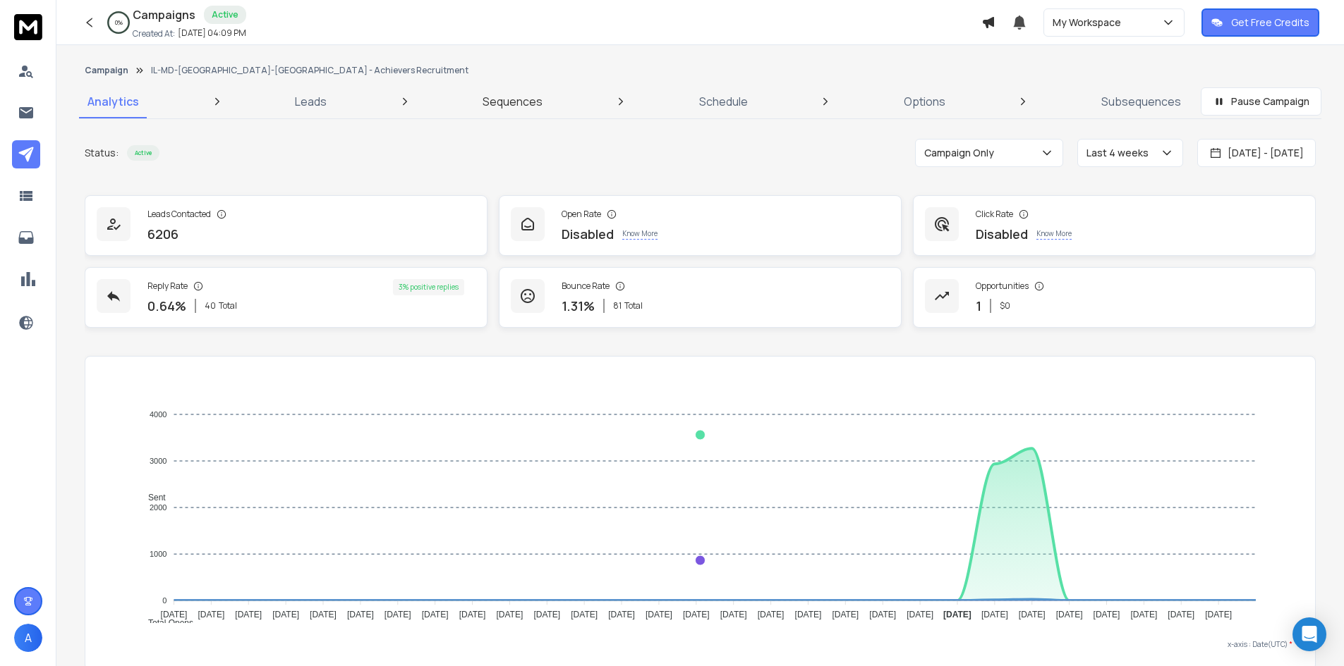
click at [507, 103] on p "Sequences" at bounding box center [512, 101] width 60 height 17
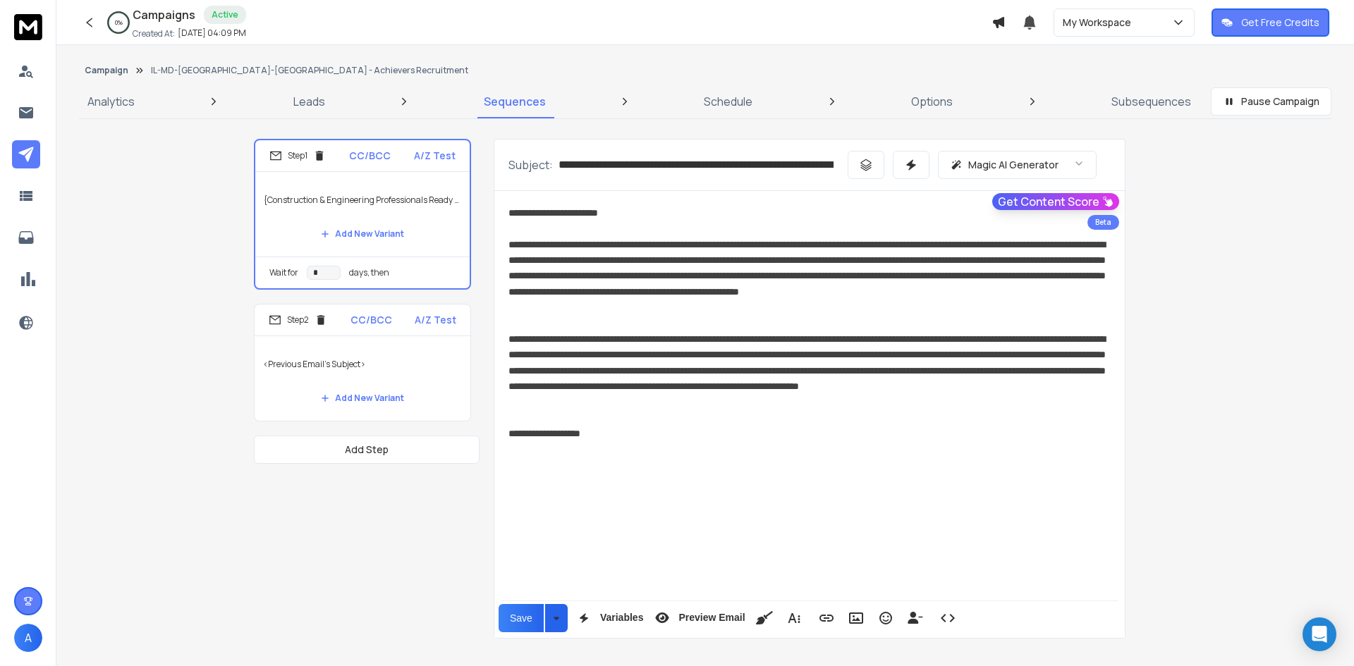
click at [358, 368] on p "<Previous Email's Subject>" at bounding box center [362, 364] width 199 height 39
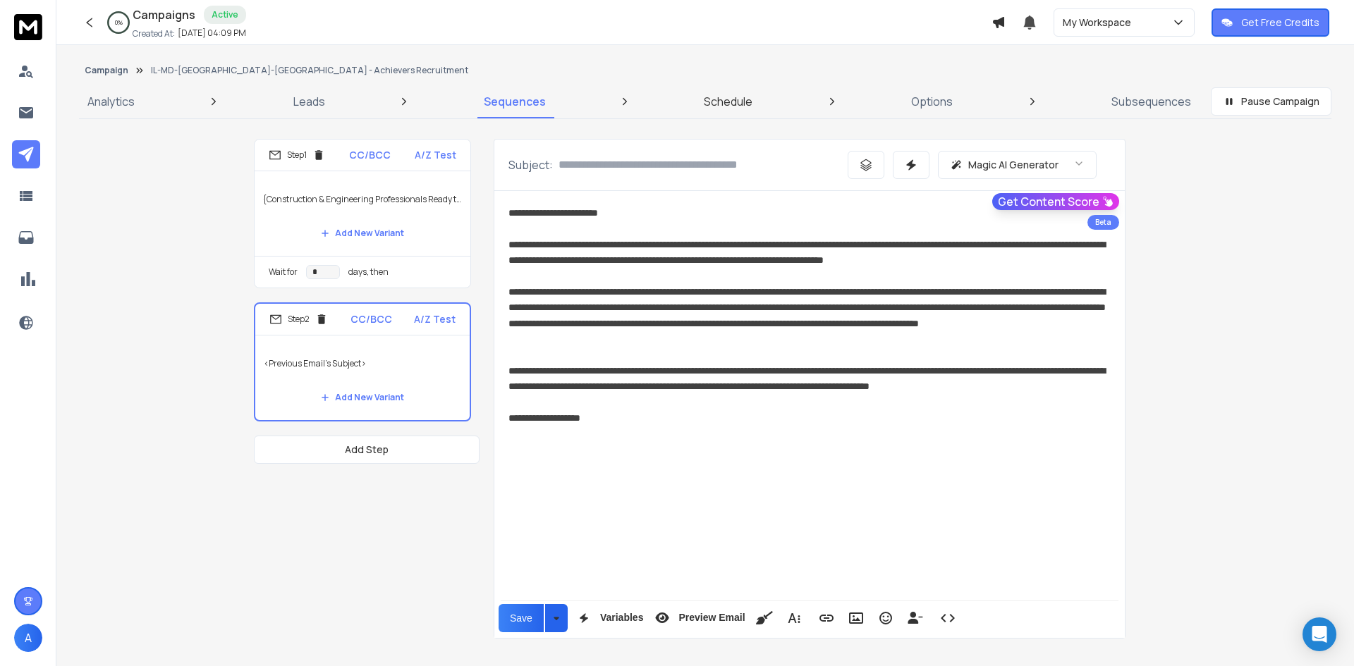
click at [711, 102] on p "Schedule" at bounding box center [728, 101] width 49 height 17
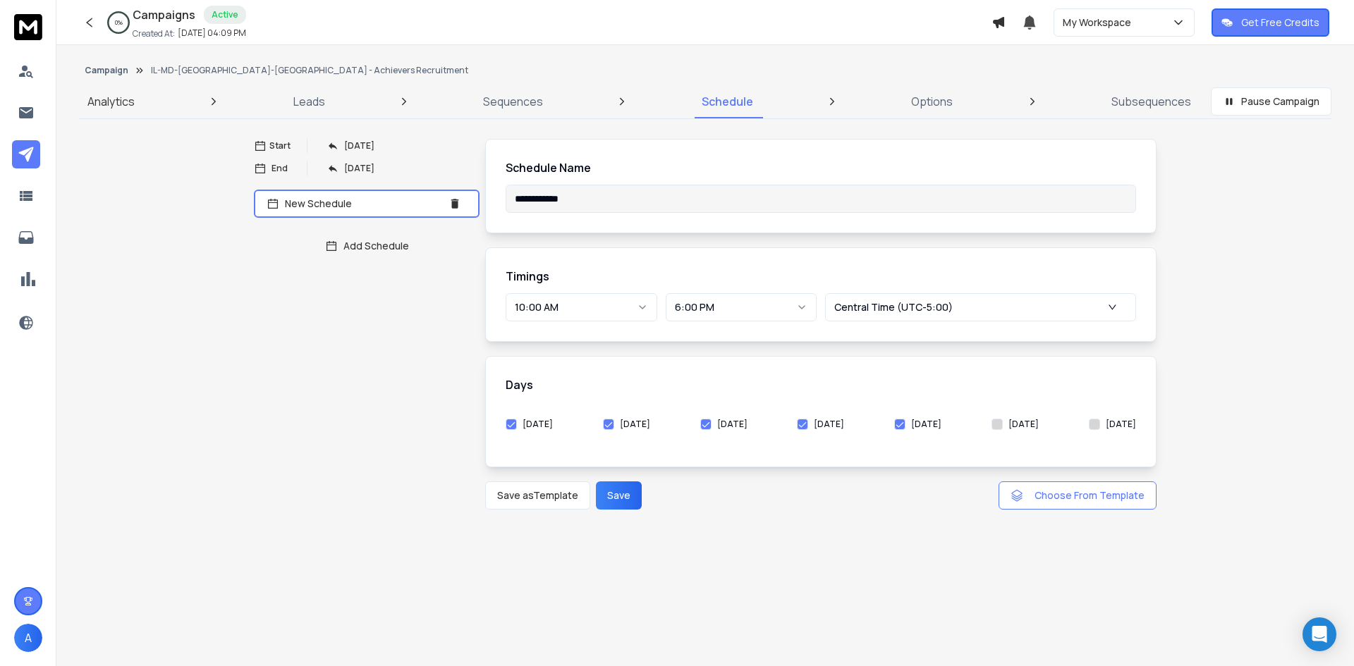
click at [128, 94] on p "Analytics" at bounding box center [110, 101] width 47 height 17
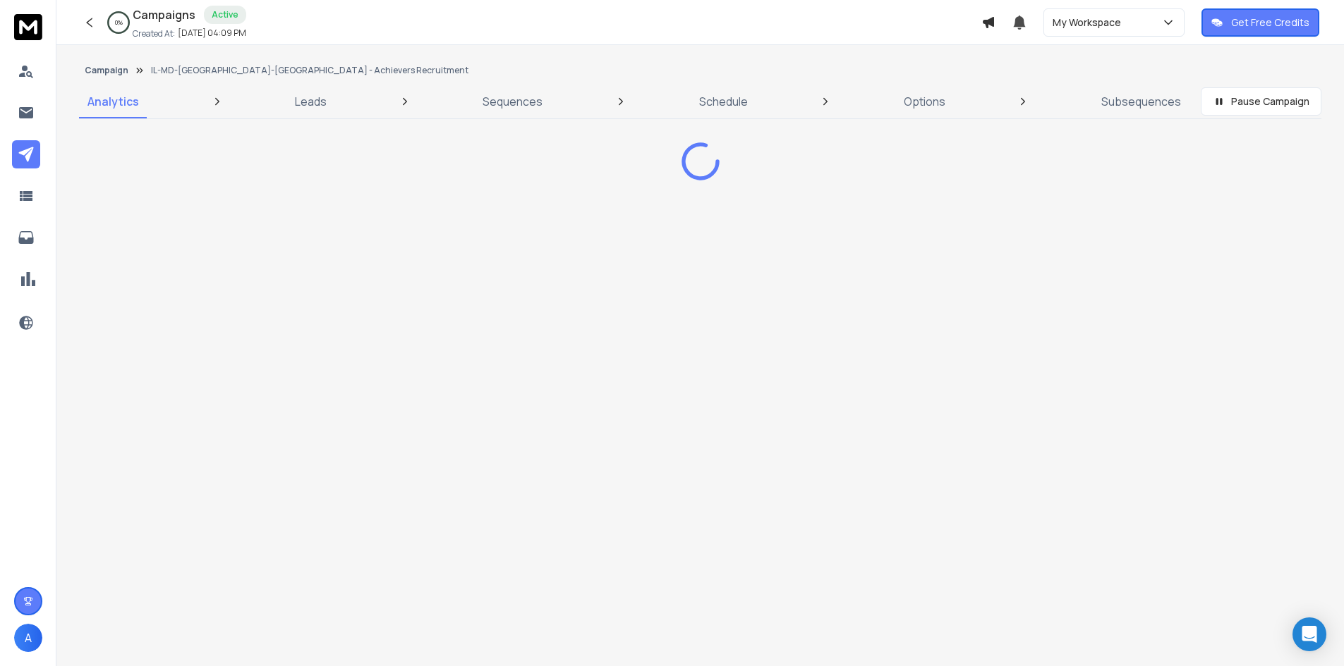
click at [128, 61] on div "Campaign IL-MD-NY-VA - Achievers Recruitment" at bounding box center [700, 70] width 1242 height 23
click at [131, 72] on div "Campaign IL-MD-NY-VA - Achievers Recruitment" at bounding box center [700, 70] width 1231 height 11
click at [121, 67] on button "Campaign" at bounding box center [107, 70] width 44 height 11
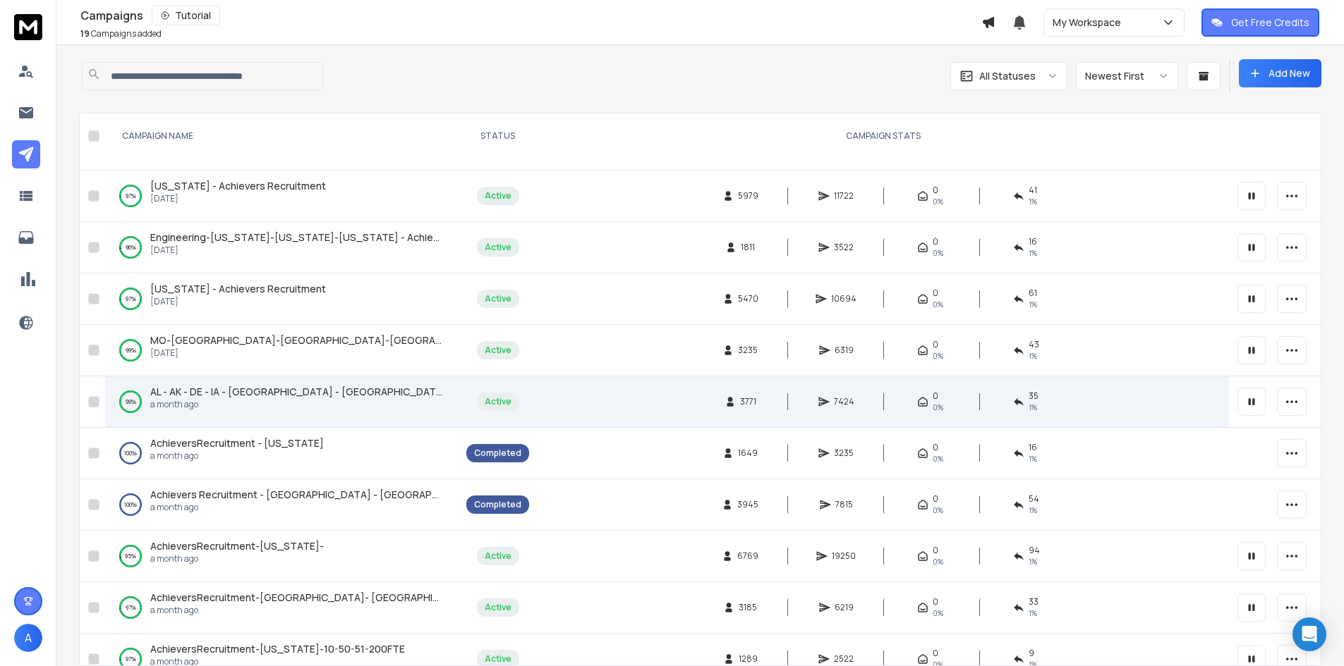
scroll to position [423, 0]
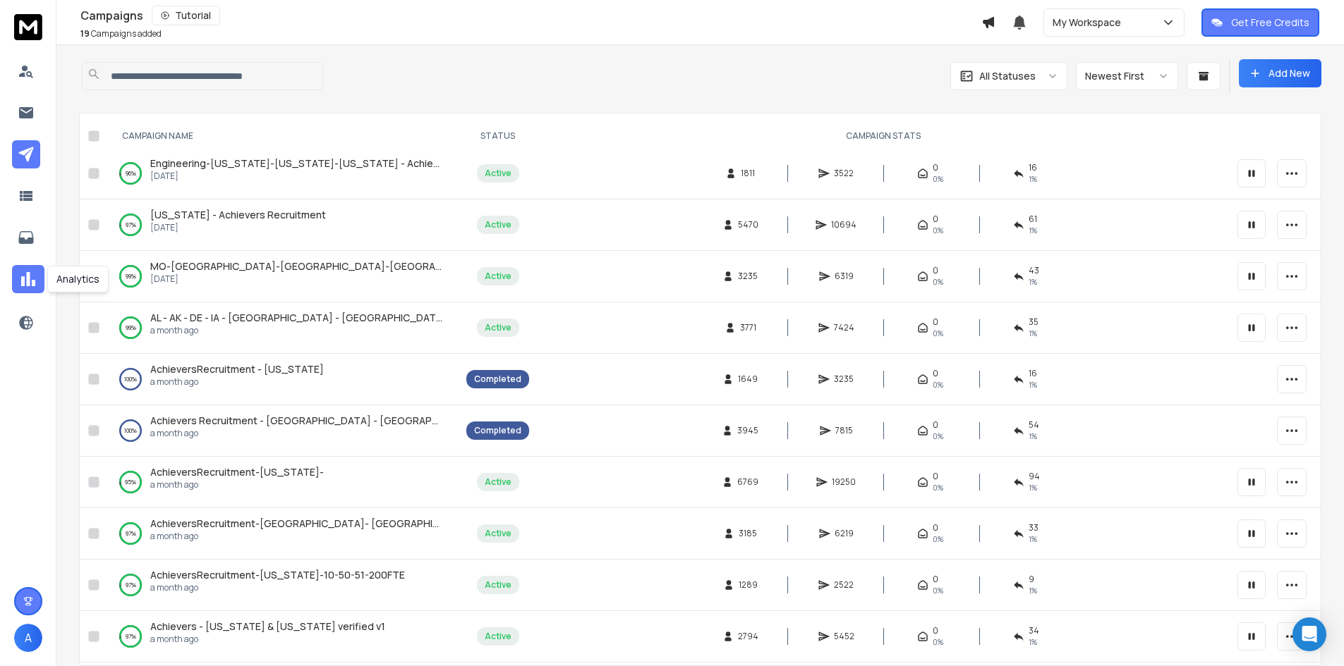
click at [25, 274] on icon at bounding box center [28, 279] width 21 height 21
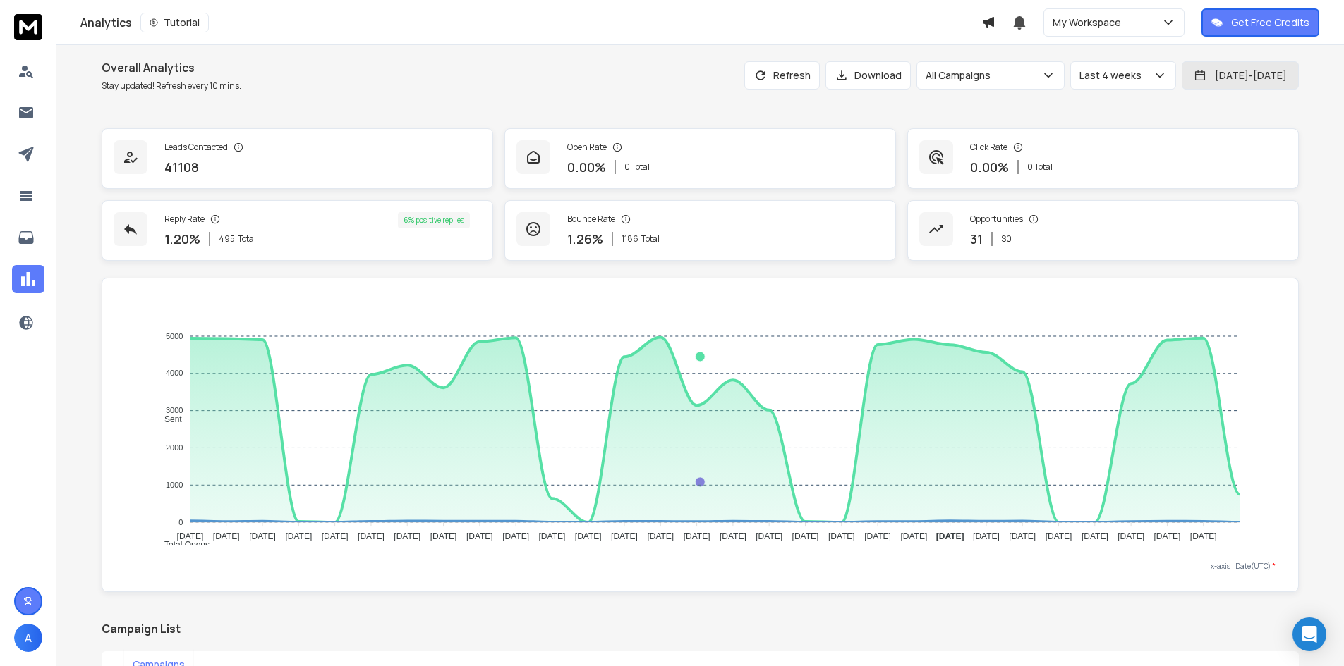
click at [1224, 70] on button "10 Sep 2025 - 09 Oct 2025" at bounding box center [1239, 75] width 117 height 28
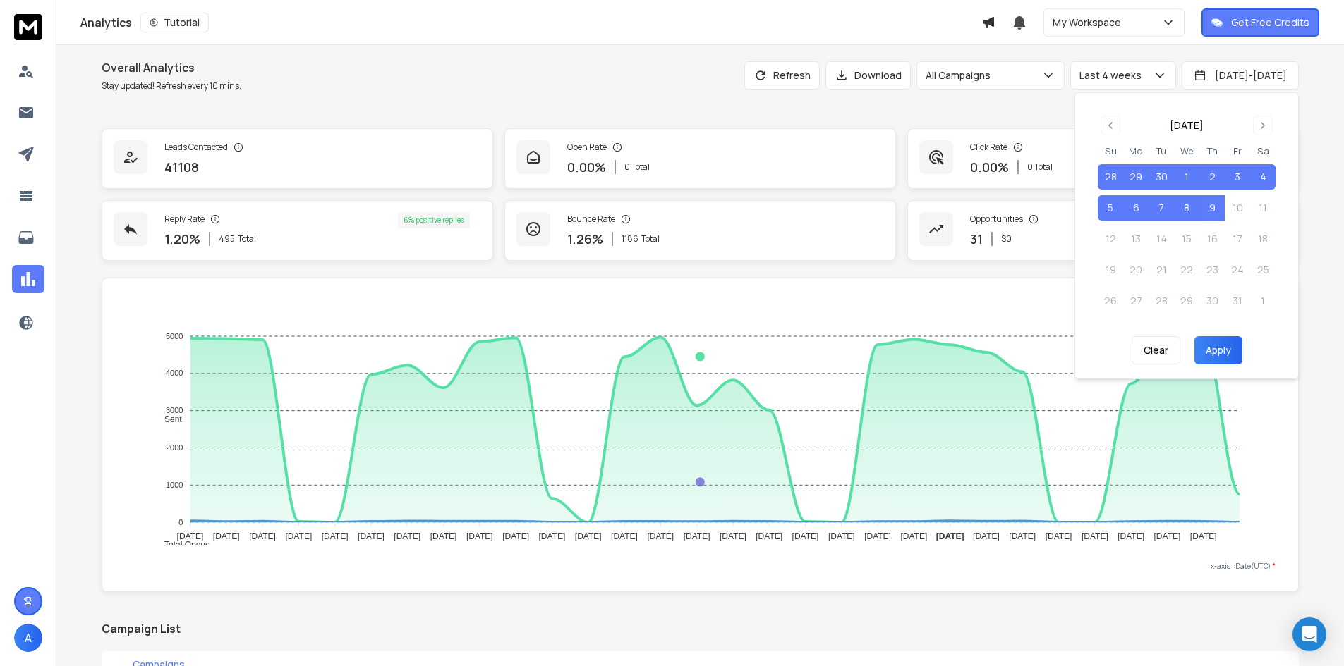
drag, startPoint x: 1181, startPoint y: 202, endPoint x: 1180, endPoint y: 213, distance: 10.7
click at [1180, 205] on button "8" at bounding box center [1186, 207] width 25 height 25
click at [1191, 212] on button "8" at bounding box center [1186, 207] width 25 height 25
click at [1227, 342] on button "Apply" at bounding box center [1218, 350] width 48 height 28
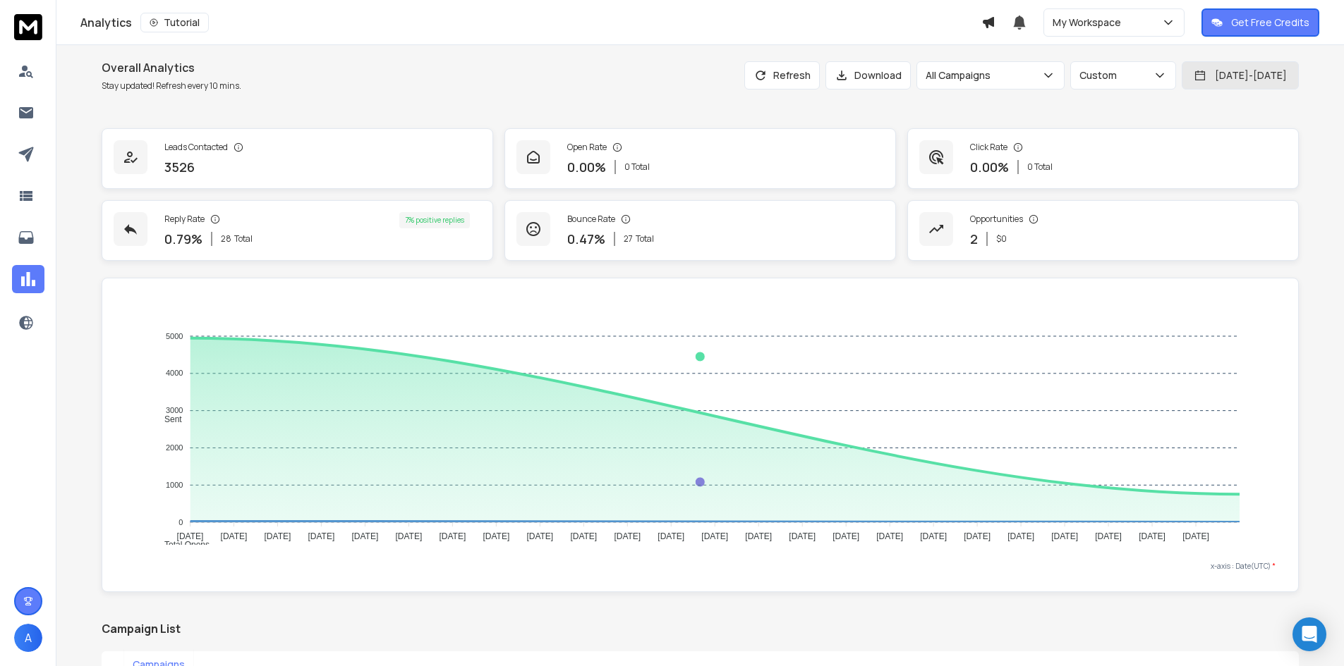
click at [1234, 62] on button "08 Oct 2025 - 09 Oct 2025" at bounding box center [1239, 75] width 117 height 28
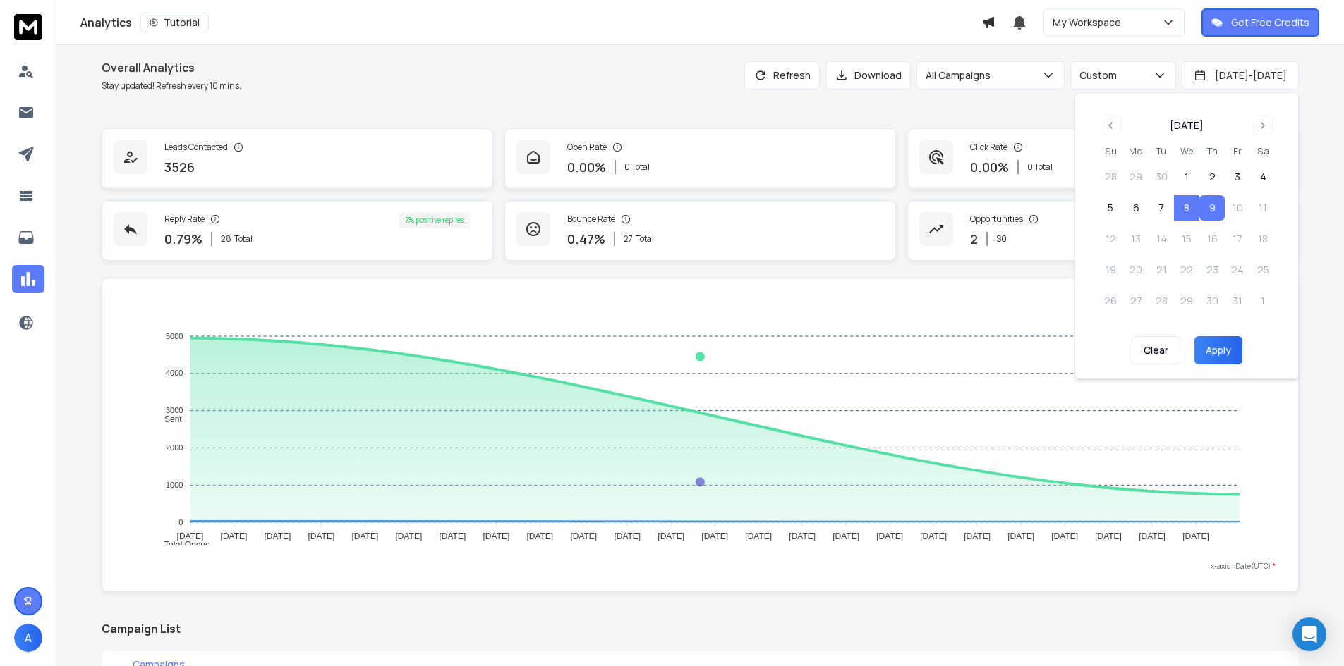
click at [1203, 211] on button "9" at bounding box center [1211, 207] width 25 height 25
click at [1208, 213] on button "9" at bounding box center [1211, 207] width 25 height 25
click at [1222, 357] on button "Apply" at bounding box center [1218, 350] width 48 height 28
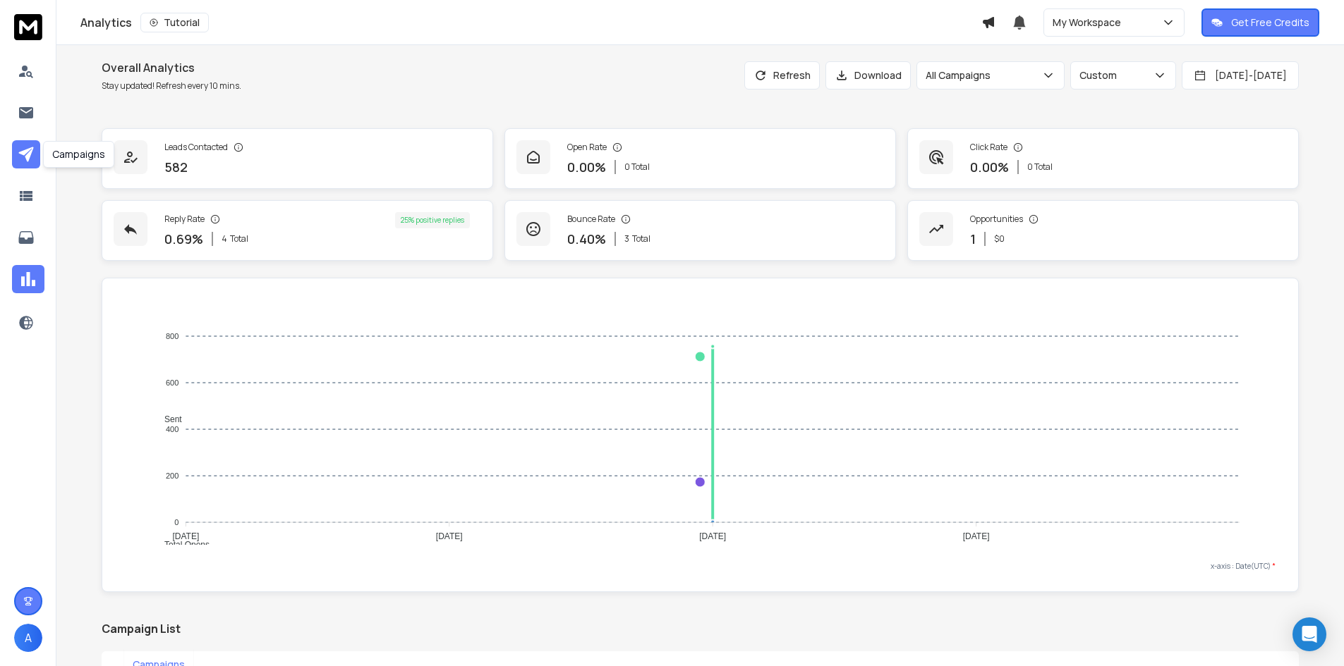
click at [16, 142] on link at bounding box center [26, 154] width 28 height 28
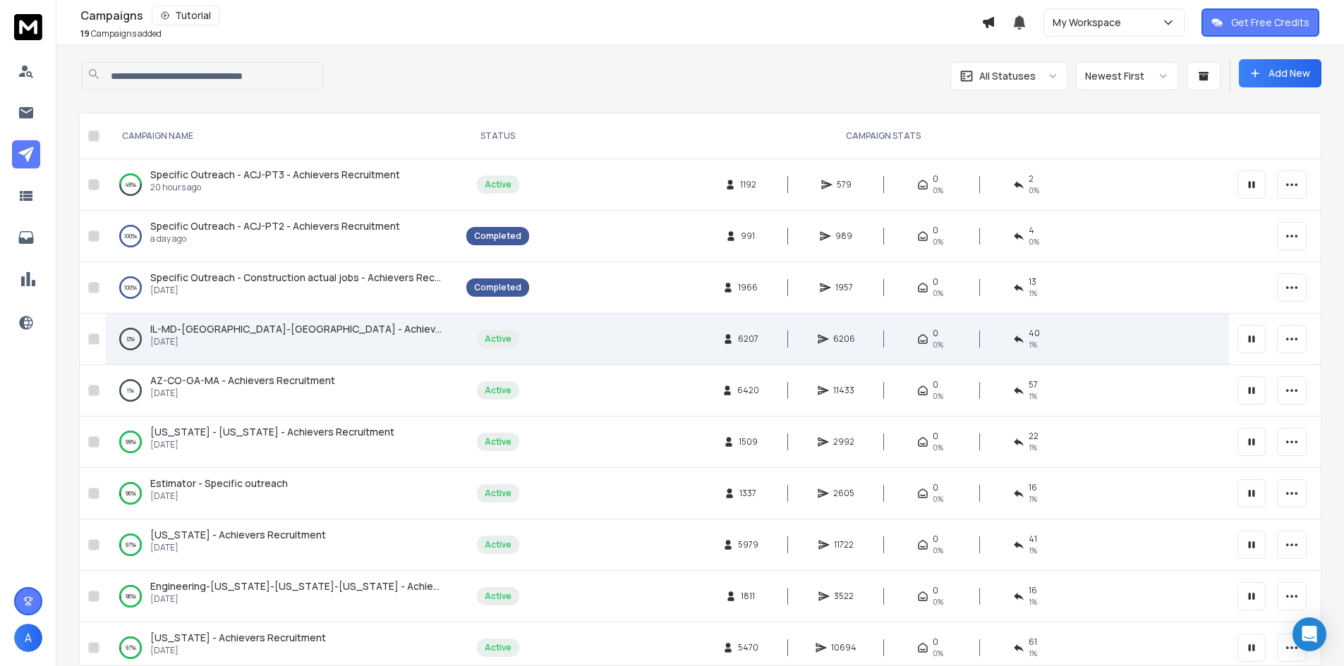
click at [261, 324] on span "IL-MD-[GEOGRAPHIC_DATA]-[GEOGRAPHIC_DATA] - Achievers Recruitment" at bounding box center [330, 328] width 361 height 13
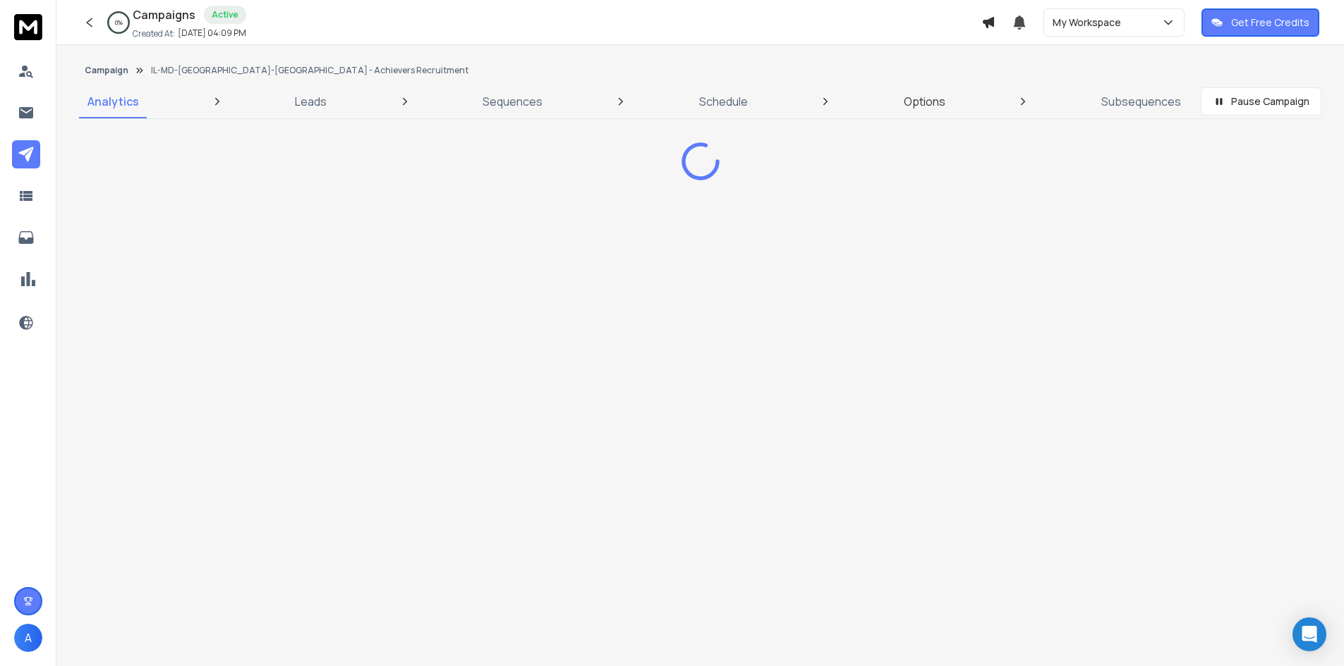
click at [924, 99] on p "Options" at bounding box center [924, 101] width 42 height 17
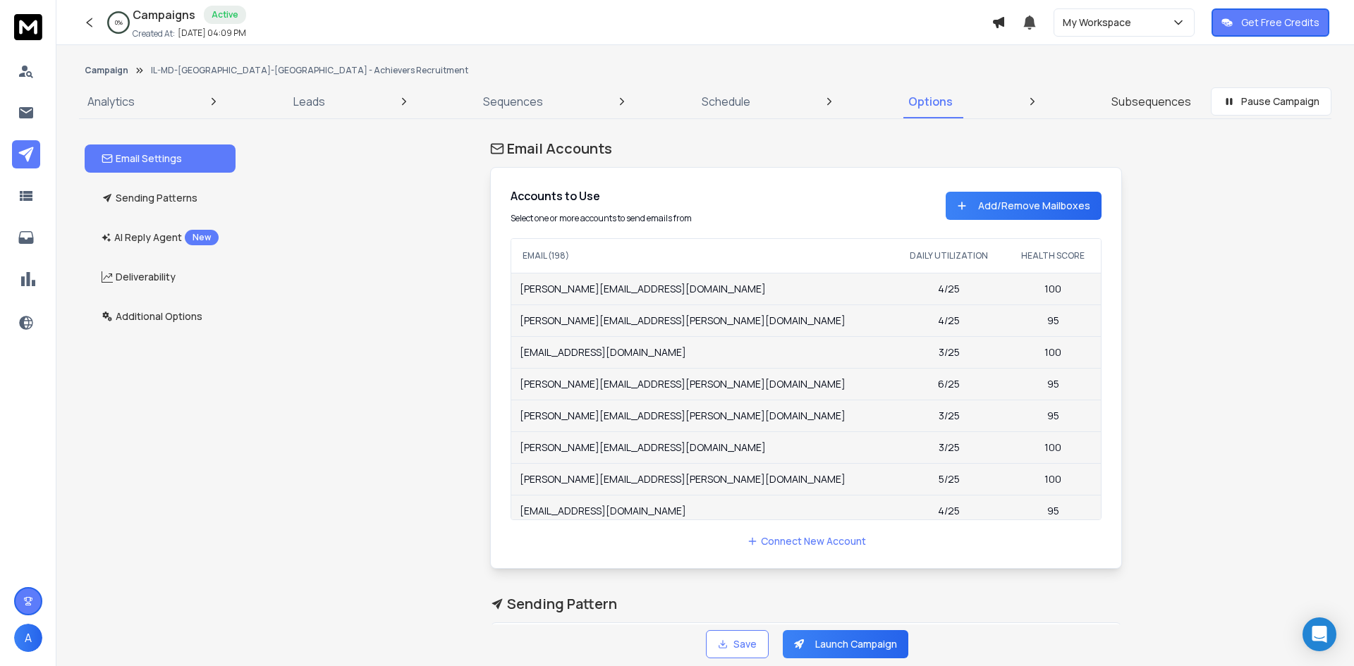
click at [1140, 104] on p "Subsequences" at bounding box center [1152, 101] width 80 height 17
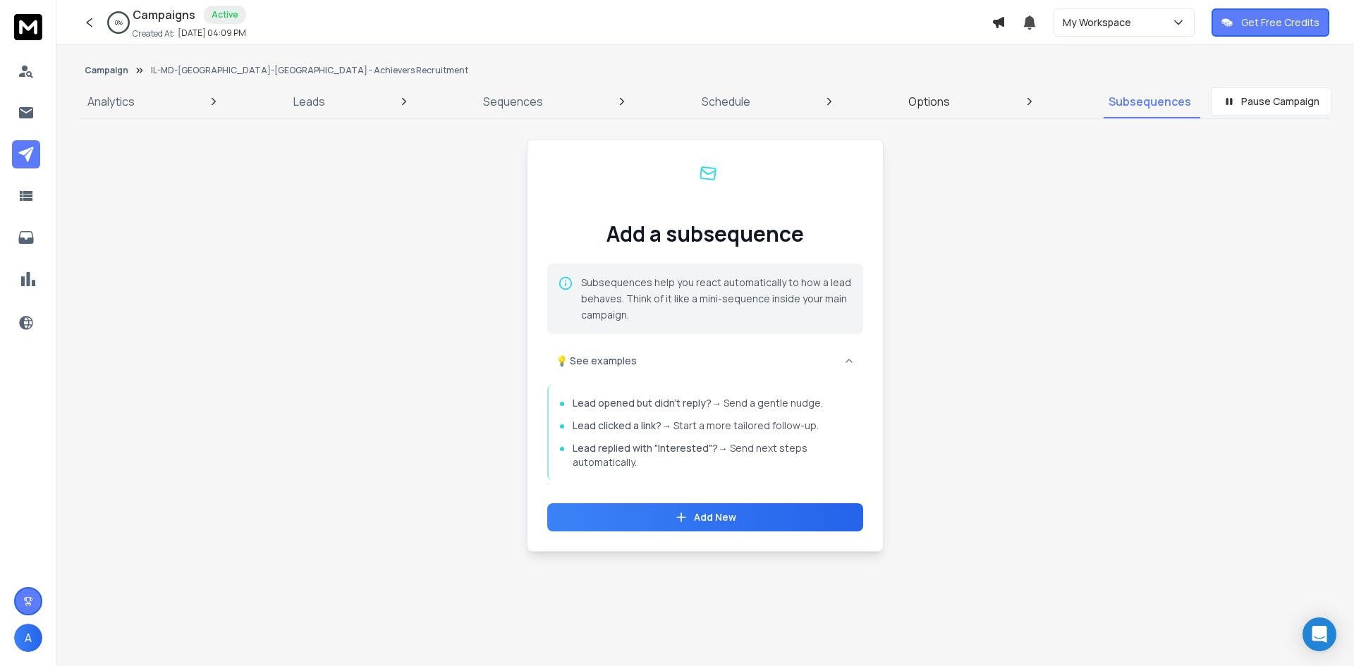
click at [923, 103] on p "Options" at bounding box center [929, 101] width 42 height 17
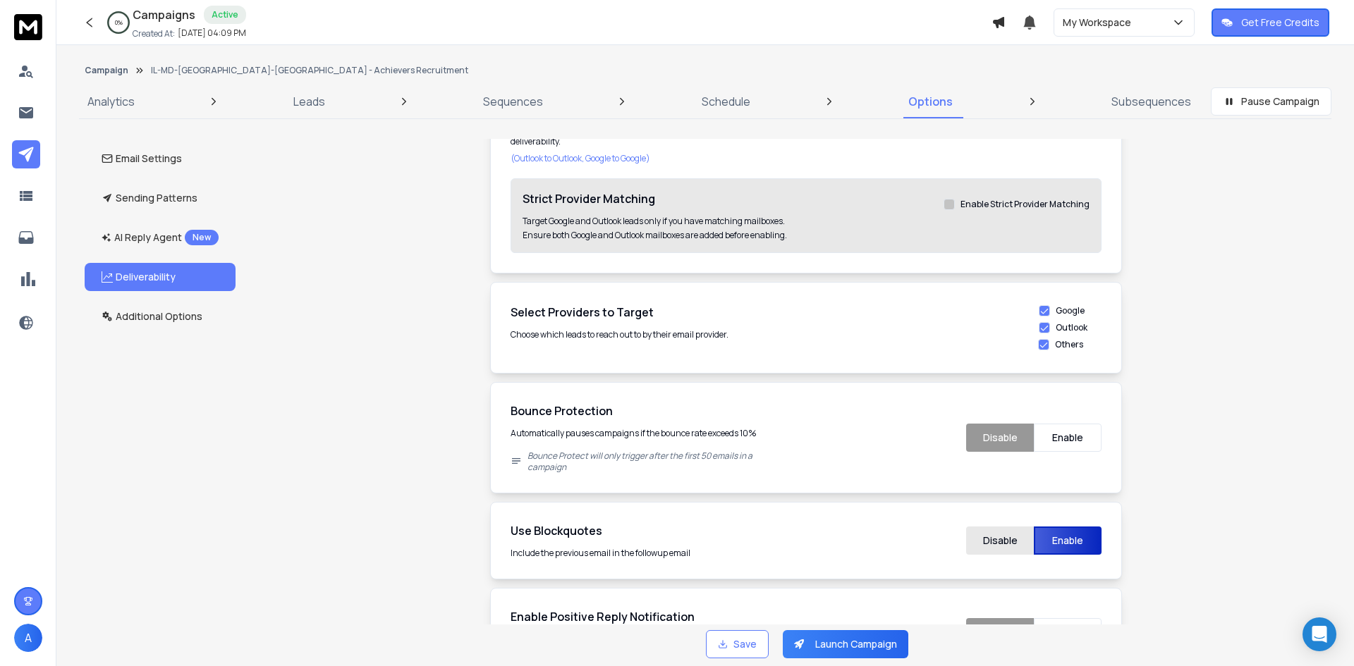
scroll to position [2045, 0]
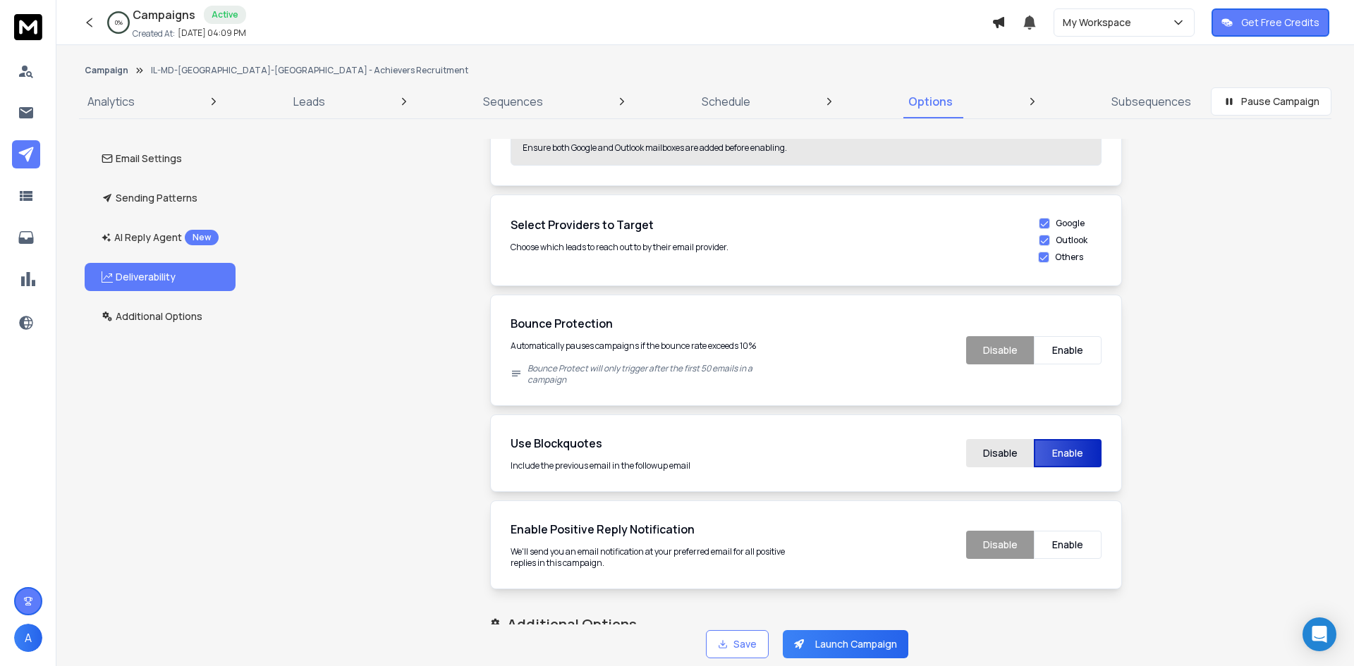
click at [105, 65] on button "Campaign" at bounding box center [107, 70] width 44 height 11
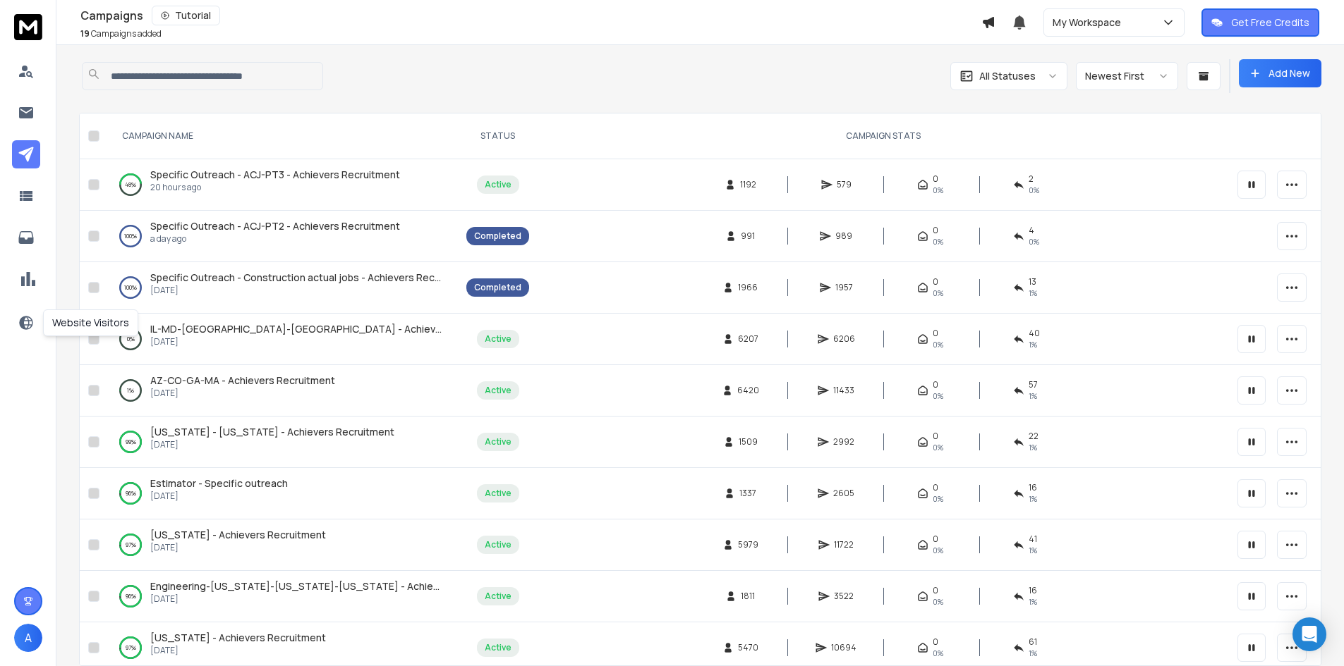
click at [25, 306] on div at bounding box center [28, 199] width 32 height 285
click at [29, 324] on icon at bounding box center [26, 323] width 17 height 17
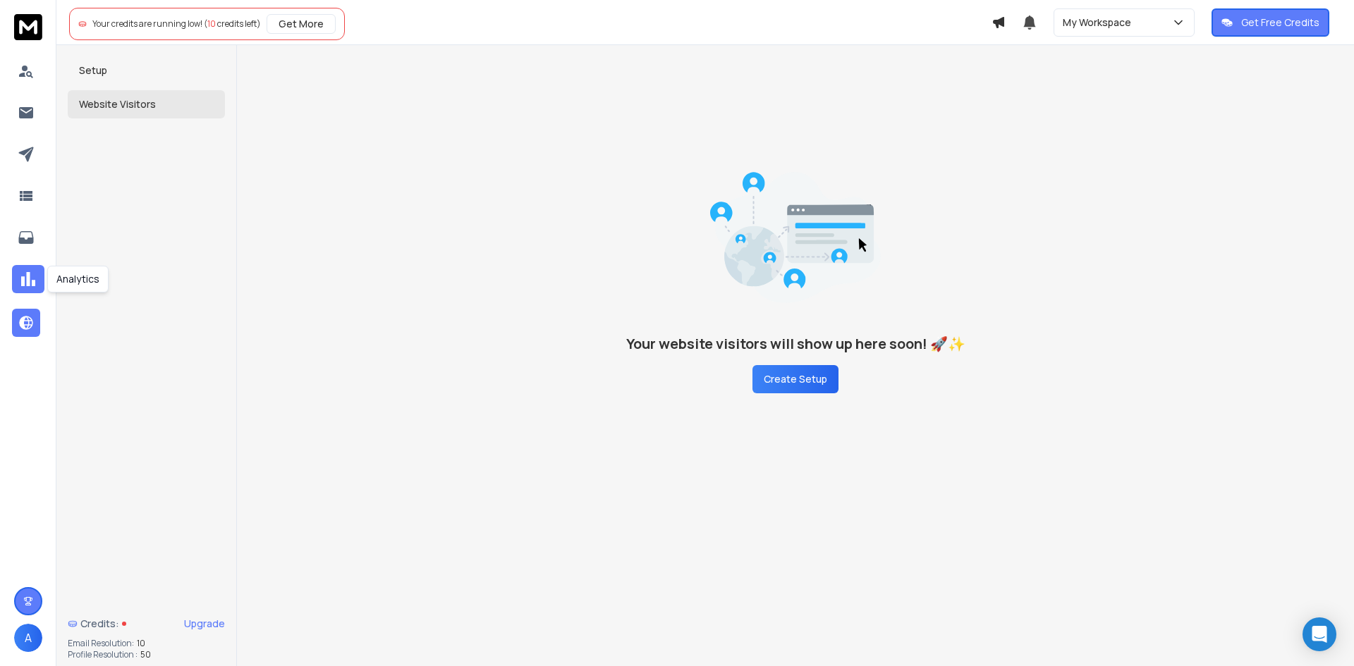
click at [12, 272] on link at bounding box center [28, 279] width 32 height 32
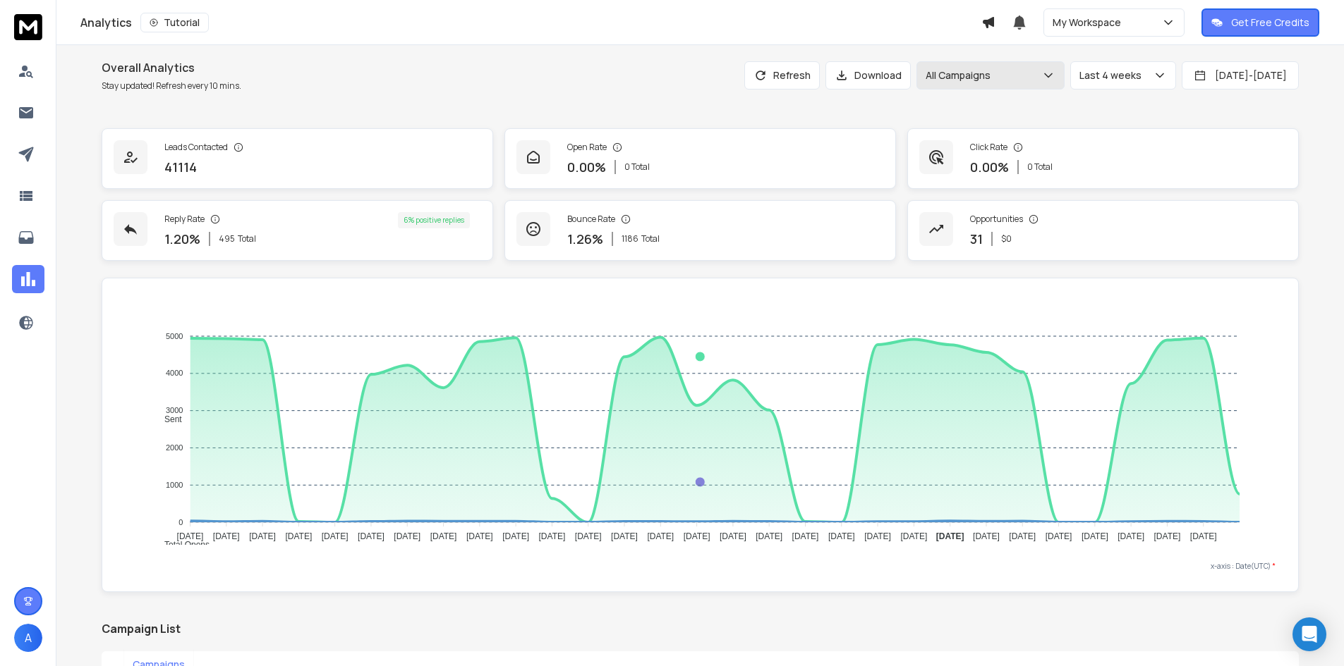
click at [954, 77] on div "All Campaigns" at bounding box center [990, 75] width 130 height 14
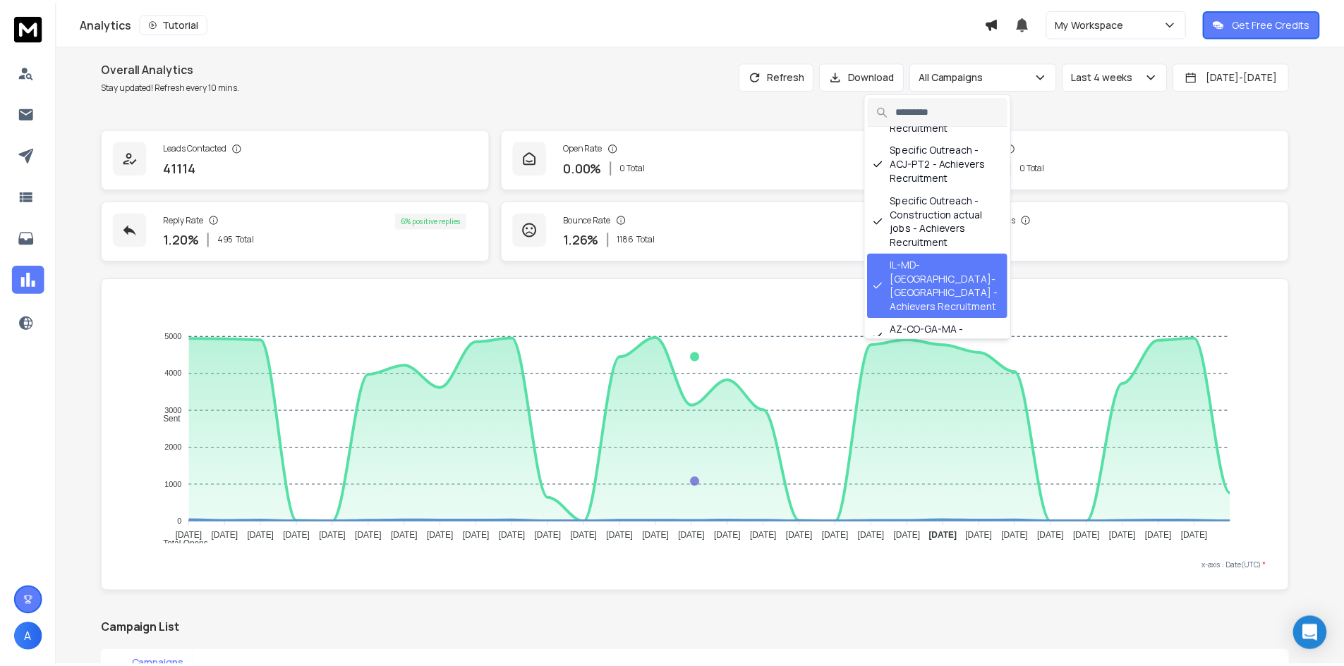
scroll to position [141, 0]
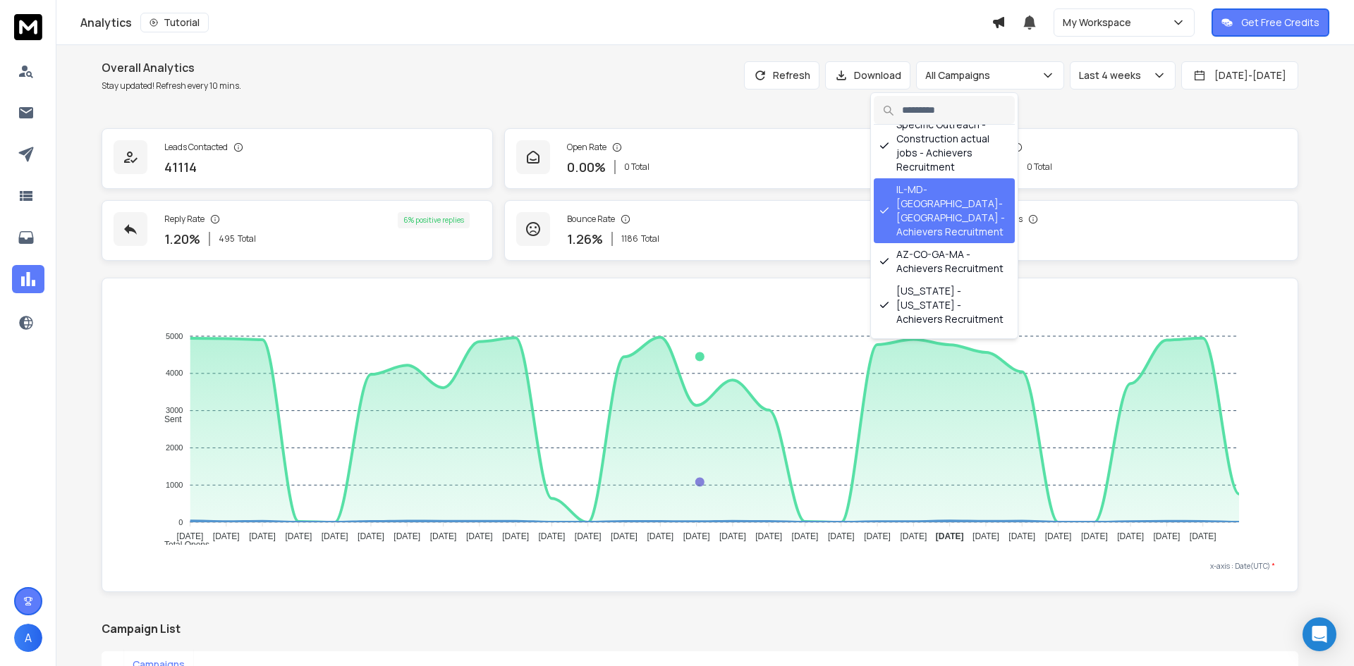
click at [943, 203] on div "IL-MD-[GEOGRAPHIC_DATA]-[GEOGRAPHIC_DATA] - Achievers Recruitment" at bounding box center [944, 210] width 141 height 65
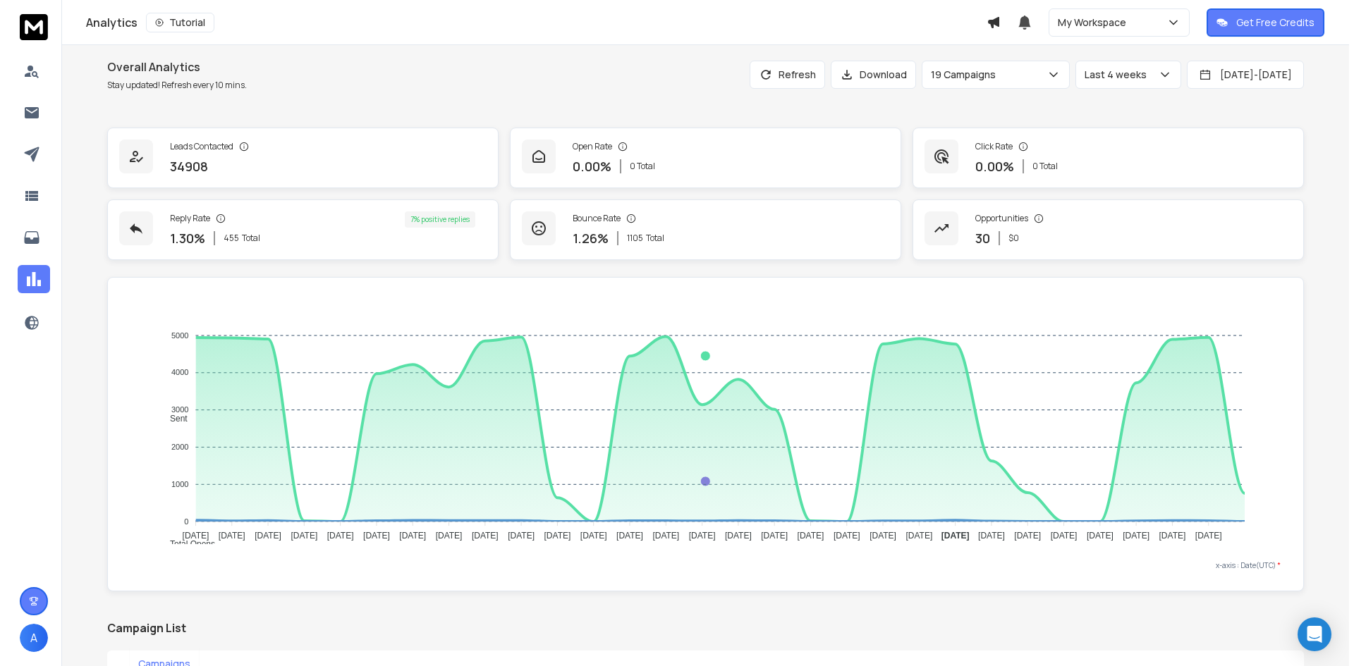
scroll to position [0, 0]
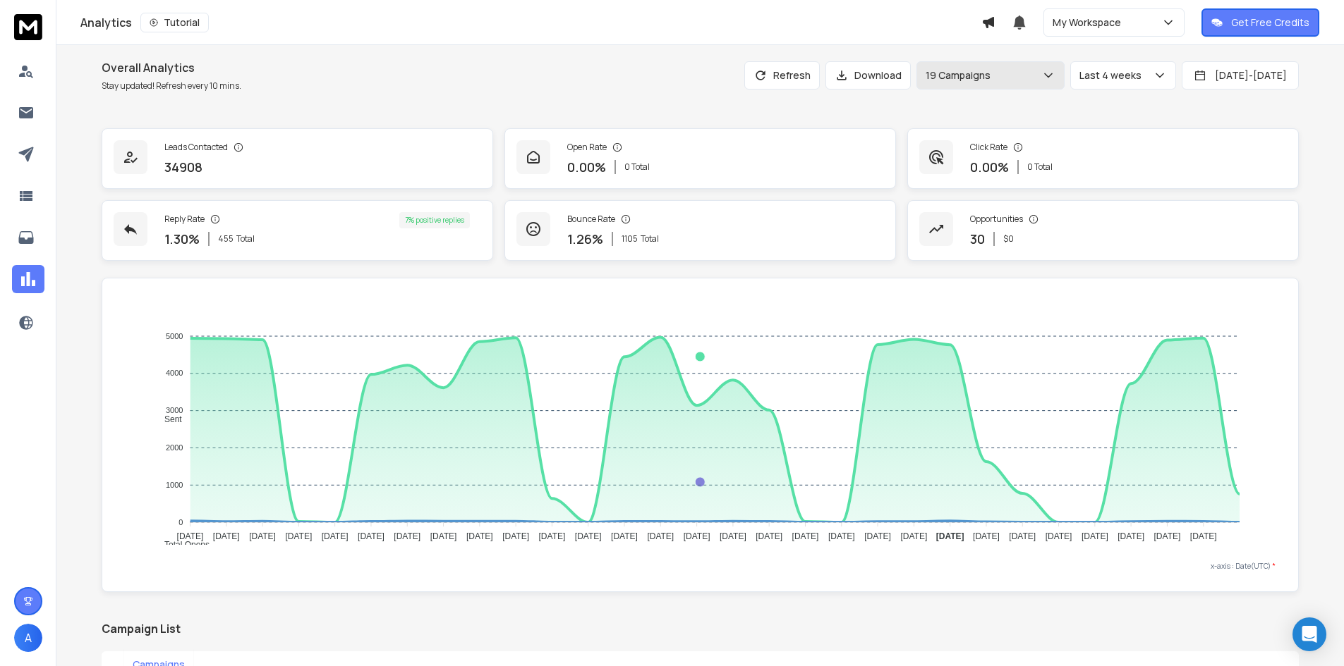
click at [938, 71] on p "19 Campaigns" at bounding box center [960, 75] width 71 height 14
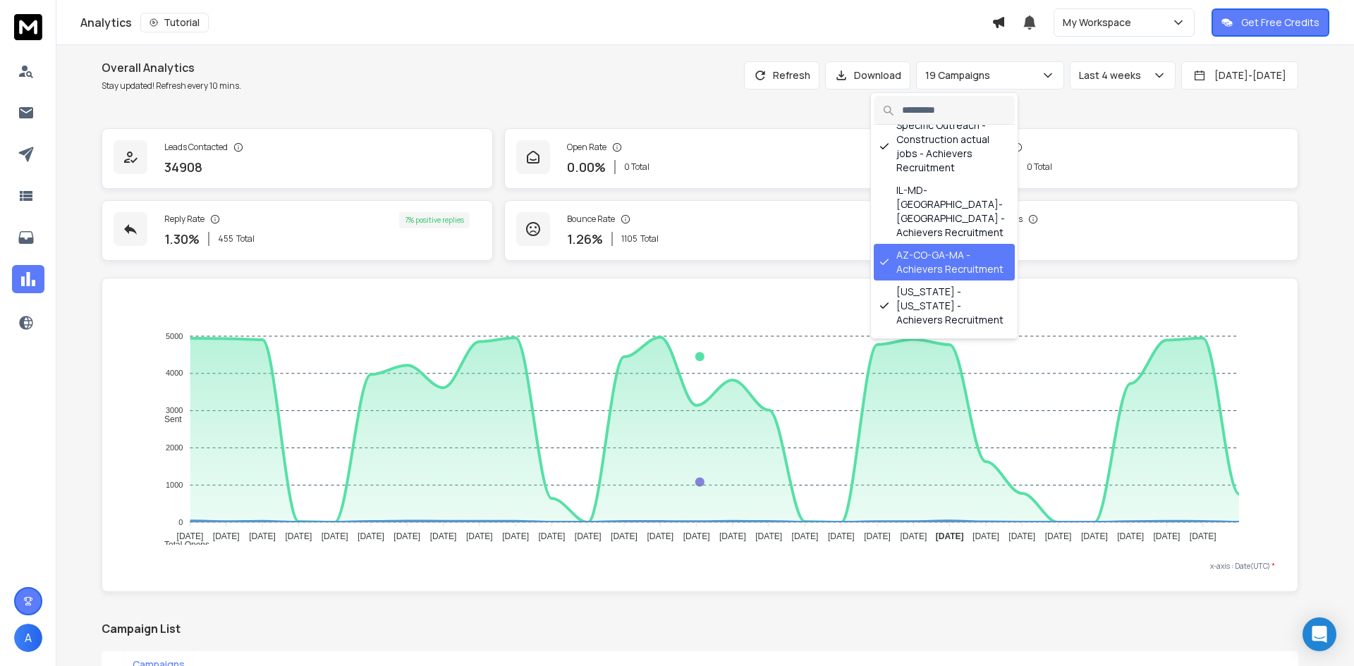
scroll to position [141, 0]
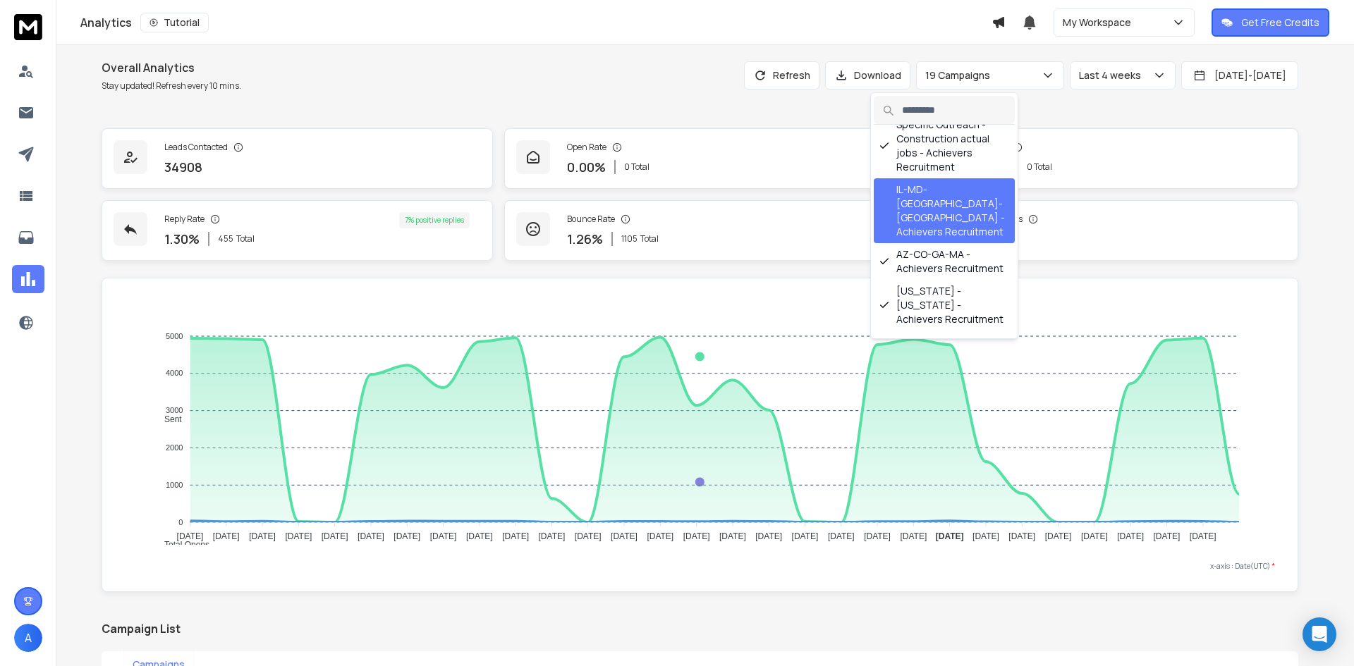
click at [923, 202] on div "IL-MD-[GEOGRAPHIC_DATA]-[GEOGRAPHIC_DATA] - Achievers Recruitment" at bounding box center [944, 210] width 141 height 65
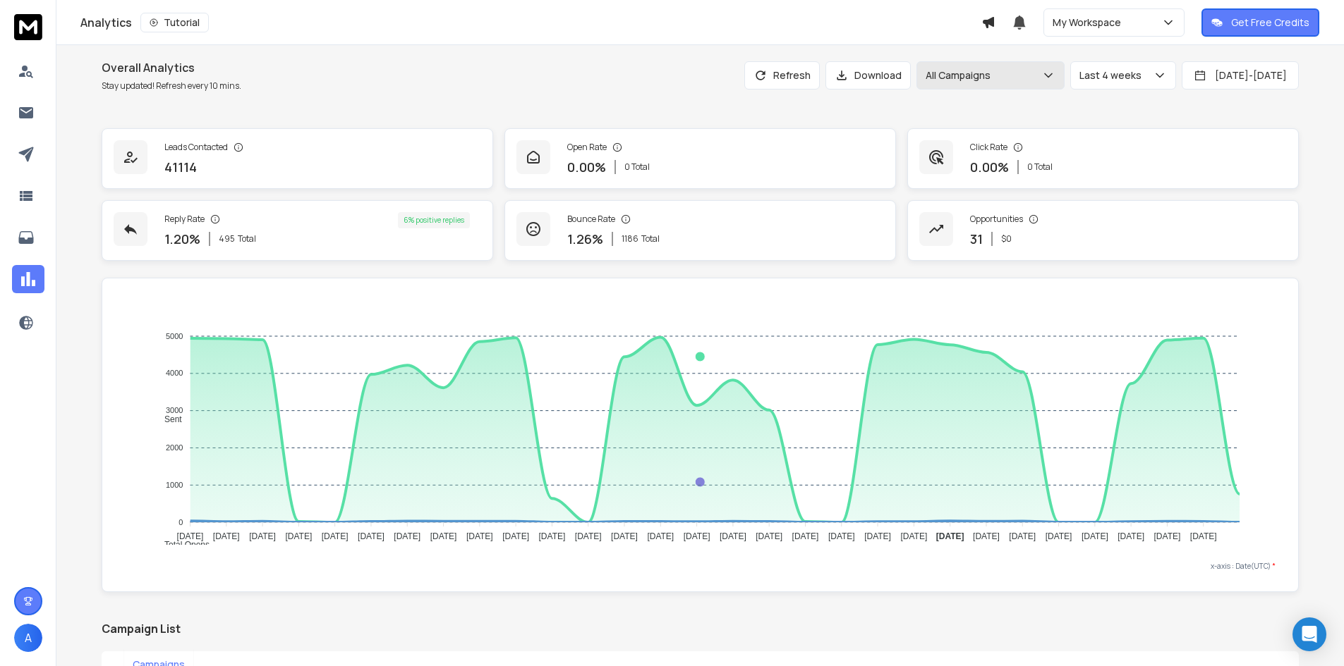
click at [951, 76] on div "All Campaigns" at bounding box center [990, 75] width 130 height 14
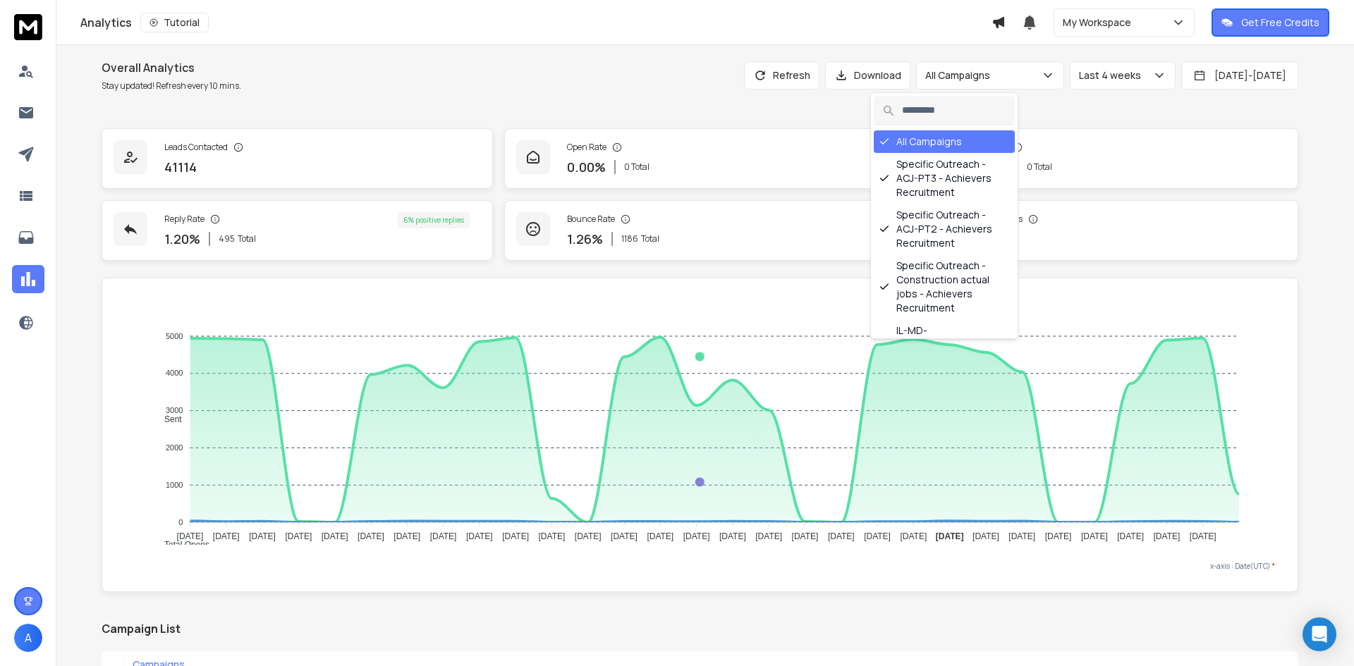
click at [944, 141] on div "All Campaigns" at bounding box center [944, 141] width 141 height 23
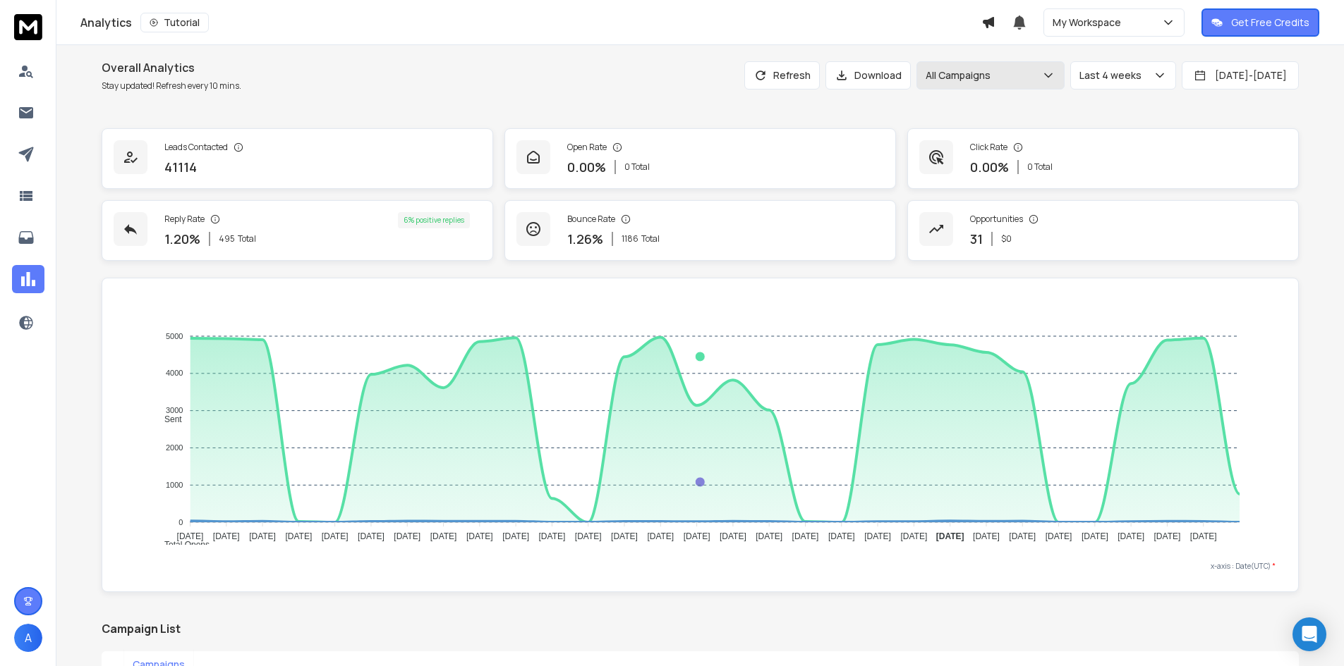
click at [938, 79] on p "All Campaigns" at bounding box center [960, 75] width 71 height 14
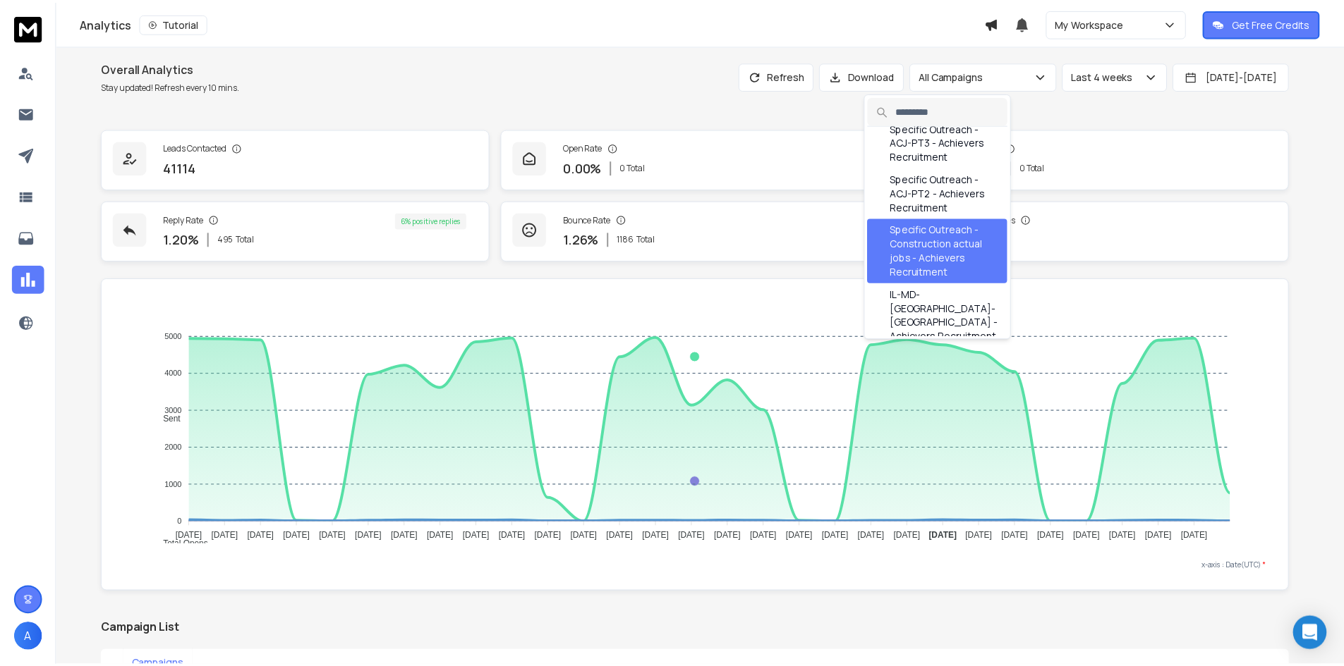
scroll to position [71, 0]
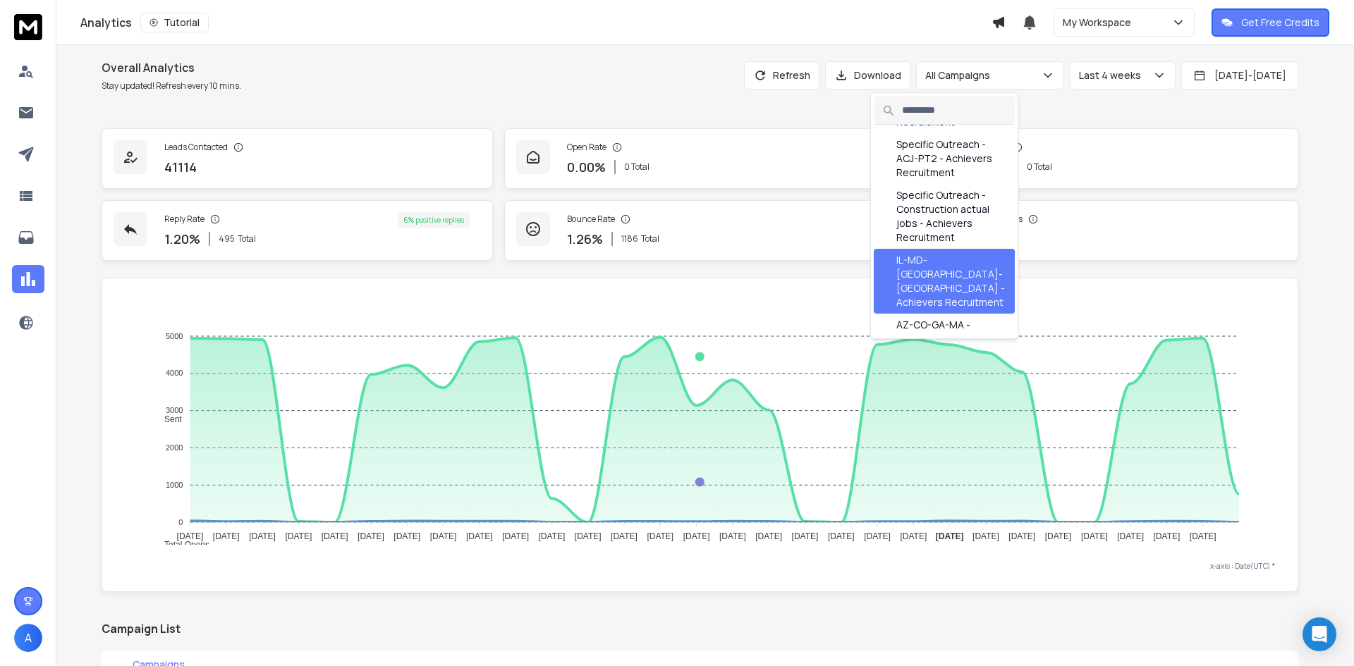
click at [934, 269] on div "IL-MD-[GEOGRAPHIC_DATA]-[GEOGRAPHIC_DATA] - Achievers Recruitment" at bounding box center [944, 281] width 141 height 65
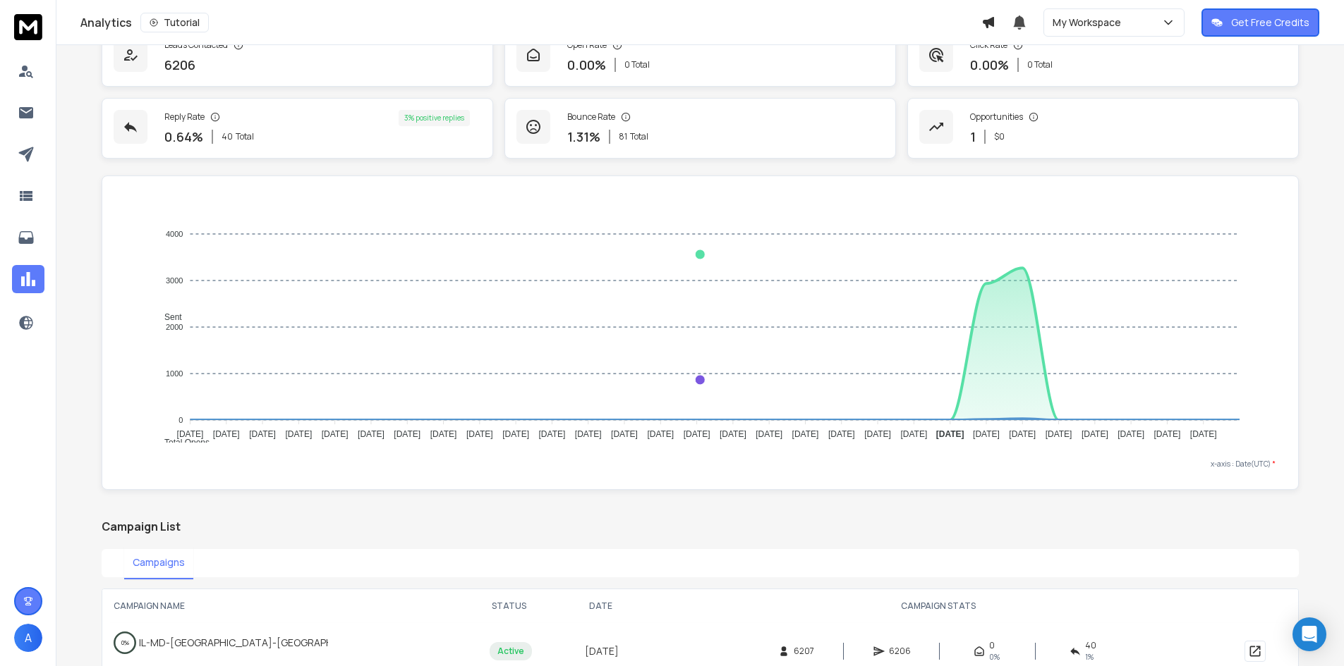
scroll to position [130, 0]
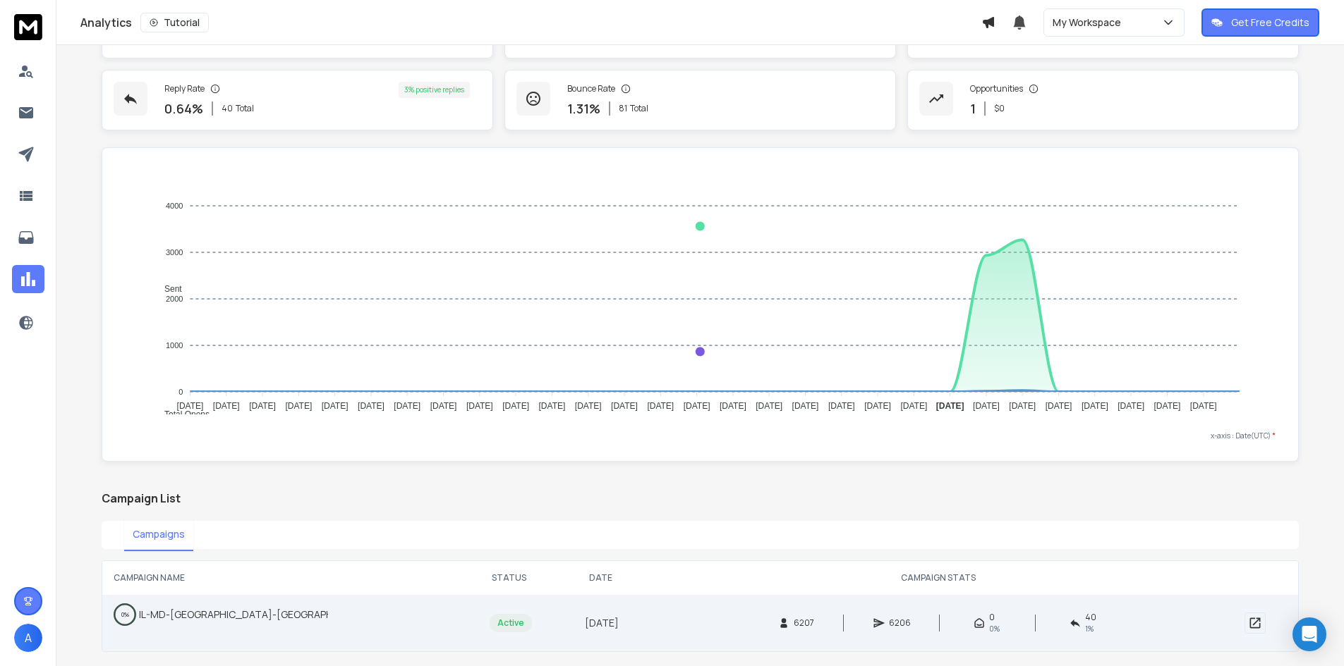
click at [292, 630] on td "0 % IL-MD-NY-VA - Achievers Recruitment" at bounding box center [215, 614] width 226 height 39
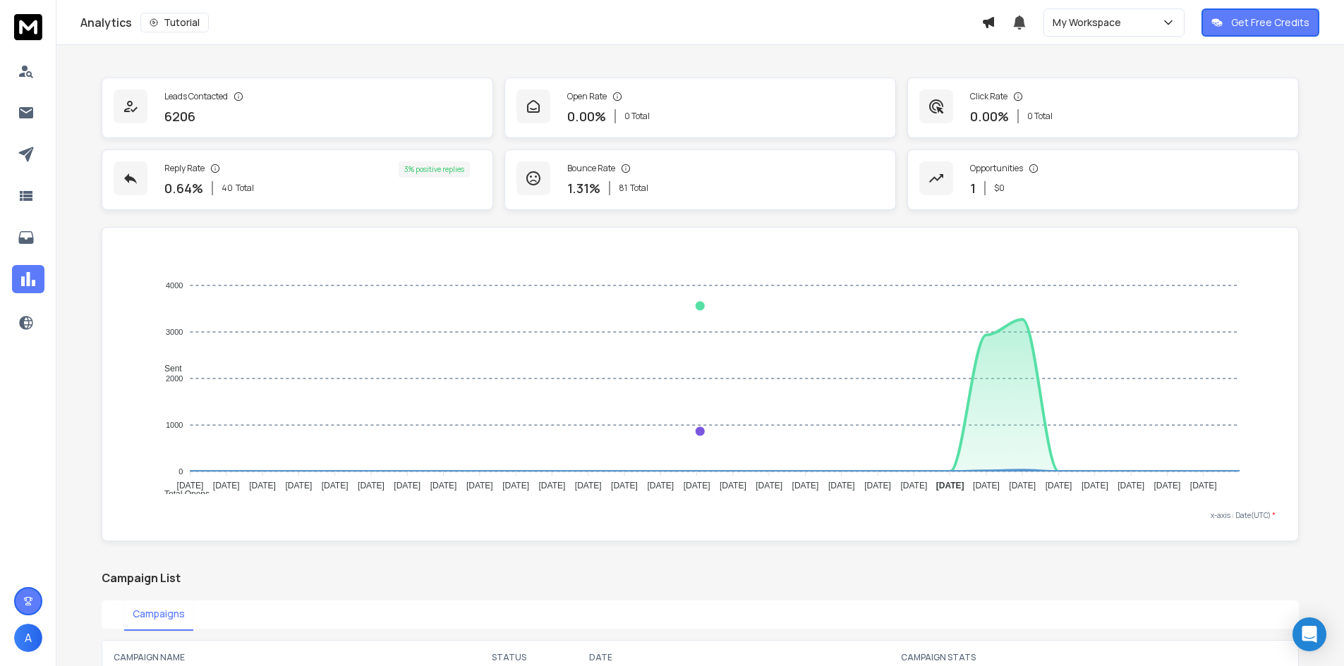
scroll to position [0, 0]
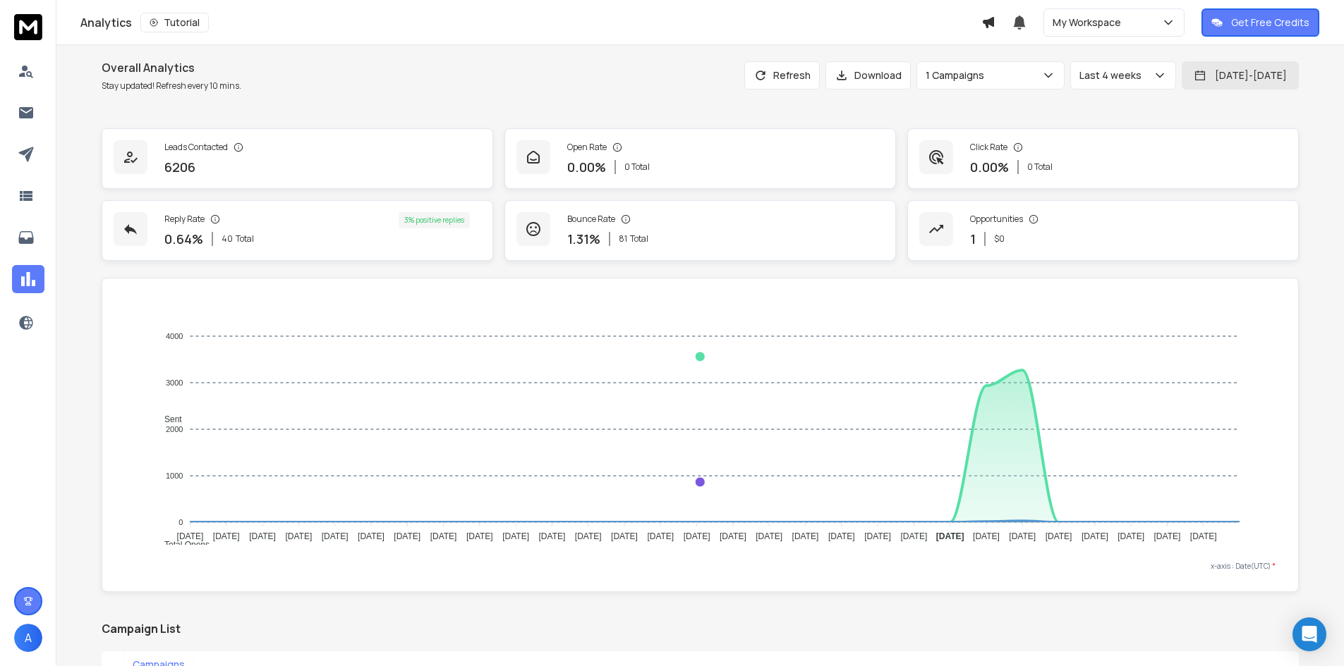
click at [1234, 84] on button "10 Sep 2025 - 09 Oct 2025" at bounding box center [1239, 75] width 117 height 28
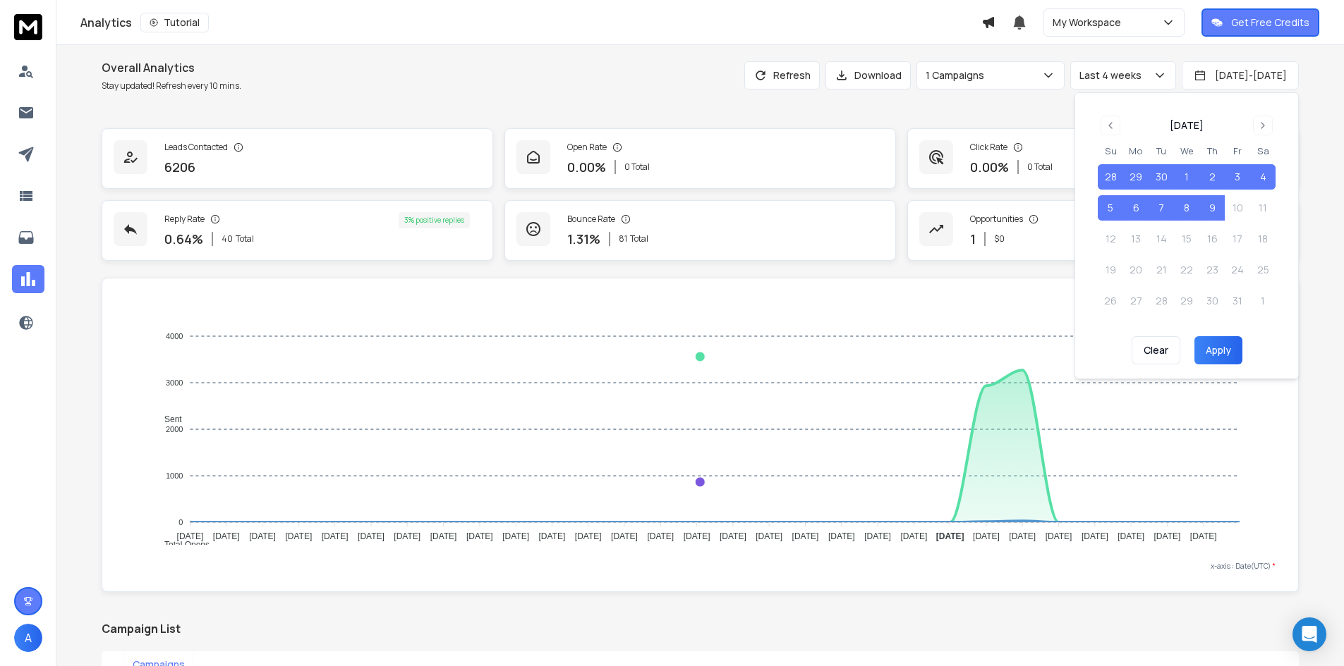
click at [1207, 207] on button "9" at bounding box center [1211, 207] width 25 height 25
click at [1229, 357] on button "Apply" at bounding box center [1218, 350] width 48 height 28
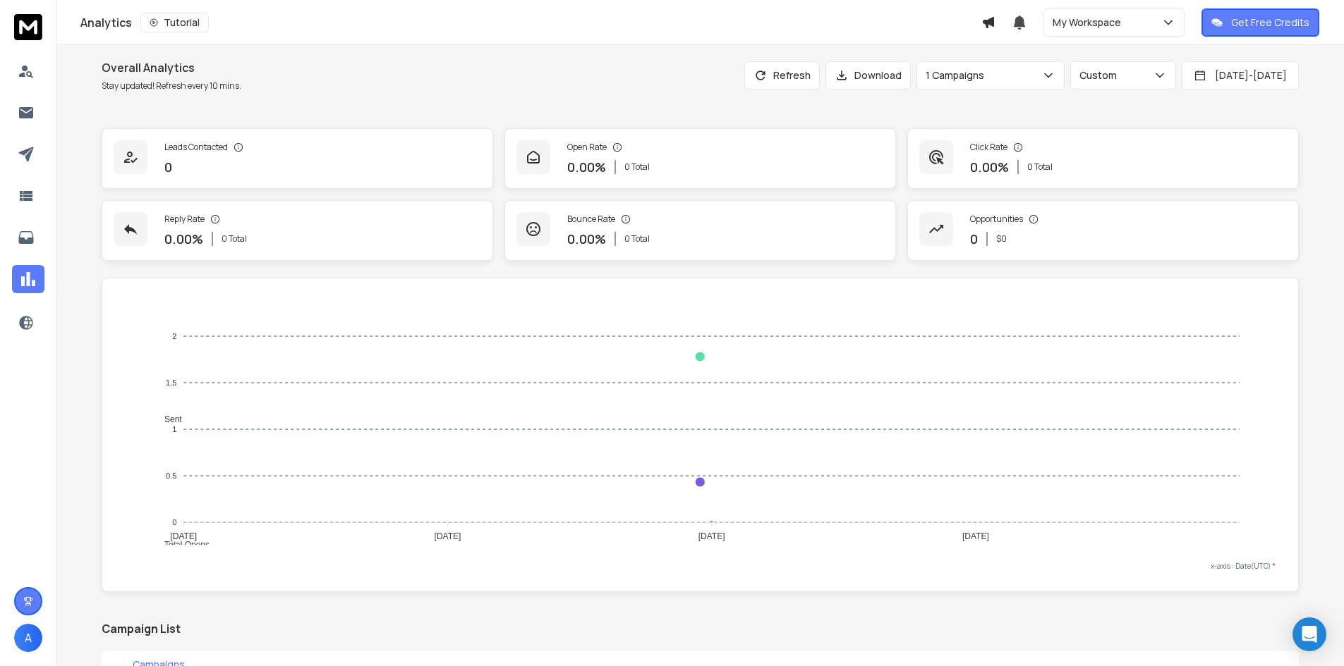
click at [102, 17] on div "Analytics Tutorial" at bounding box center [530, 23] width 901 height 20
click at [25, 133] on div at bounding box center [28, 199] width 32 height 285
click at [28, 148] on icon at bounding box center [26, 154] width 17 height 17
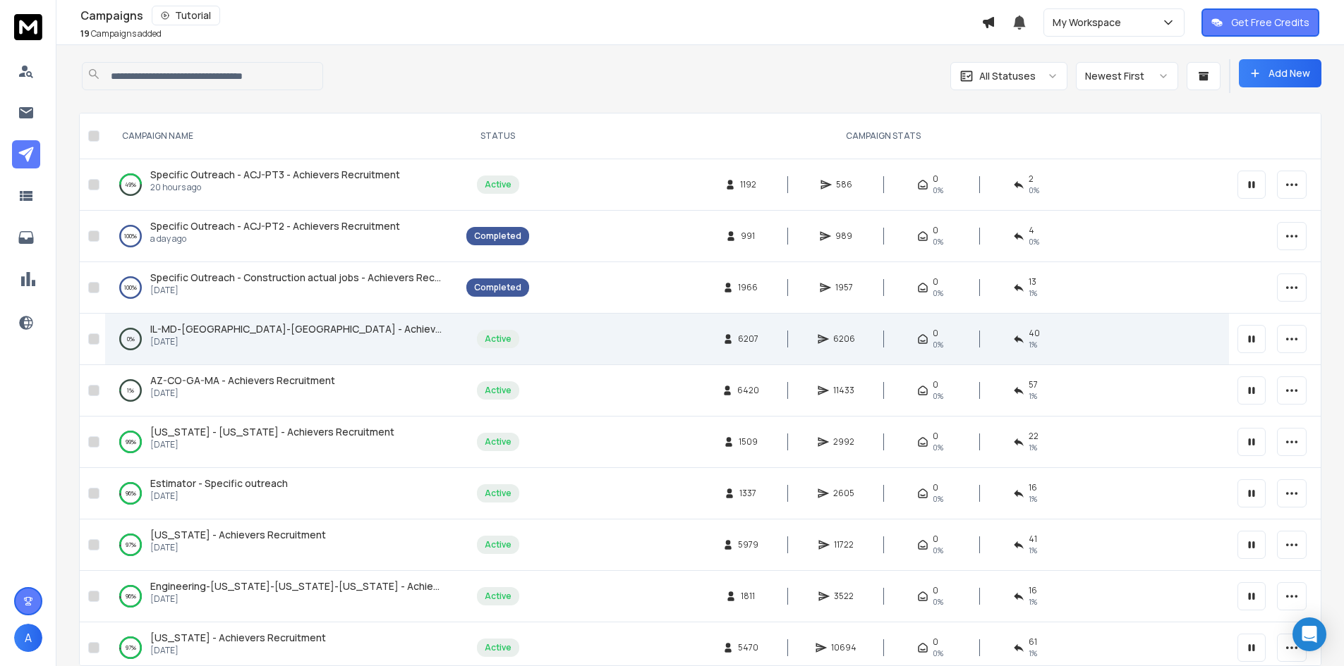
click at [229, 341] on p "[DATE]" at bounding box center [296, 341] width 293 height 11
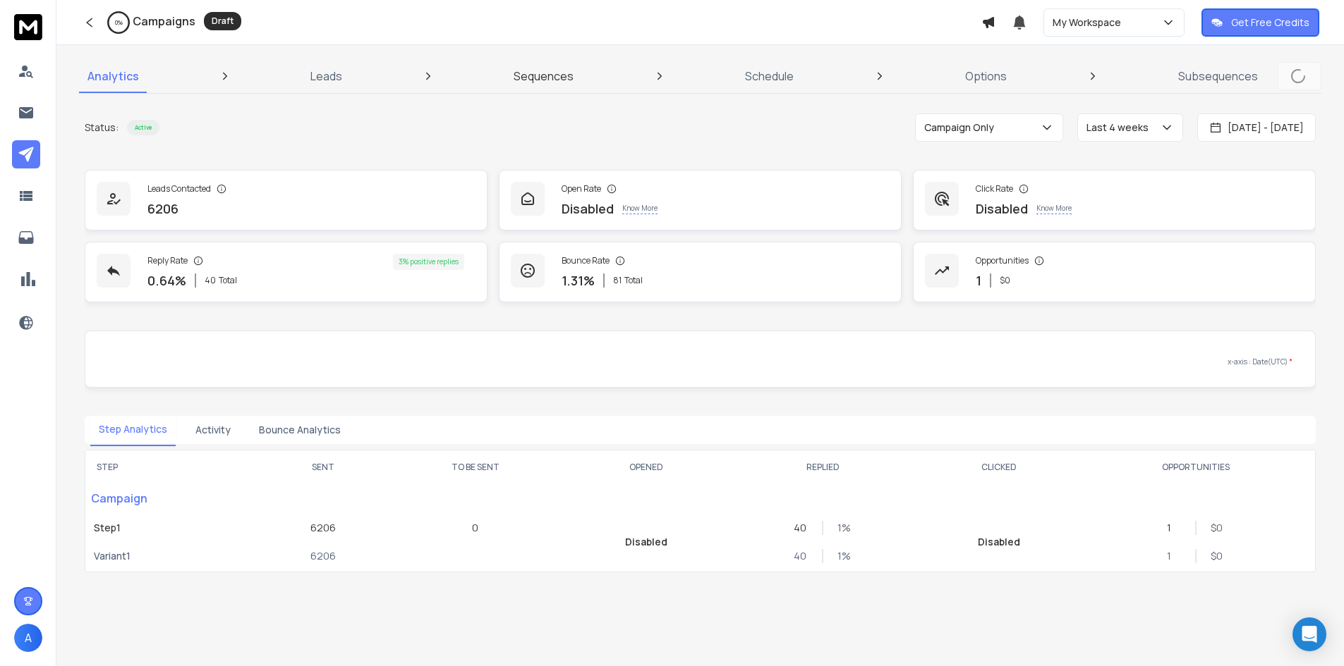
click at [530, 73] on div "Analytics Leads Sequences Schedule Options Subsequences" at bounding box center [700, 76] width 1242 height 35
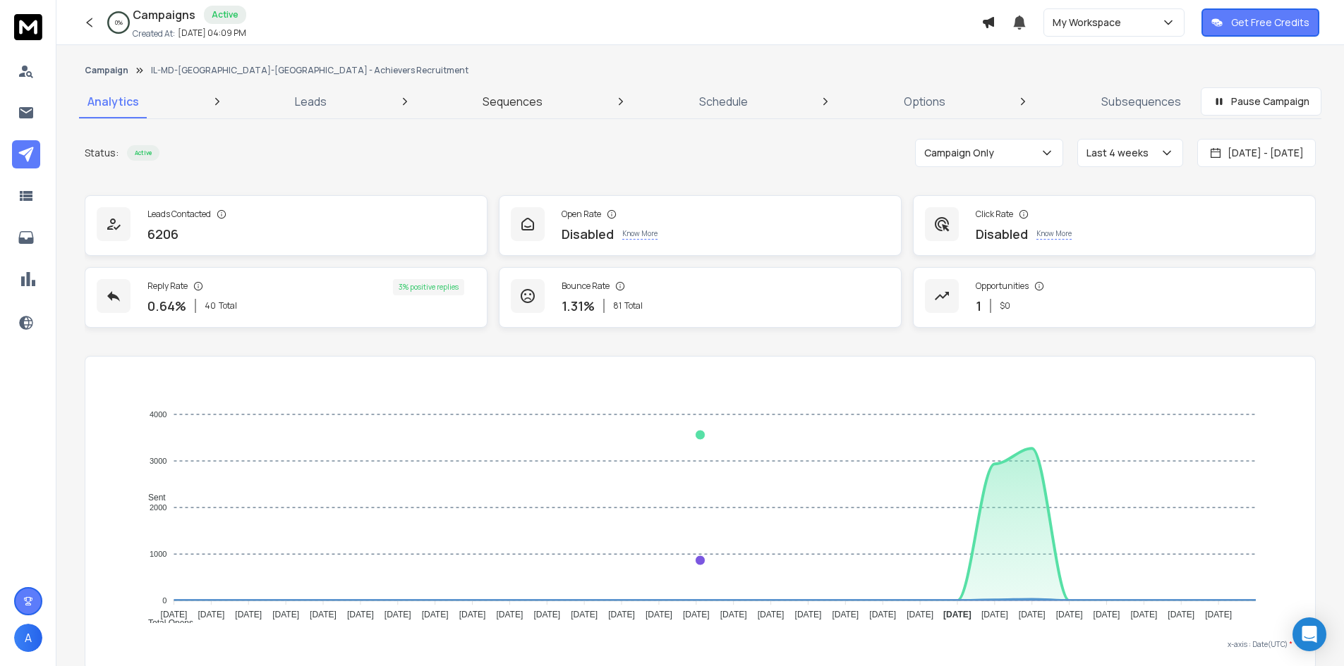
click at [501, 95] on link "Sequences" at bounding box center [512, 102] width 77 height 34
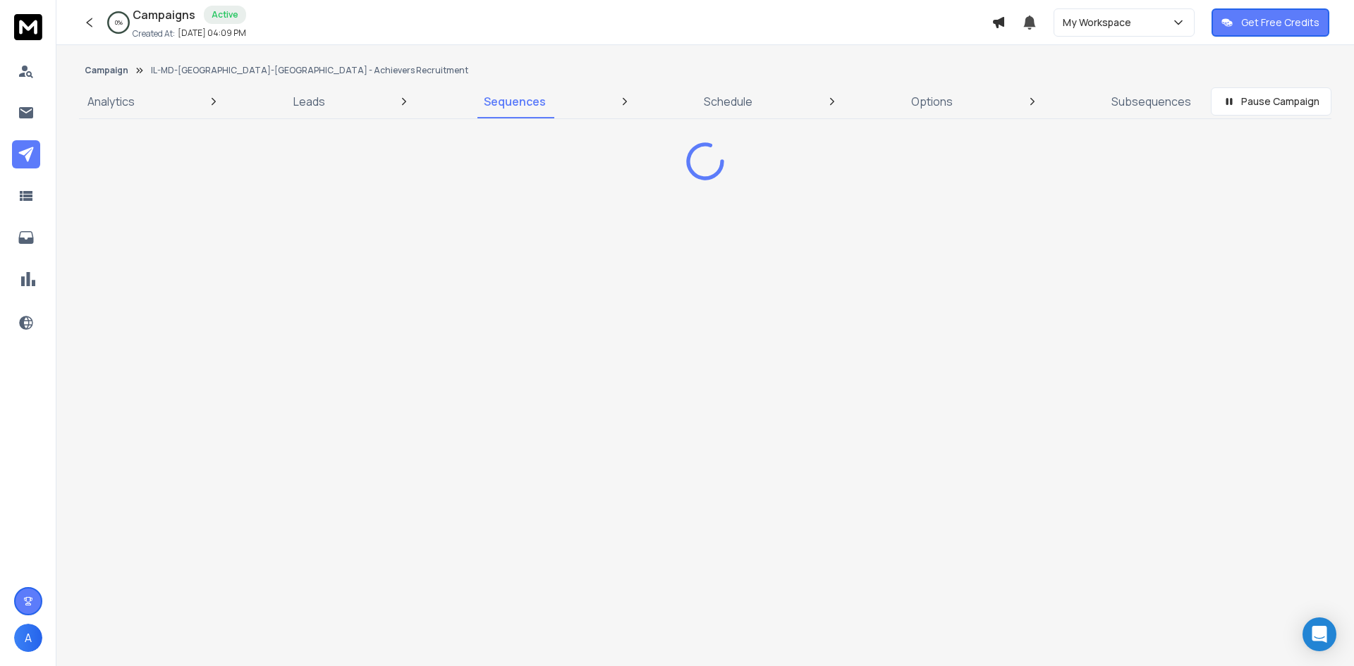
click at [508, 103] on p "Sequences" at bounding box center [515, 101] width 62 height 17
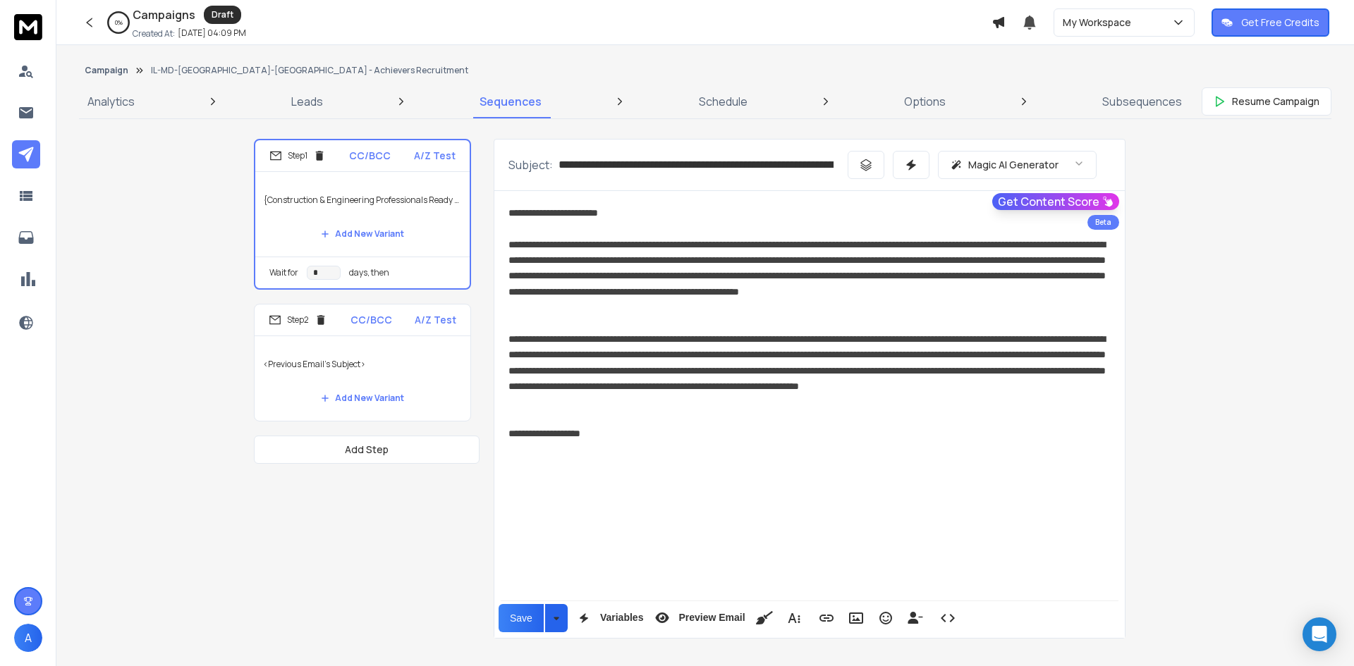
click at [350, 369] on p "<Previous Email's Subject>" at bounding box center [362, 364] width 199 height 39
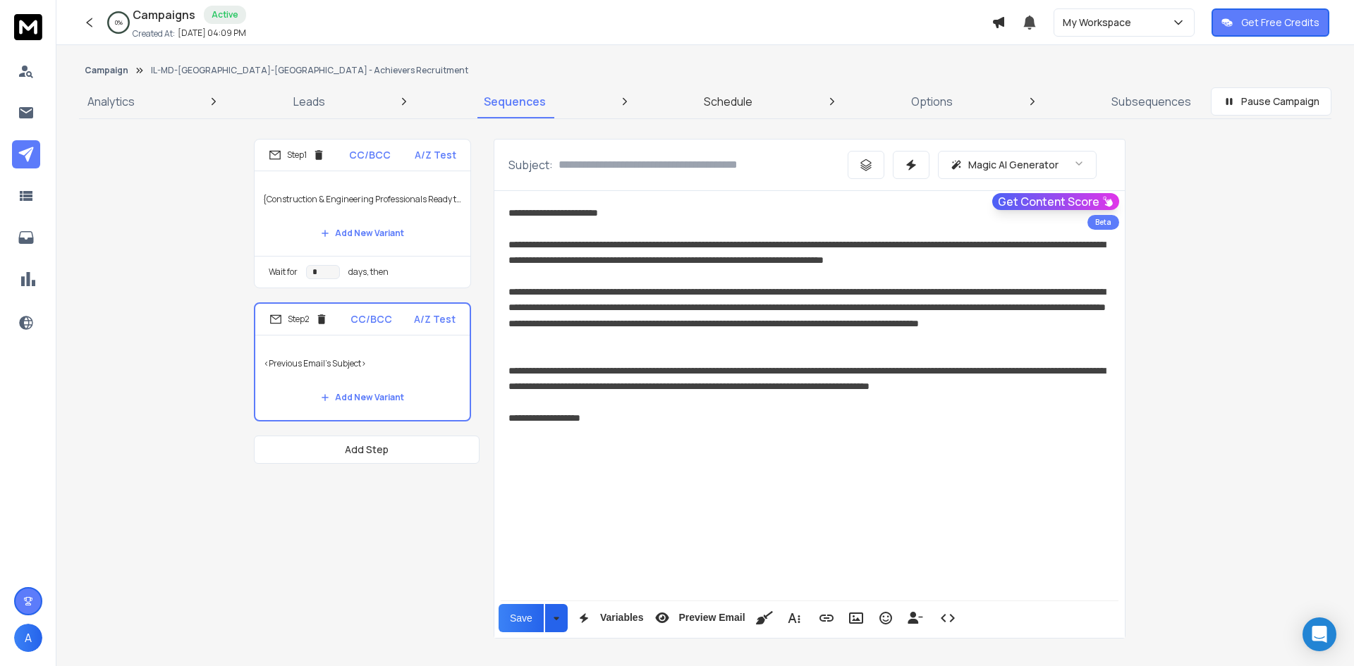
click at [711, 111] on link "Schedule" at bounding box center [728, 102] width 66 height 34
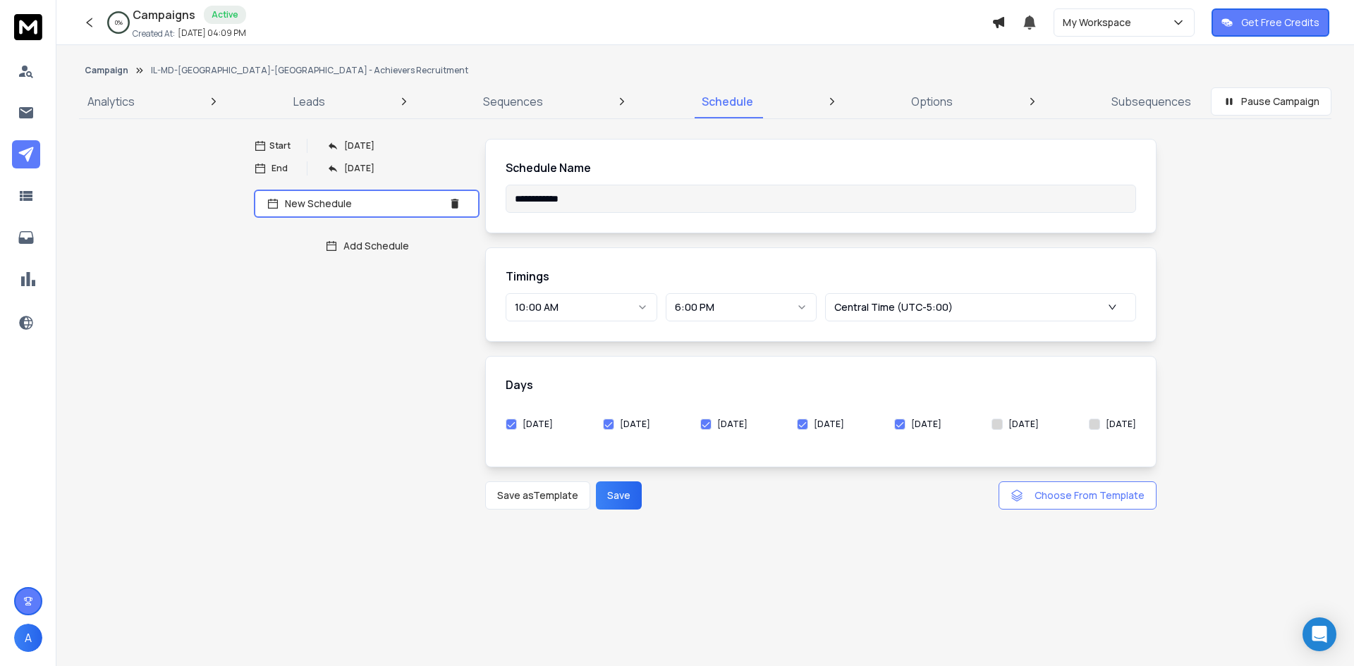
click at [506, 121] on div "**********" at bounding box center [705, 287] width 1253 height 456
click at [518, 99] on p "Sequences" at bounding box center [513, 101] width 60 height 17
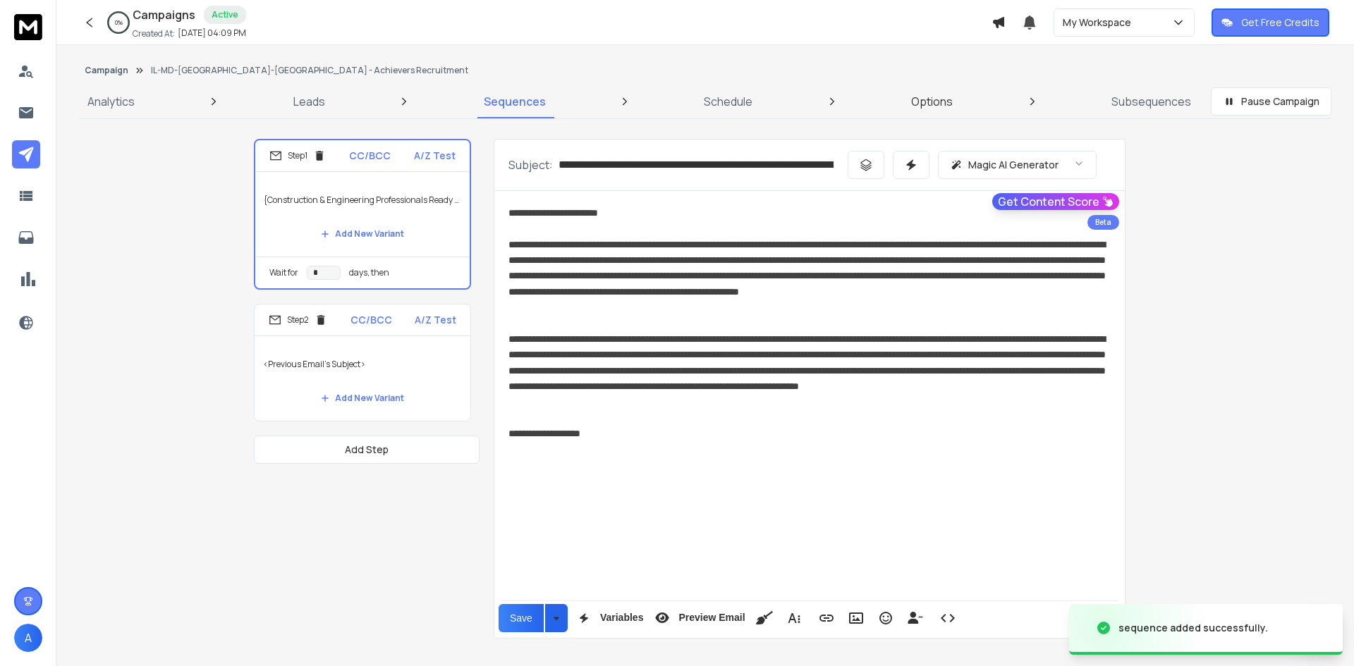
click at [912, 85] on link "Options" at bounding box center [932, 102] width 59 height 34
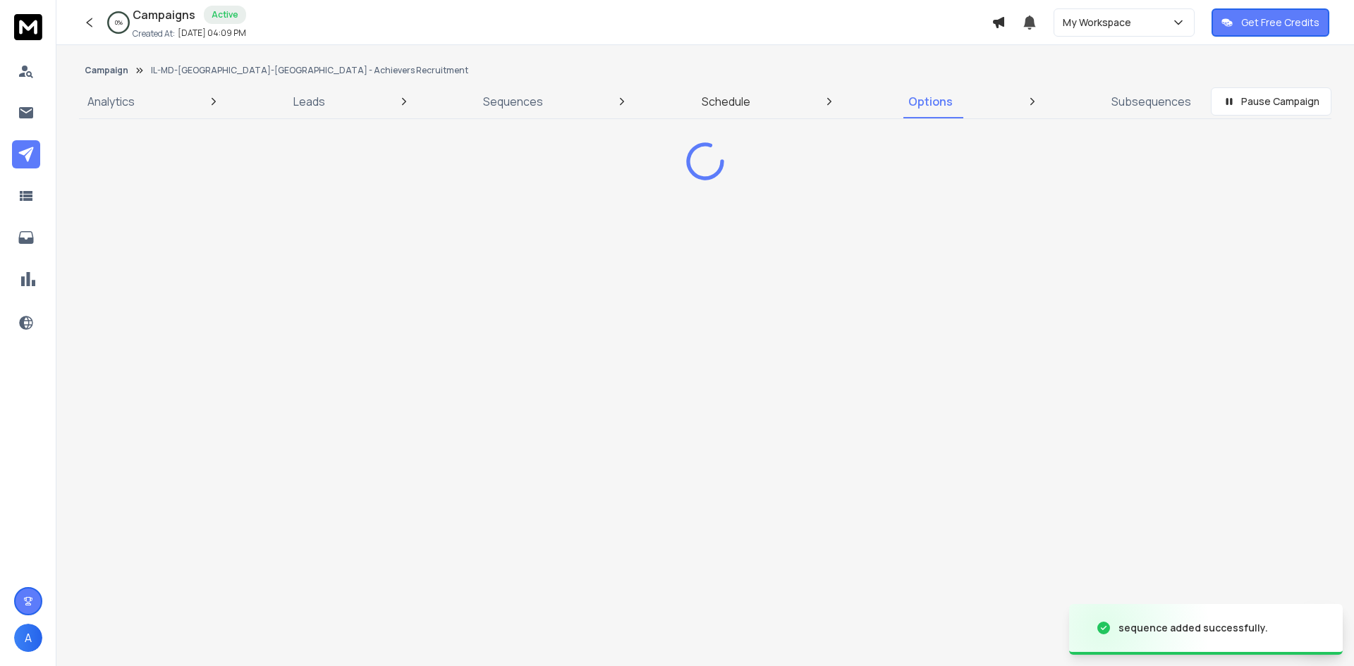
click at [725, 85] on link "Schedule" at bounding box center [726, 102] width 66 height 34
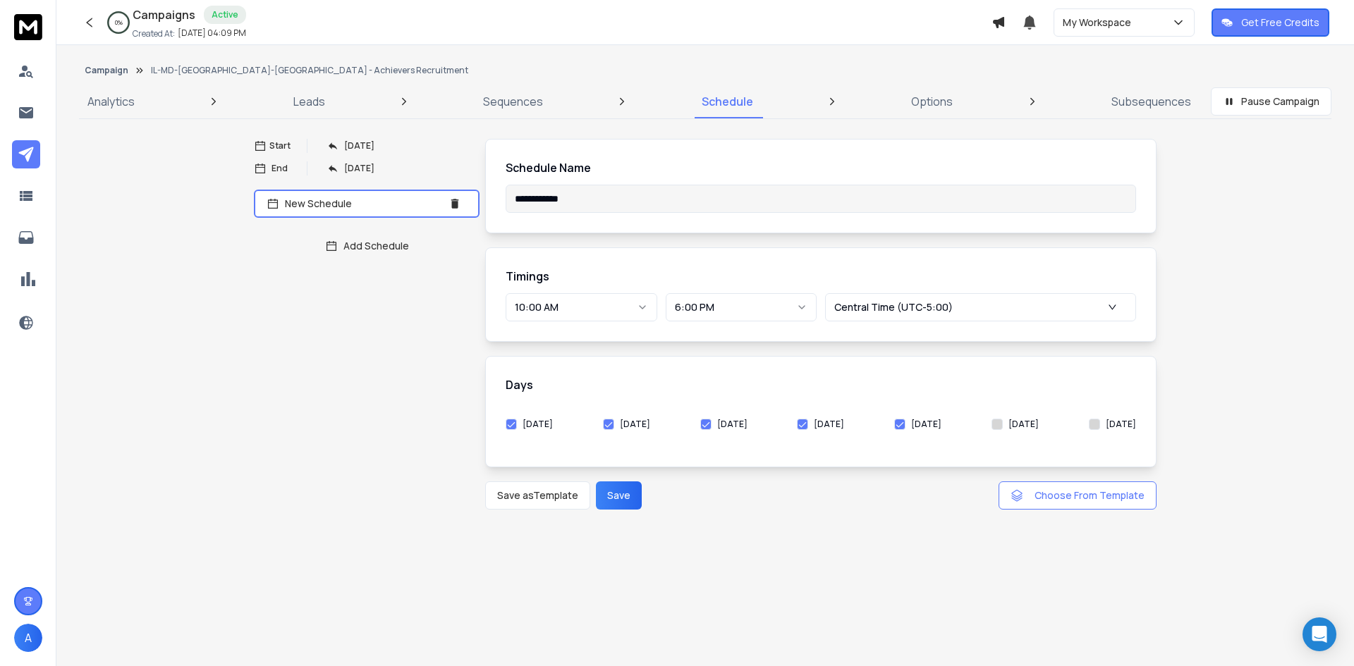
click at [886, 330] on div "Timings 10:00 AM ******** ******** ******** ******** ******** ******** ********…" at bounding box center [820, 295] width 671 height 95
click at [890, 312] on p "Central Time (UTC-5:00)" at bounding box center [896, 307] width 124 height 14
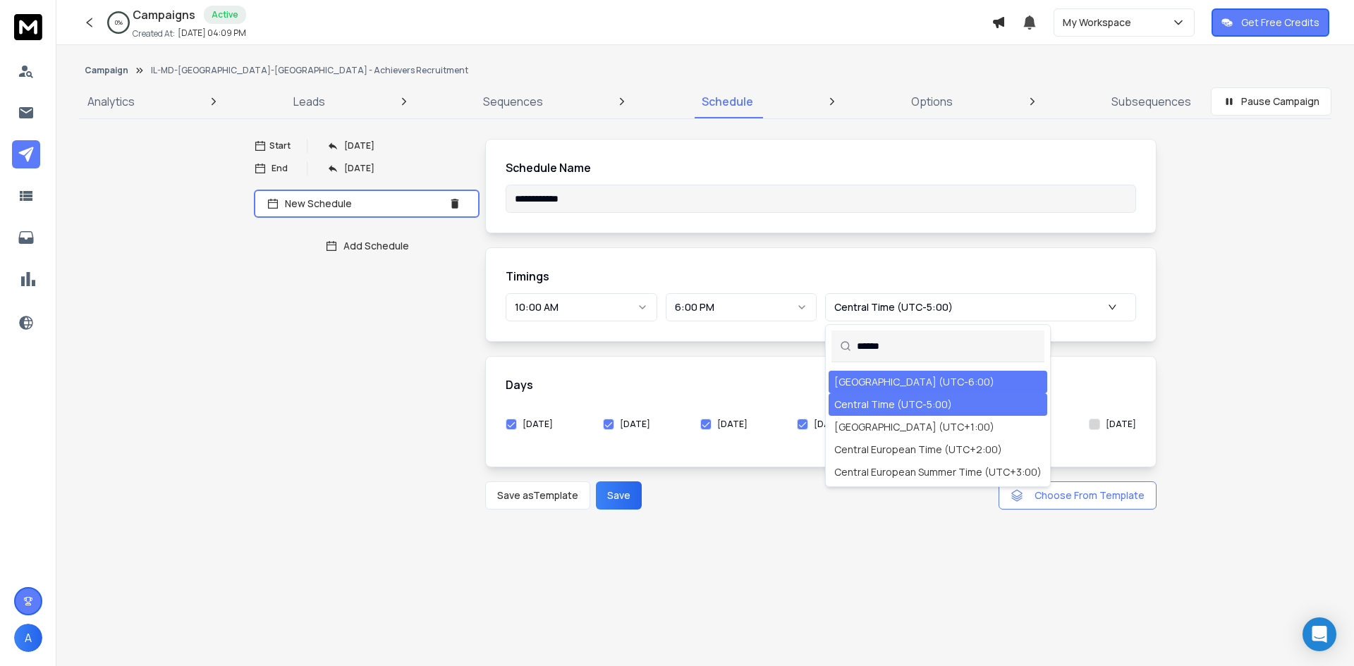
type input "******"
click at [940, 288] on div "Timings 10:00 AM ******** ******** ******** ******** ******** ******** ********…" at bounding box center [821, 295] width 631 height 54
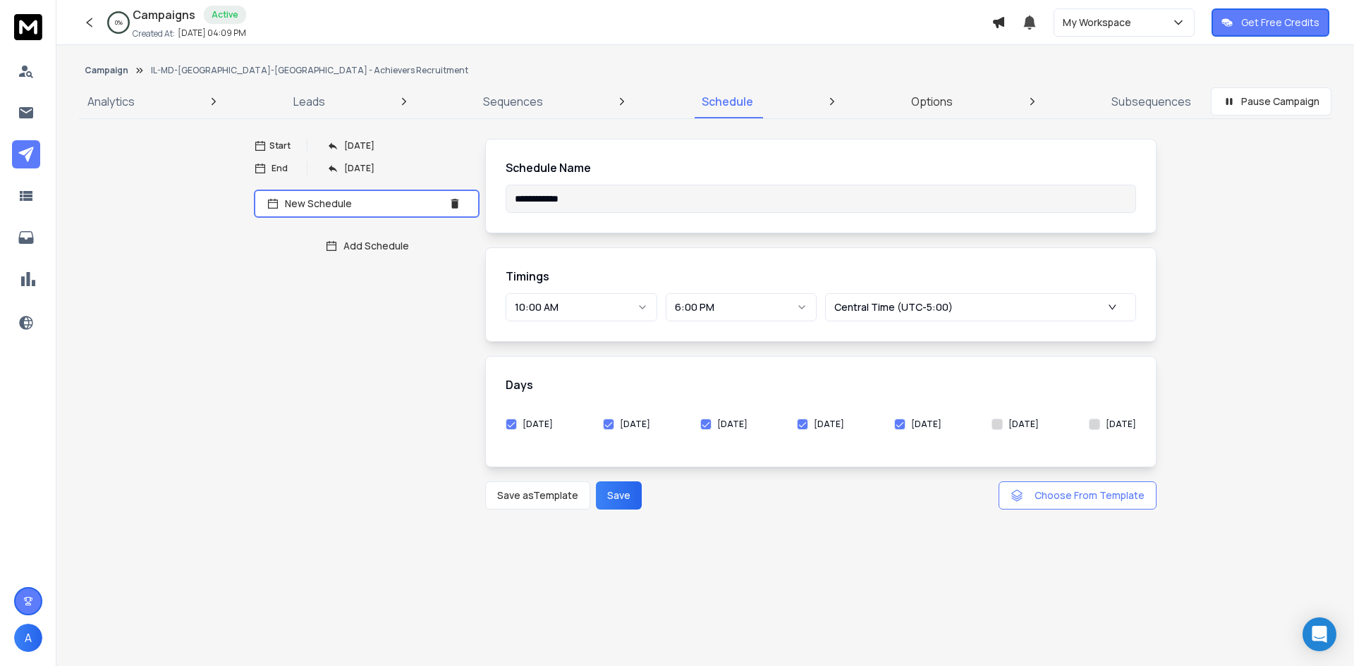
click at [942, 98] on p "Options" at bounding box center [932, 101] width 42 height 17
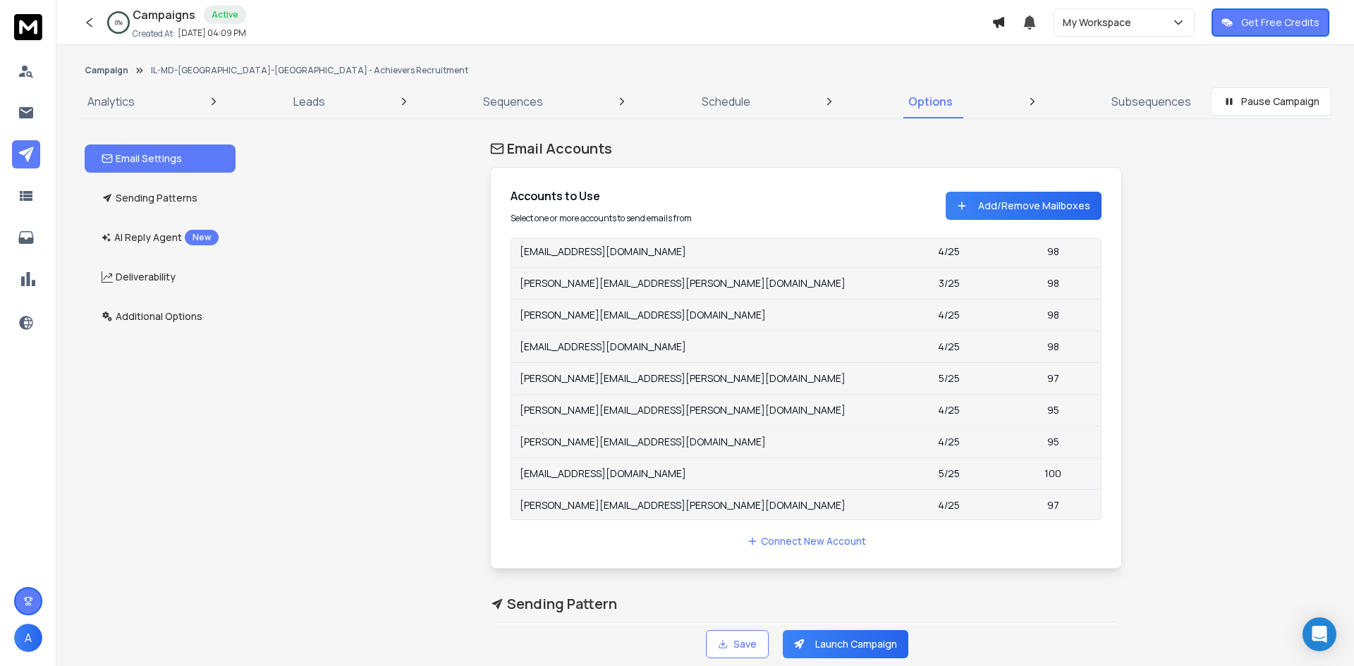
scroll to position [353, 0]
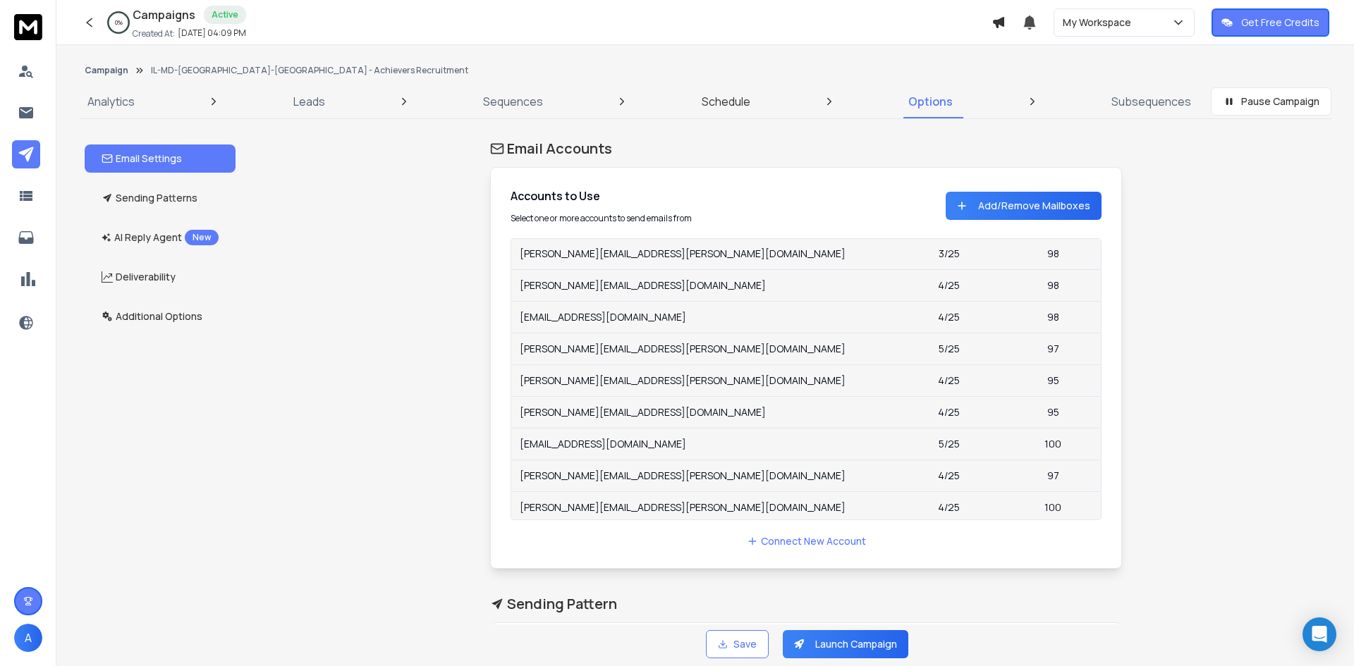
click at [724, 109] on p "Schedule" at bounding box center [726, 101] width 49 height 17
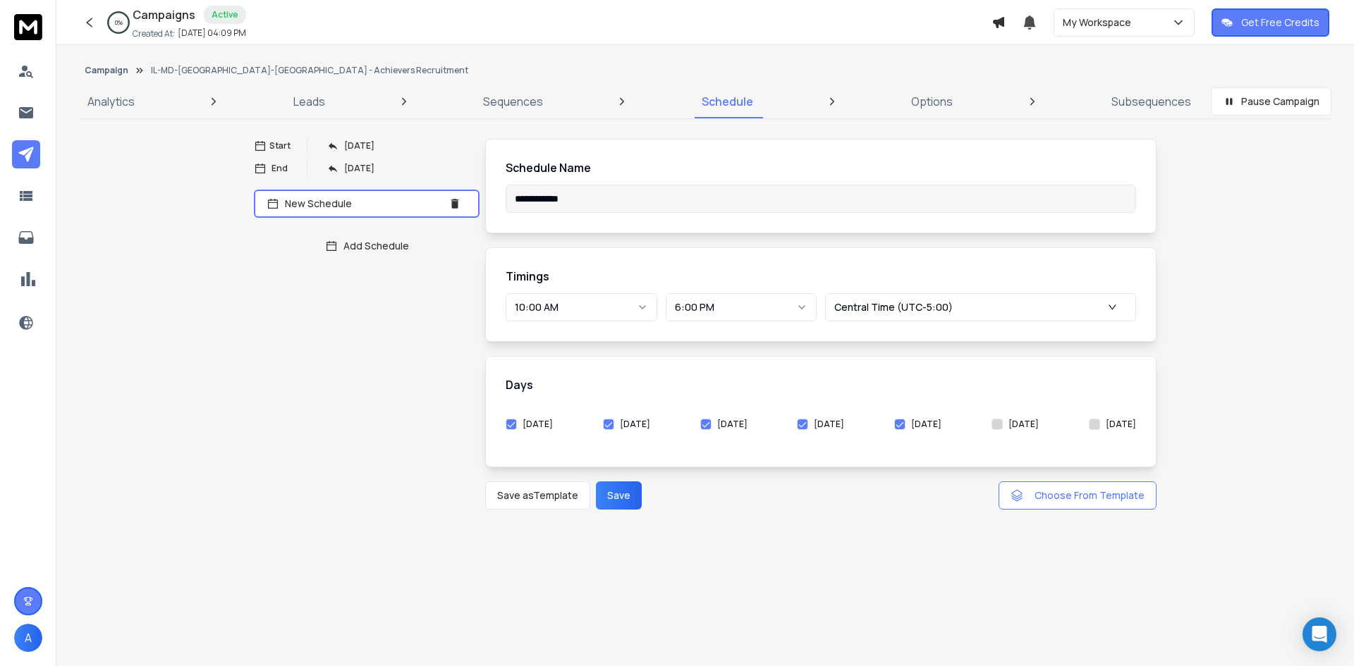
click at [580, 209] on input "**********" at bounding box center [821, 199] width 631 height 28
click at [98, 75] on button "Campaign" at bounding box center [107, 70] width 44 height 11
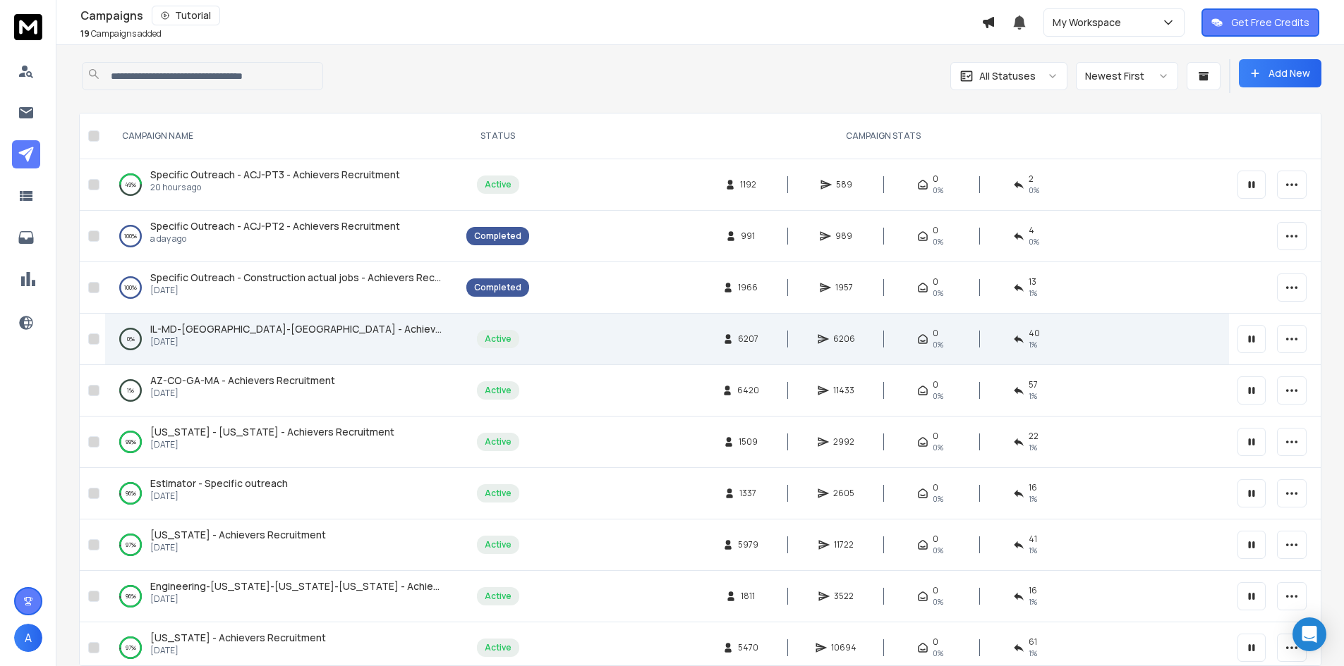
click at [316, 358] on td "0 % IL-MD-NY-VA - Achievers Recruitment 9 days ago" at bounding box center [281, 339] width 353 height 51
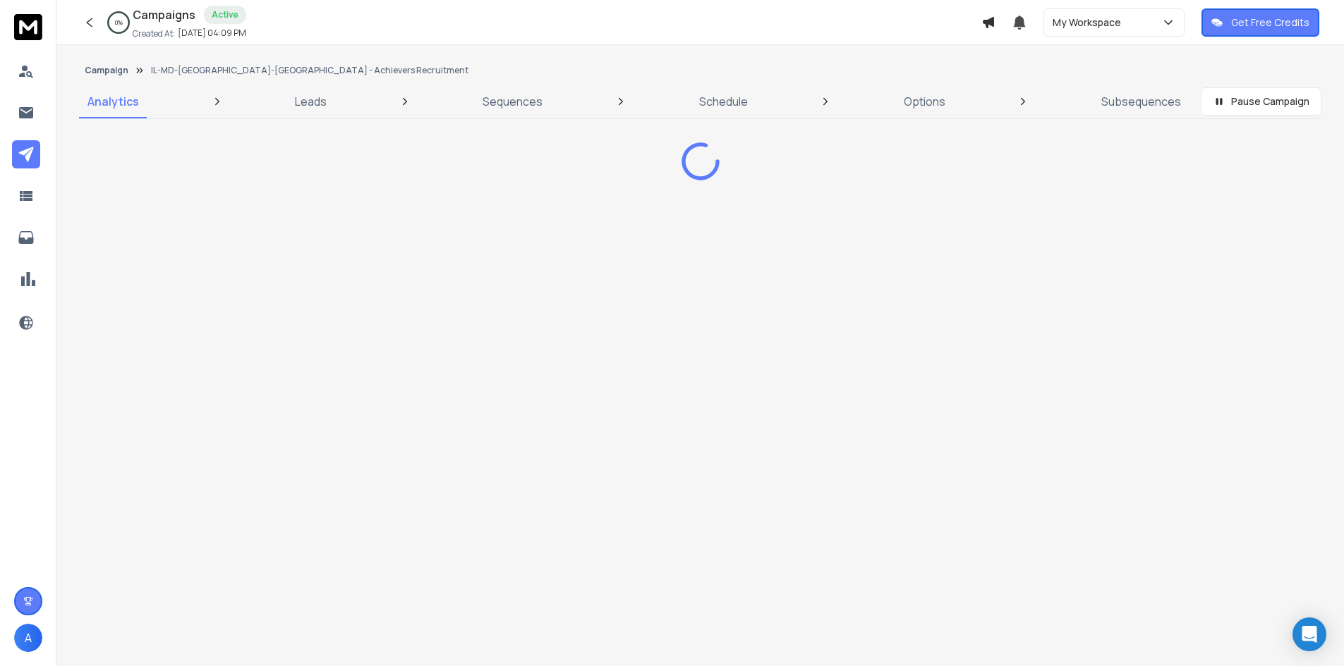
click at [690, 99] on div "Analytics Leads Sequences Schedule Options Subsequences" at bounding box center [634, 102] width 1110 height 34
click at [705, 101] on p "Schedule" at bounding box center [723, 101] width 49 height 17
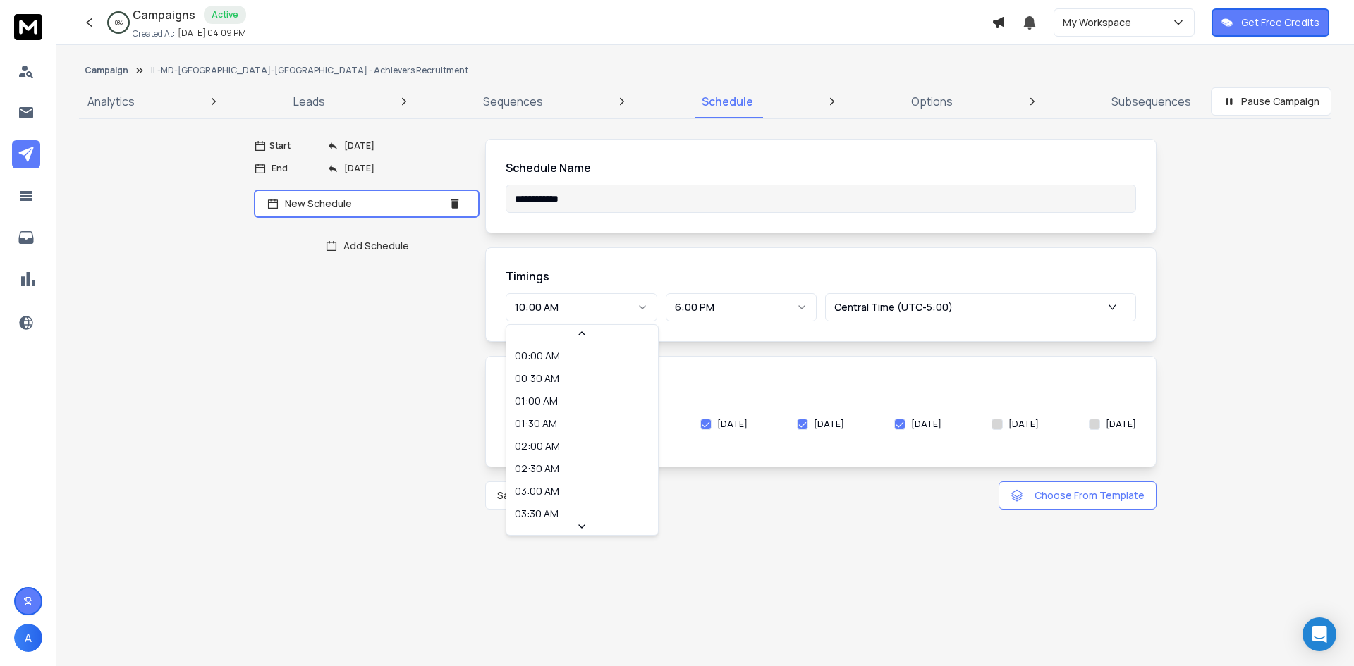
click at [598, 306] on button "10:00 AM" at bounding box center [582, 307] width 152 height 28
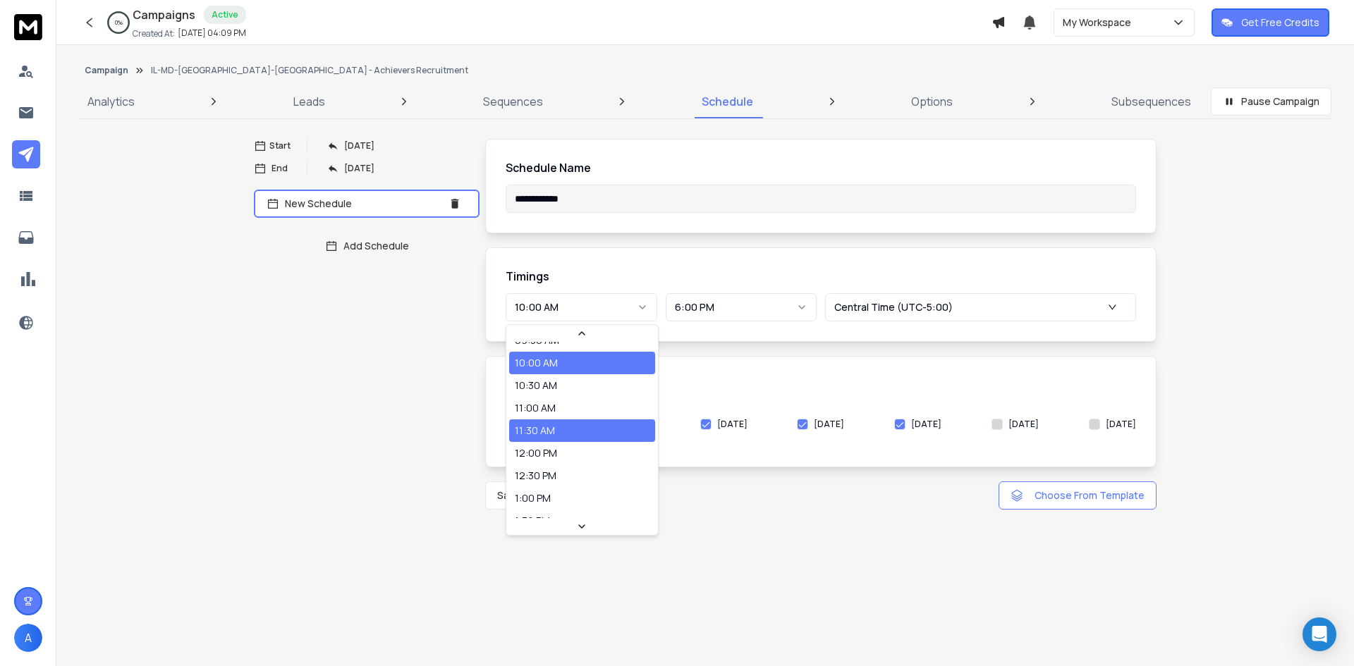
scroll to position [442, 0]
select select "********"
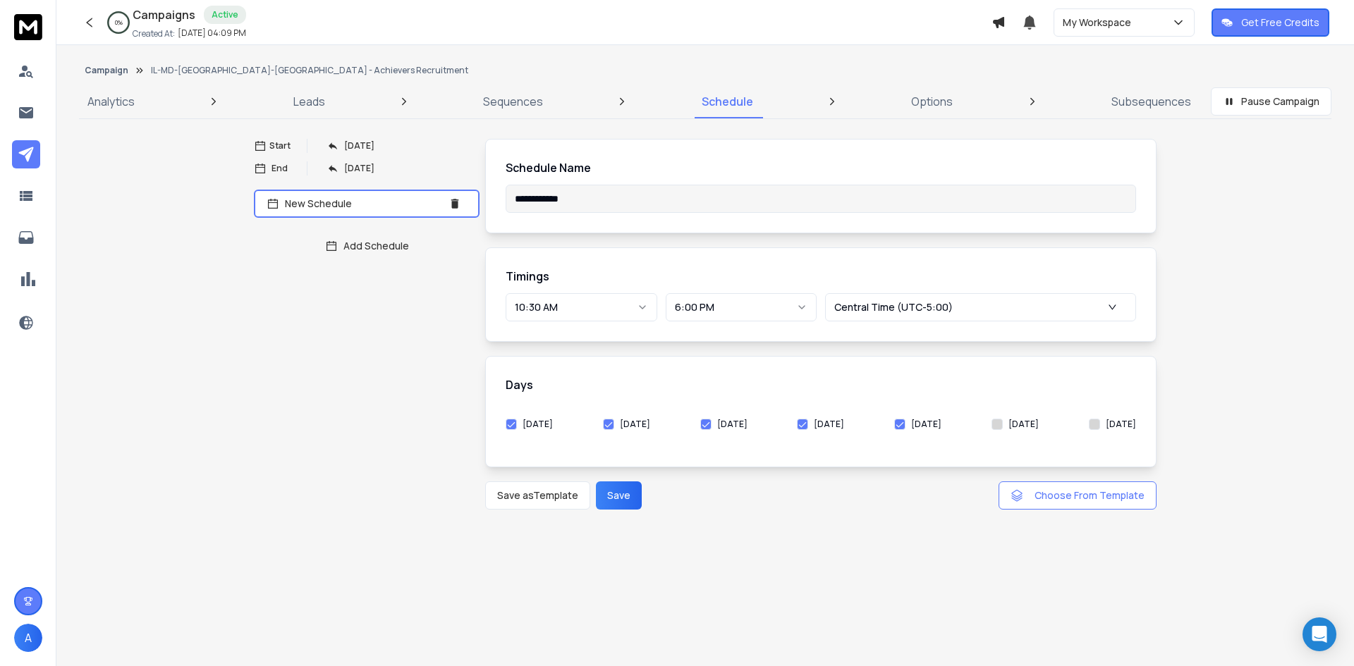
click at [610, 494] on button "Save" at bounding box center [619, 496] width 46 height 28
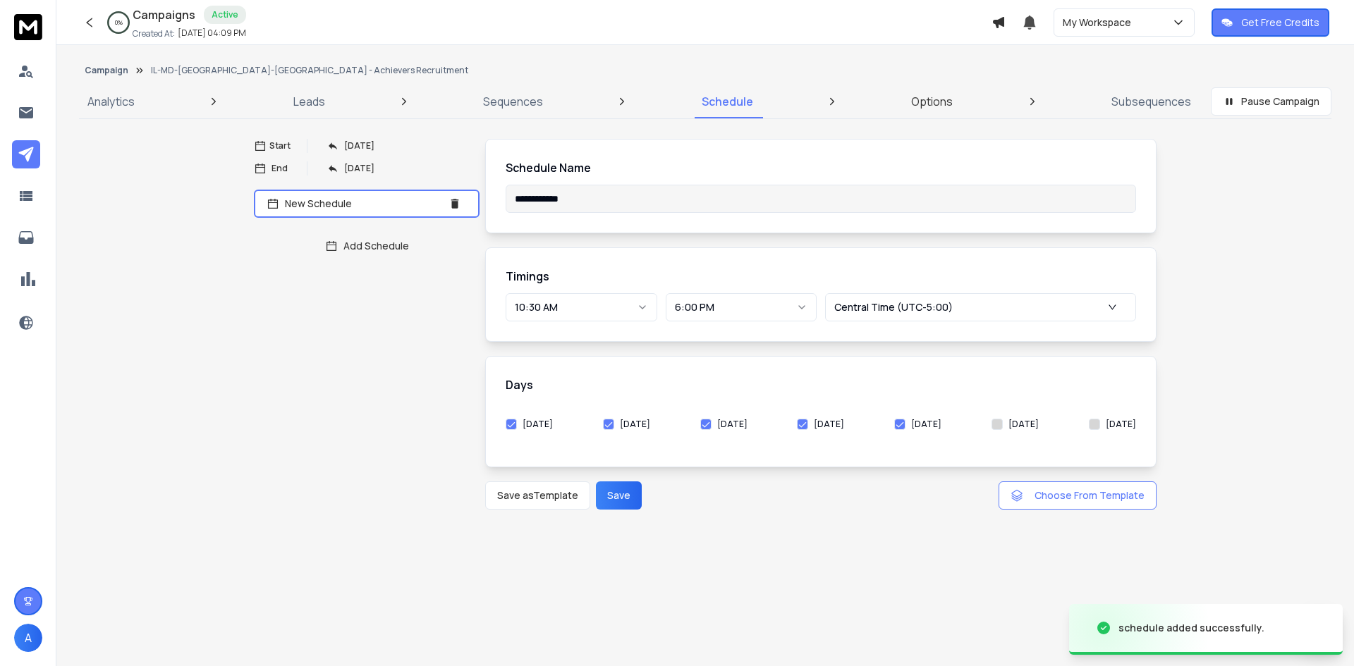
click at [927, 99] on p "Options" at bounding box center [932, 101] width 42 height 17
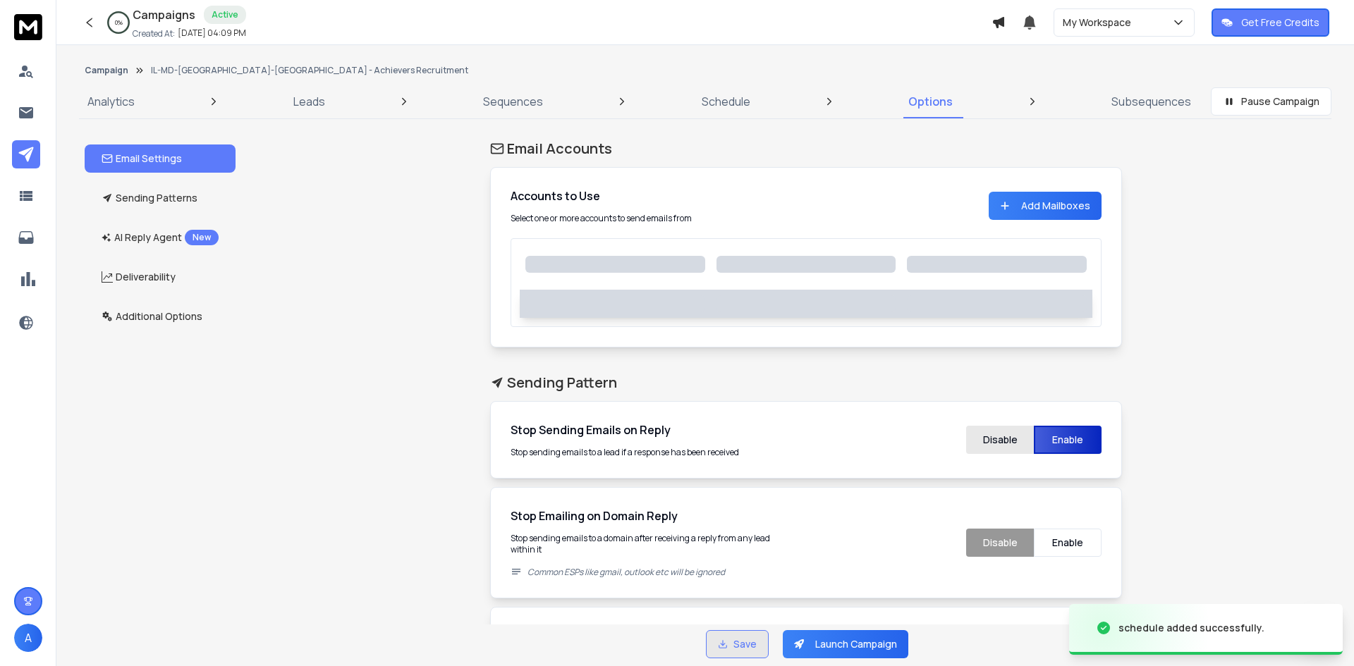
click at [724, 657] on button "Save" at bounding box center [737, 645] width 63 height 28
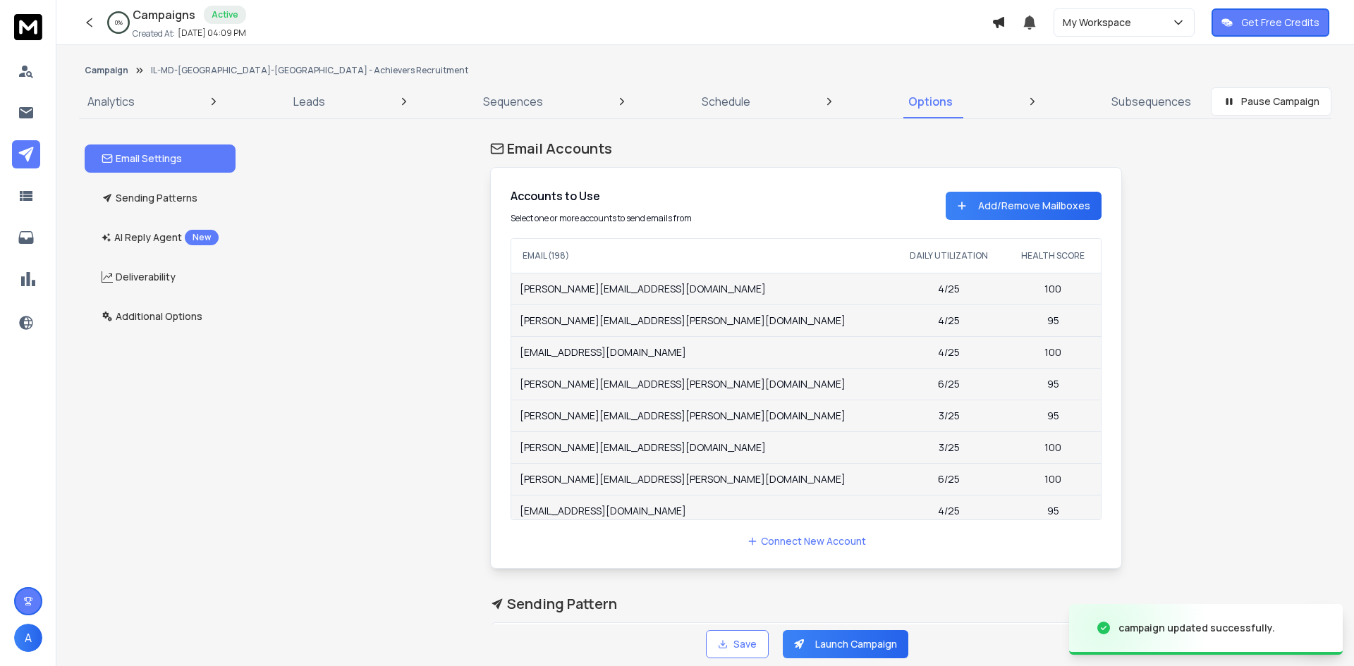
click at [870, 652] on button "Launch Campaign" at bounding box center [846, 645] width 126 height 28
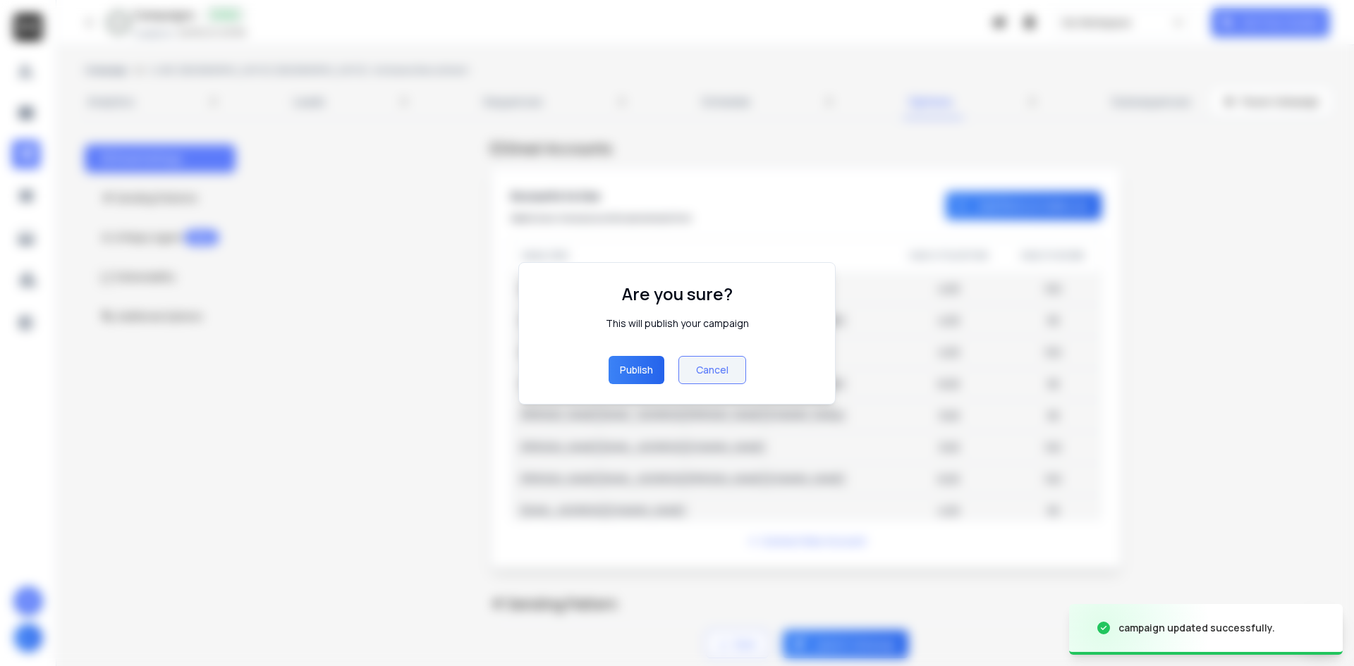
click at [632, 370] on button "Publish" at bounding box center [637, 370] width 56 height 28
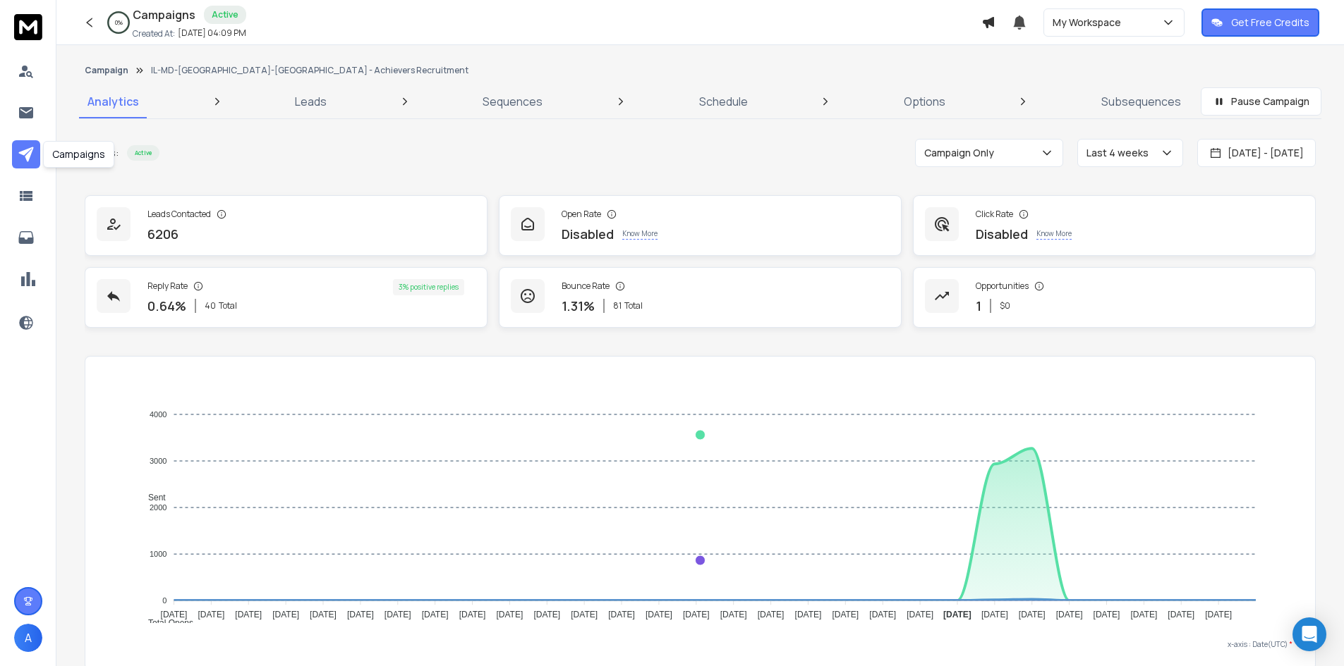
drag, startPoint x: 22, startPoint y: 150, endPoint x: 33, endPoint y: 142, distance: 14.1
click at [23, 150] on icon at bounding box center [26, 154] width 17 height 17
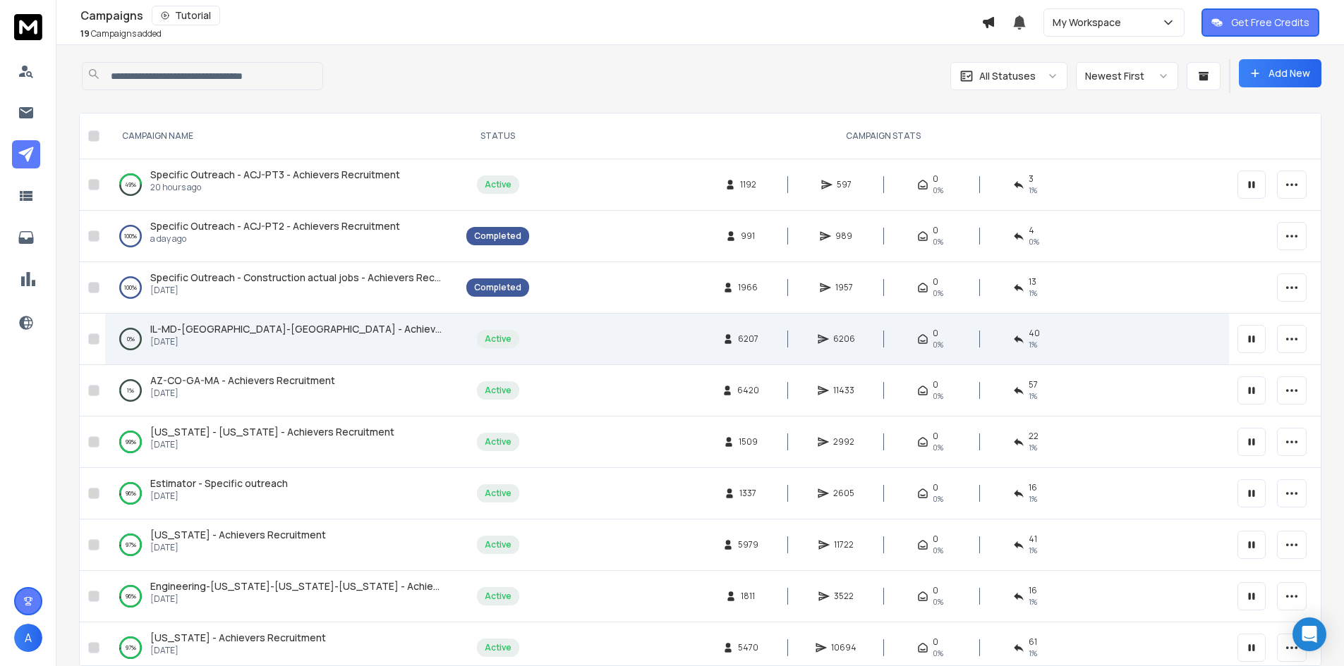
click at [243, 331] on span "IL-MD-[GEOGRAPHIC_DATA]-[GEOGRAPHIC_DATA] - Achievers Recruitment" at bounding box center [330, 328] width 361 height 13
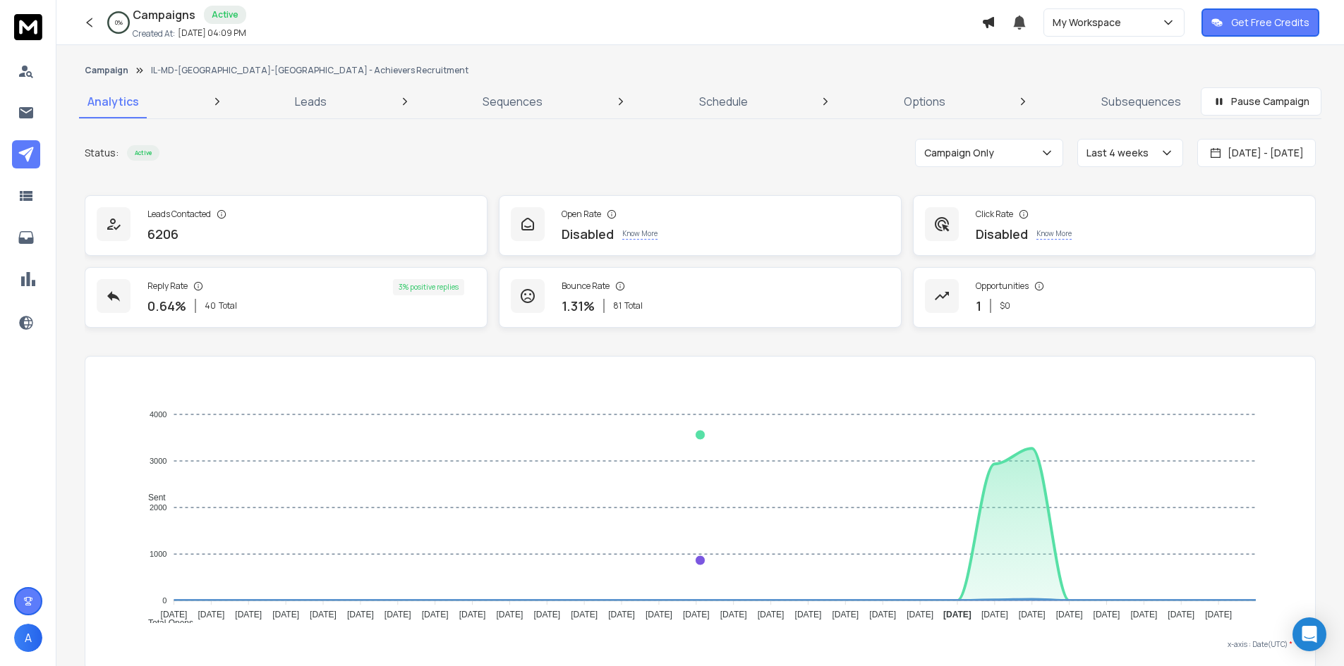
click at [121, 65] on button "Campaign" at bounding box center [107, 70] width 44 height 11
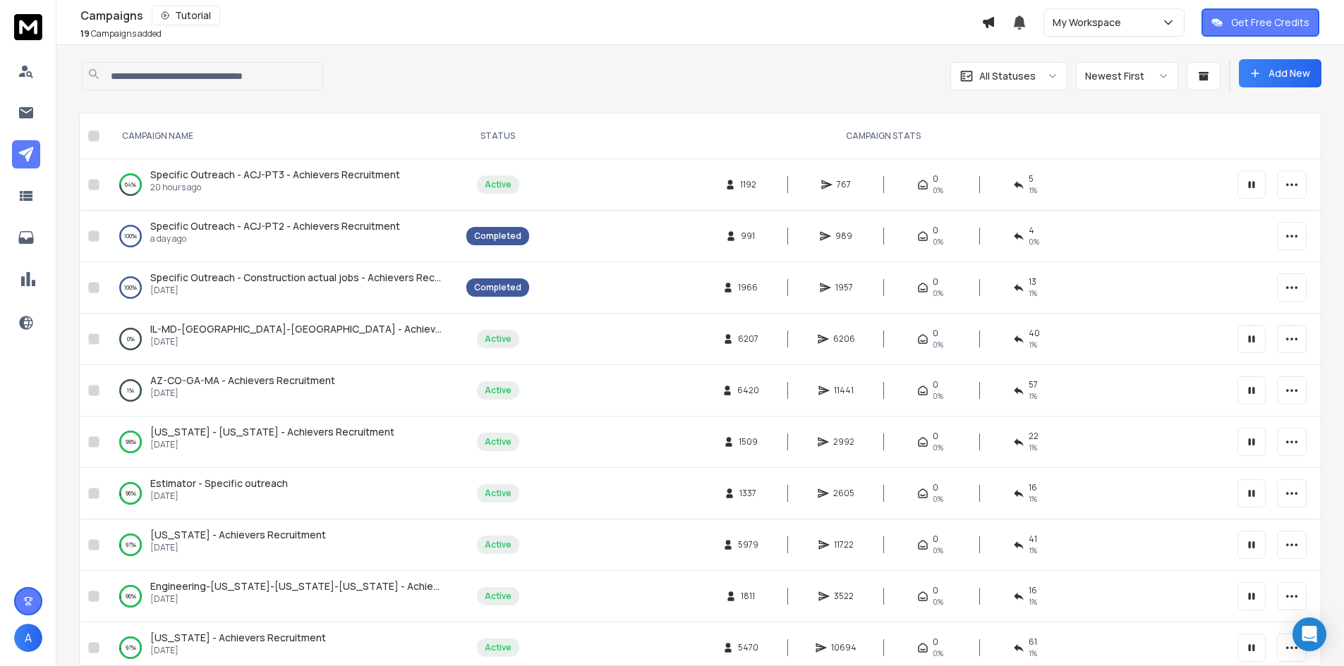
drag, startPoint x: 465, startPoint y: 82, endPoint x: 443, endPoint y: 48, distance: 40.7
click at [465, 82] on div at bounding box center [389, 76] width 621 height 34
click at [24, 231] on icon at bounding box center [25, 237] width 15 height 13
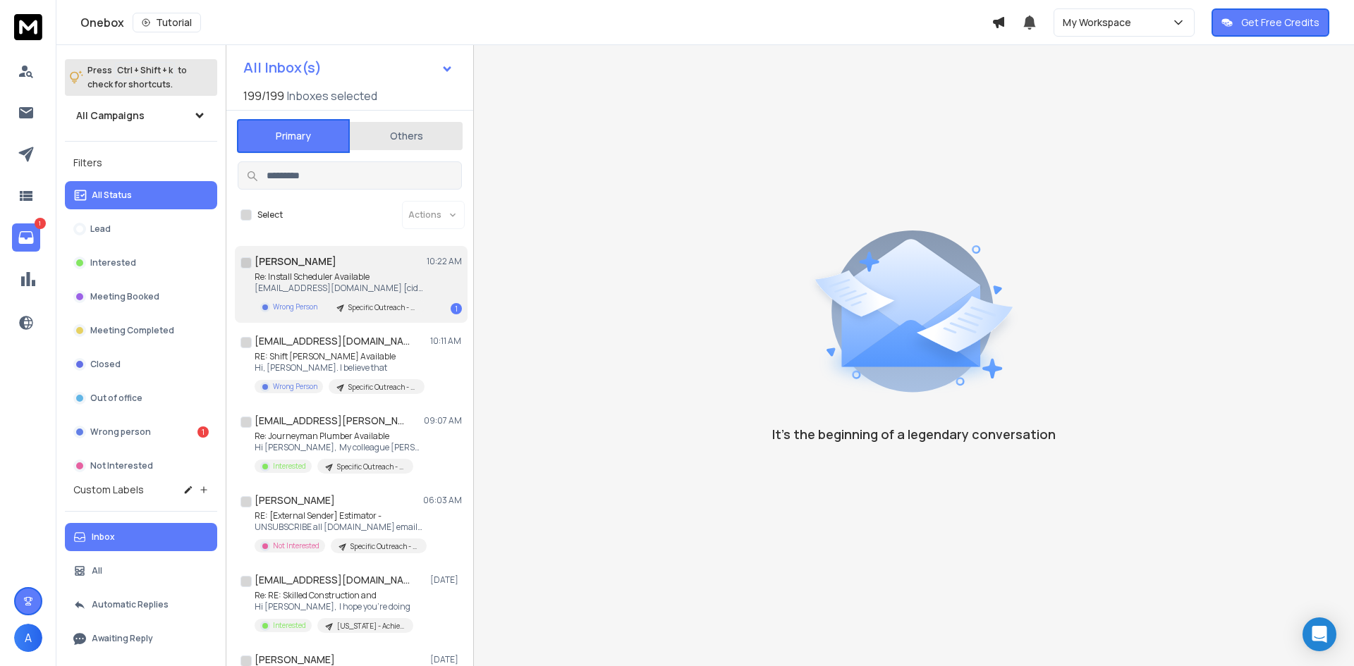
click at [343, 264] on div "[PERSON_NAME] 10:22 AM" at bounding box center [358, 262] width 207 height 14
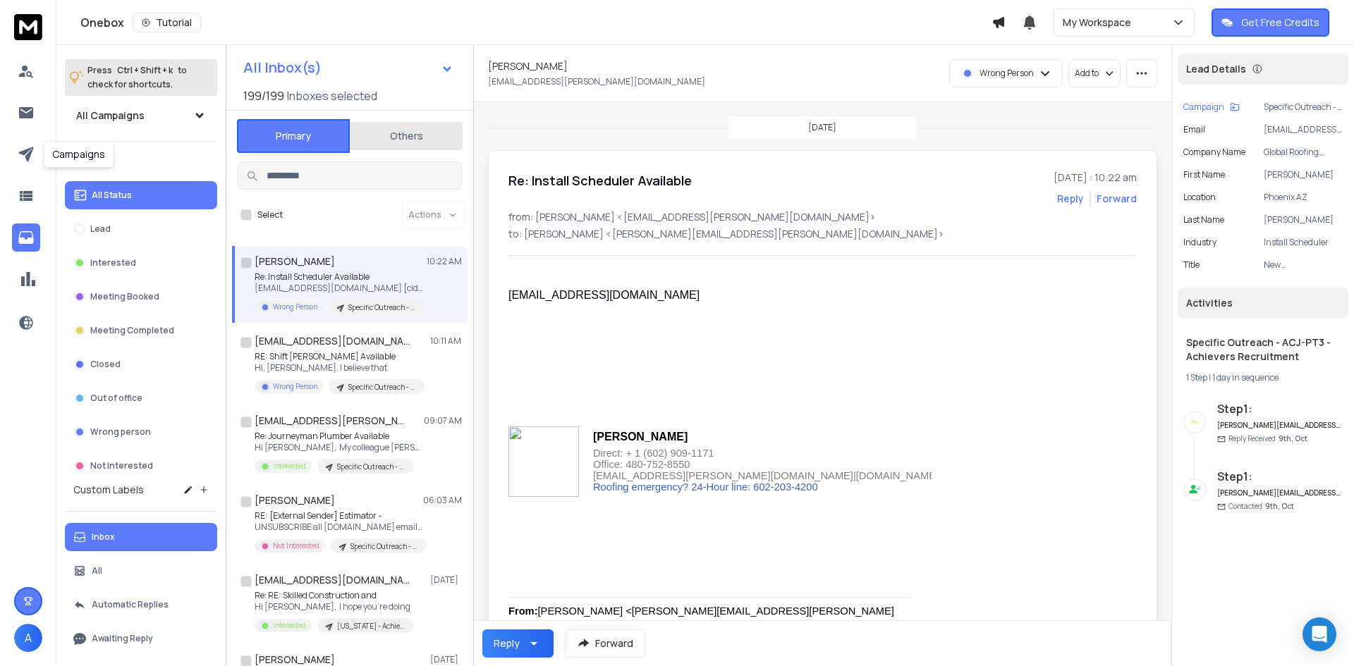
click at [36, 174] on div at bounding box center [28, 199] width 32 height 285
click at [32, 166] on link at bounding box center [26, 154] width 28 height 28
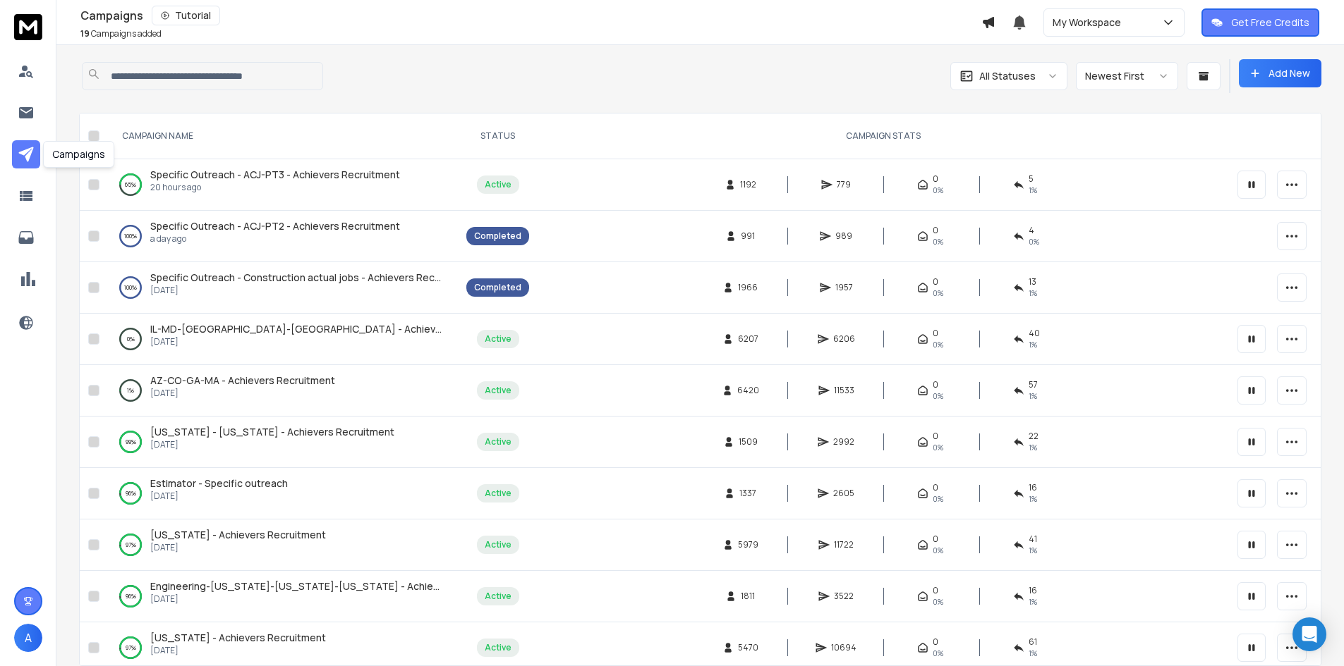
drag, startPoint x: 402, startPoint y: 229, endPoint x: 473, endPoint y: 24, distance: 217.0
drag, startPoint x: 473, startPoint y: 24, endPoint x: 331, endPoint y: 65, distance: 147.5
click at [331, 65] on div at bounding box center [389, 76] width 621 height 34
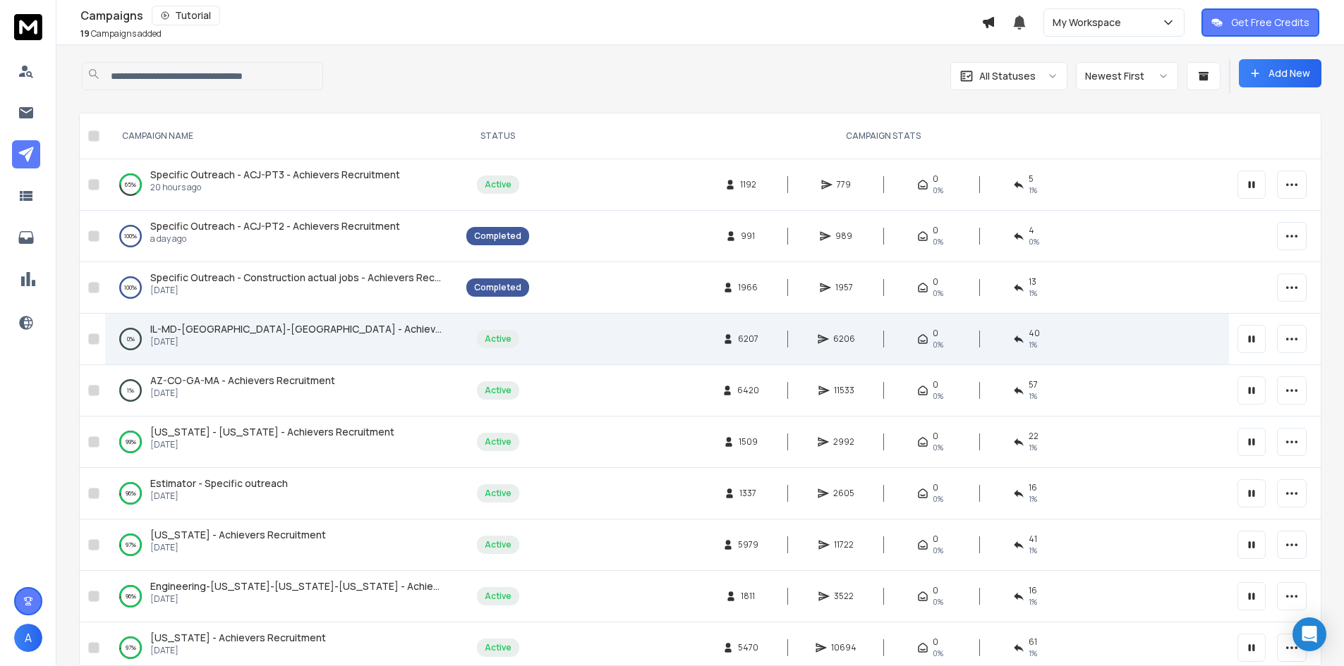
click at [286, 331] on span "IL-MD-[GEOGRAPHIC_DATA]-[GEOGRAPHIC_DATA] - Achievers Recruitment" at bounding box center [330, 328] width 361 height 13
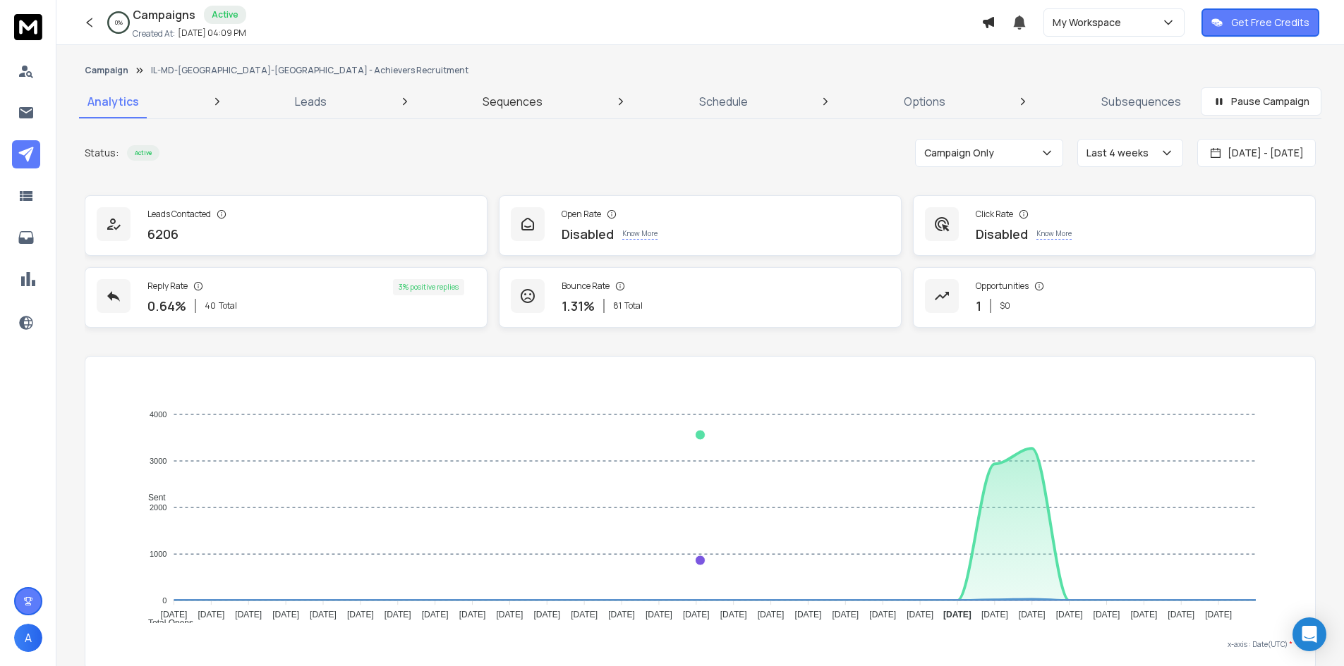
click at [501, 101] on p "Sequences" at bounding box center [512, 101] width 60 height 17
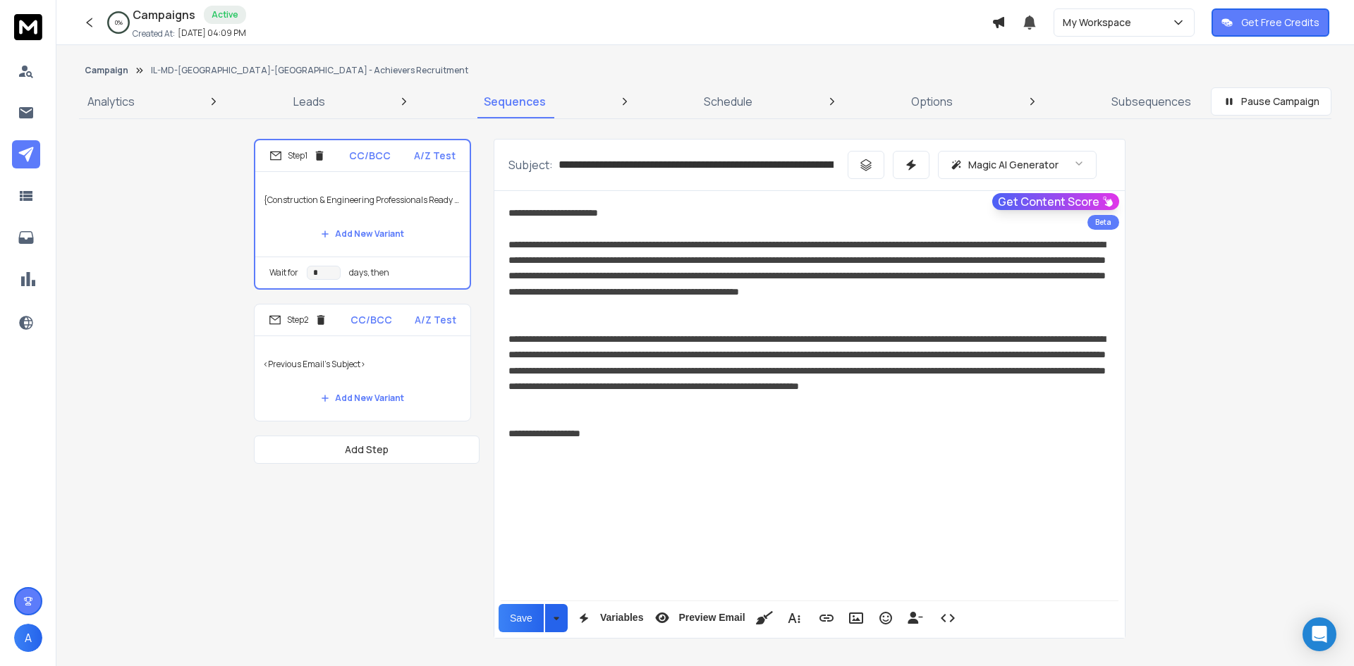
click at [406, 97] on div "Analytics Leads Sequences Schedule Options Subsequences" at bounding box center [639, 102] width 1121 height 34
click at [726, 111] on link "Schedule" at bounding box center [728, 102] width 66 height 34
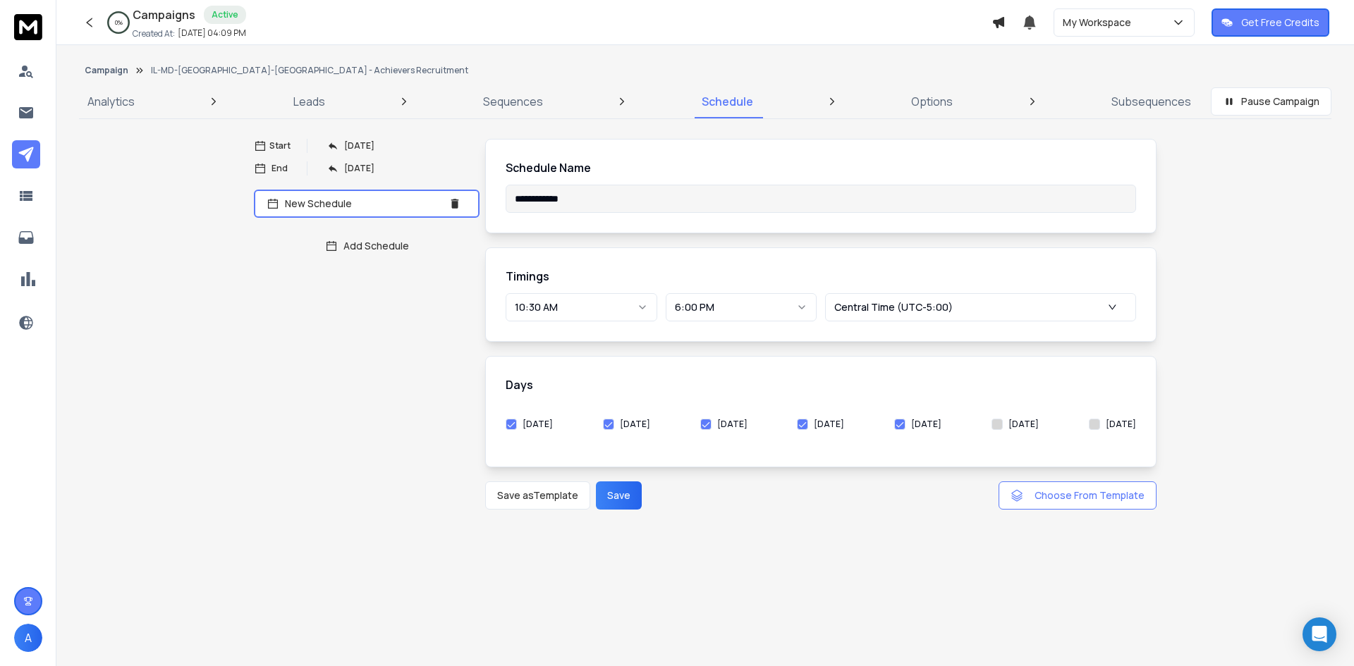
click at [103, 75] on button "Campaign" at bounding box center [107, 70] width 44 height 11
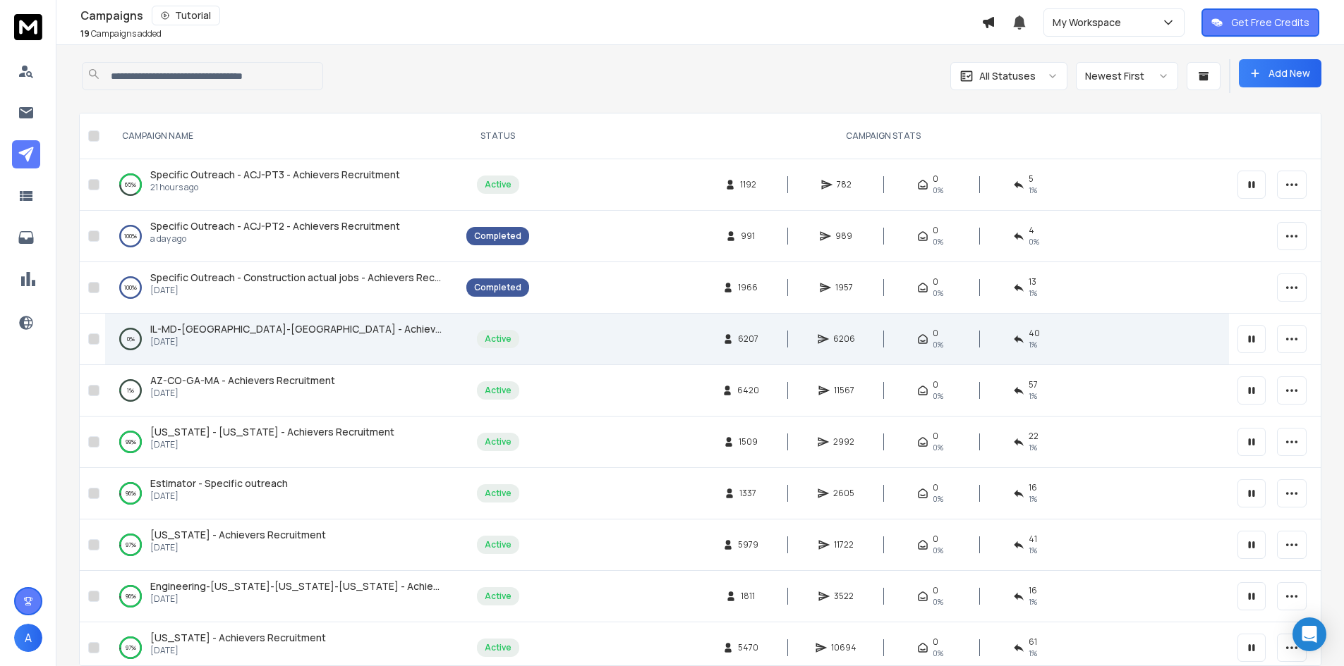
click at [1277, 331] on button "button" at bounding box center [1292, 339] width 30 height 28
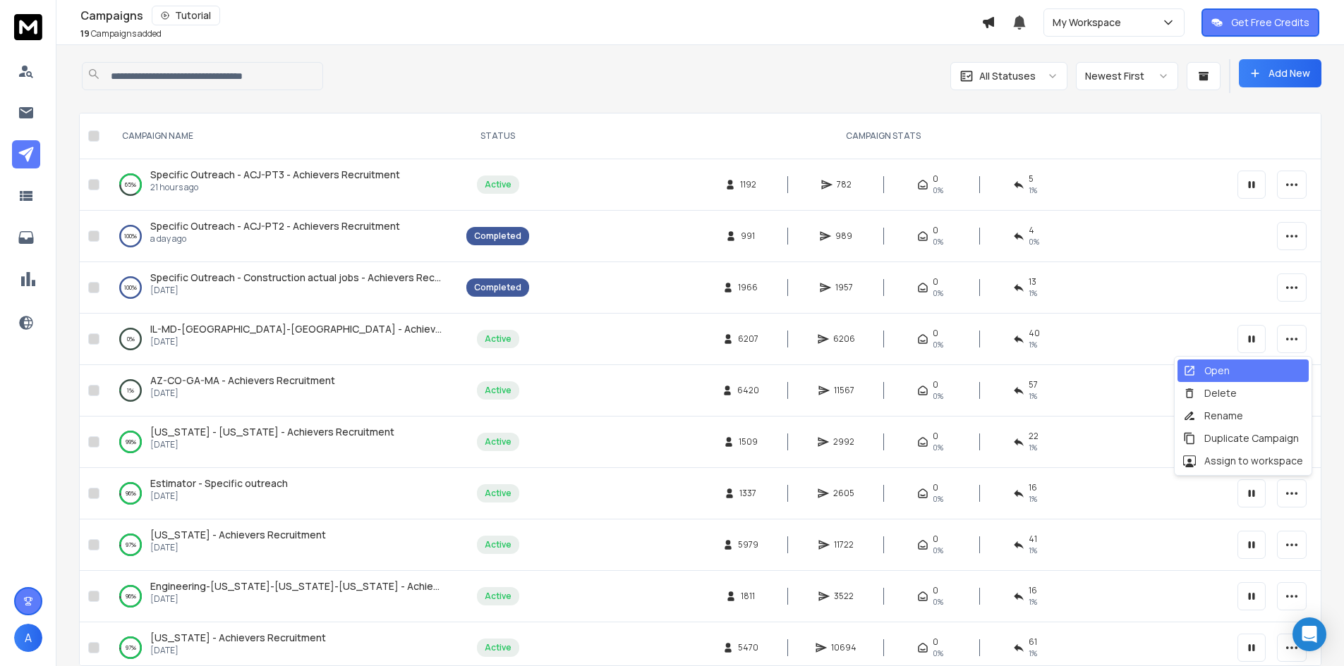
click at [489, 62] on div at bounding box center [389, 76] width 621 height 34
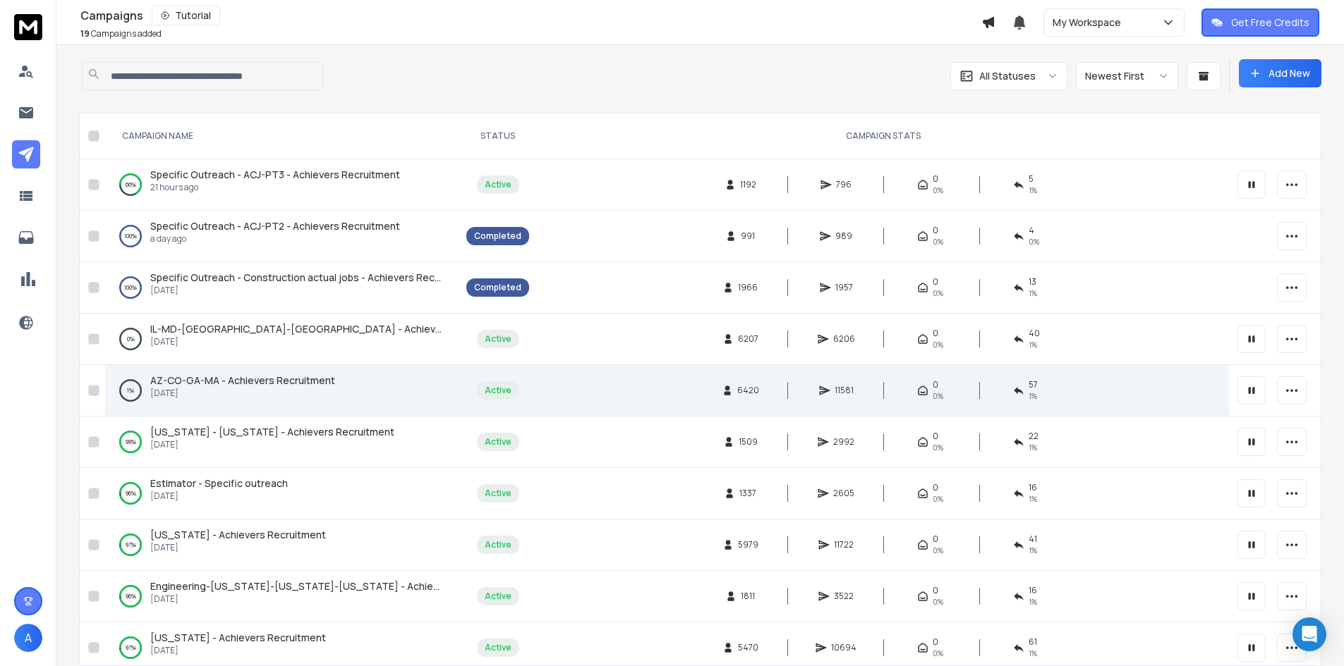
click at [294, 371] on td "1 % AZ-CO-GA-MA - Achievers Recruitment 10 days ago" at bounding box center [281, 390] width 353 height 51
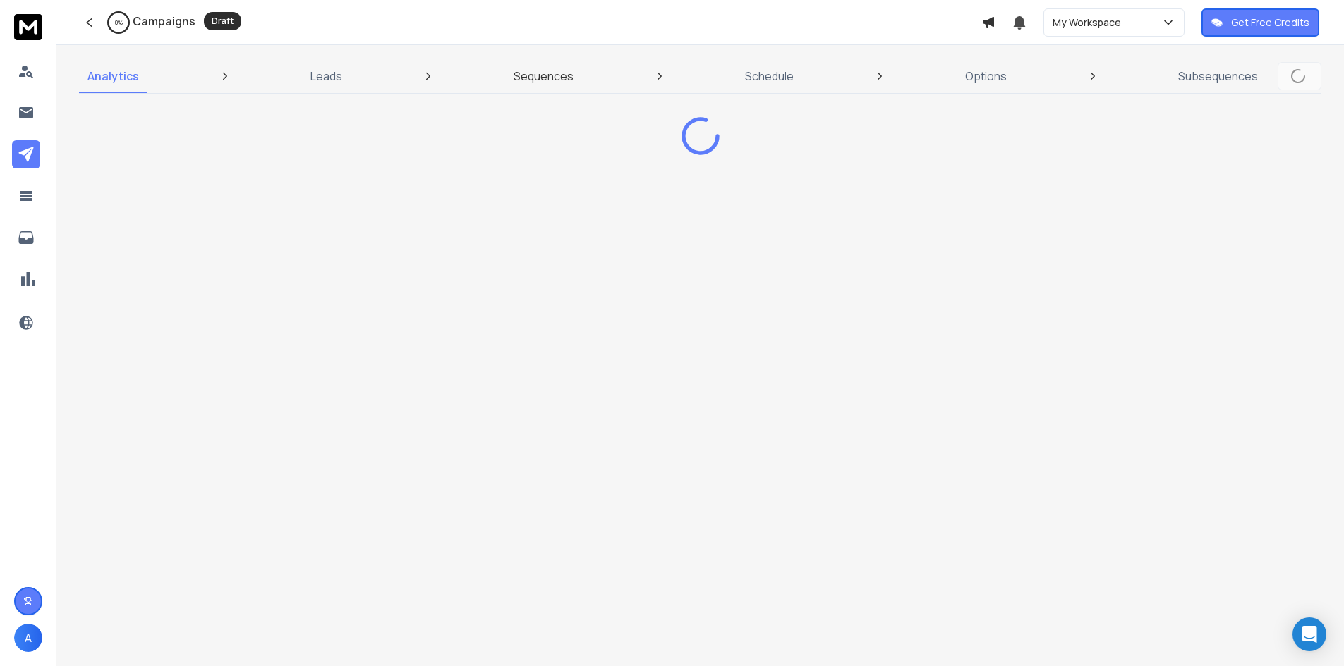
click at [549, 75] on p "Sequences" at bounding box center [543, 76] width 60 height 17
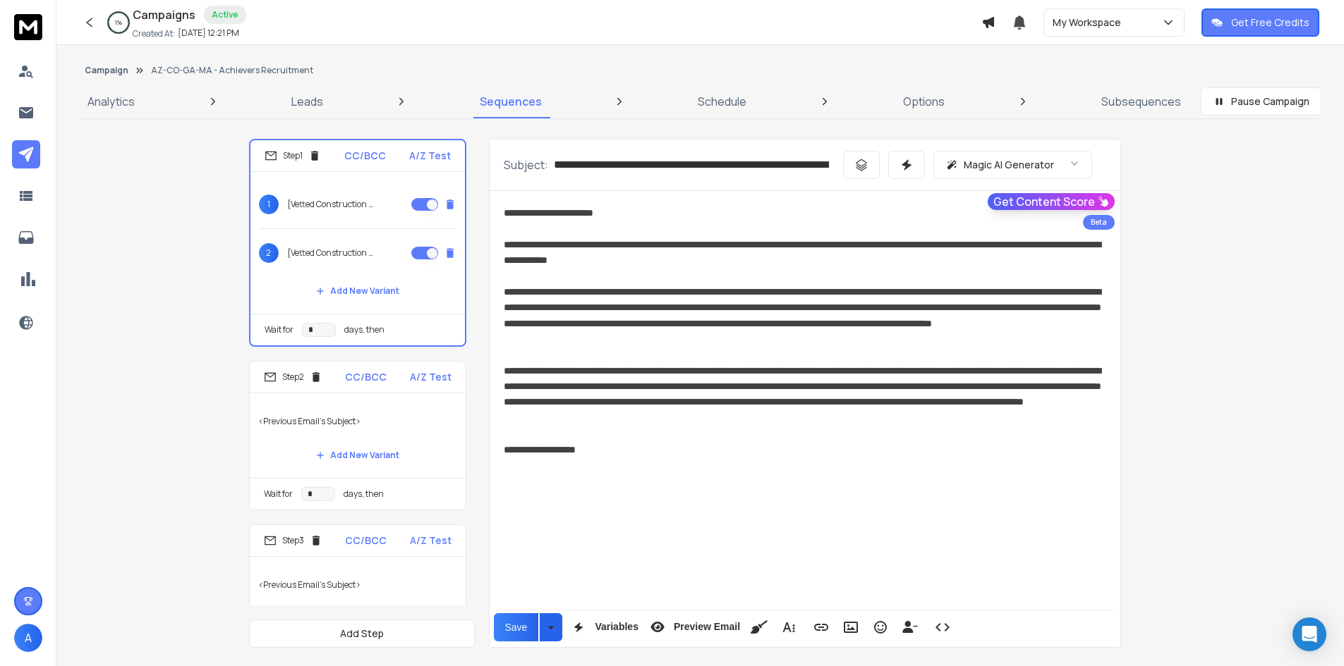
click at [120, 80] on div "Campaign AZ-CO-GA-MA - Achievers Recruitment" at bounding box center [700, 70] width 1242 height 23
click at [111, 53] on div "Campaign AZ-CO-GA-MA - Achievers Recruitment Analytics Leads Sequences Schedule…" at bounding box center [699, 356] width 1287 height 623
click at [121, 75] on button "Campaign" at bounding box center [107, 70] width 44 height 11
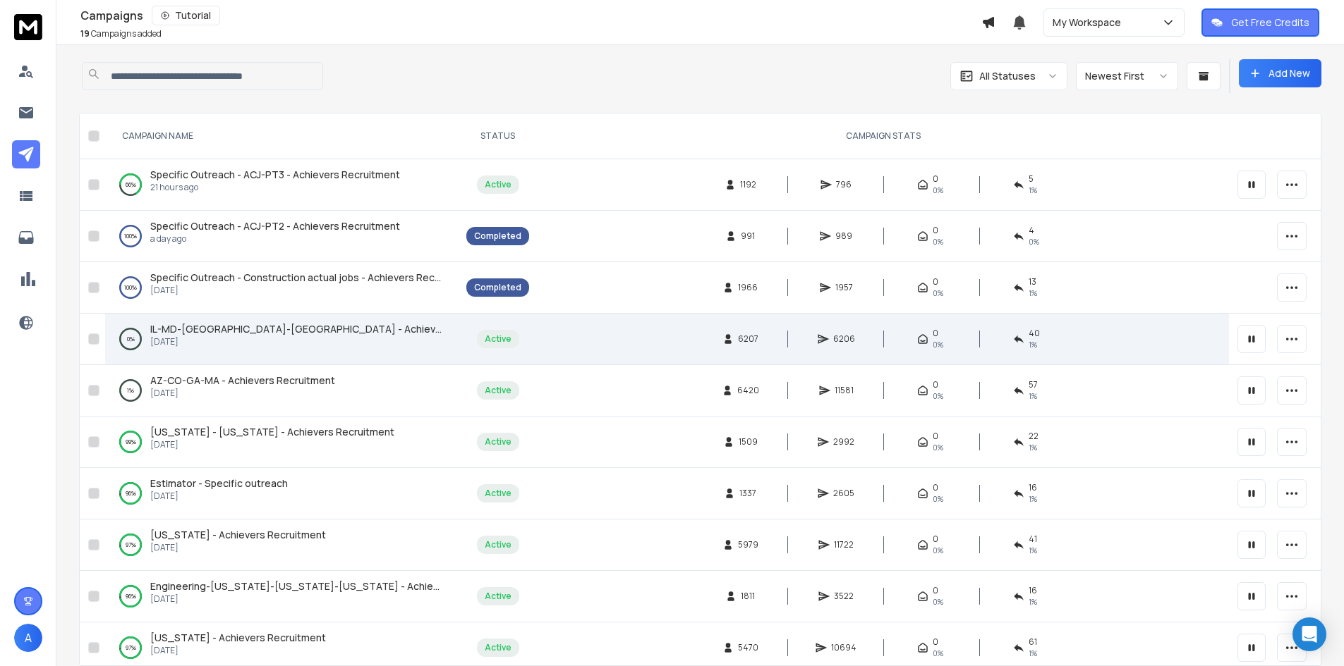
click at [1286, 339] on icon "button" at bounding box center [1291, 339] width 11 height 3
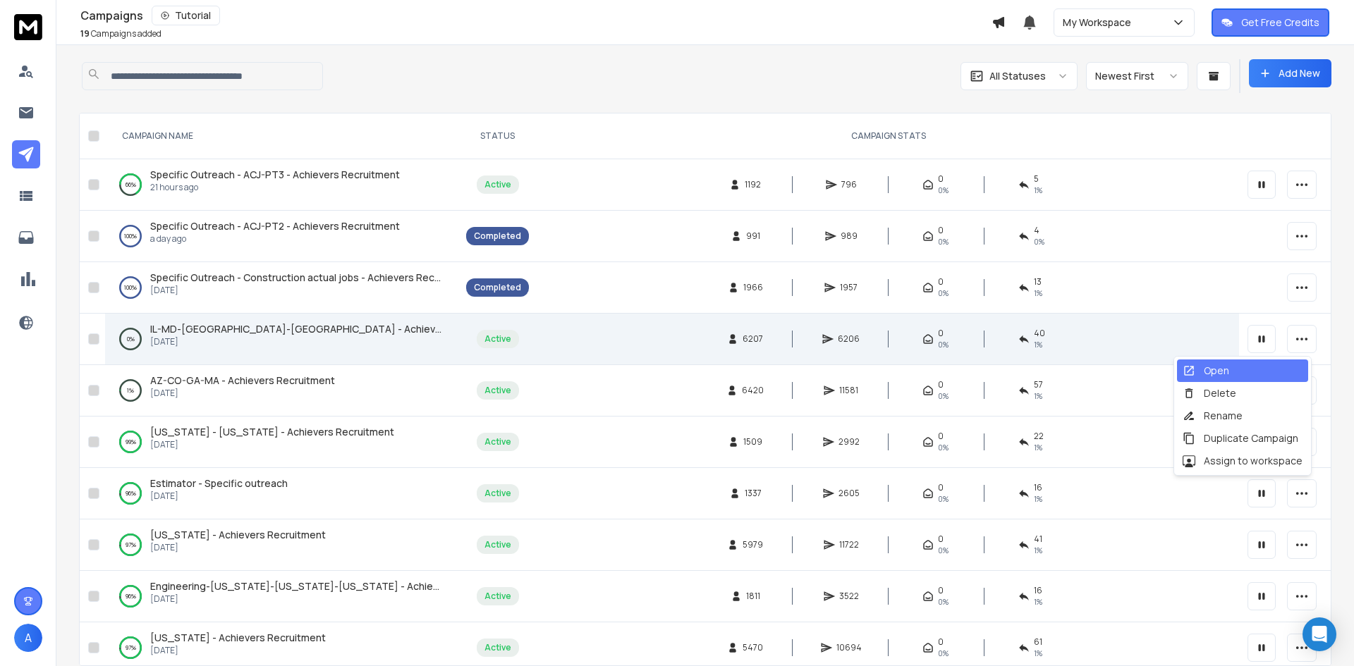
click at [1248, 335] on button at bounding box center [1262, 339] width 28 height 28
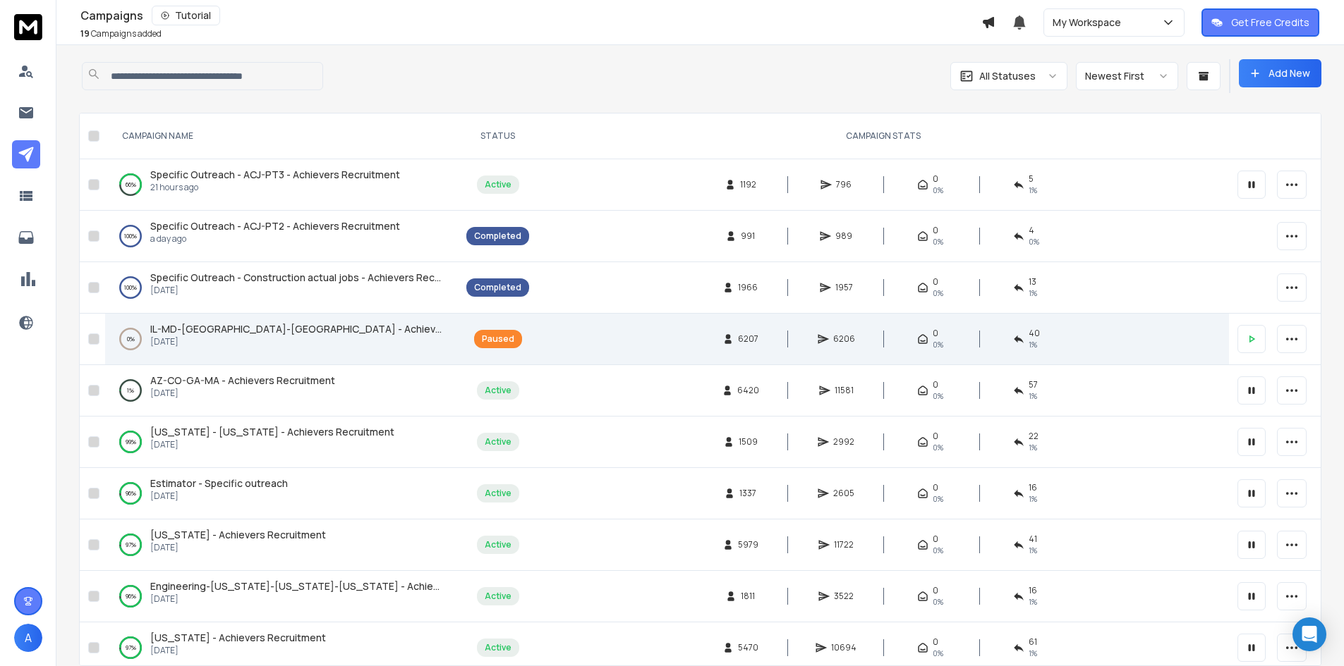
click at [1246, 348] on button at bounding box center [1251, 339] width 28 height 28
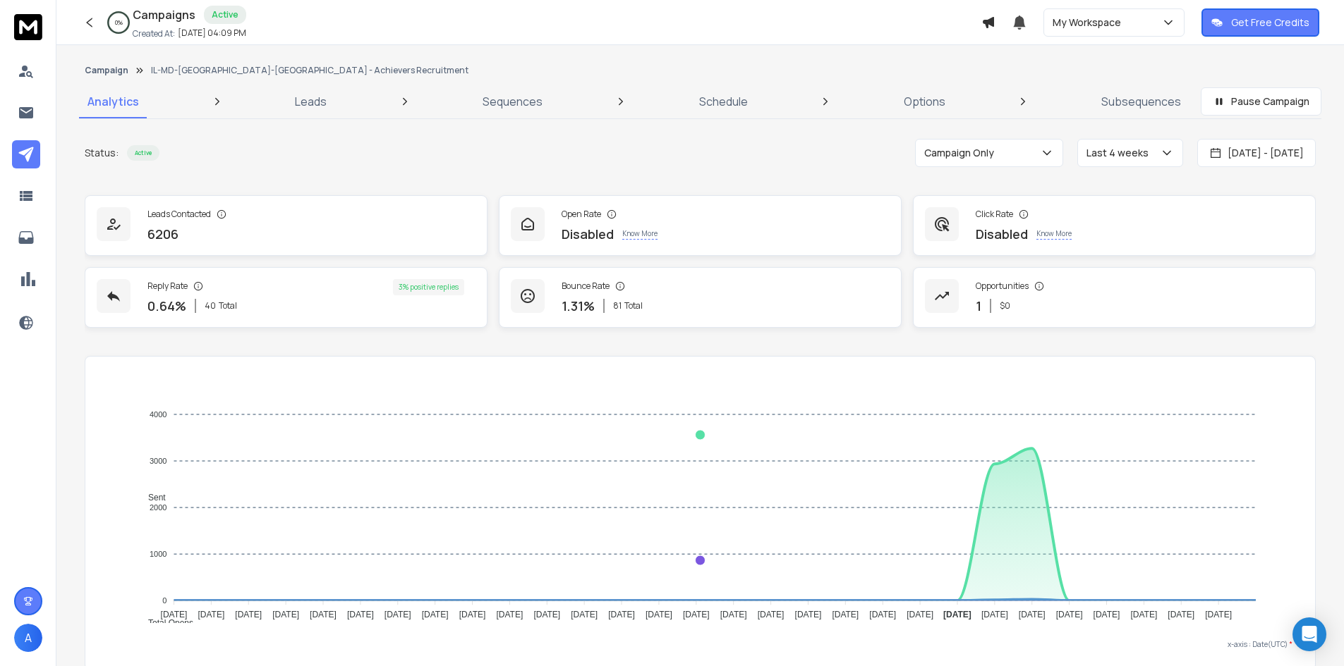
drag, startPoint x: 113, startPoint y: 59, endPoint x: 120, endPoint y: 73, distance: 15.8
click at [114, 61] on div "Campaign IL-MD-[GEOGRAPHIC_DATA]-[GEOGRAPHIC_DATA] - Achievers Recruitment Anal…" at bounding box center [699, 463] width 1287 height 836
click at [120, 73] on button "Campaign" at bounding box center [107, 70] width 44 height 11
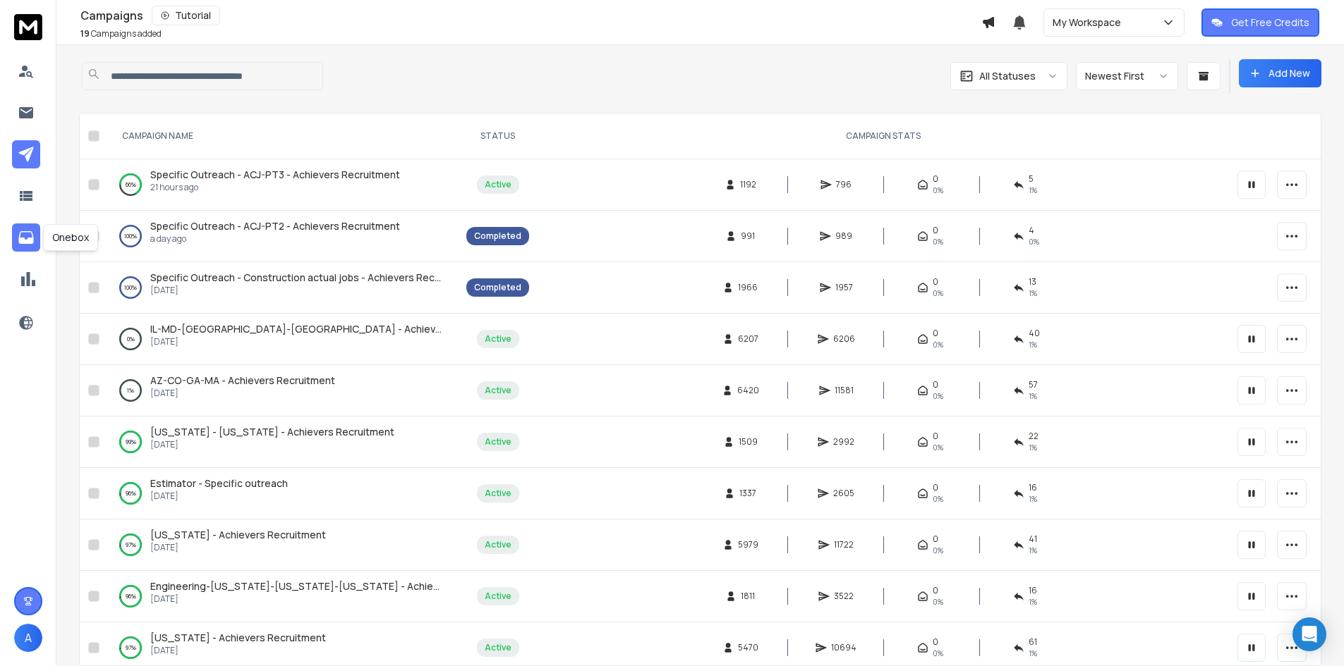
click at [28, 235] on icon at bounding box center [26, 237] width 17 height 17
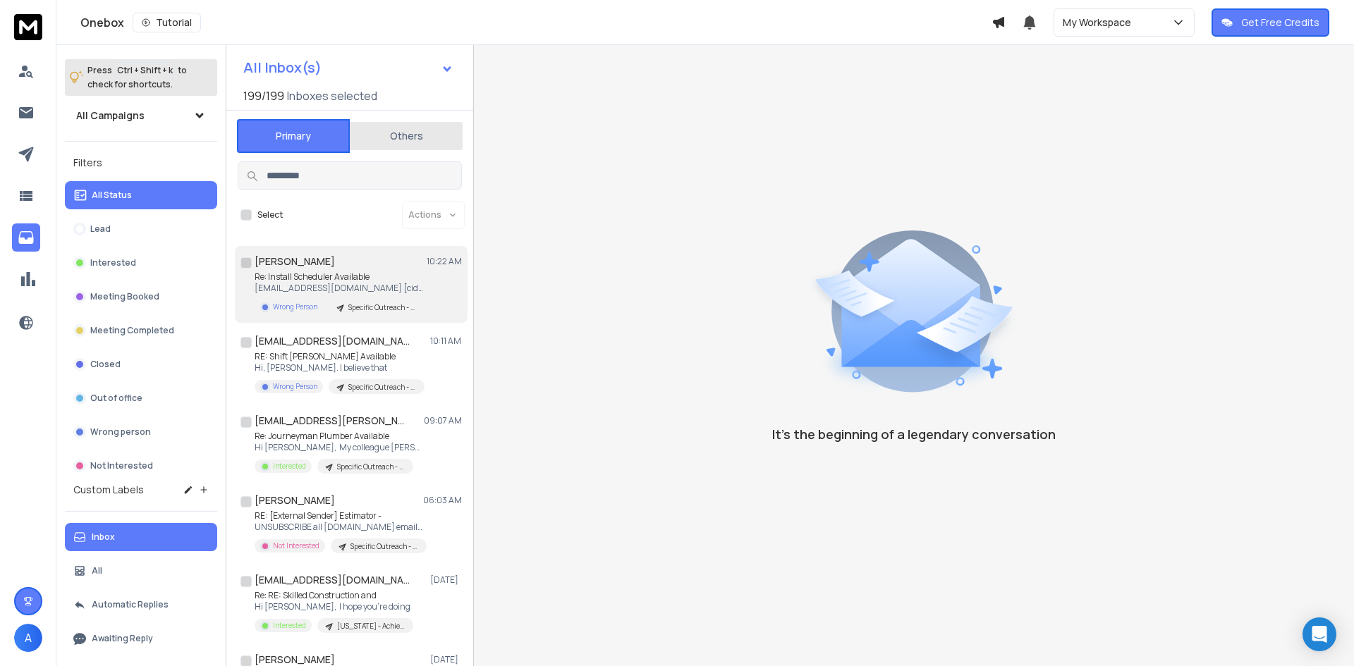
click at [325, 276] on p "Re: Install Scheduler Available" at bounding box center [339, 277] width 169 height 11
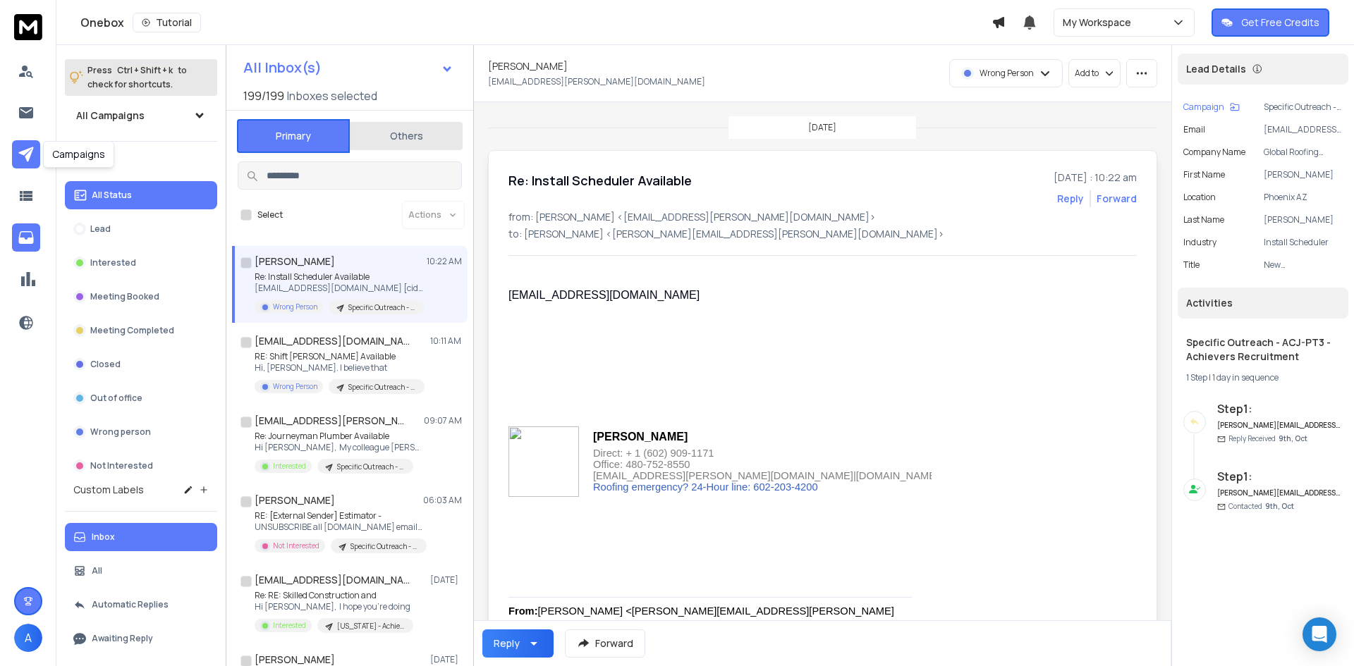
click at [25, 159] on icon at bounding box center [26, 154] width 17 height 17
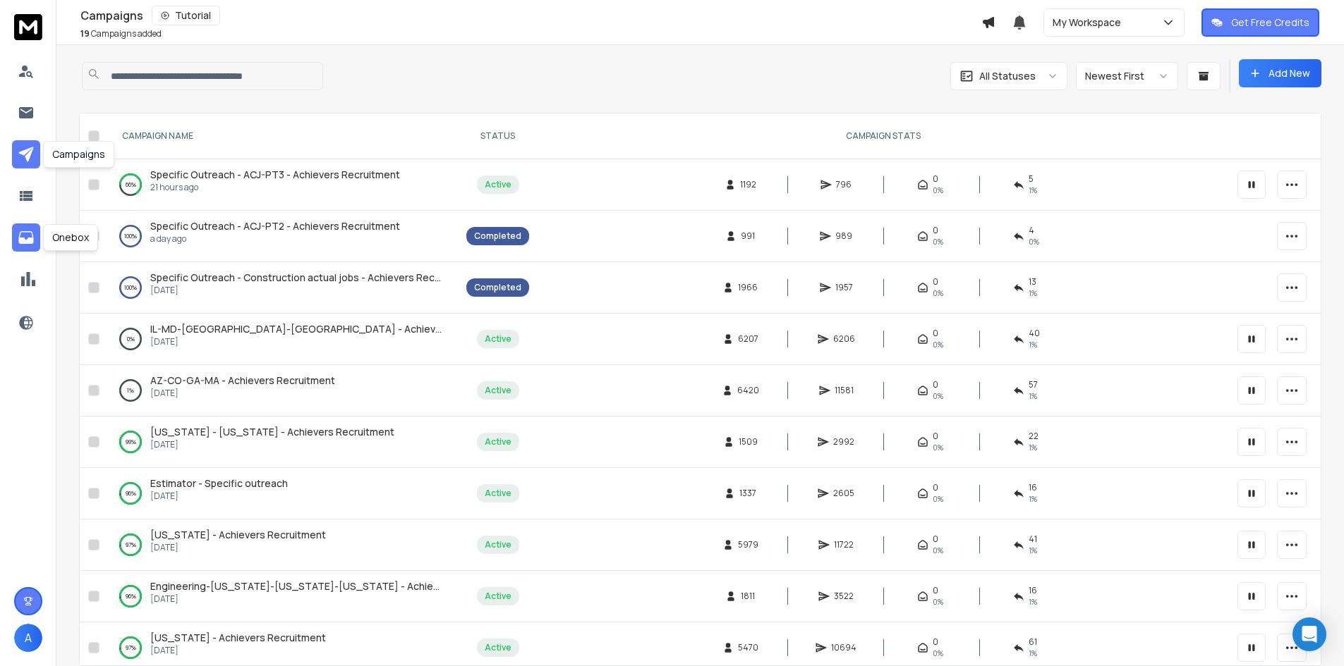
click at [30, 229] on link at bounding box center [26, 238] width 28 height 28
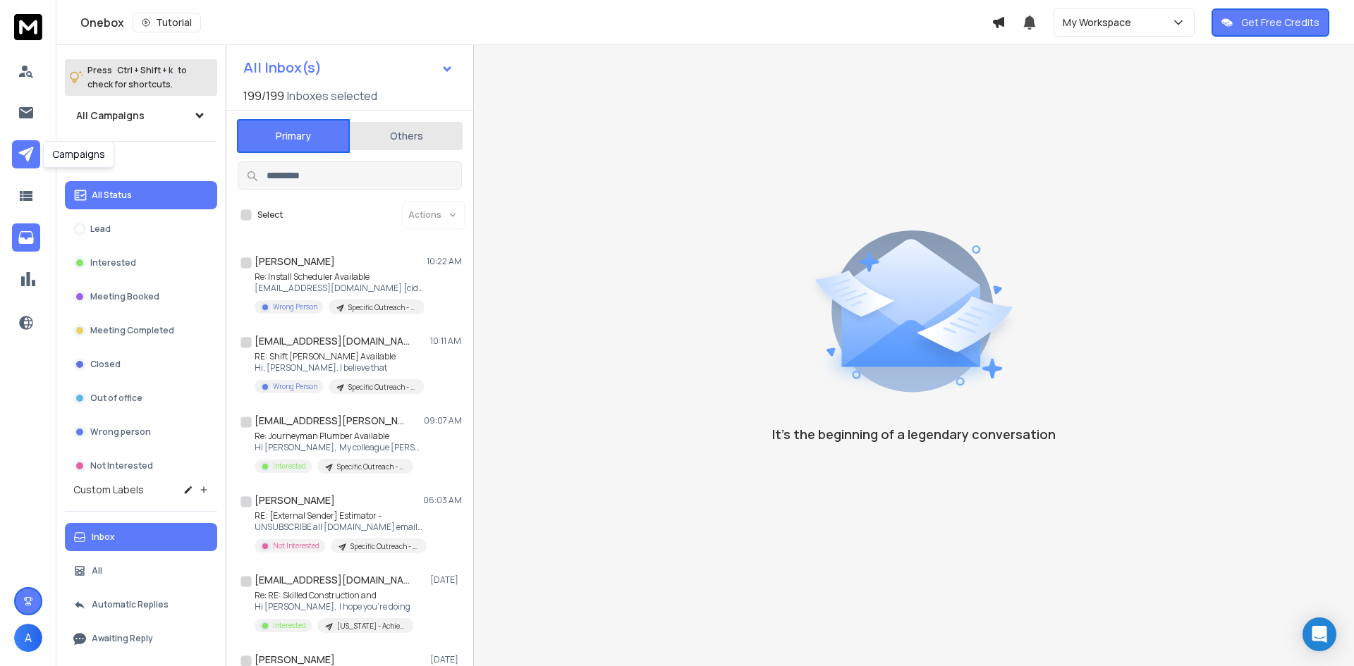
click at [31, 162] on icon at bounding box center [26, 154] width 17 height 17
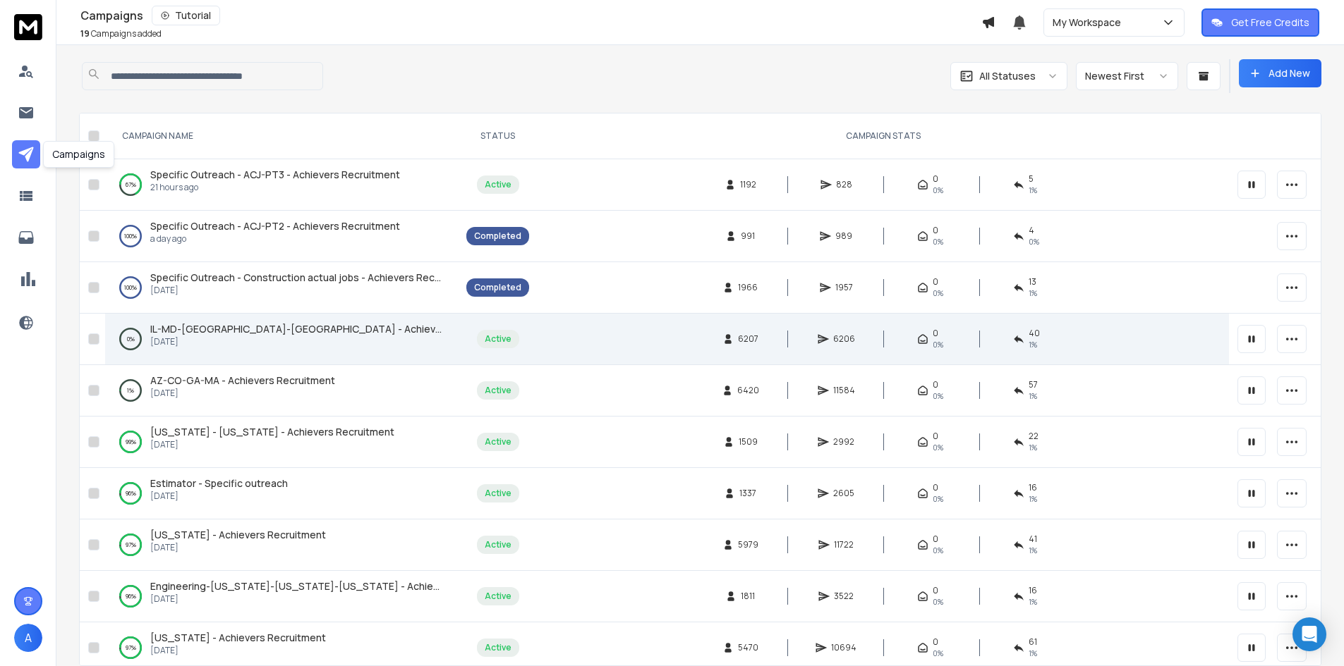
click at [205, 326] on span "IL-MD-[GEOGRAPHIC_DATA]-[GEOGRAPHIC_DATA] - Achievers Recruitment" at bounding box center [330, 328] width 361 height 13
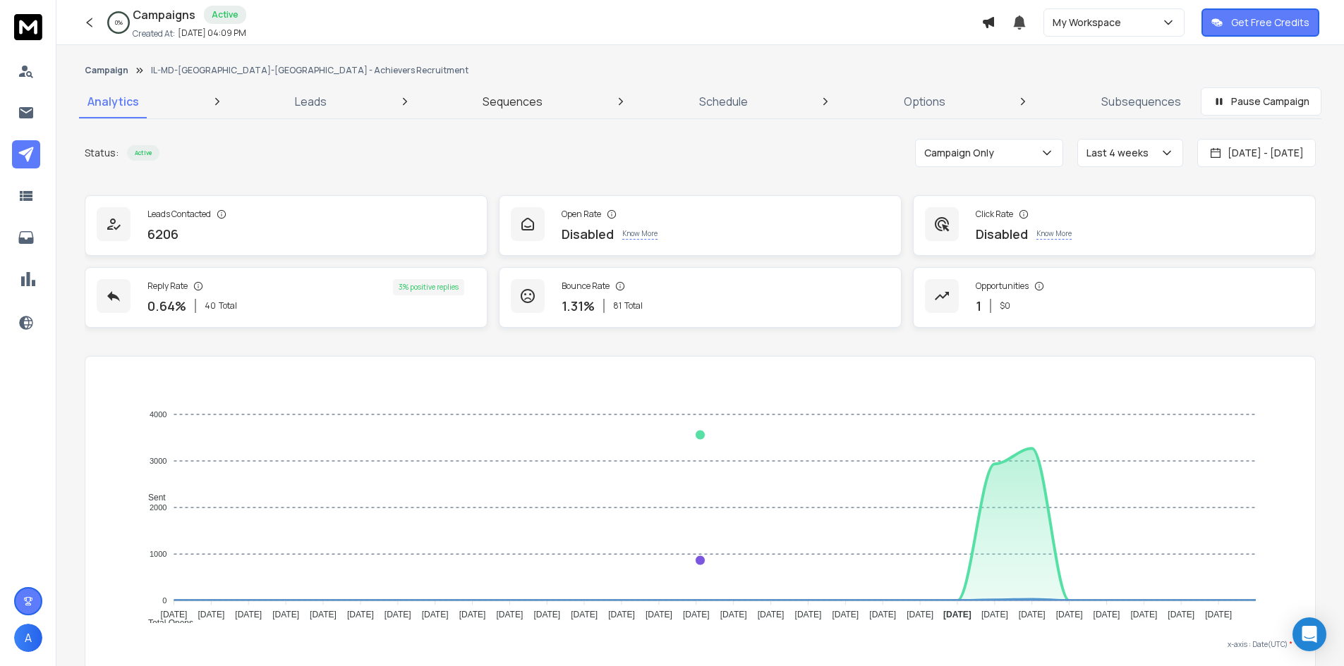
click at [504, 101] on p "Sequences" at bounding box center [512, 101] width 60 height 17
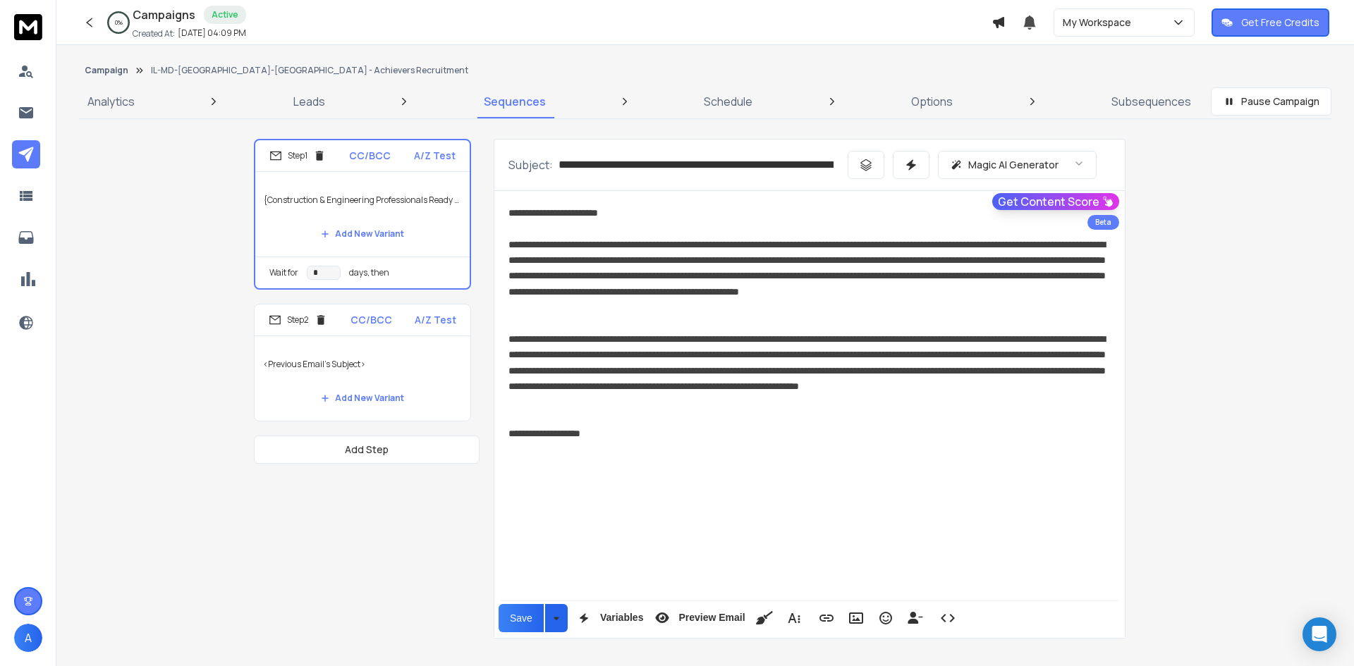
click at [334, 279] on input "*" at bounding box center [324, 273] width 34 height 14
type input "*"
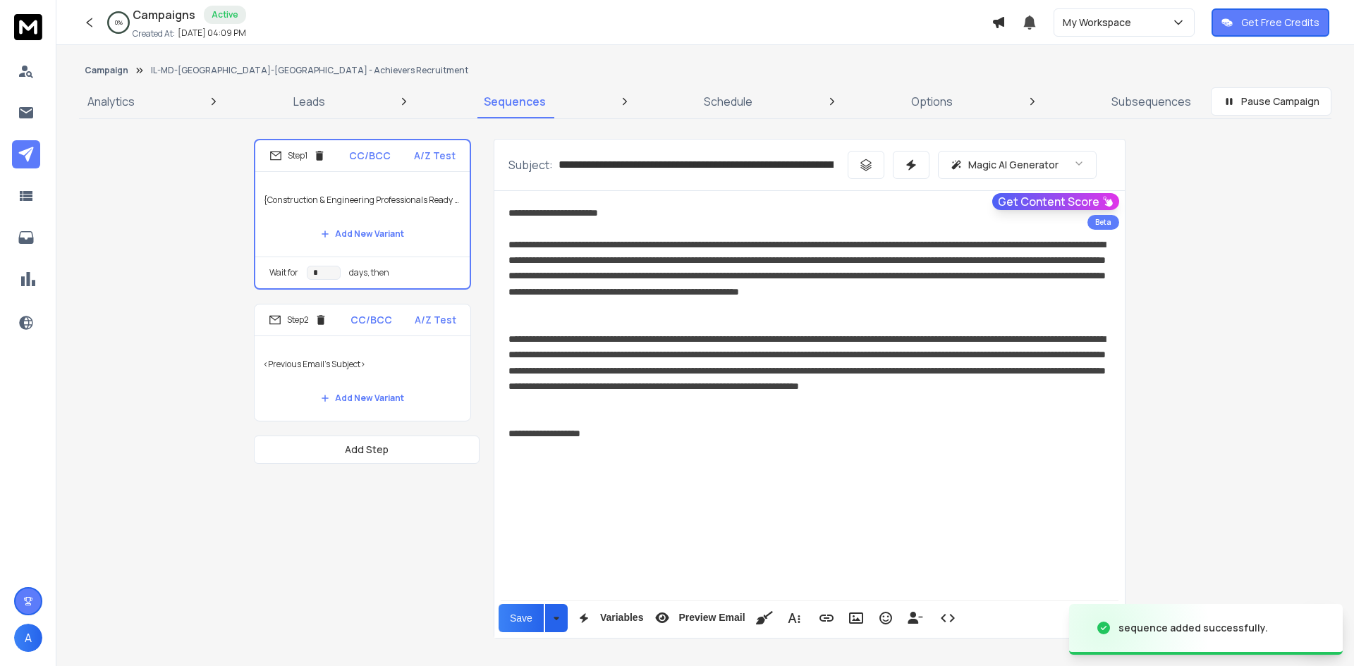
click at [379, 374] on p "<Previous Email's Subject>" at bounding box center [362, 364] width 199 height 39
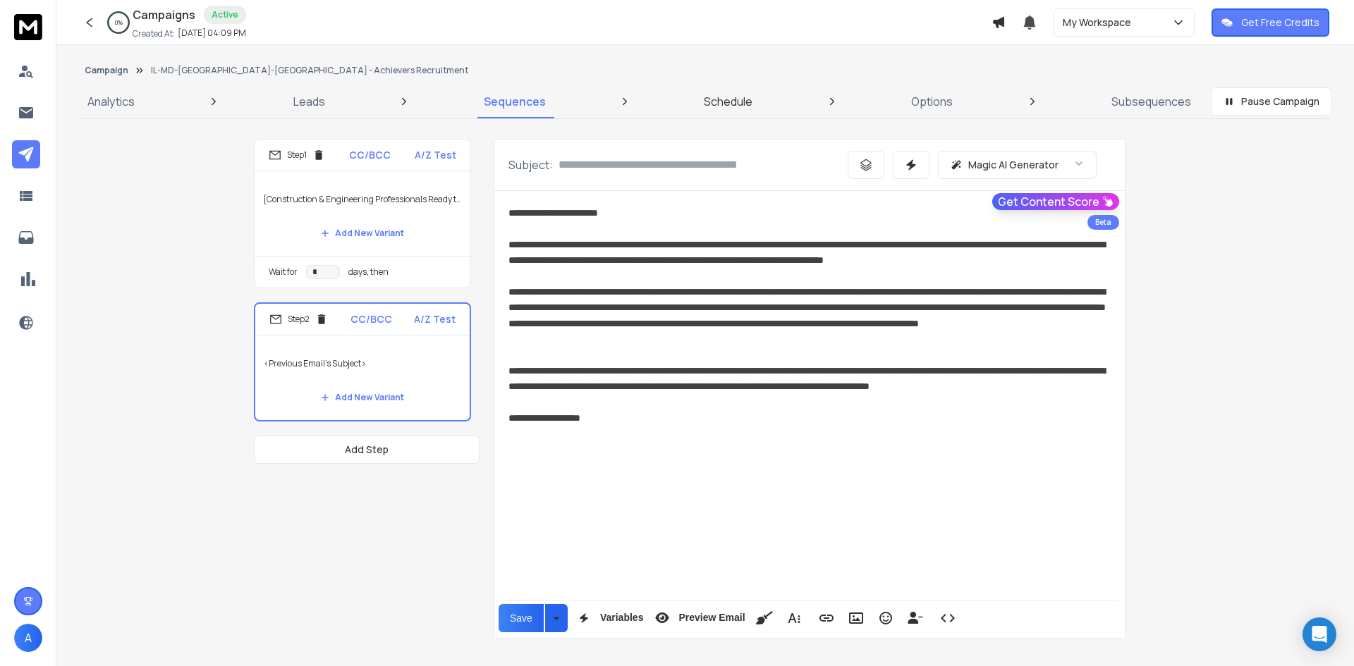
click at [748, 106] on p "Schedule" at bounding box center [728, 101] width 49 height 17
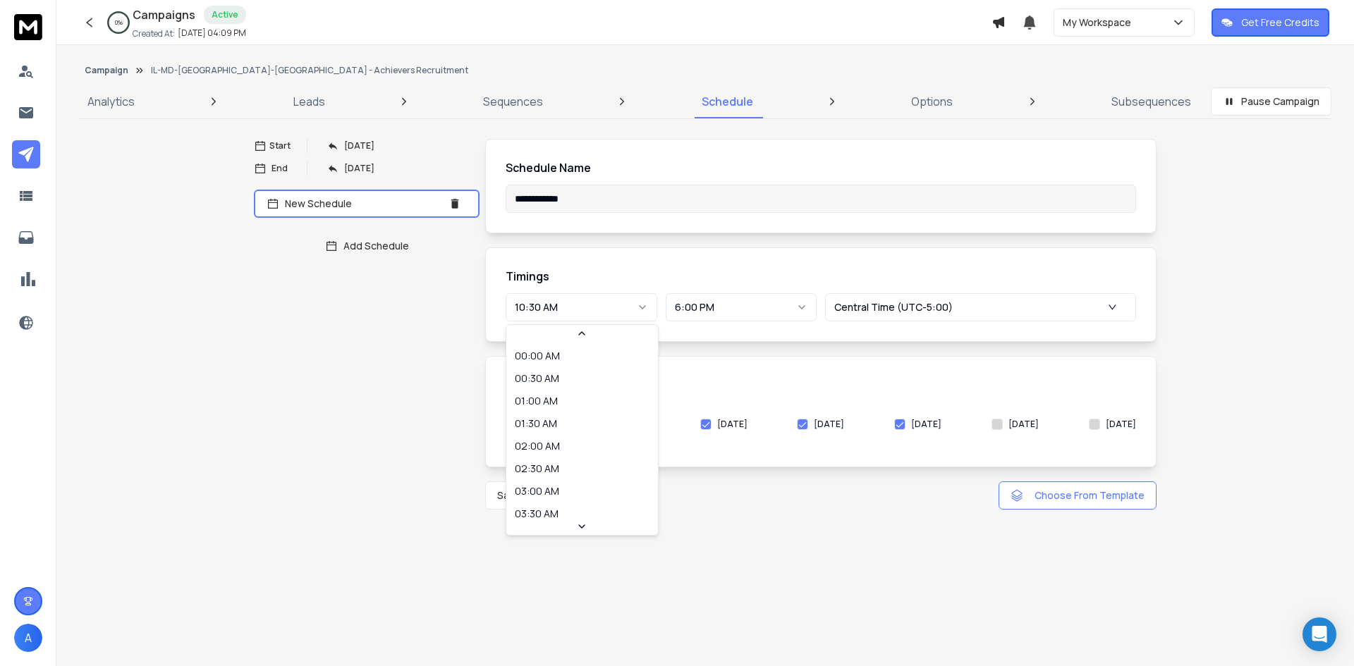
click at [574, 310] on button "10:30 AM" at bounding box center [582, 307] width 152 height 28
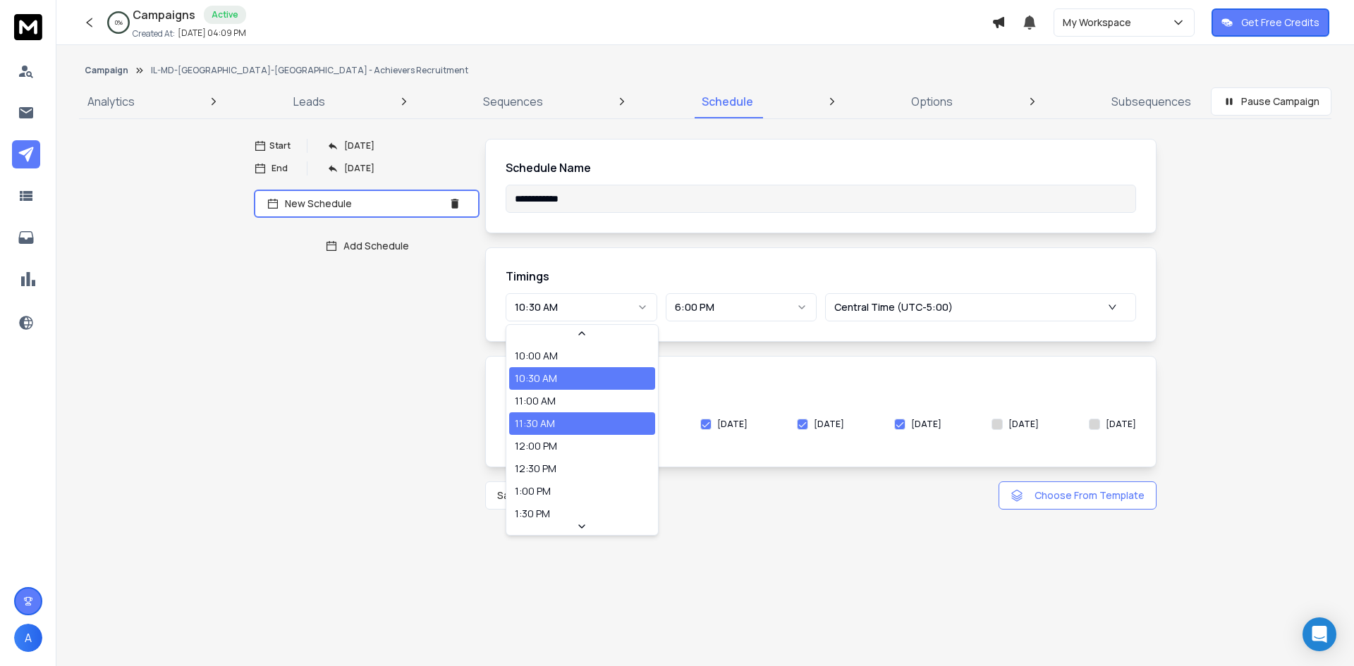
scroll to position [464, 0]
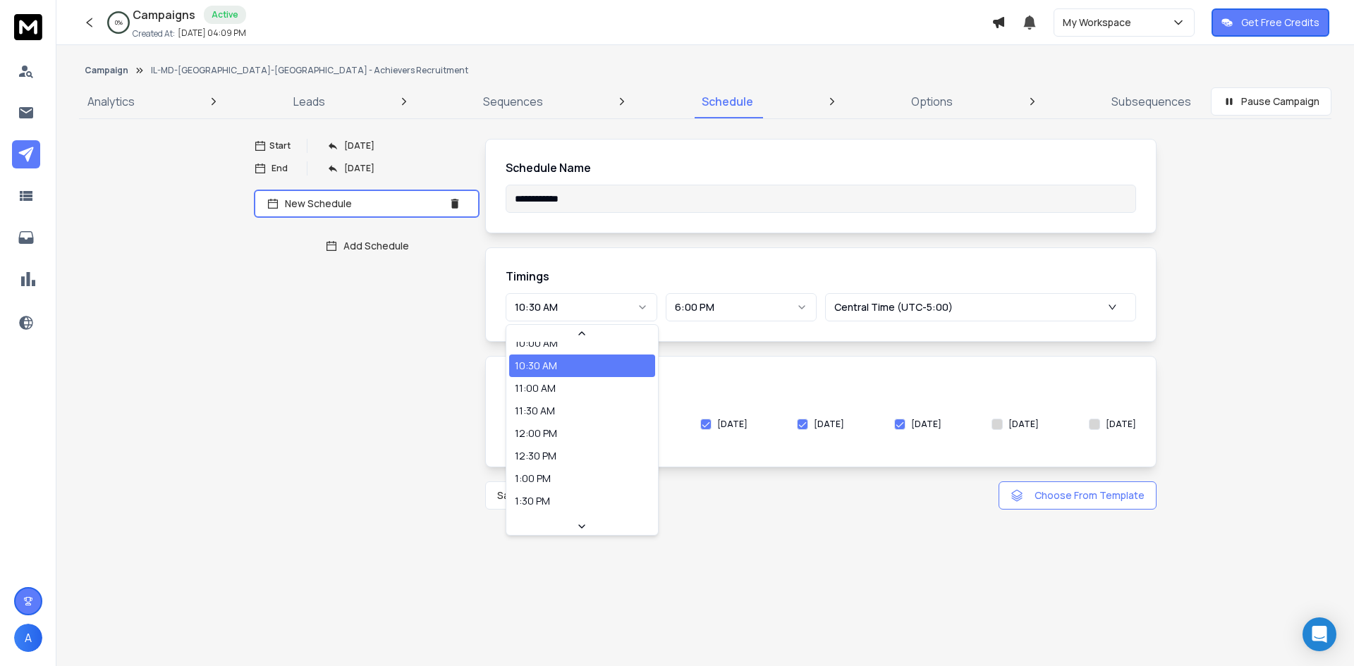
select select "********"
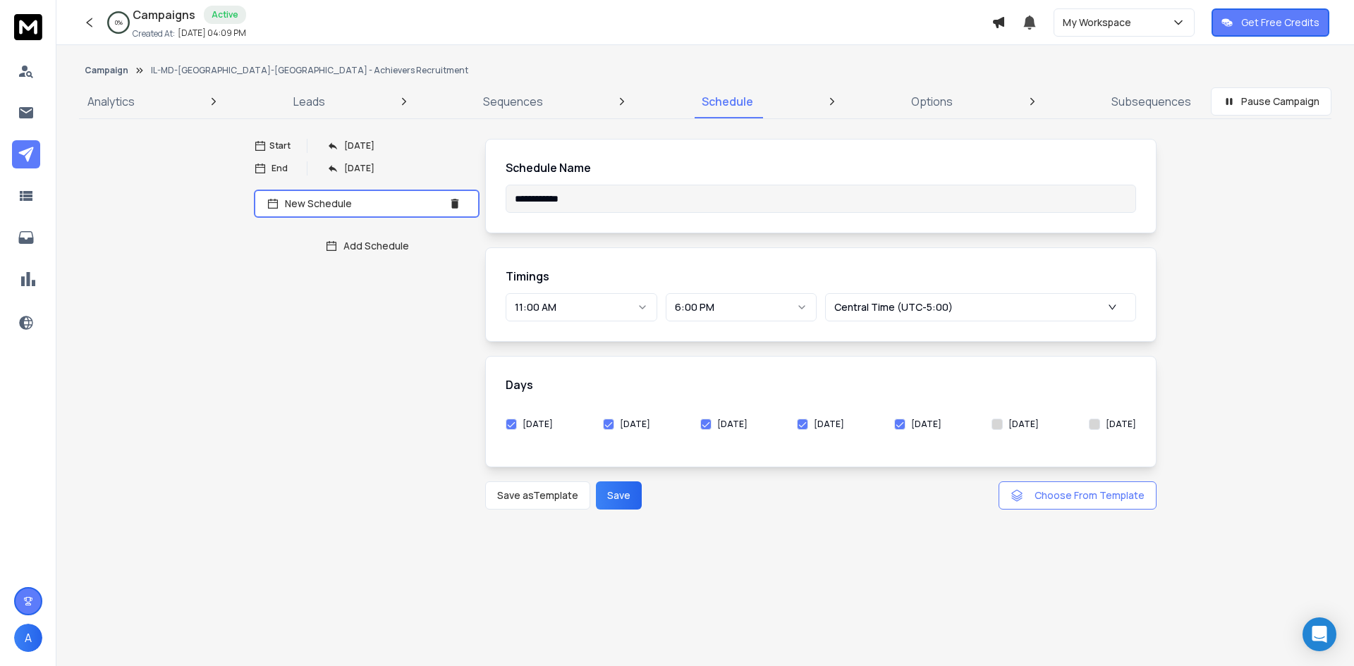
click at [619, 485] on button "Save" at bounding box center [619, 496] width 46 height 28
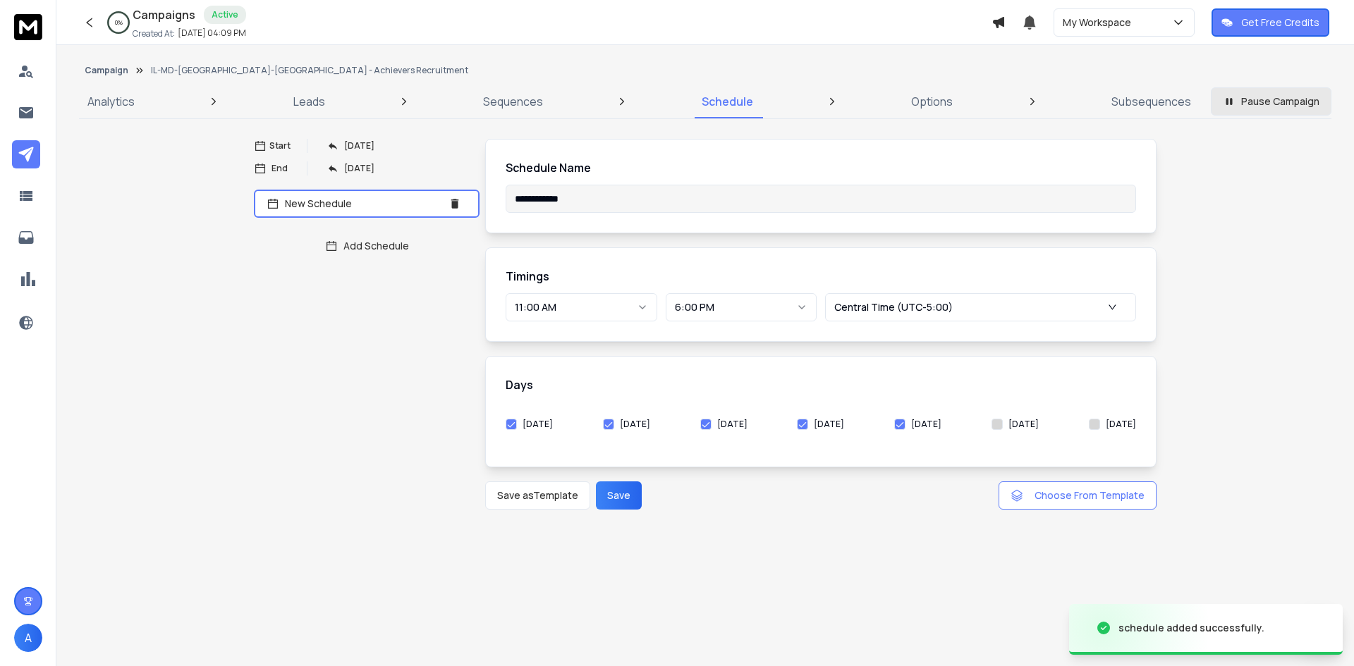
click at [1287, 100] on button "Pause Campaign" at bounding box center [1271, 101] width 121 height 28
click at [617, 493] on button "Save" at bounding box center [619, 496] width 46 height 28
click at [897, 109] on link "Options" at bounding box center [925, 102] width 59 height 34
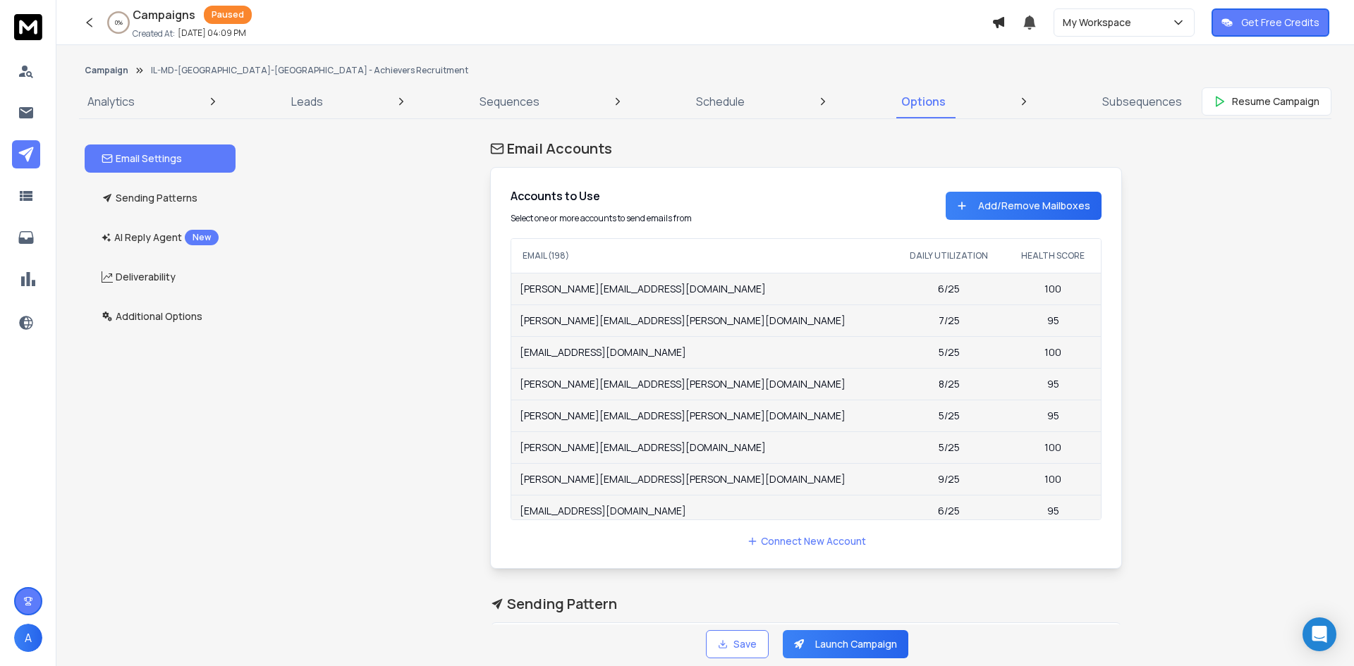
click at [1045, 215] on button "Add/Remove Mailboxes" at bounding box center [1024, 206] width 156 height 28
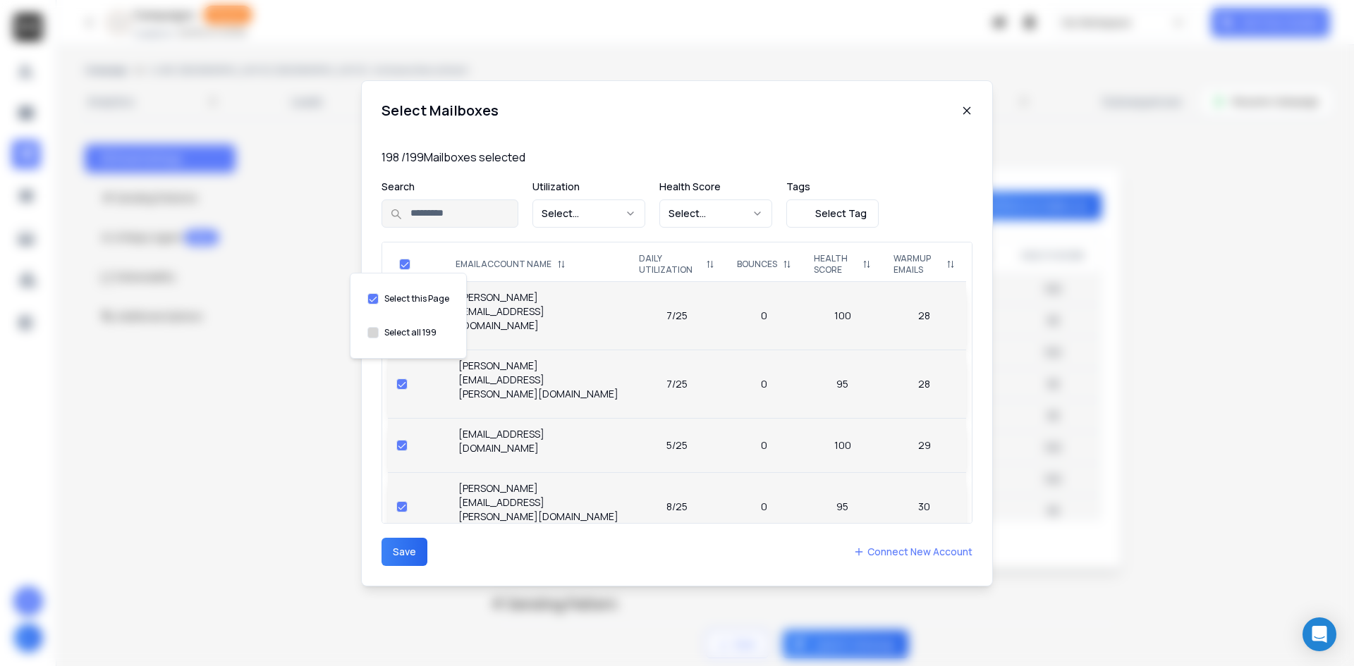
click at [371, 331] on button "Select this Page" at bounding box center [372, 332] width 11 height 11
click at [407, 554] on button "Save" at bounding box center [405, 552] width 46 height 28
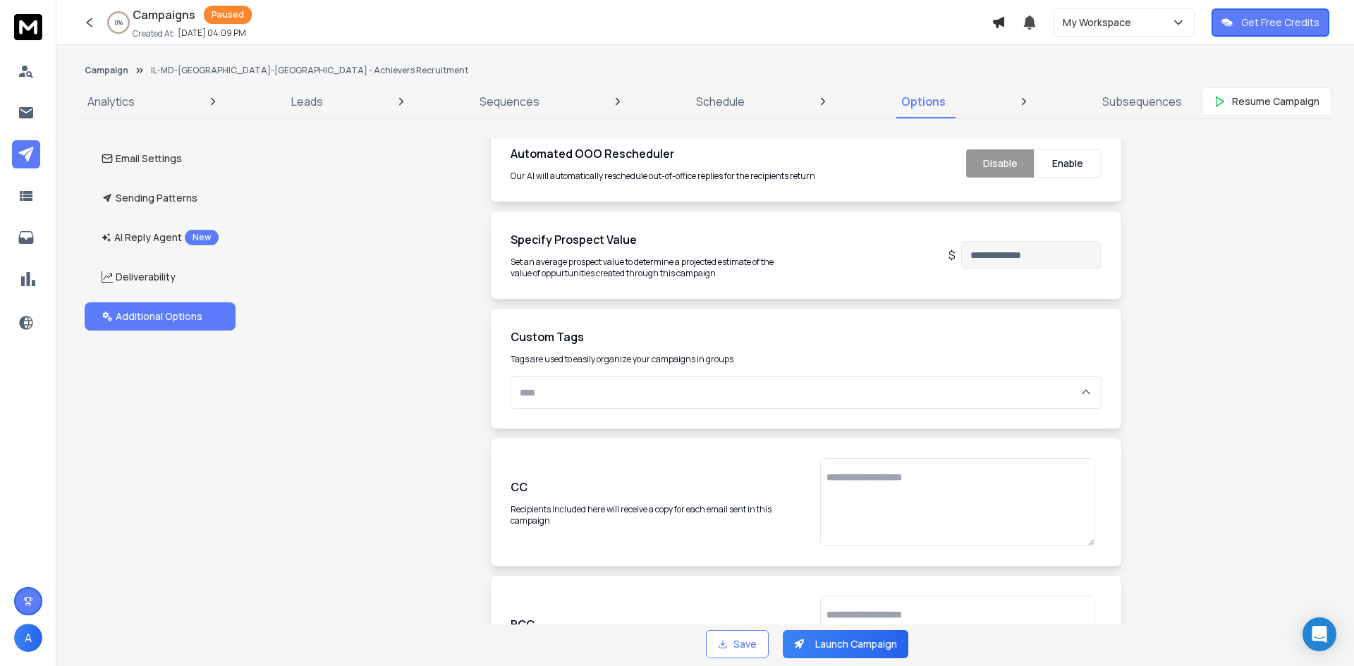
scroll to position [2652, 0]
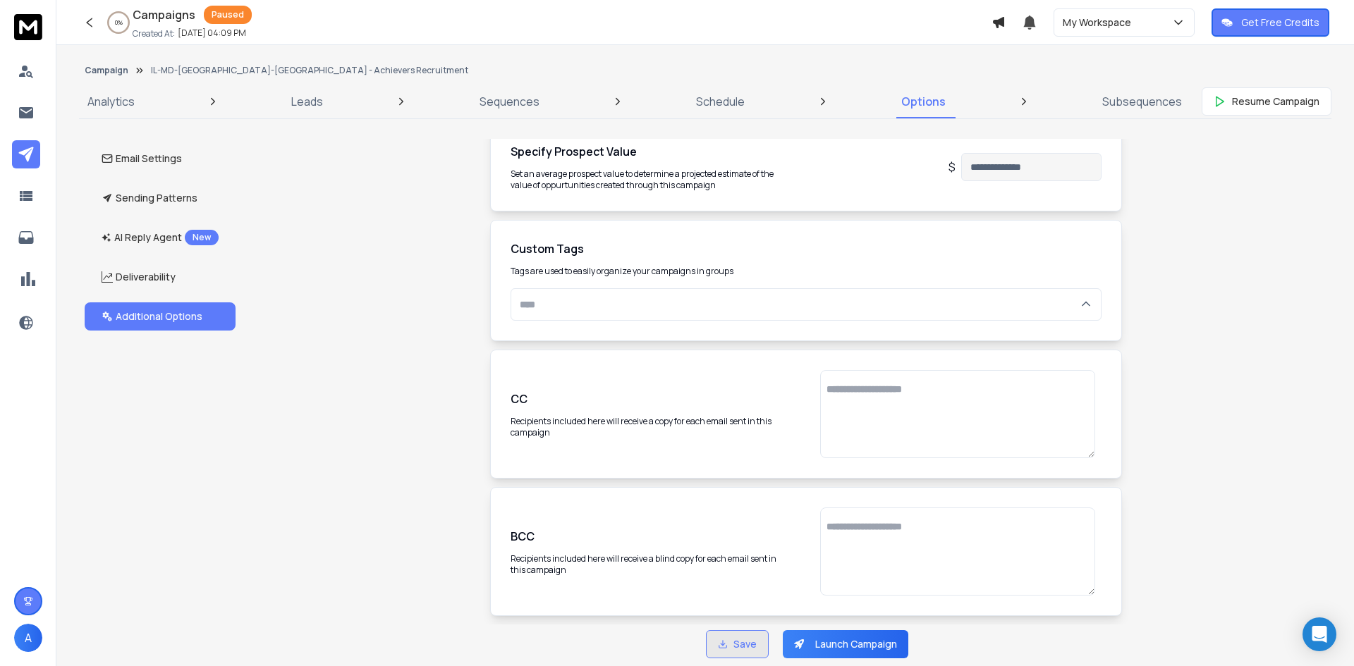
click at [734, 645] on button "Save" at bounding box center [737, 645] width 63 height 28
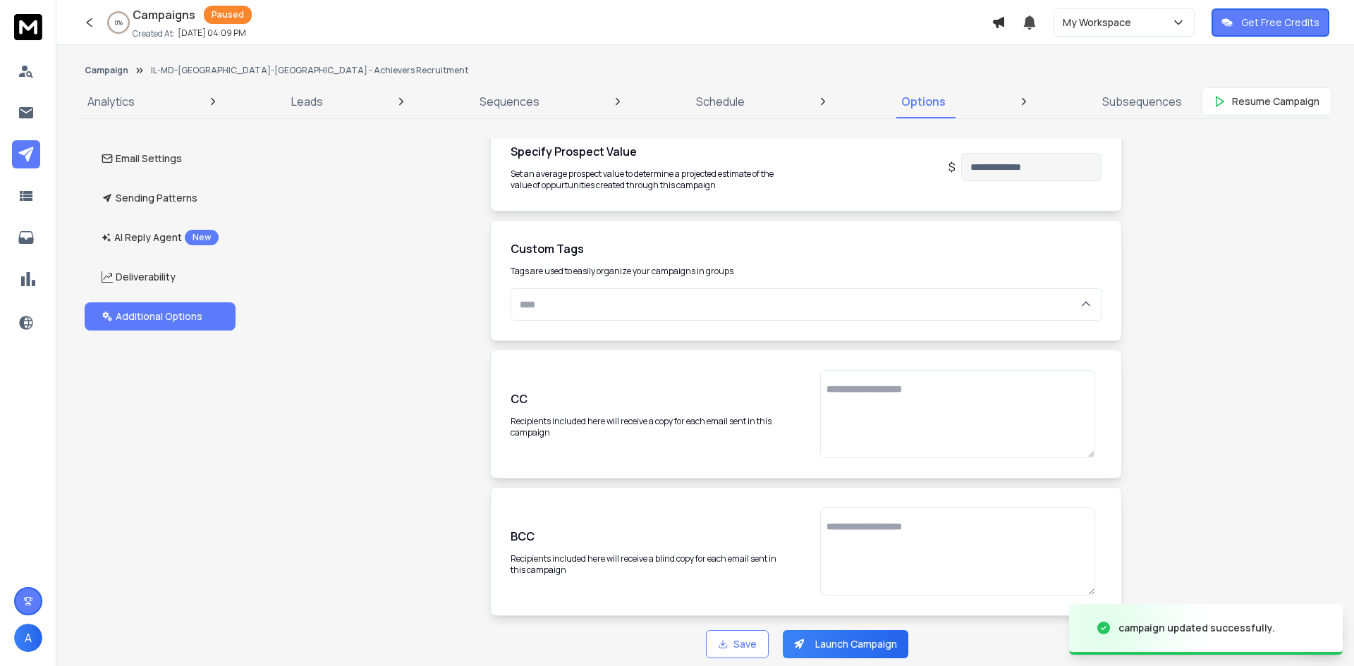
click at [870, 652] on button "Launch Campaign" at bounding box center [846, 645] width 126 height 28
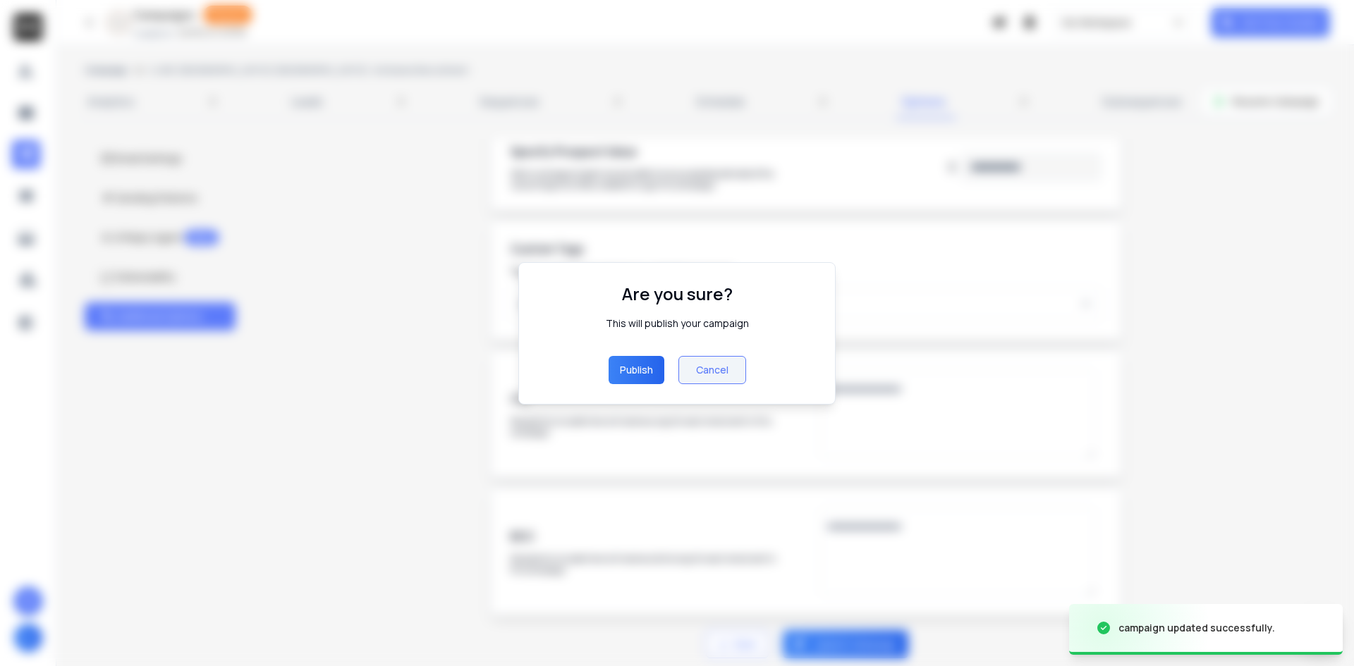
click at [642, 376] on button "Publish" at bounding box center [637, 370] width 56 height 28
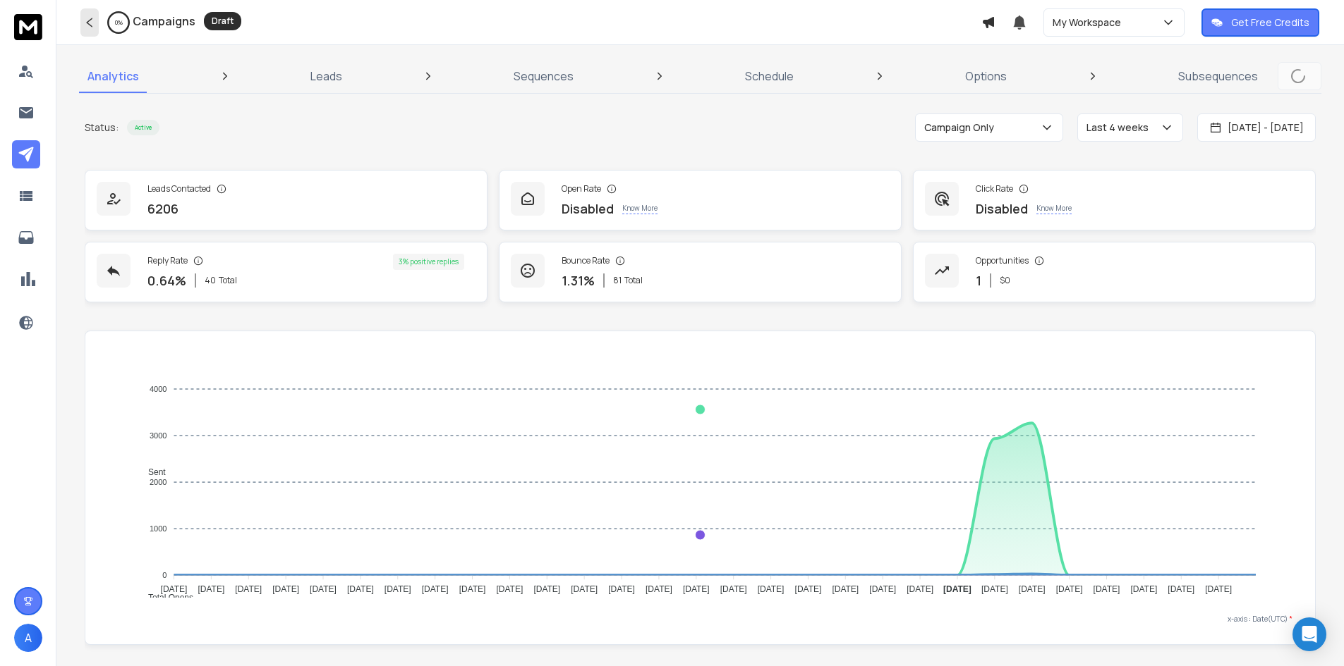
click at [90, 21] on icon at bounding box center [89, 22] width 13 height 13
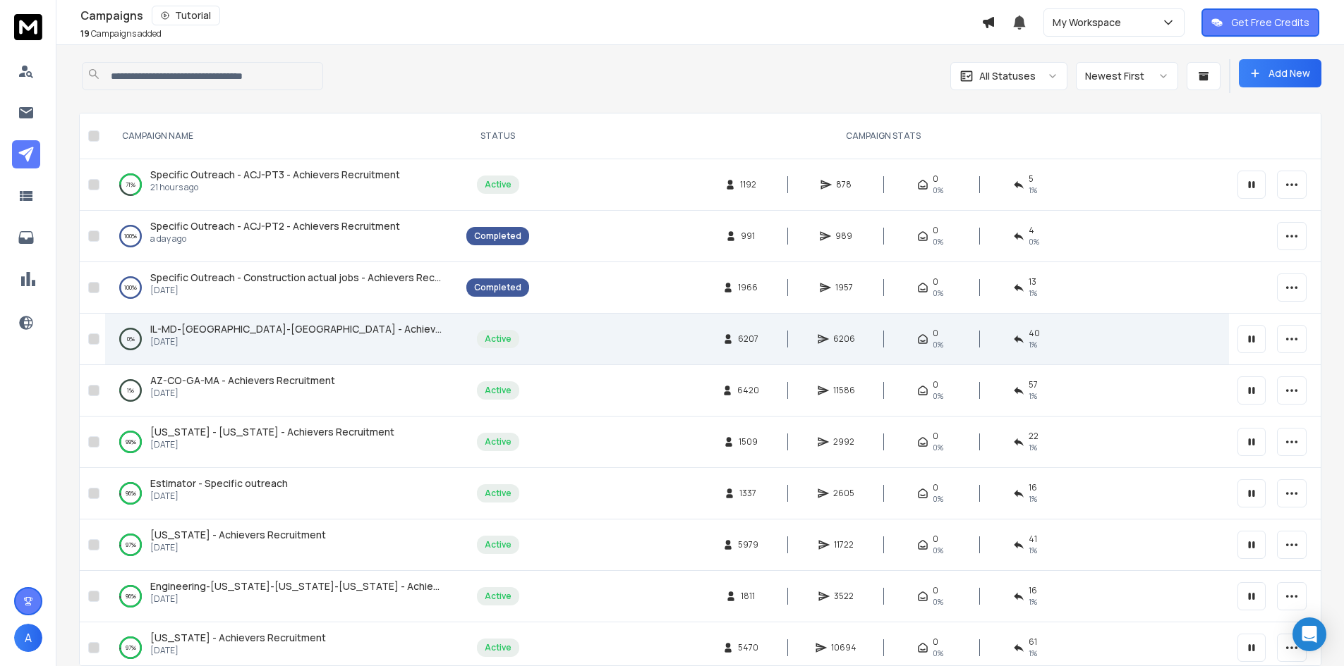
click at [269, 355] on div "IL-MD-[GEOGRAPHIC_DATA]-[GEOGRAPHIC_DATA] - Achievers Recruitment [DATE]" at bounding box center [296, 339] width 293 height 34
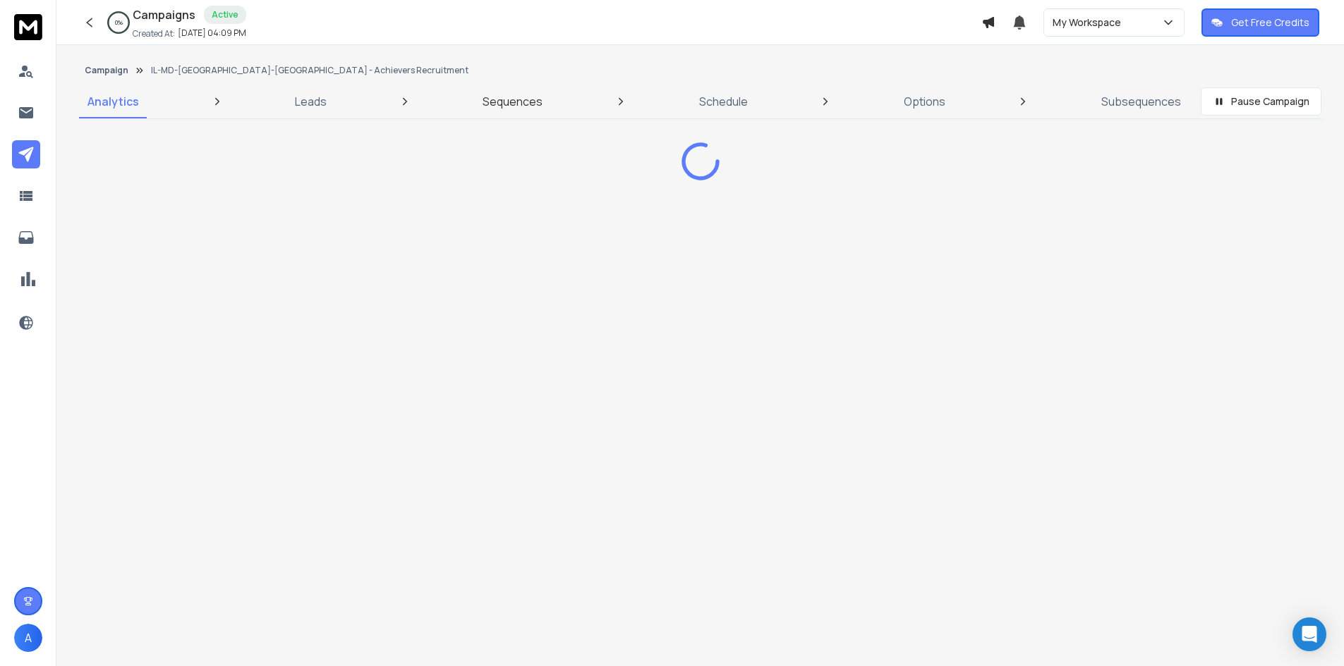
click at [502, 102] on p "Sequences" at bounding box center [512, 101] width 60 height 17
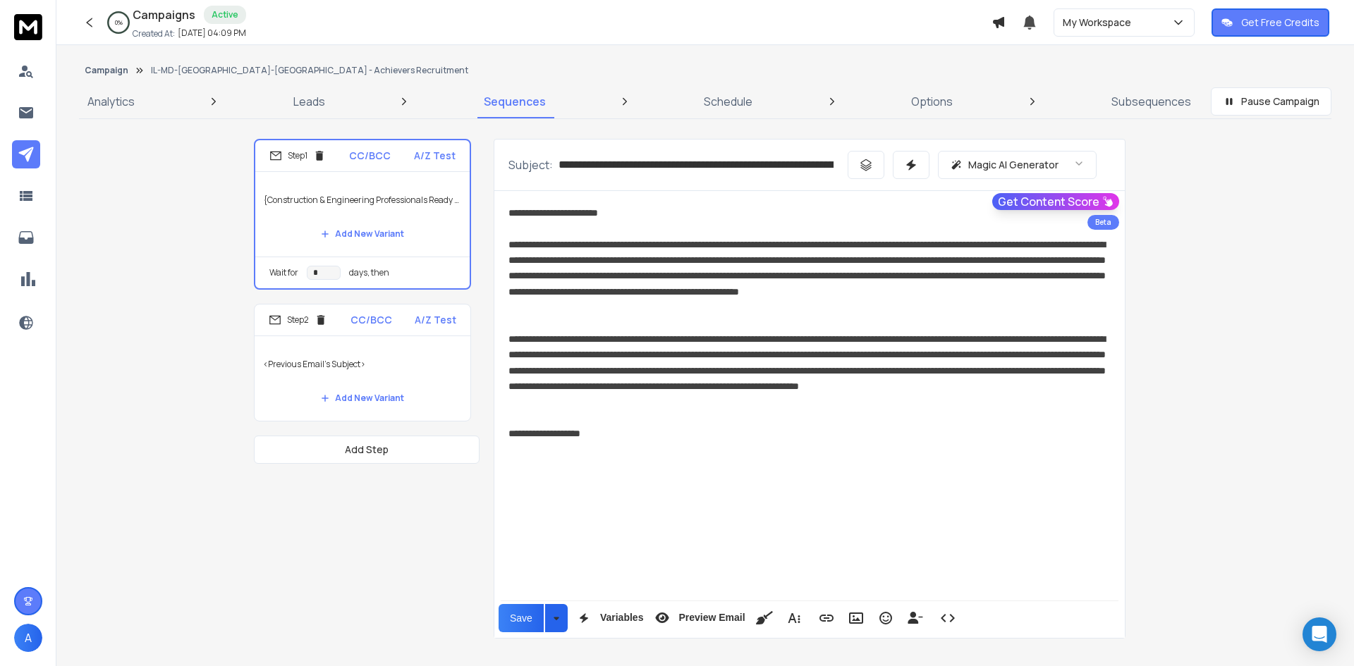
click at [637, 80] on div "Campaign IL-MD-[GEOGRAPHIC_DATA]-[GEOGRAPHIC_DATA] - Achievers Recruitment" at bounding box center [705, 70] width 1253 height 23
drag, startPoint x: 681, startPoint y: 127, endPoint x: 710, endPoint y: 103, distance: 37.0
click at [683, 126] on div "**********" at bounding box center [705, 351] width 1253 height 585
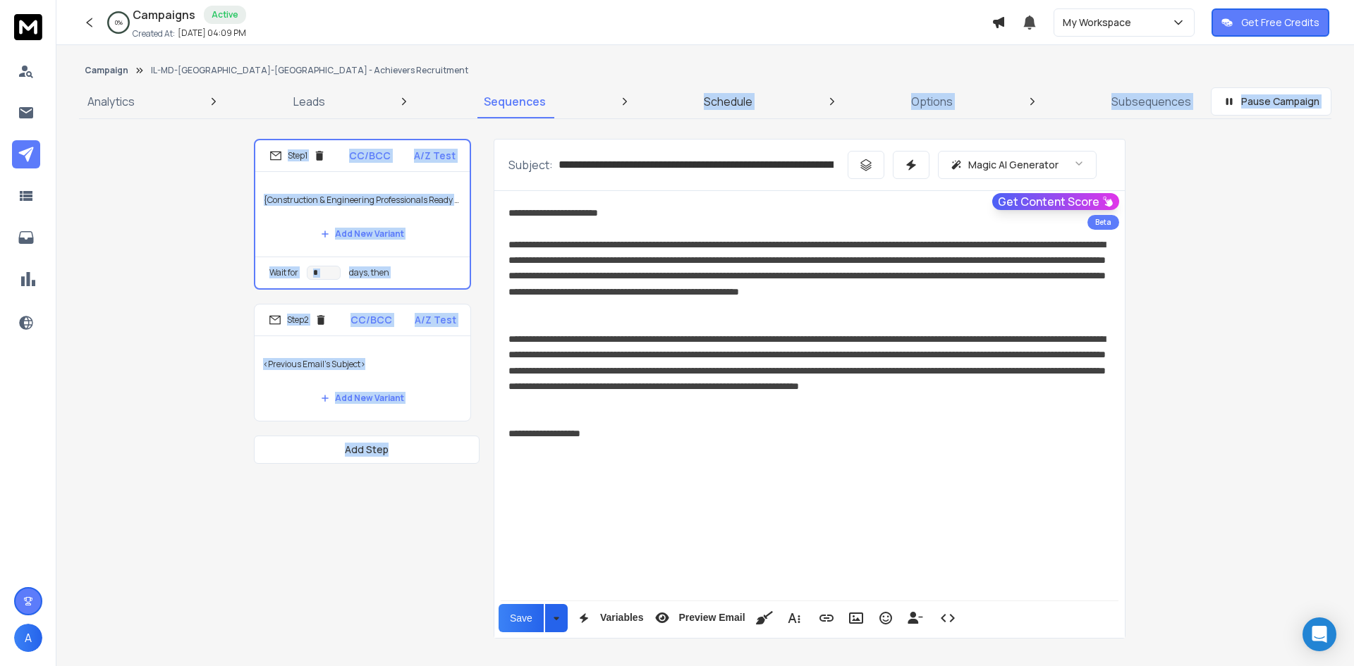
click at [710, 103] on p "Schedule" at bounding box center [728, 101] width 49 height 17
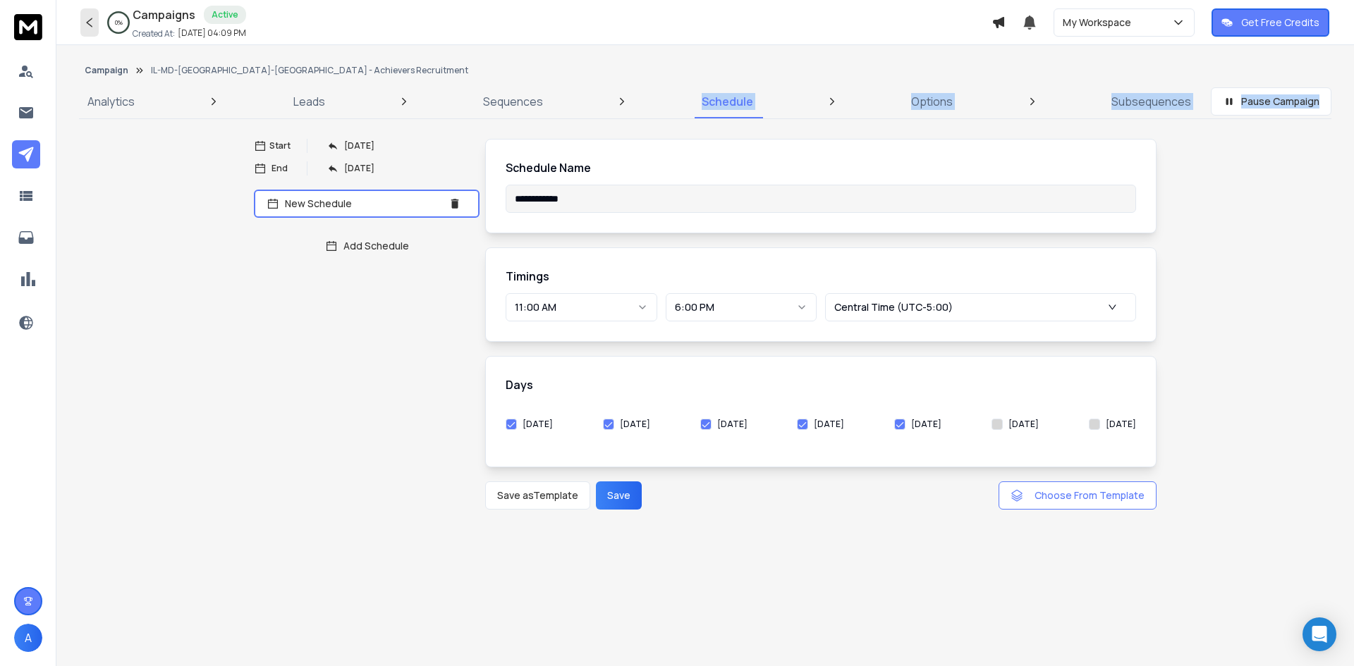
click at [93, 27] on icon at bounding box center [89, 22] width 13 height 13
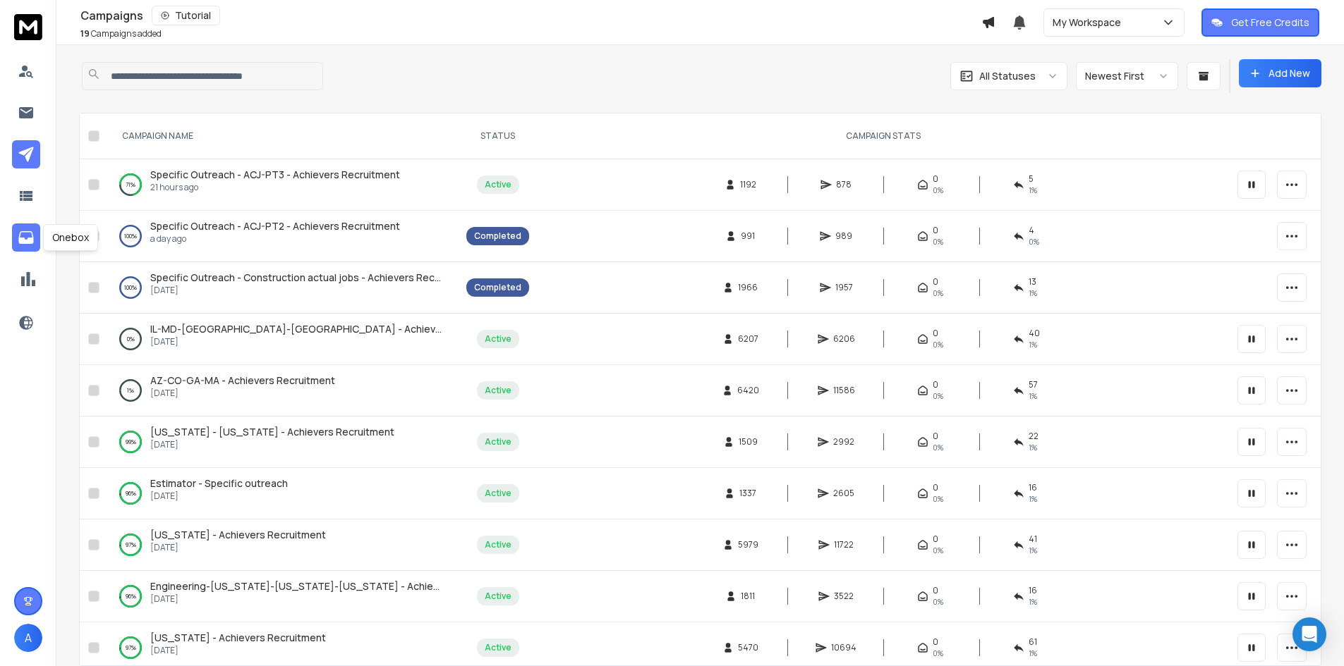
click at [23, 243] on icon at bounding box center [25, 237] width 15 height 13
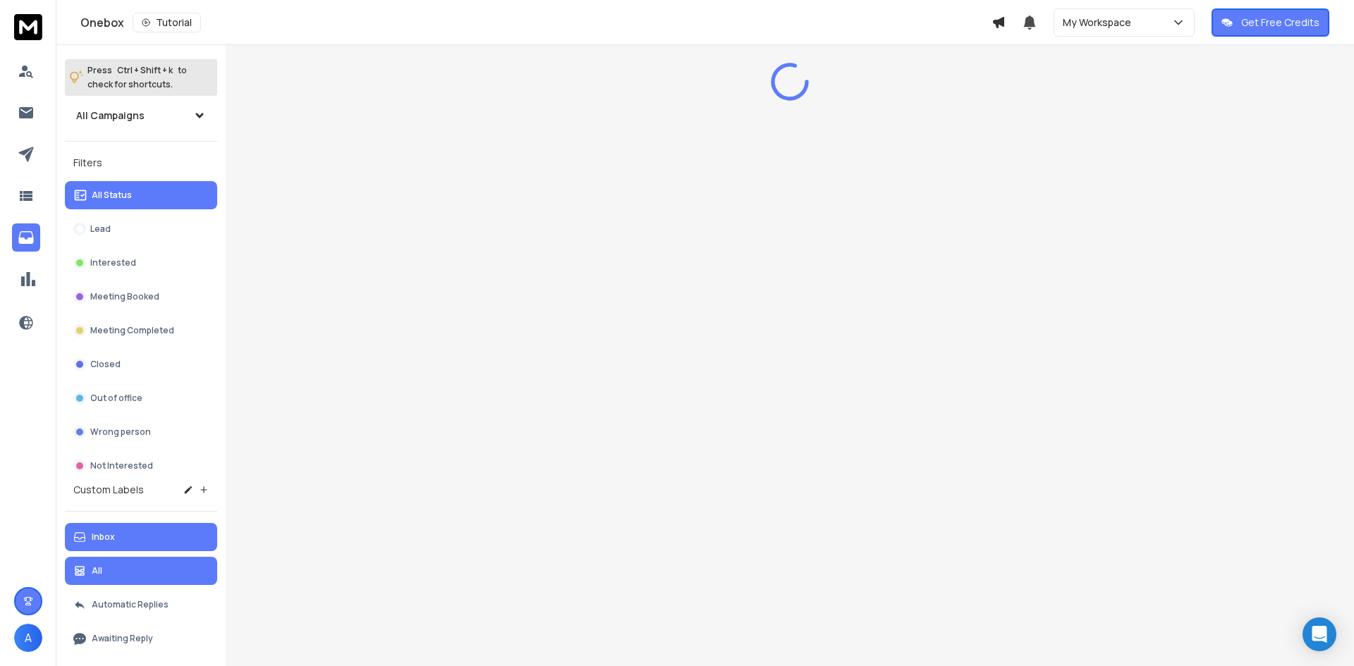
click at [123, 583] on button "All" at bounding box center [141, 571] width 152 height 28
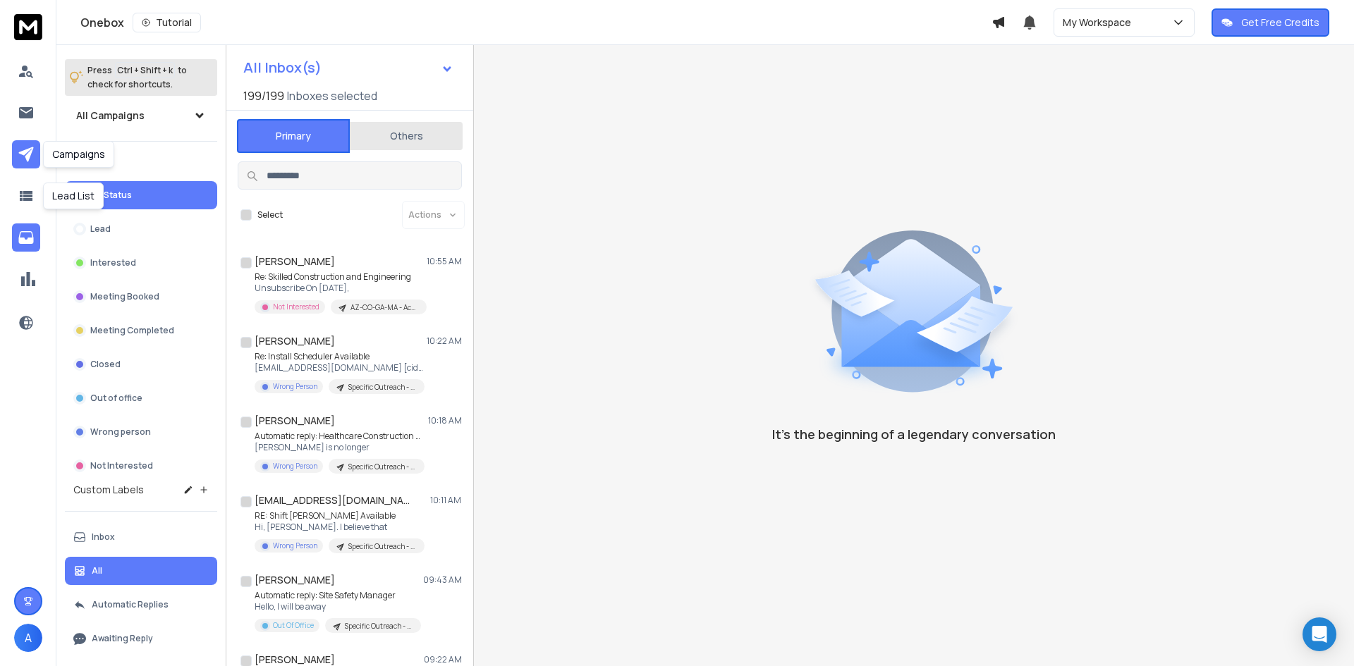
click at [26, 147] on link at bounding box center [26, 154] width 28 height 28
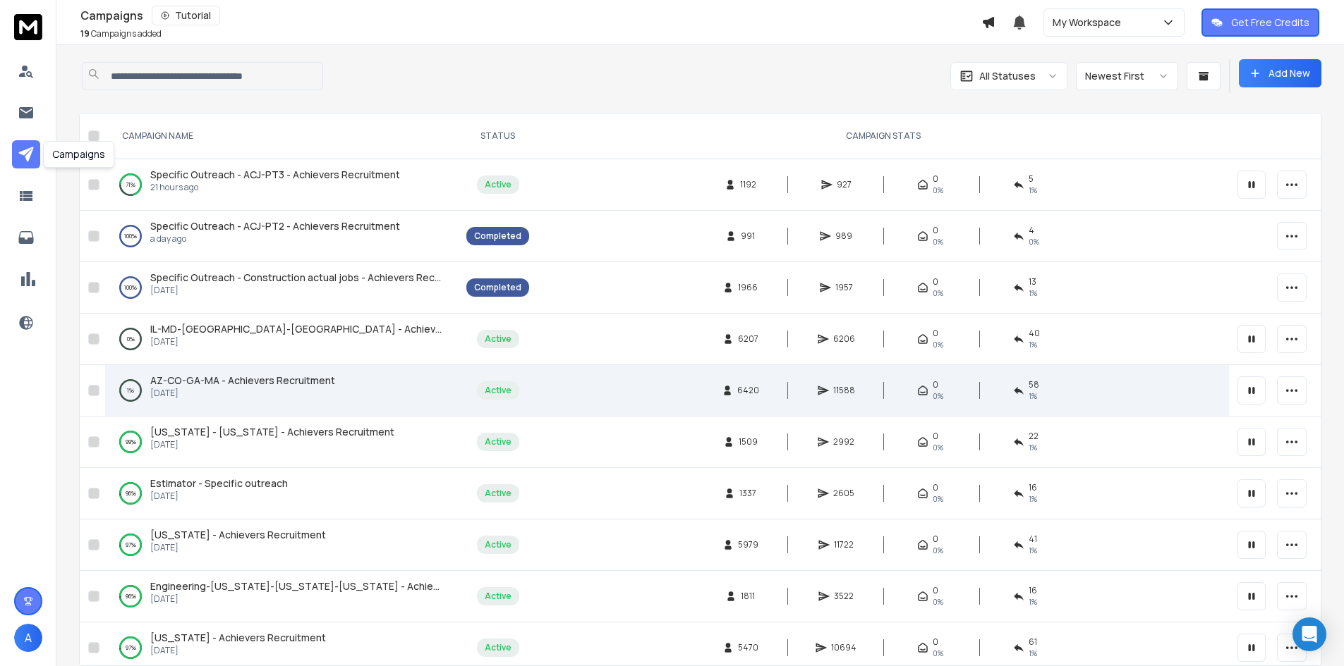
drag, startPoint x: 331, startPoint y: 379, endPoint x: 336, endPoint y: 388, distance: 10.2
click at [330, 378] on span "AZ-CO-GA-MA - Achievers Recruitment" at bounding box center [242, 380] width 185 height 13
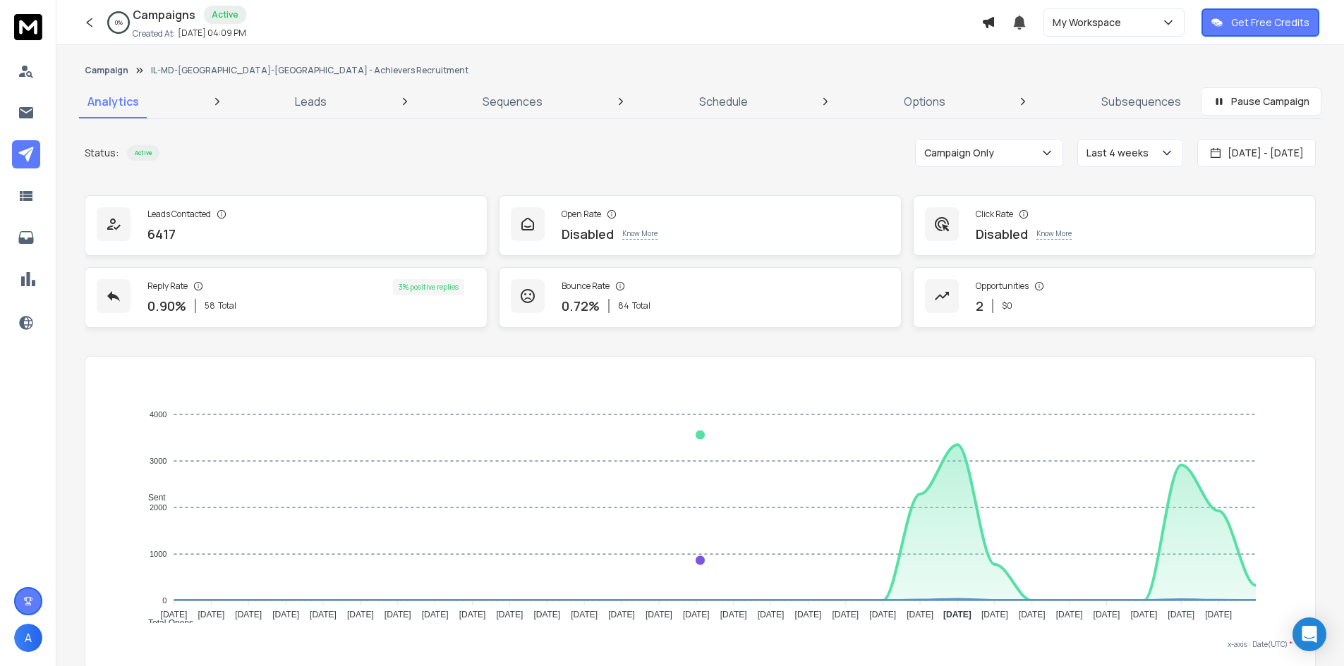
click at [106, 73] on button "Campaign" at bounding box center [107, 70] width 44 height 11
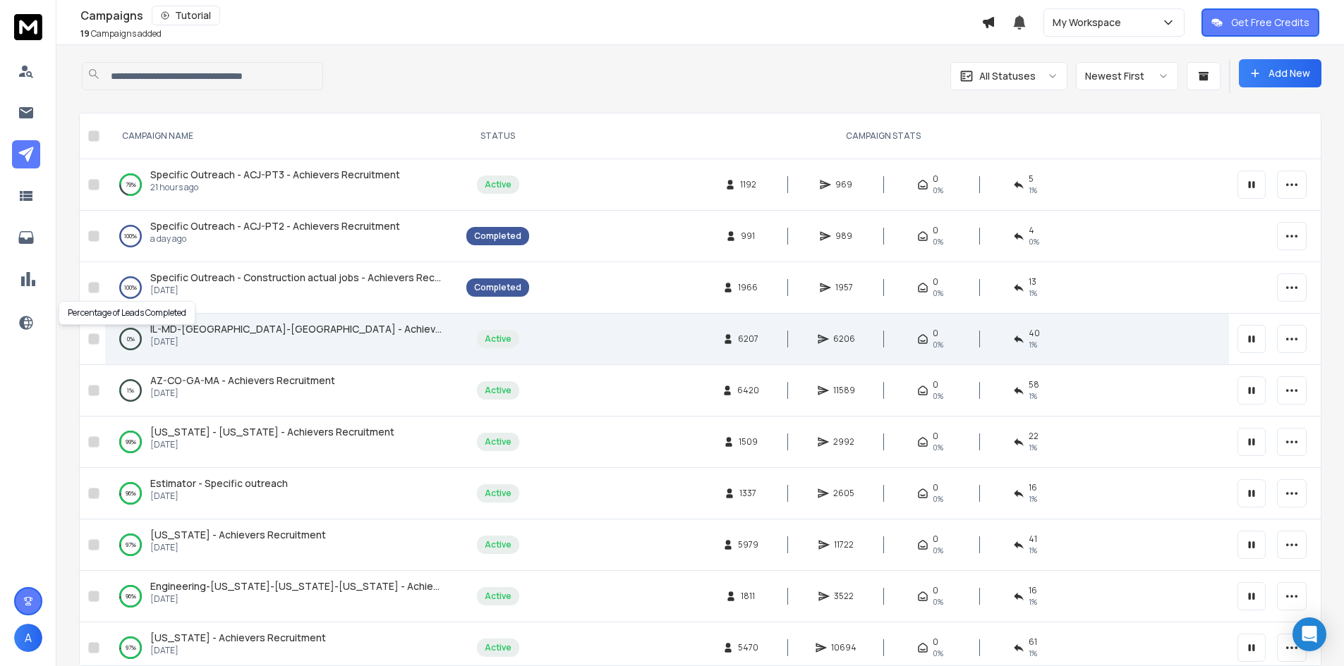
click at [171, 341] on p "[DATE]" at bounding box center [296, 341] width 293 height 11
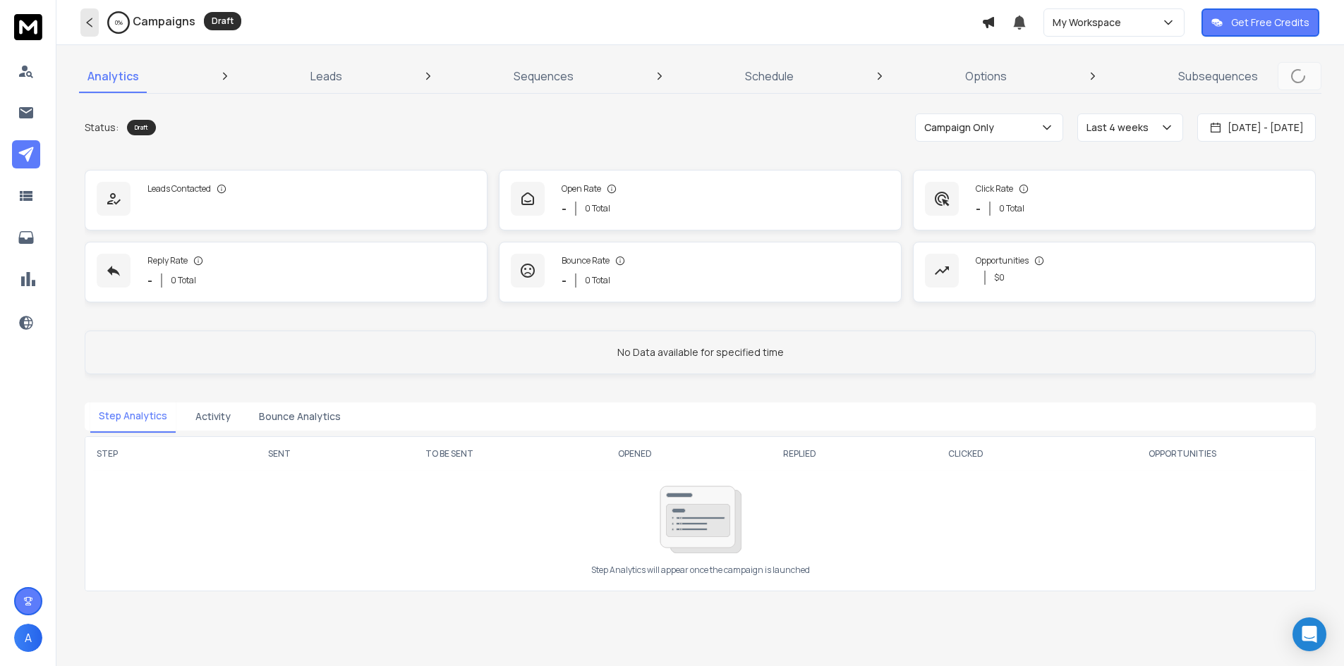
click at [88, 13] on button at bounding box center [89, 22] width 18 height 28
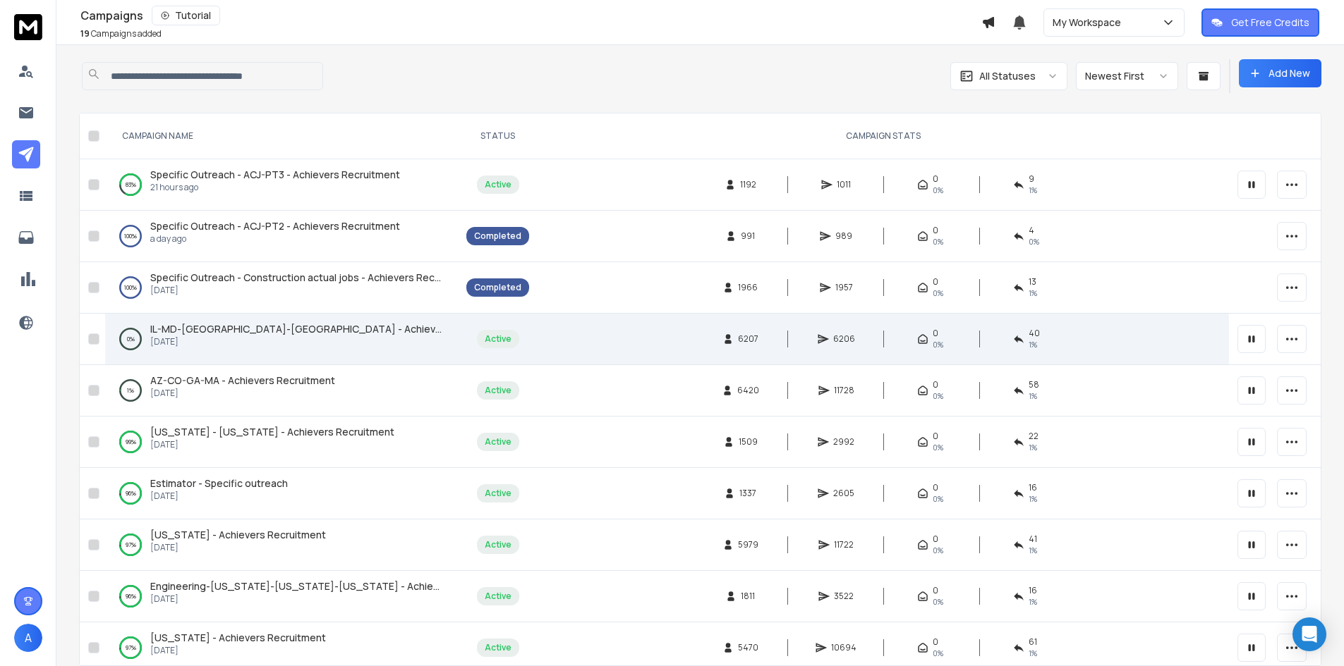
click at [1246, 343] on icon at bounding box center [1251, 339] width 13 height 13
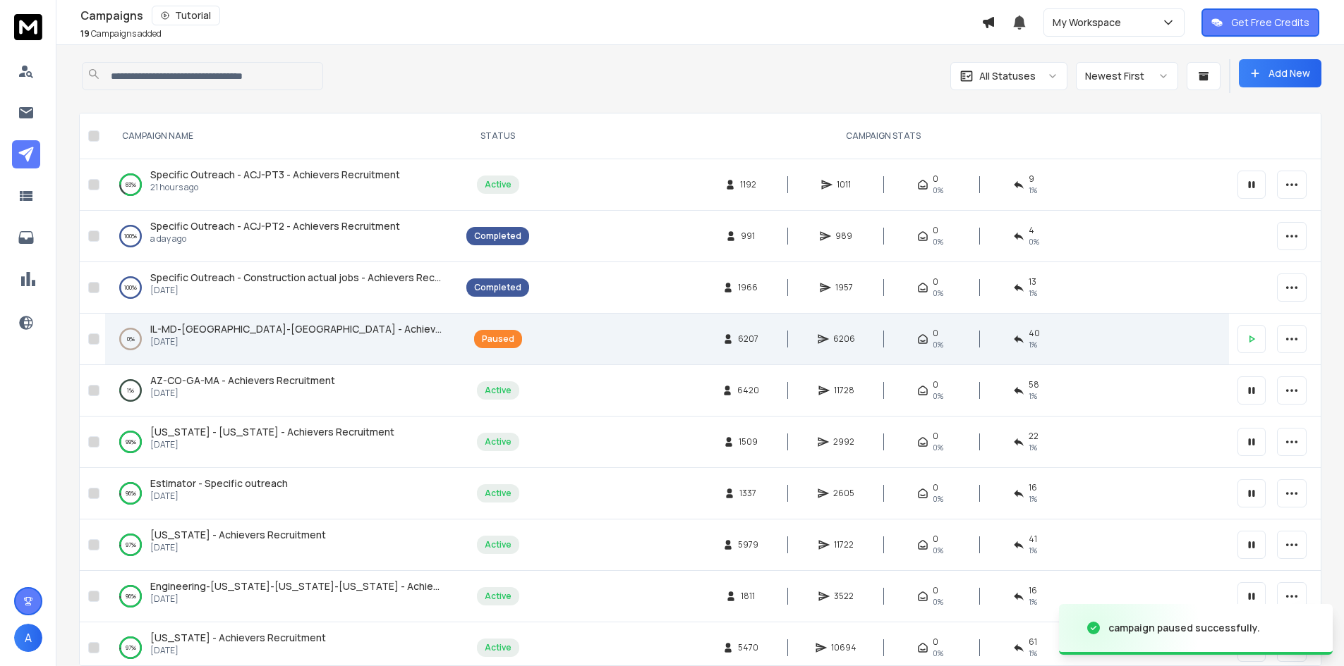
click at [1279, 348] on button "button" at bounding box center [1292, 339] width 30 height 28
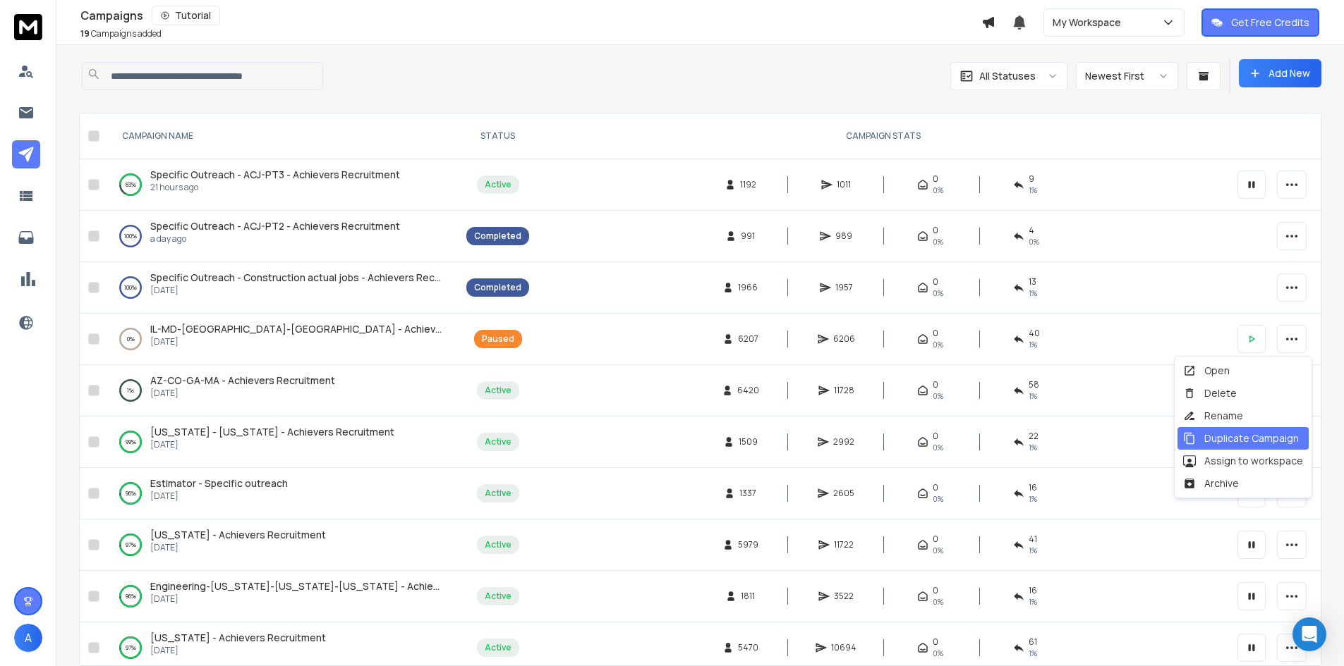
click at [439, 72] on div at bounding box center [389, 76] width 621 height 34
click at [1245, 334] on icon at bounding box center [1251, 339] width 13 height 13
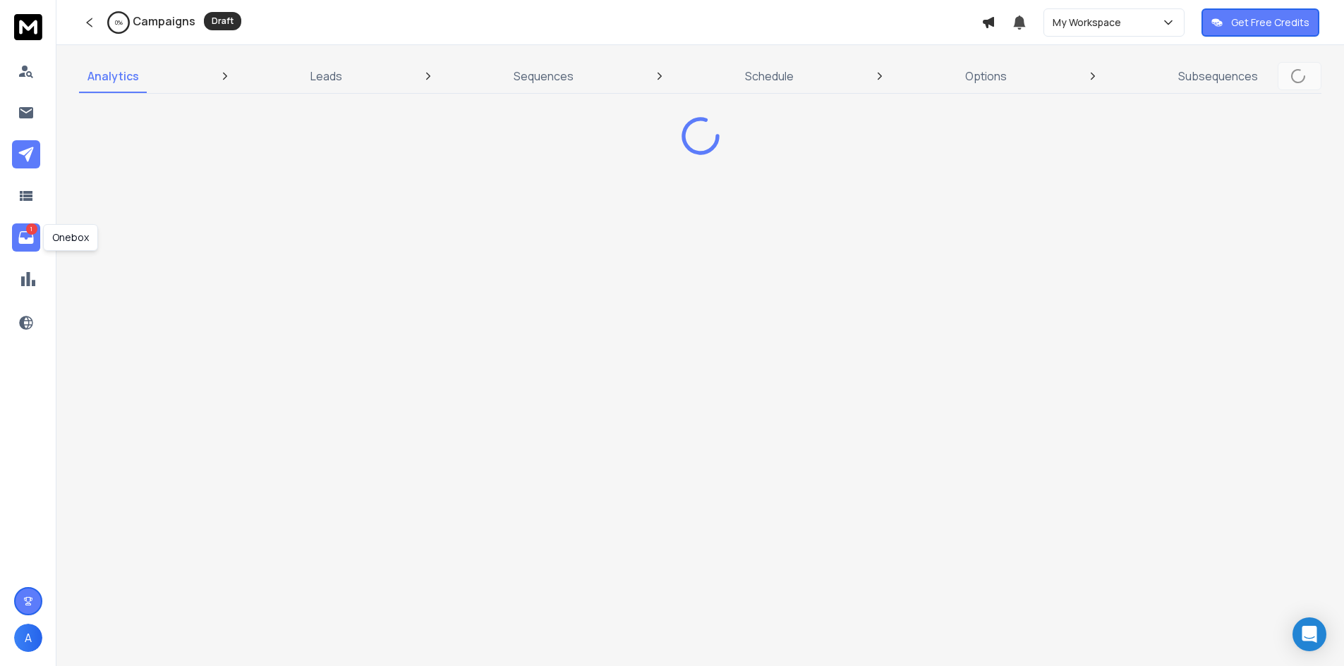
click at [32, 238] on icon at bounding box center [25, 237] width 15 height 13
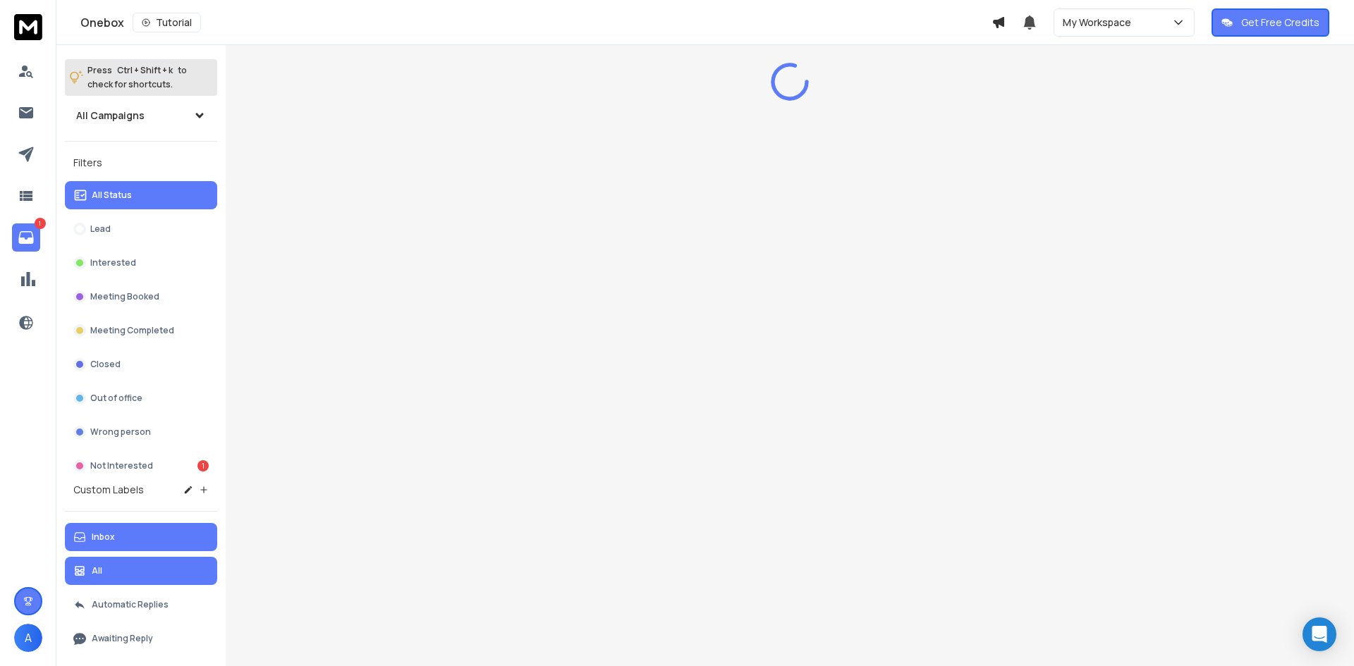
click at [143, 563] on button "All" at bounding box center [141, 571] width 152 height 28
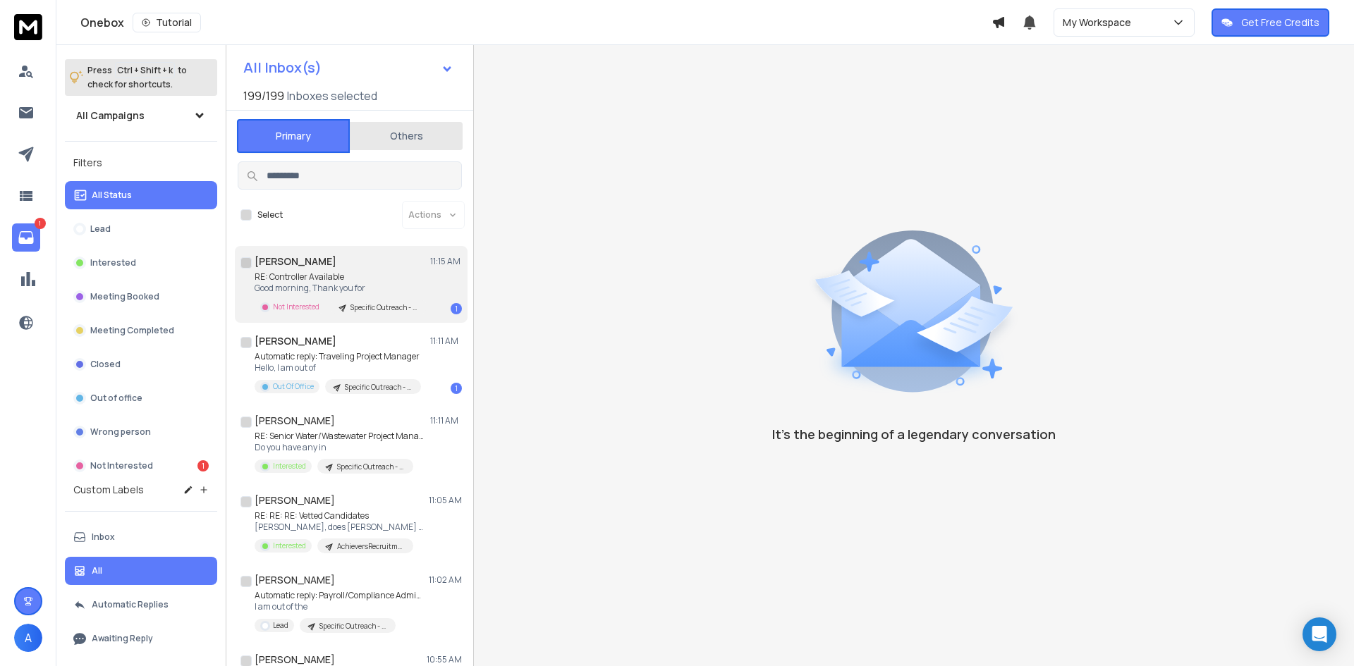
click at [365, 264] on div "[PERSON_NAME] 11:15 AM" at bounding box center [358, 262] width 207 height 14
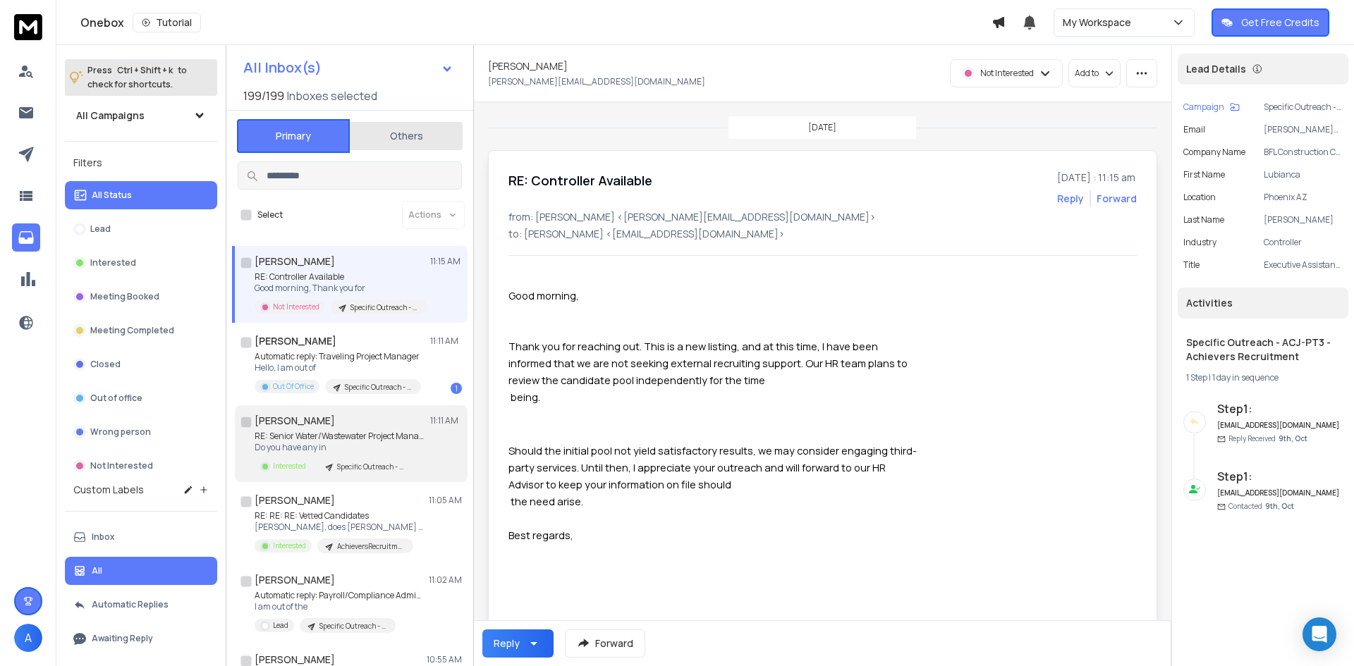
click at [375, 438] on p "RE: Senior Water/Wastewater Project Manager" at bounding box center [339, 436] width 169 height 11
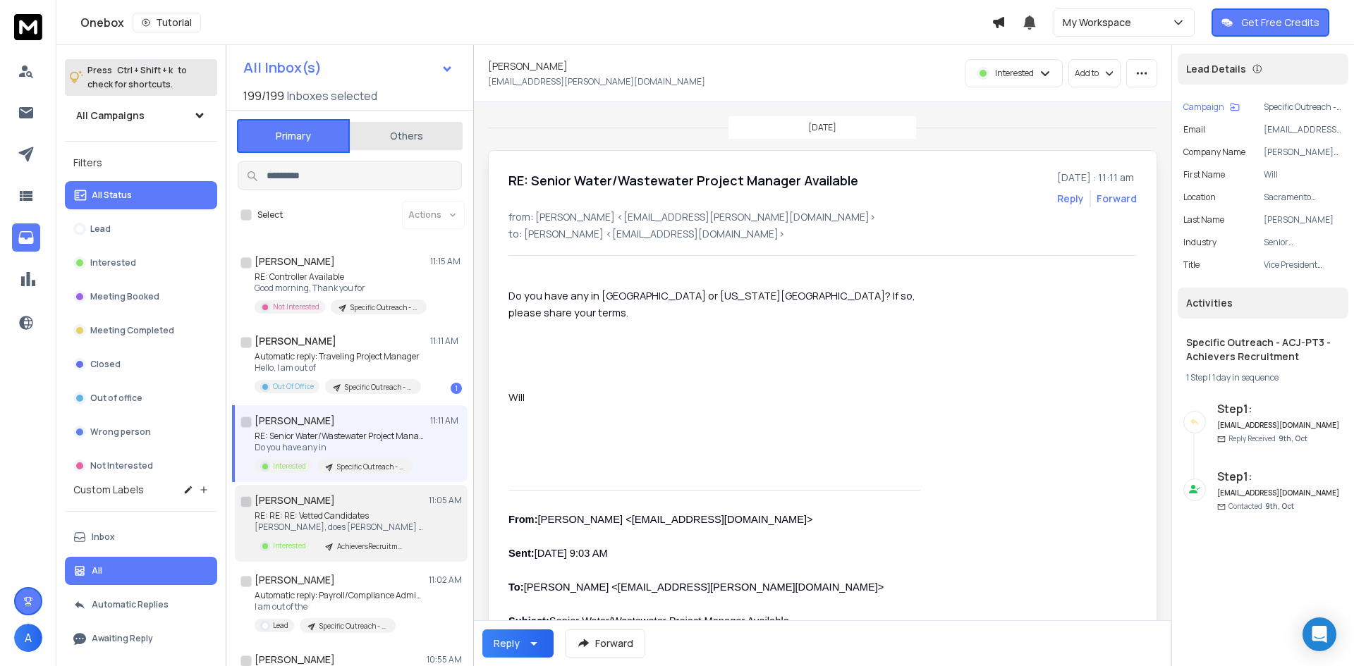
click at [418, 509] on div "[PERSON_NAME] 11:05 AM RE: RE: RE: Vetted Candidates [PERSON_NAME], does [PERSO…" at bounding box center [358, 524] width 207 height 60
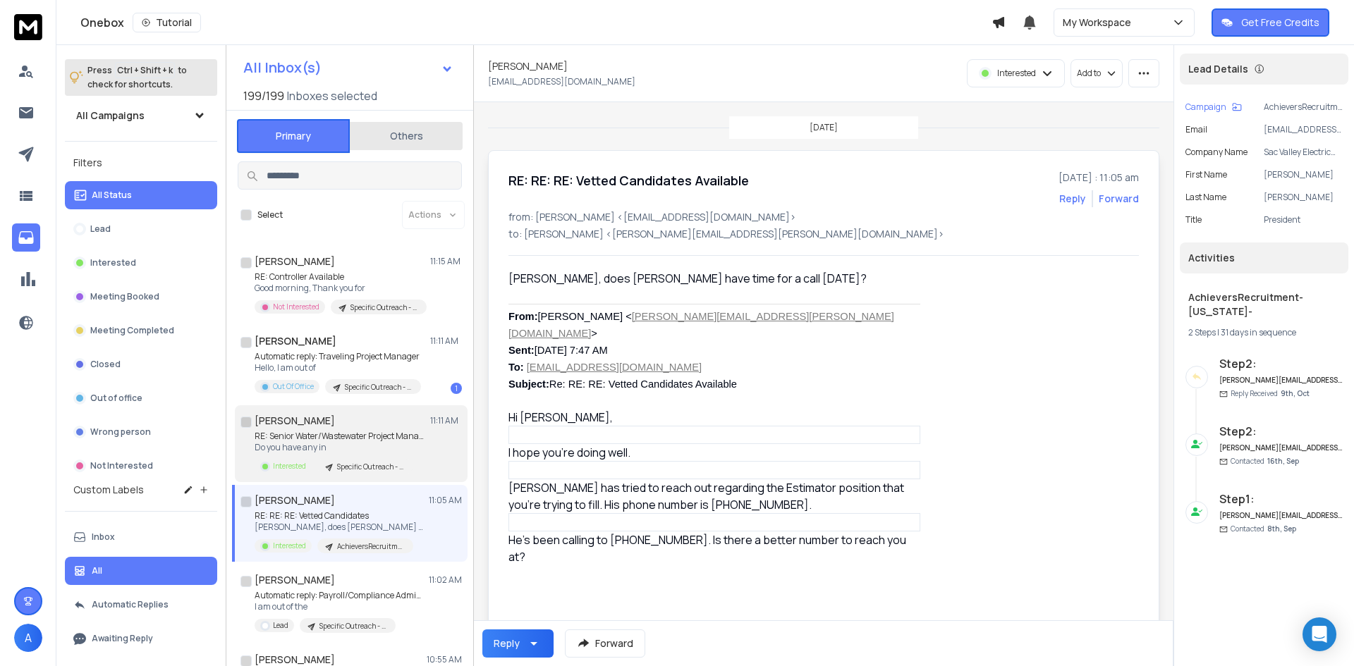
click at [436, 434] on div "RE: Senior Water/Wastewater Project Manager Do you have any in Interested Speci…" at bounding box center [358, 452] width 207 height 43
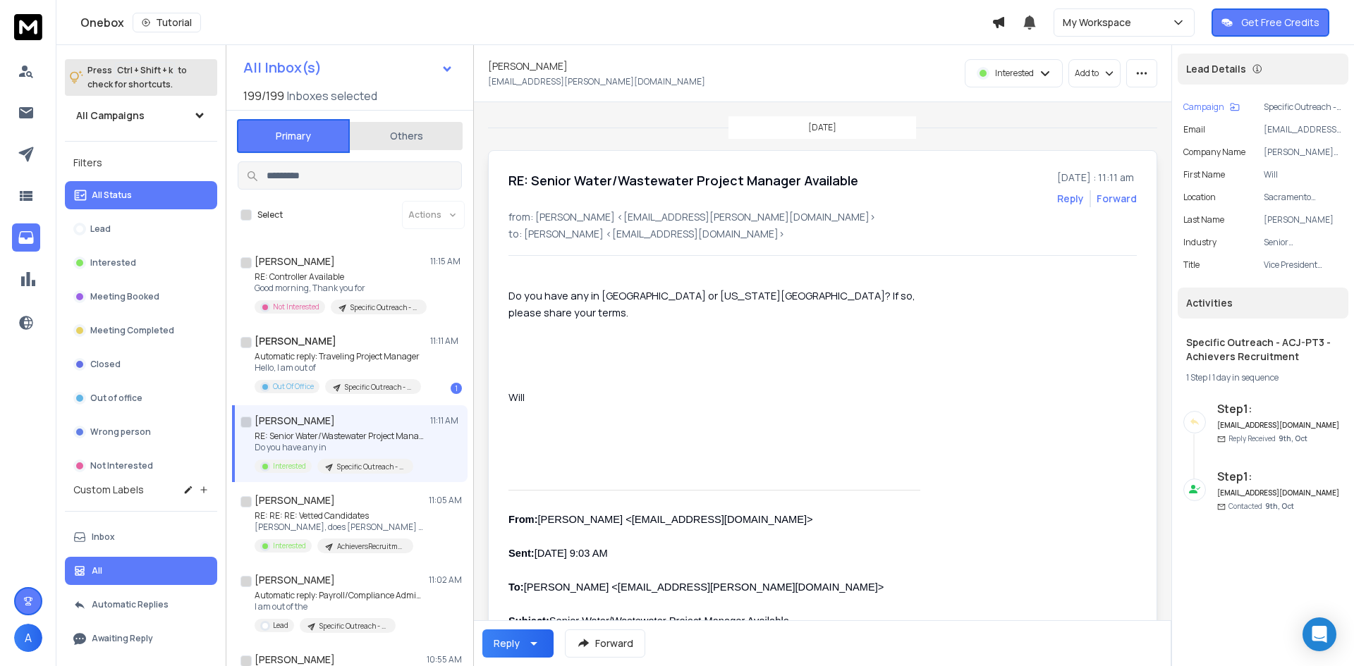
click at [517, 634] on button "Reply" at bounding box center [517, 644] width 71 height 28
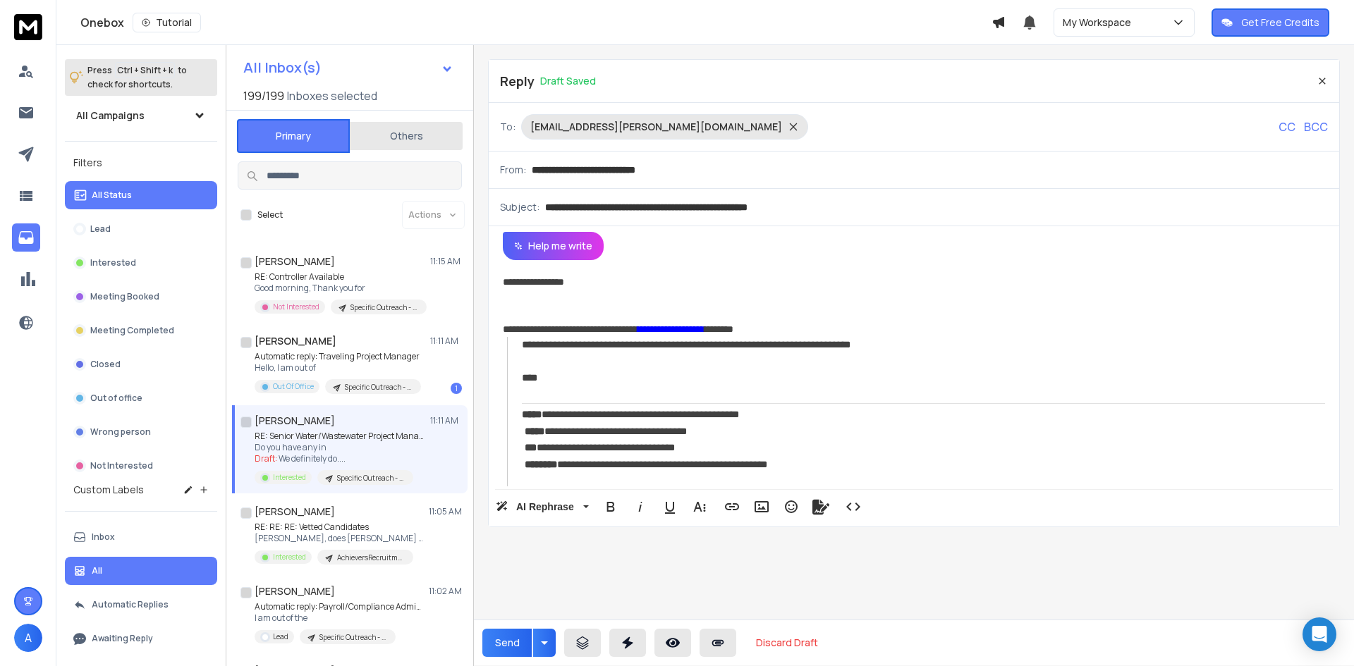
click at [502, 281] on div "**********" at bounding box center [914, 373] width 851 height 226
drag, startPoint x: 599, startPoint y: 280, endPoint x: 504, endPoint y: 288, distance: 95.6
click at [504, 288] on div "**********" at bounding box center [907, 282] width 808 height 16
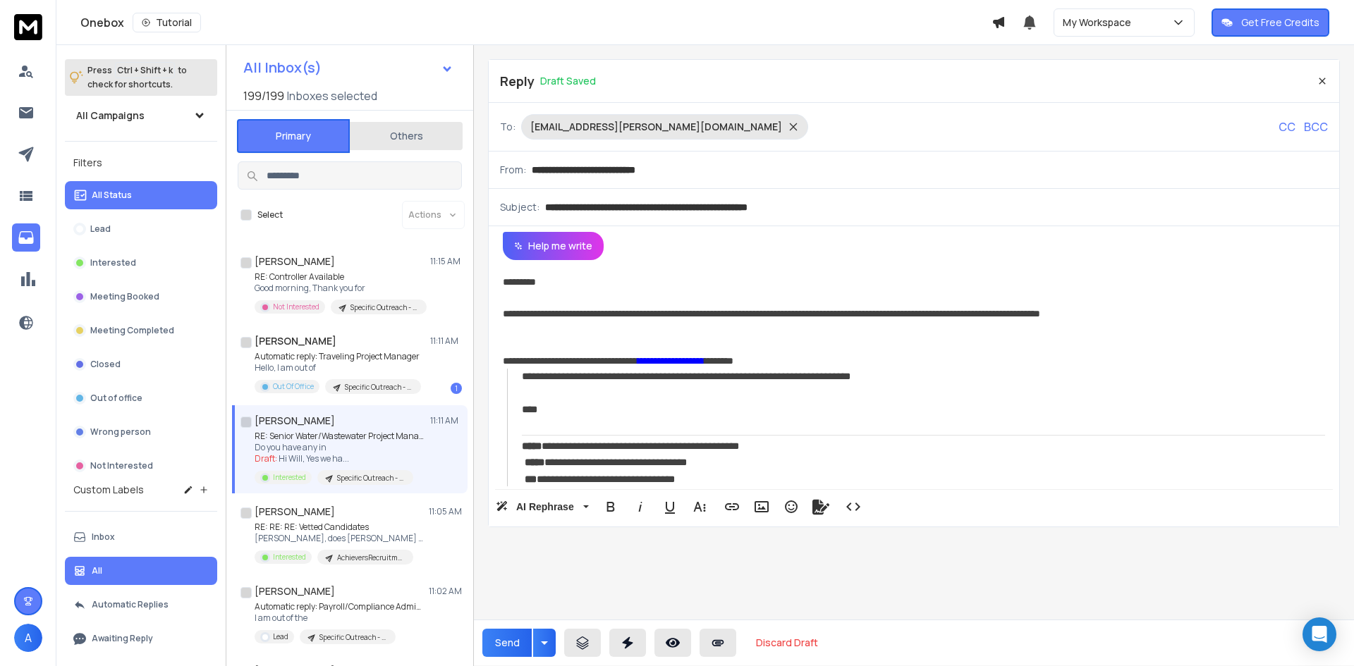
click at [1040, 315] on div "**********" at bounding box center [907, 314] width 808 height 16
click at [1041, 310] on div "**********" at bounding box center [907, 314] width 808 height 16
click at [1039, 314] on div "**********" at bounding box center [907, 314] width 808 height 16
click at [1033, 315] on div "**********" at bounding box center [907, 314] width 808 height 16
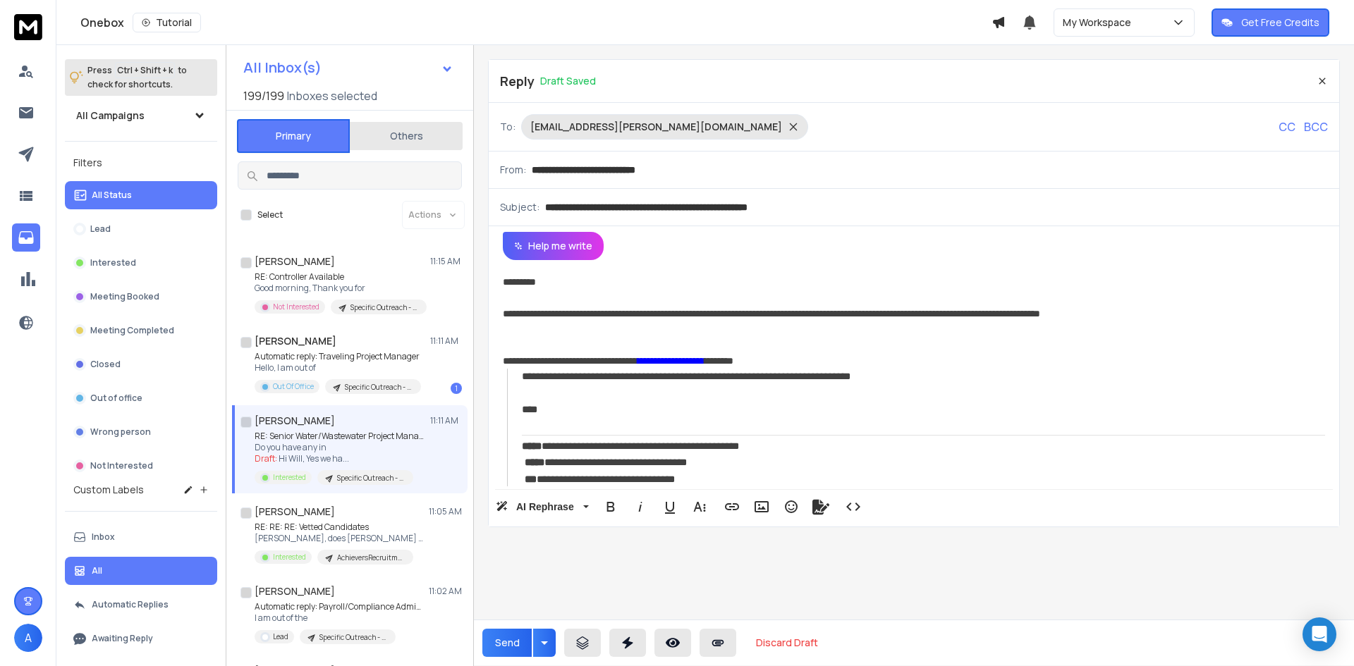
click at [1049, 315] on div "**********" at bounding box center [907, 314] width 808 height 16
click at [1183, 317] on div "**********" at bounding box center [907, 314] width 808 height 16
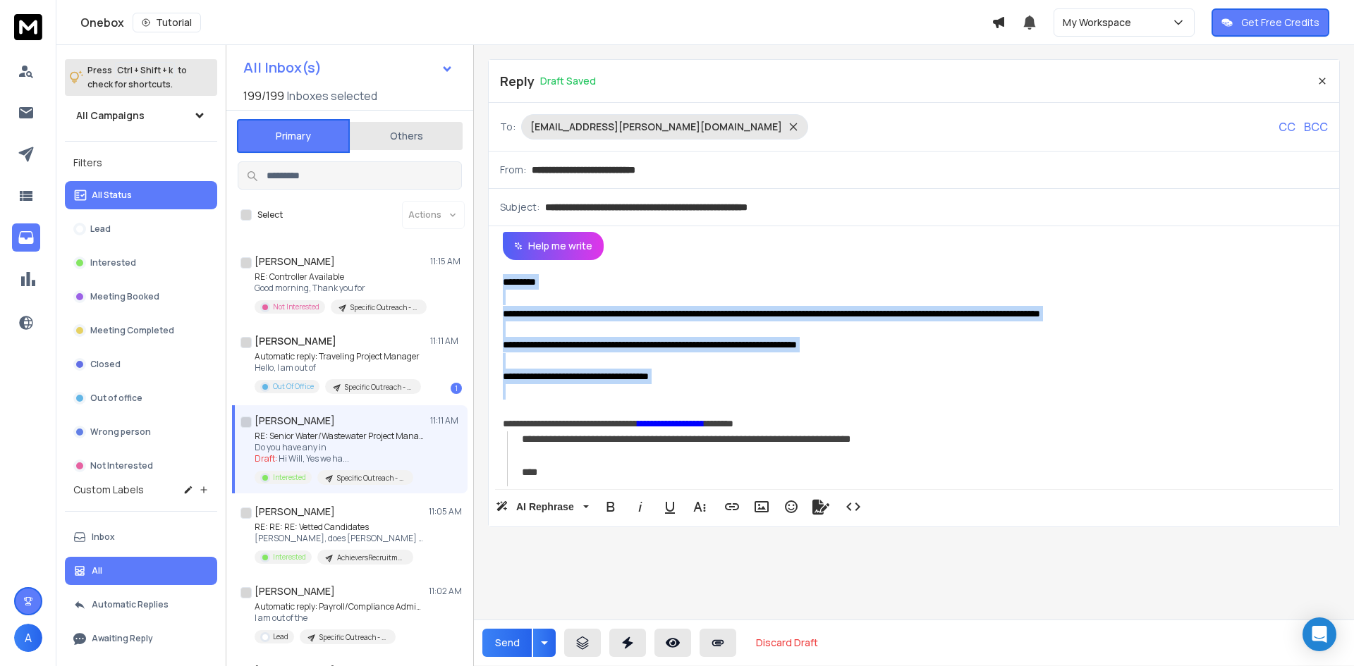
drag, startPoint x: 697, startPoint y: 387, endPoint x: 492, endPoint y: 267, distance: 238.1
click at [492, 267] on div "**********" at bounding box center [914, 373] width 851 height 226
copy div "**********"
click at [700, 372] on div "**********" at bounding box center [907, 377] width 808 height 16
drag, startPoint x: 705, startPoint y: 376, endPoint x: 487, endPoint y: 275, distance: 239.5
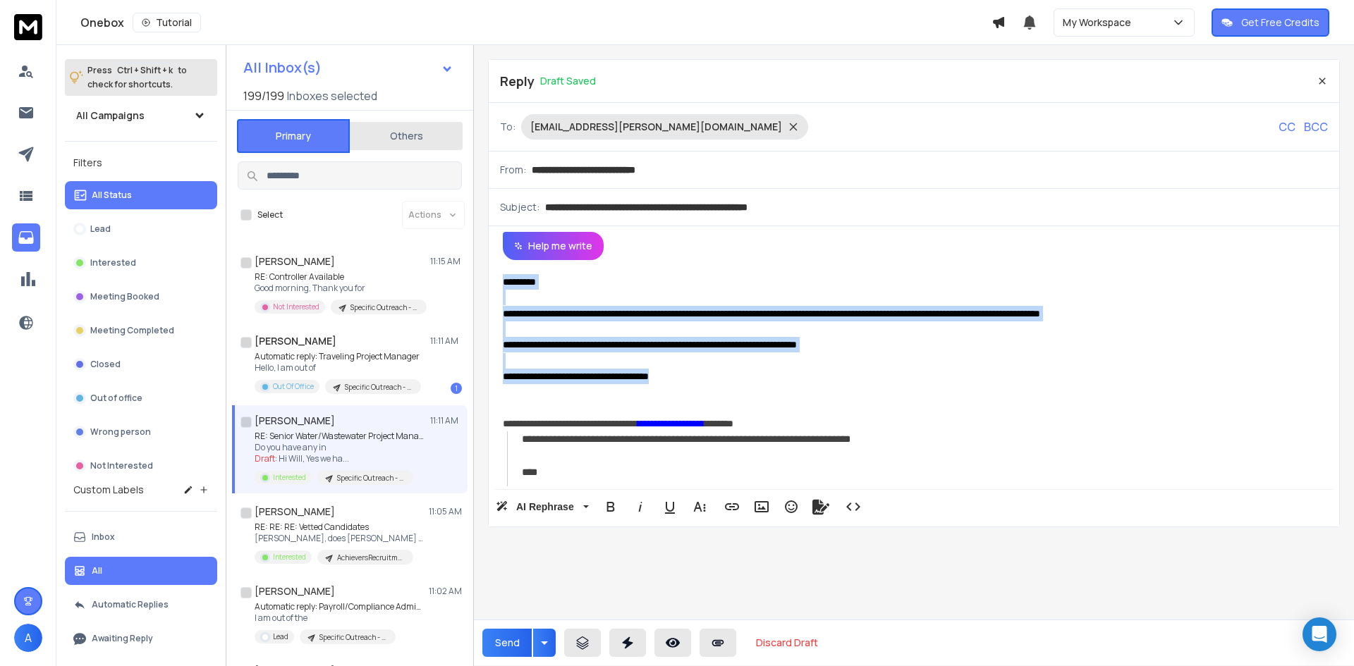
click at [487, 275] on div "**********" at bounding box center [914, 374] width 880 height 659
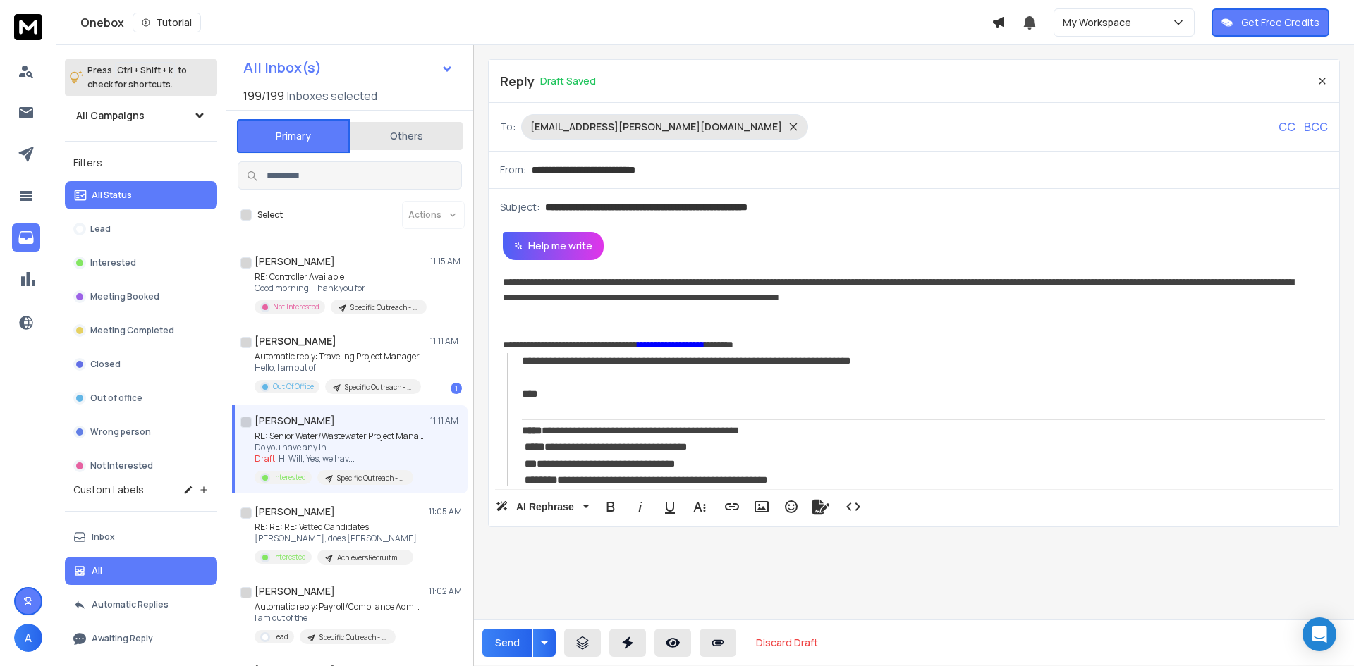
click at [537, 281] on div "**********" at bounding box center [907, 290] width 808 height 32
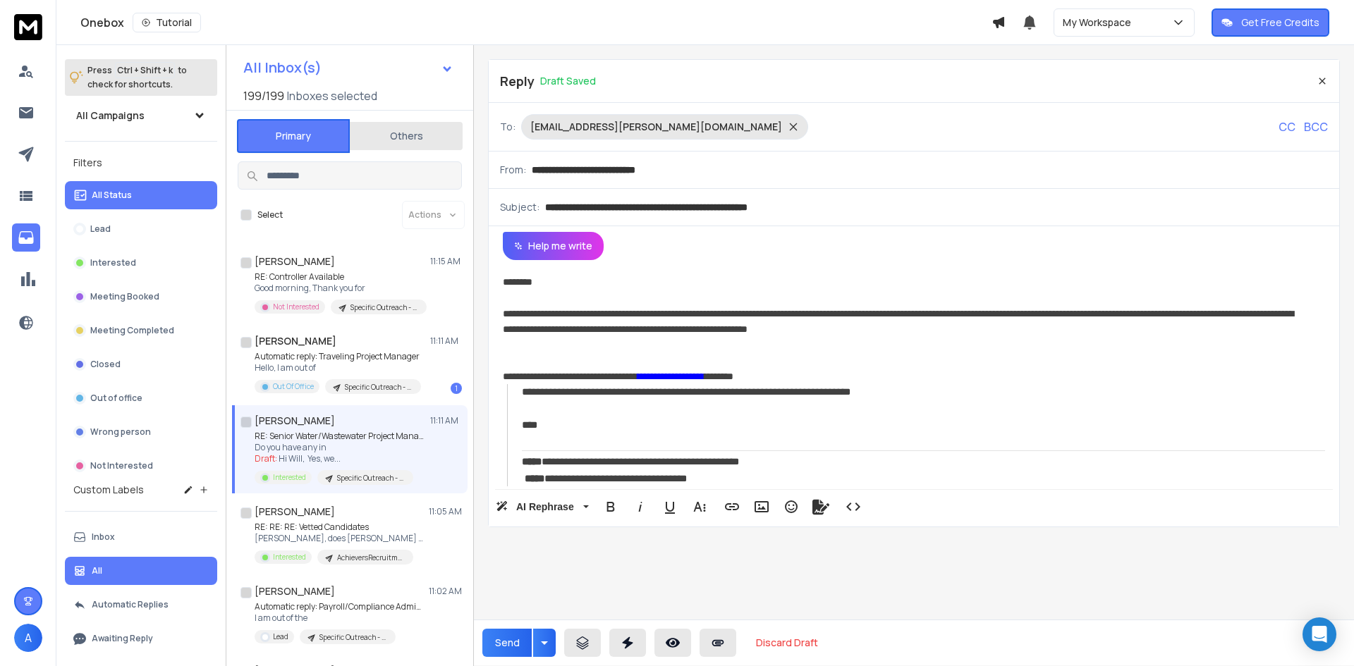
click at [684, 312] on div "**********" at bounding box center [907, 322] width 808 height 32
click at [678, 315] on div "**********" at bounding box center [907, 322] width 808 height 32
click at [673, 316] on div "**********" at bounding box center [907, 322] width 808 height 32
click at [1236, 312] on div "**********" at bounding box center [907, 322] width 808 height 32
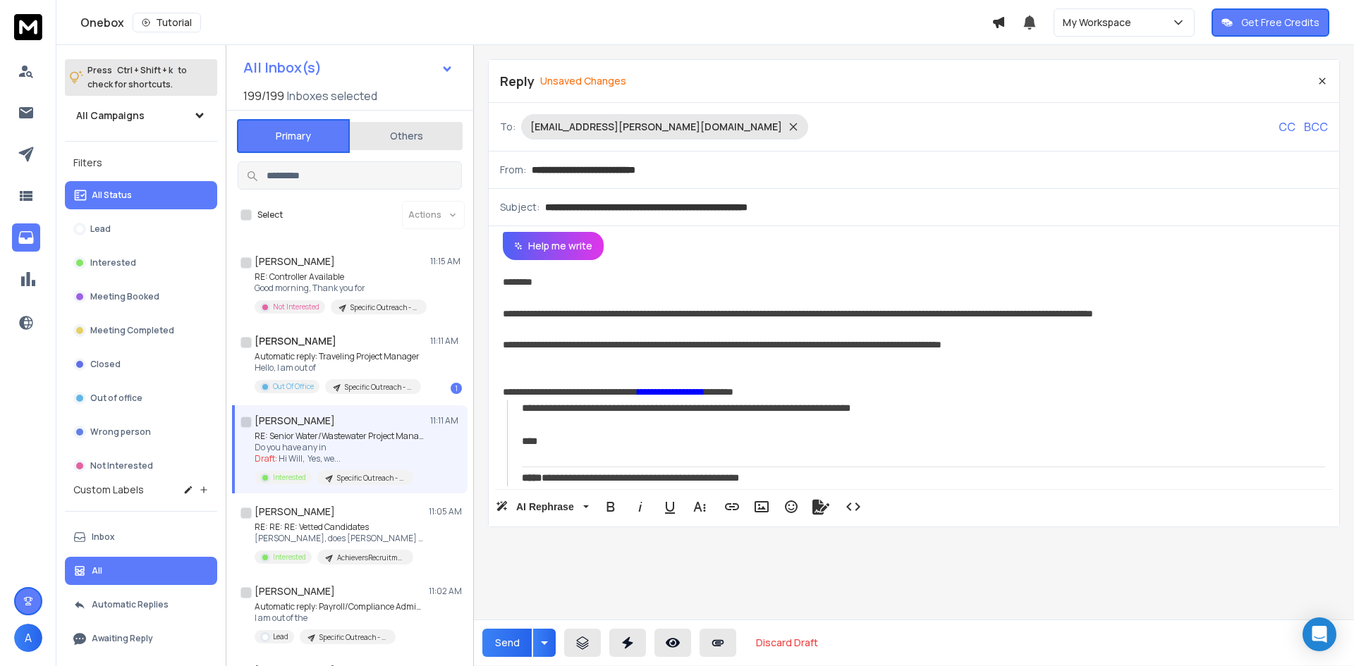
click at [878, 347] on div "**********" at bounding box center [907, 345] width 808 height 16
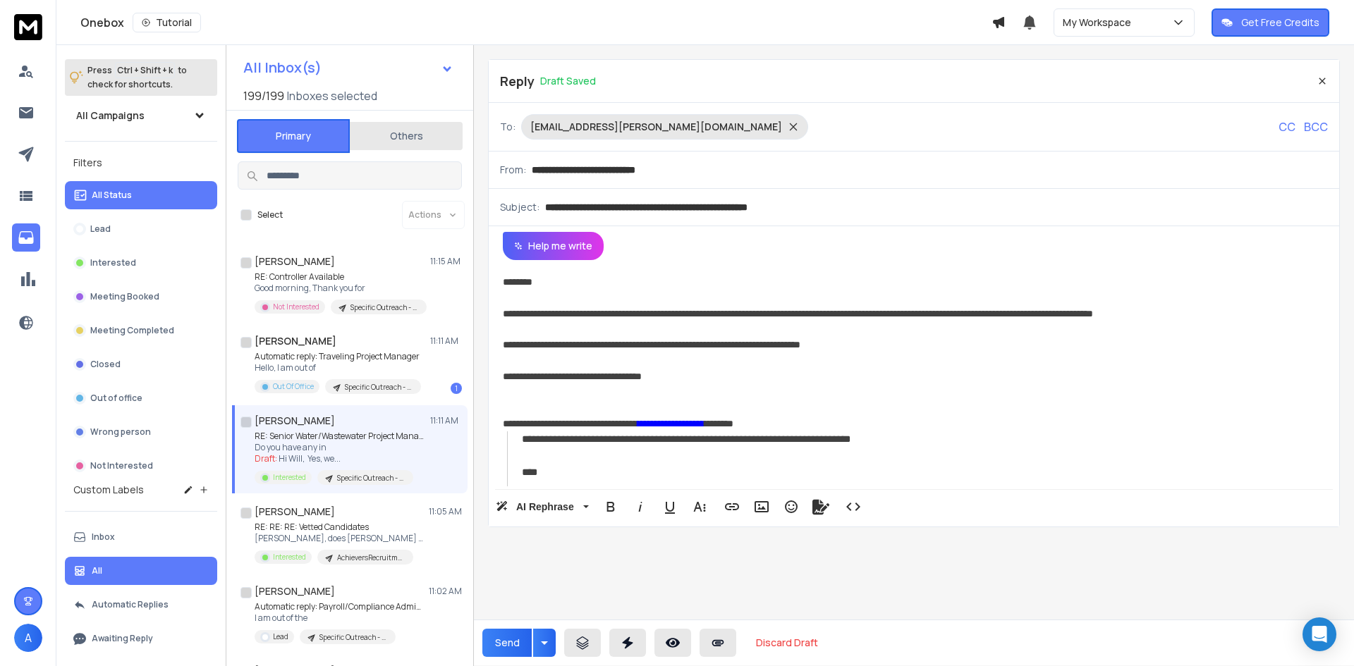
click at [669, 311] on div "**********" at bounding box center [907, 314] width 808 height 16
click at [1245, 312] on div "**********" at bounding box center [907, 314] width 808 height 16
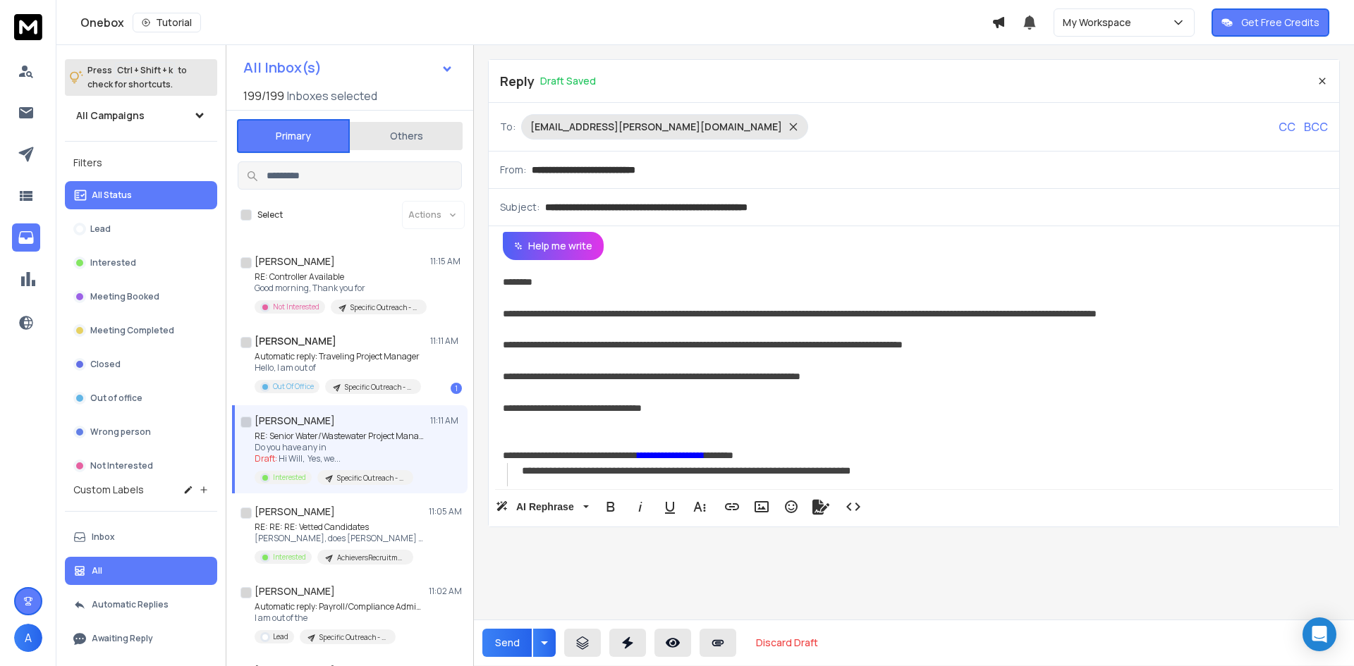
click at [540, 347] on div "**********" at bounding box center [907, 345] width 808 height 16
click at [807, 312] on div "**********" at bounding box center [907, 314] width 808 height 16
click at [795, 317] on div "**********" at bounding box center [907, 314] width 808 height 16
click at [698, 315] on div "**********" at bounding box center [907, 314] width 808 height 16
click at [698, 314] on div "**********" at bounding box center [907, 314] width 808 height 16
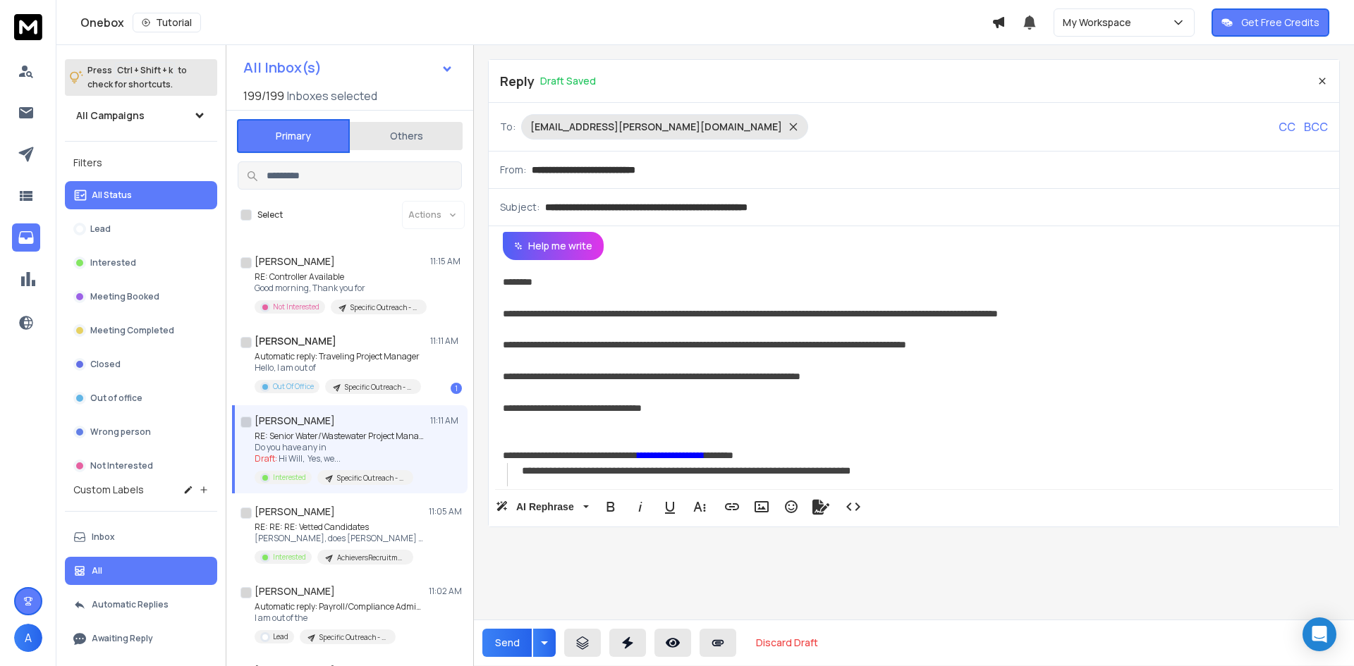
click at [702, 319] on div "**********" at bounding box center [907, 314] width 808 height 16
click at [638, 345] on div "**********" at bounding box center [907, 345] width 808 height 16
drag, startPoint x: 639, startPoint y: 346, endPoint x: 639, endPoint y: 357, distance: 11.3
click at [640, 346] on div "**********" at bounding box center [907, 345] width 808 height 16
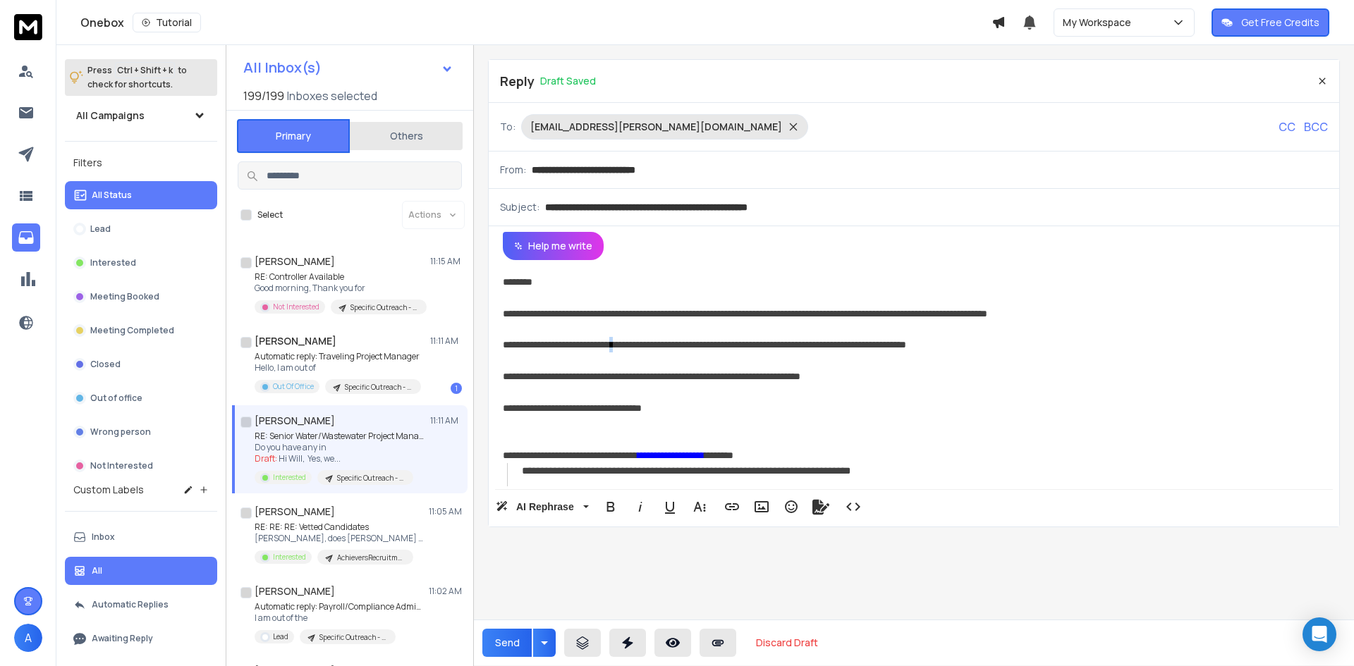
click at [639, 344] on div "**********" at bounding box center [907, 345] width 808 height 16
click at [499, 641] on button "Send" at bounding box center [506, 643] width 49 height 28
